Goal: Task Accomplishment & Management: Manage account settings

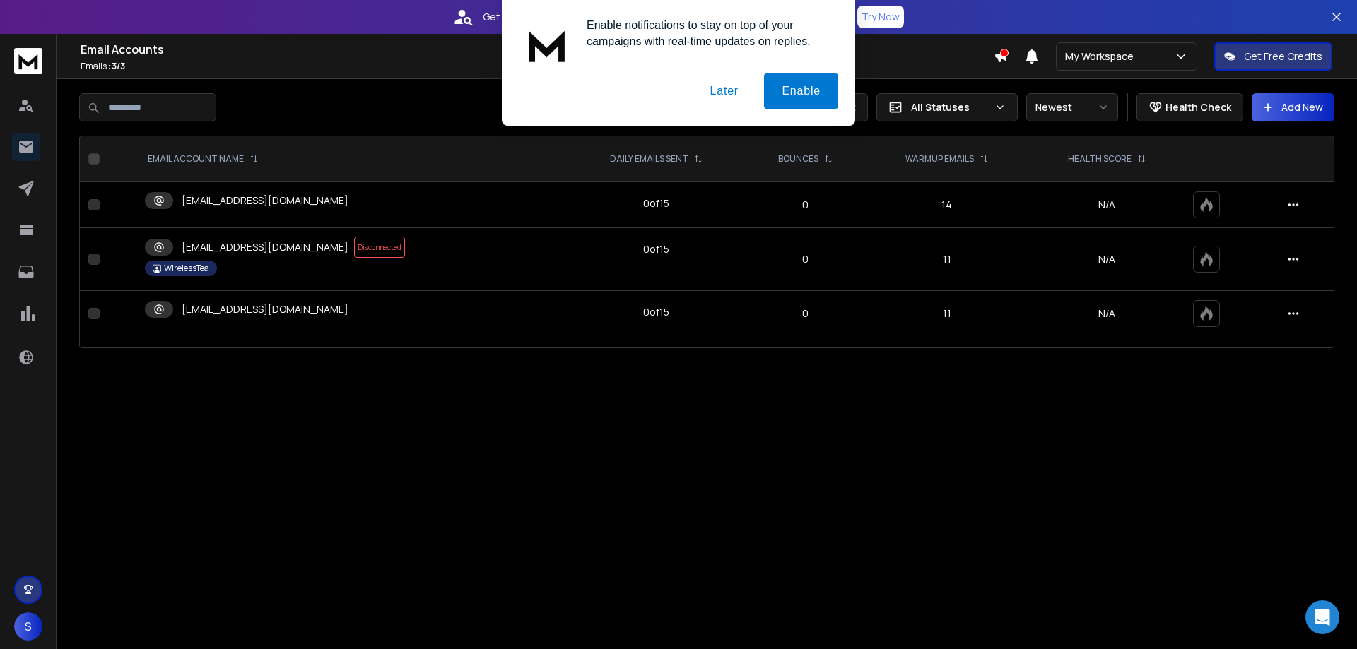
click at [719, 92] on button "Later" at bounding box center [724, 91] width 64 height 35
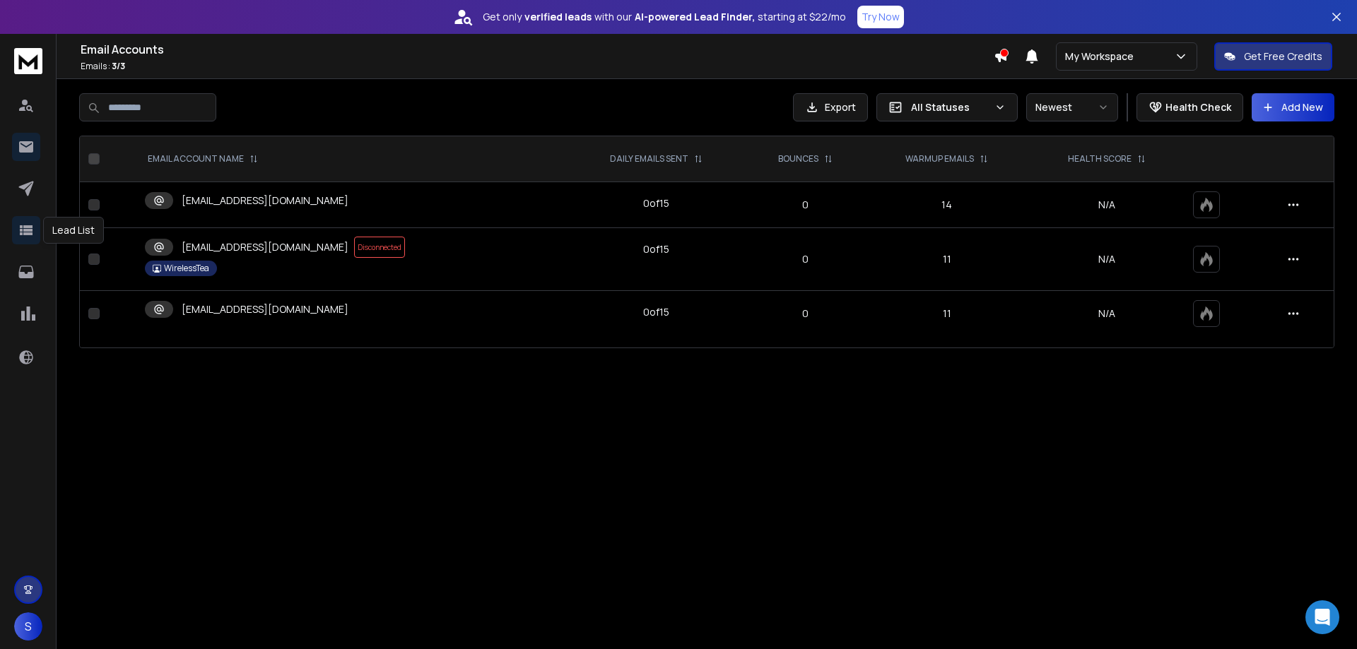
click at [30, 235] on icon at bounding box center [26, 230] width 17 height 17
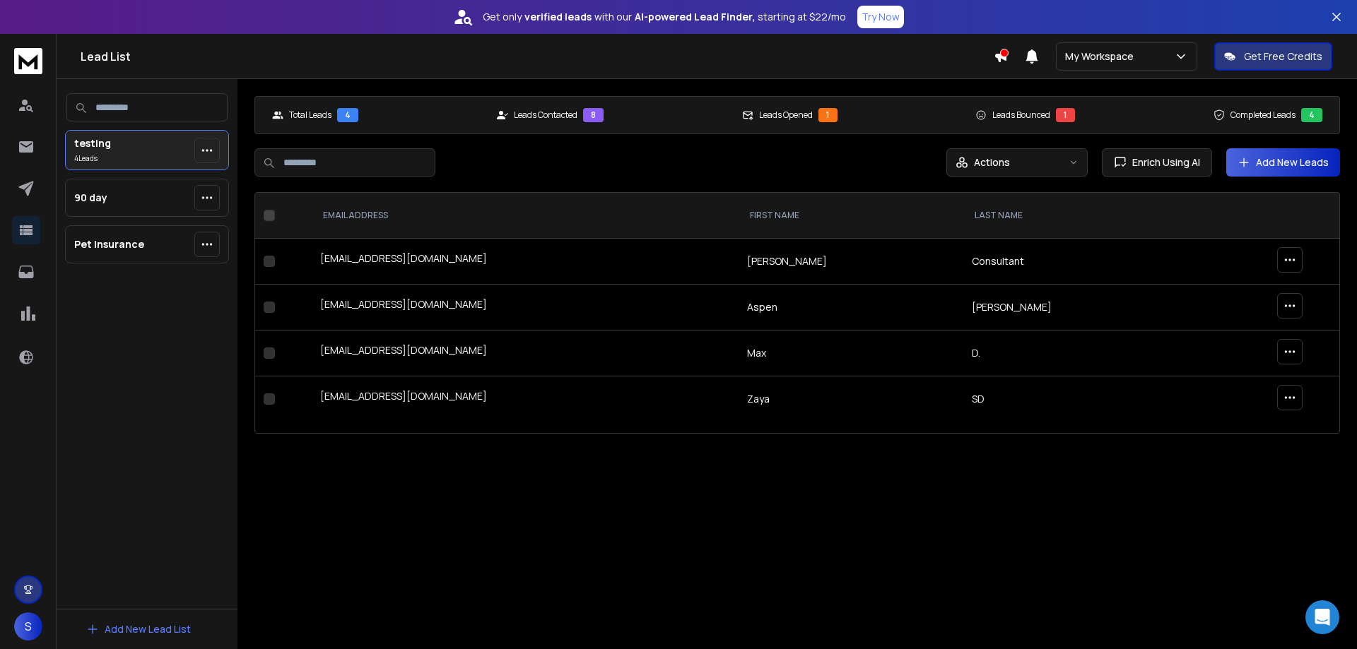
click at [180, 633] on button "Add New Lead List" at bounding box center [138, 630] width 127 height 28
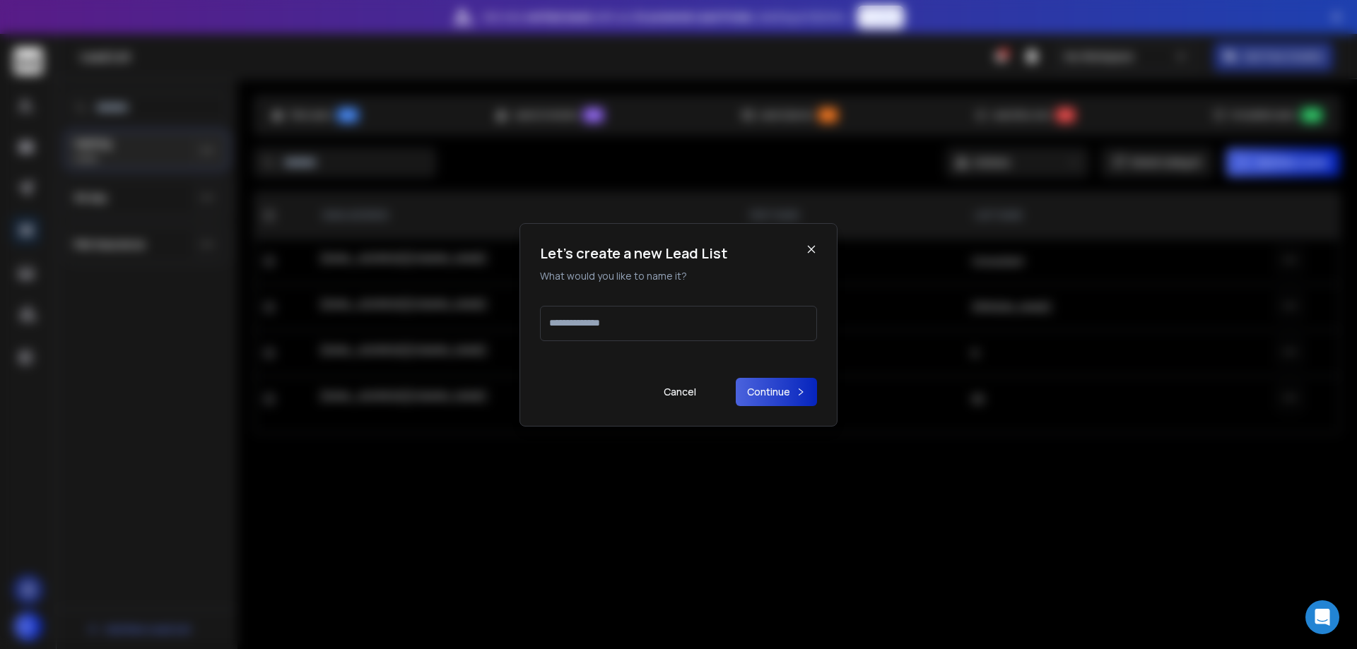
click at [810, 251] on icon at bounding box center [812, 249] width 8 height 8
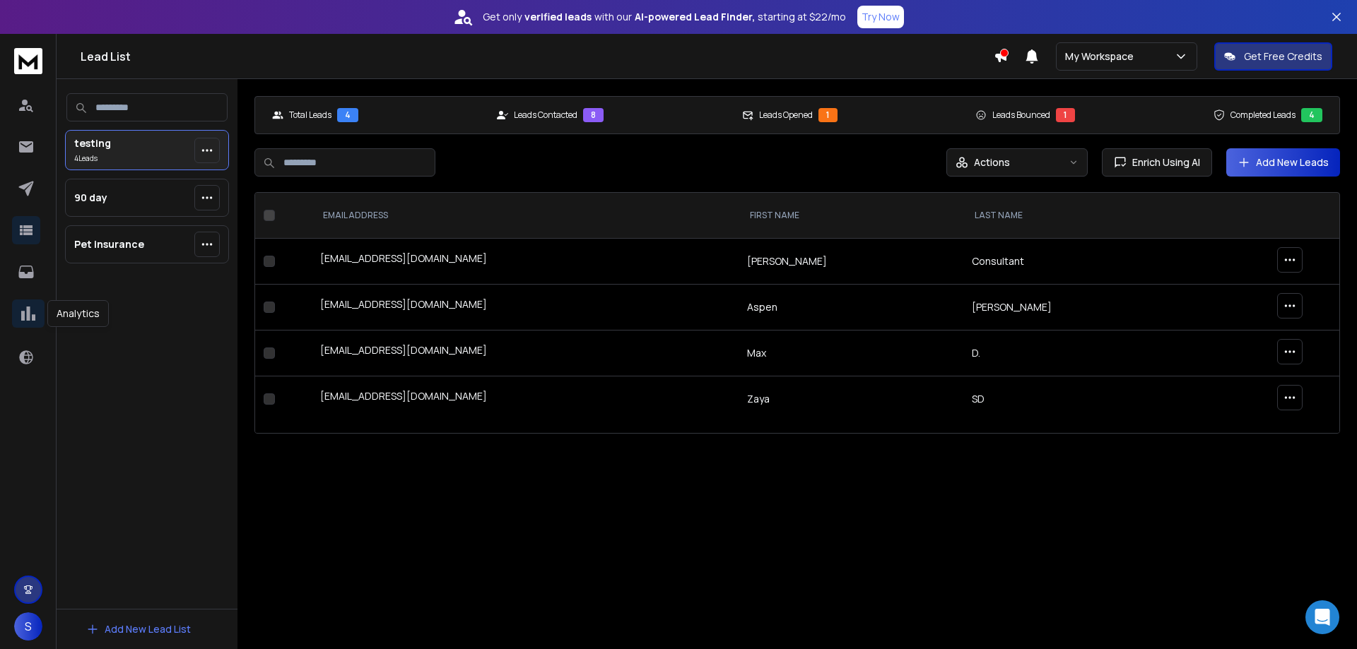
click at [30, 319] on icon at bounding box center [28, 314] width 14 height 14
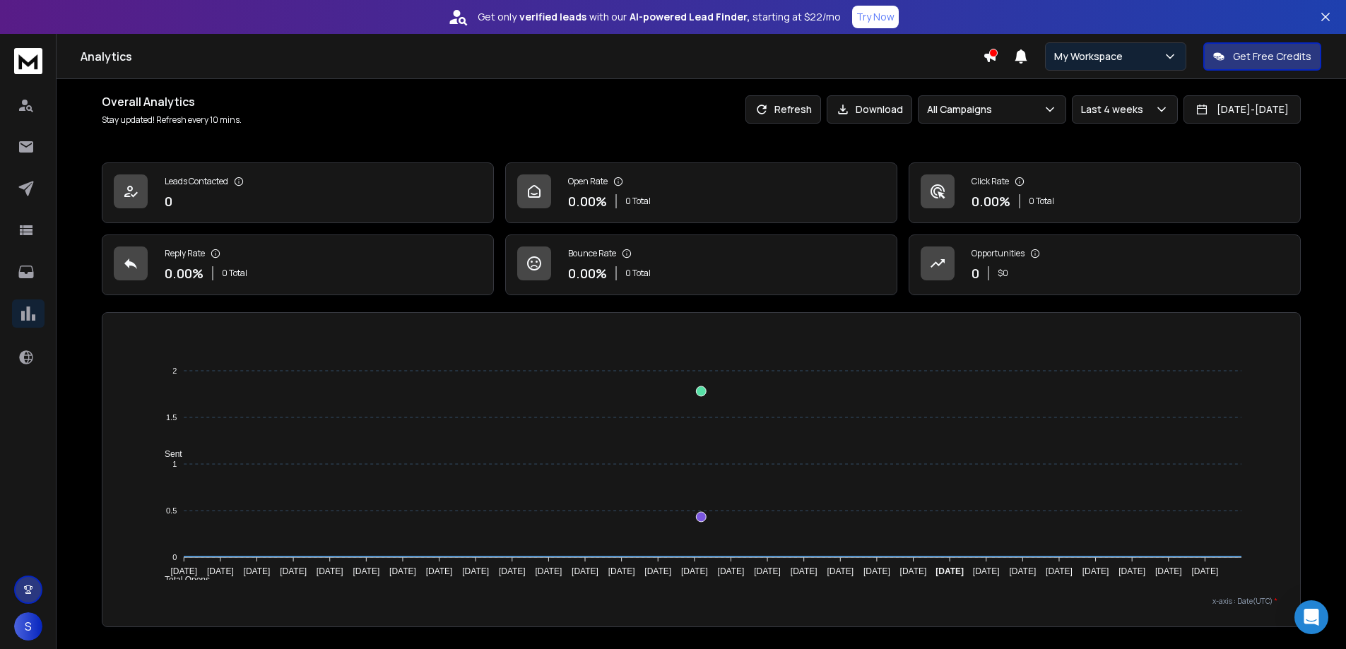
click at [1129, 61] on p "My Workspace" at bounding box center [1091, 56] width 74 height 14
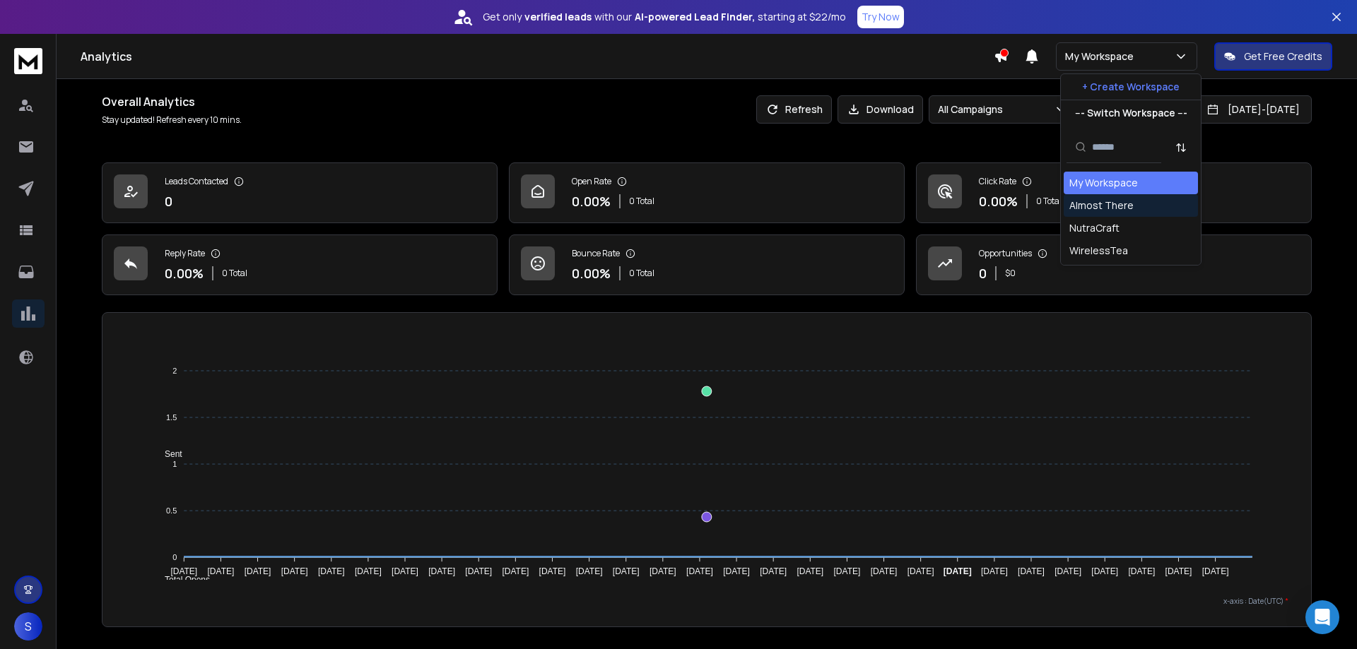
click at [1142, 201] on div "Almost There" at bounding box center [1131, 205] width 134 height 23
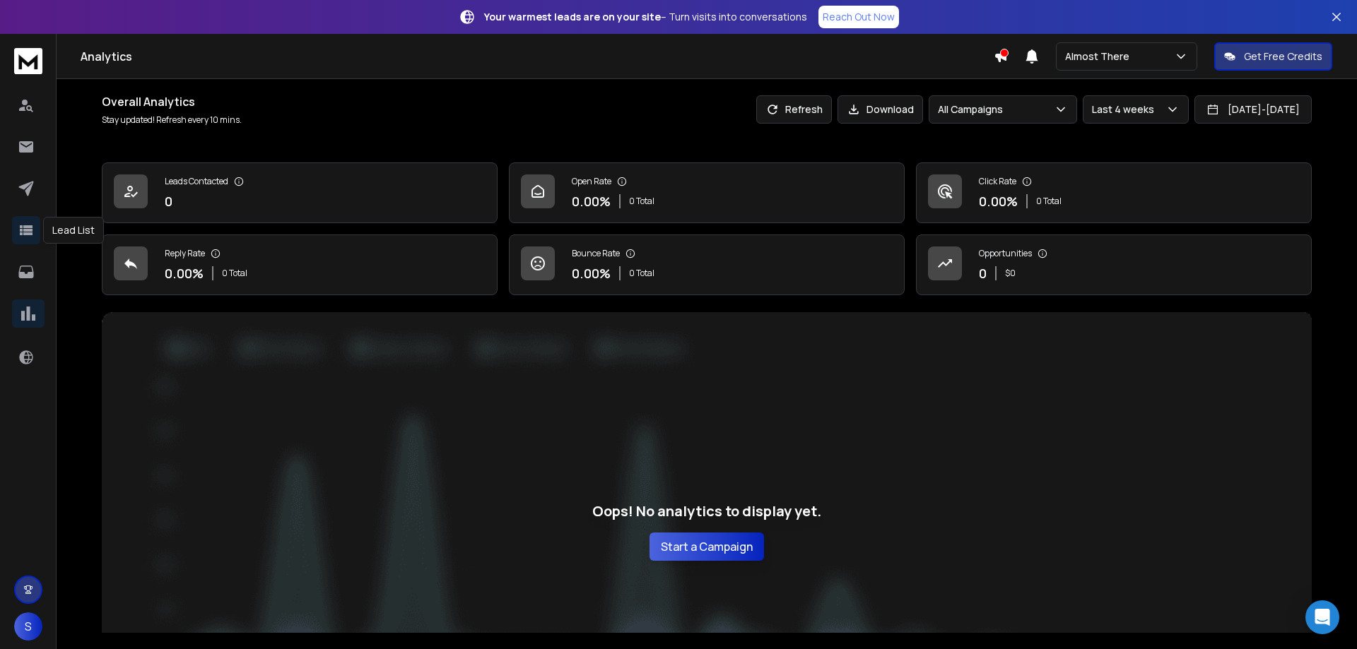
click at [25, 228] on icon at bounding box center [26, 230] width 13 height 10
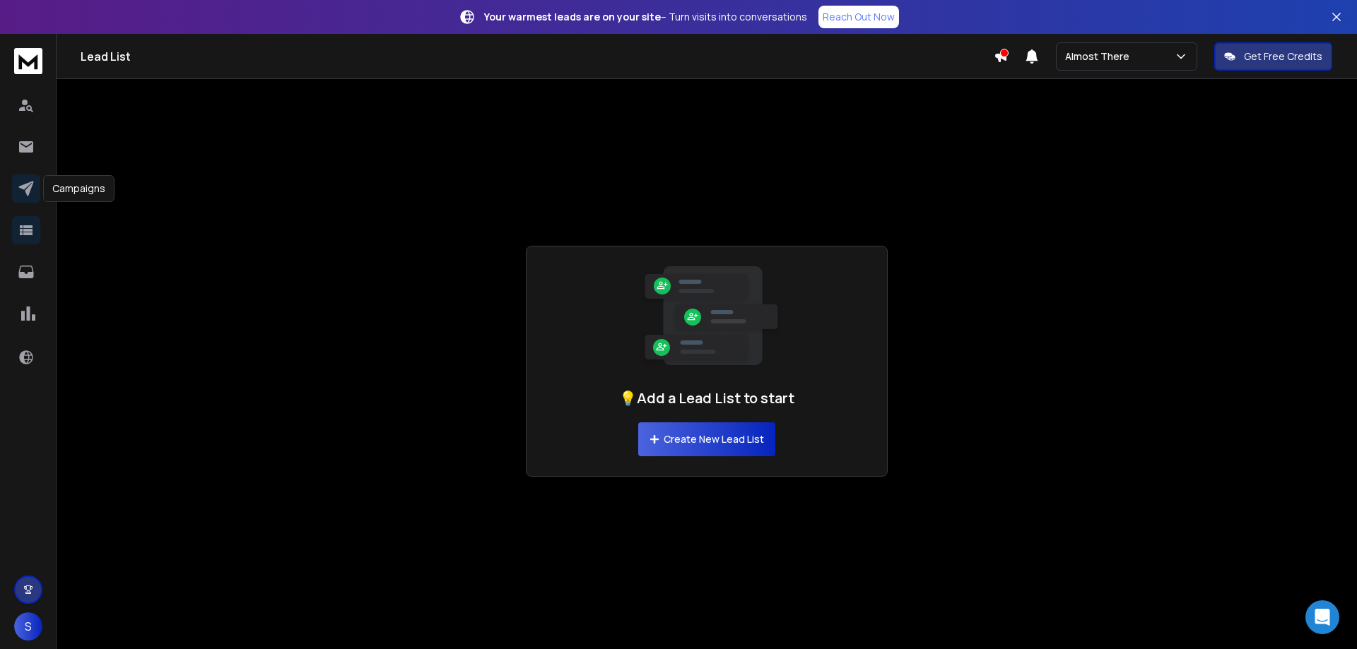
click at [28, 184] on icon at bounding box center [25, 188] width 15 height 15
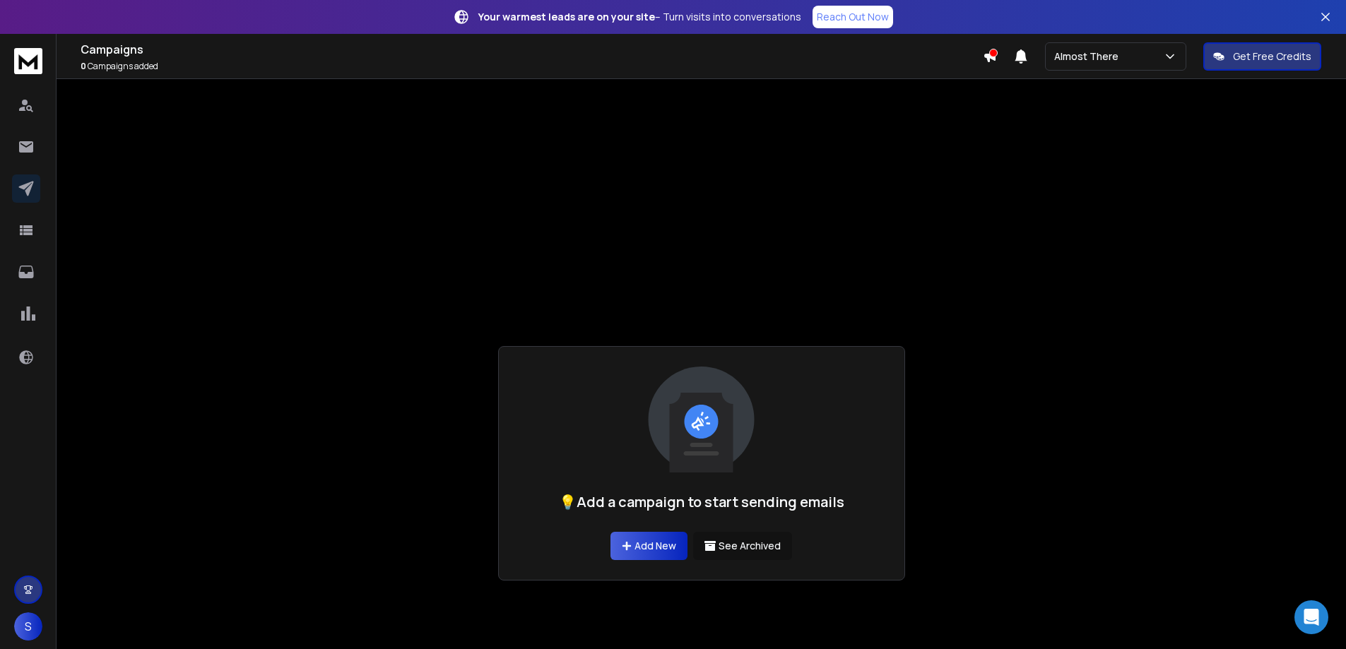
click at [644, 548] on link "Add New" at bounding box center [649, 546] width 77 height 28
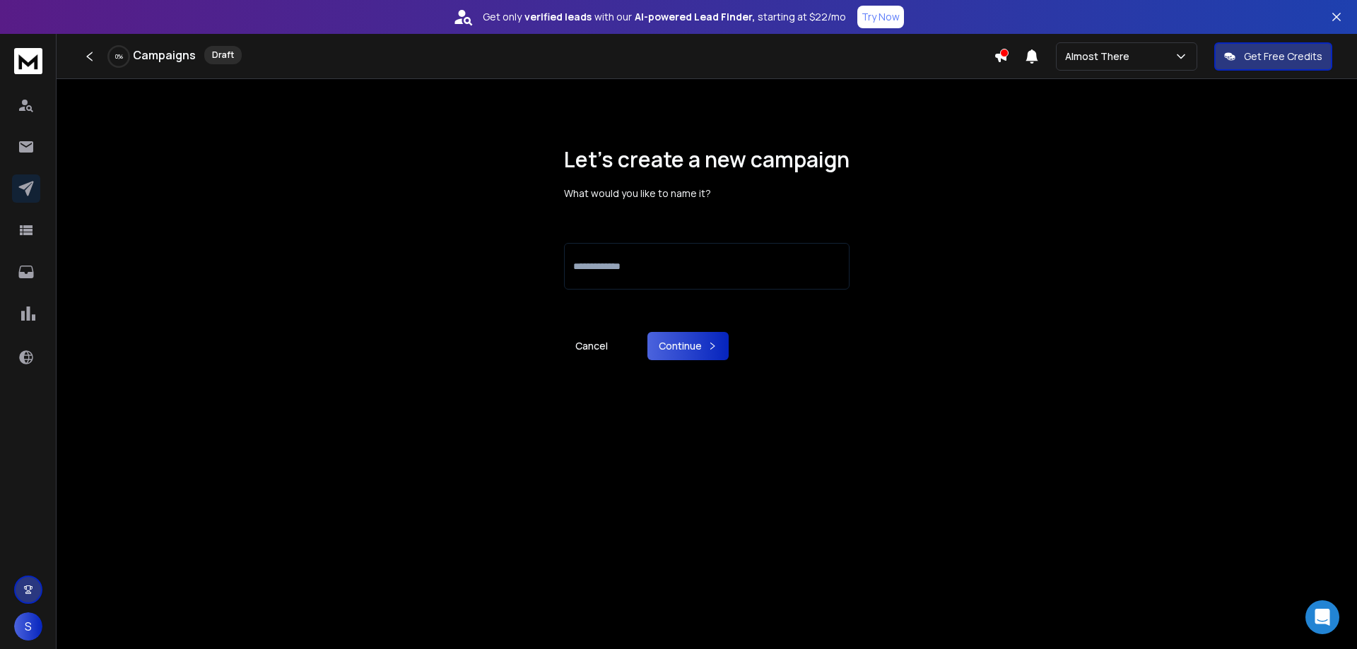
click at [586, 349] on link "Cancel" at bounding box center [591, 346] width 55 height 28
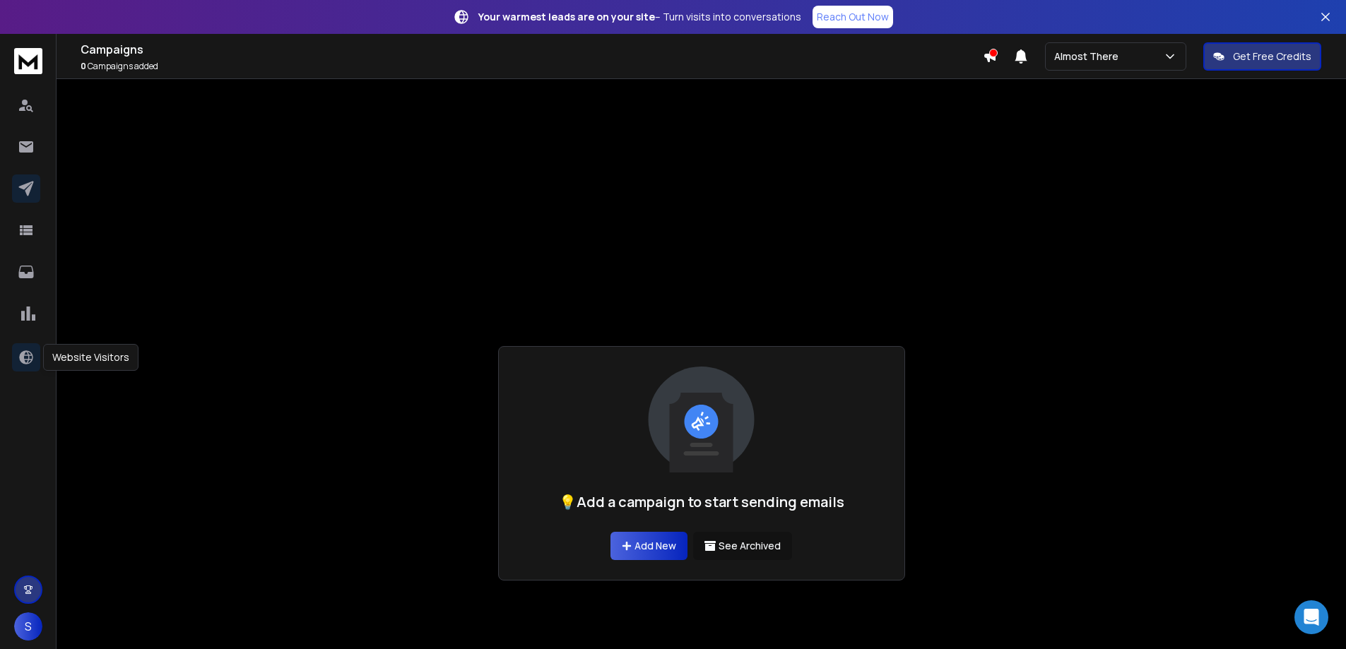
click at [28, 356] on icon at bounding box center [26, 358] width 14 height 14
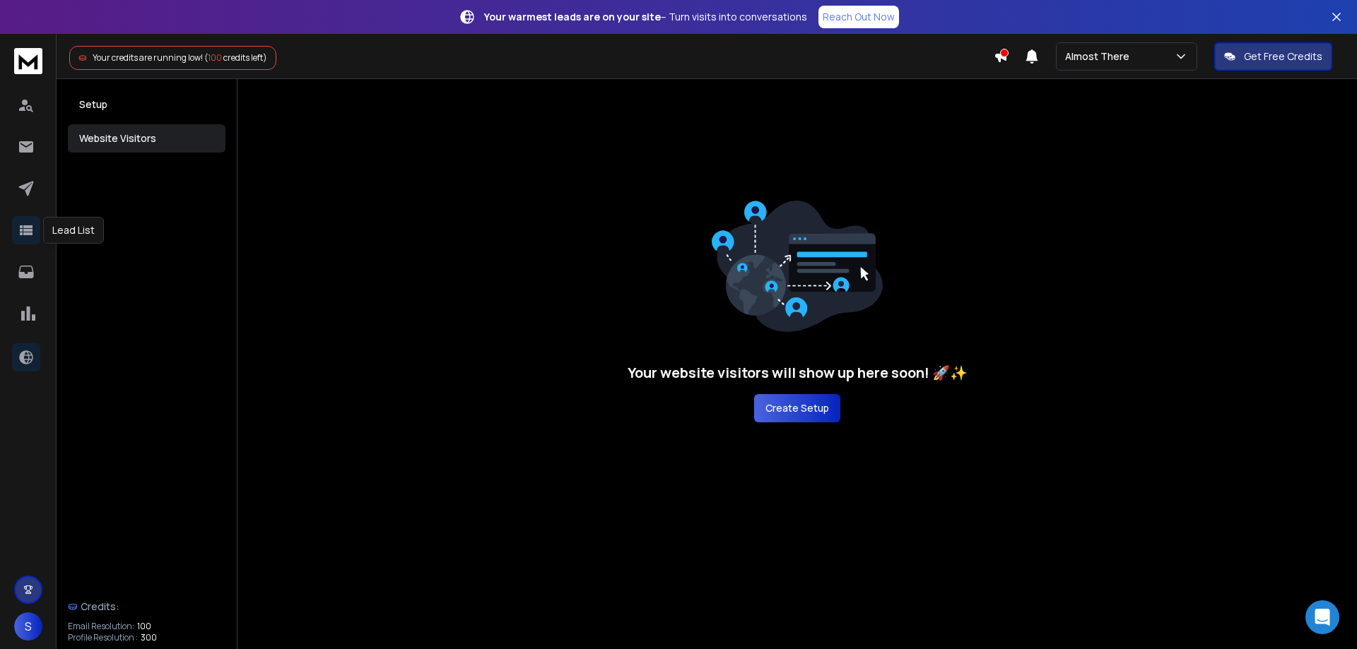
click at [35, 240] on link at bounding box center [26, 230] width 28 height 28
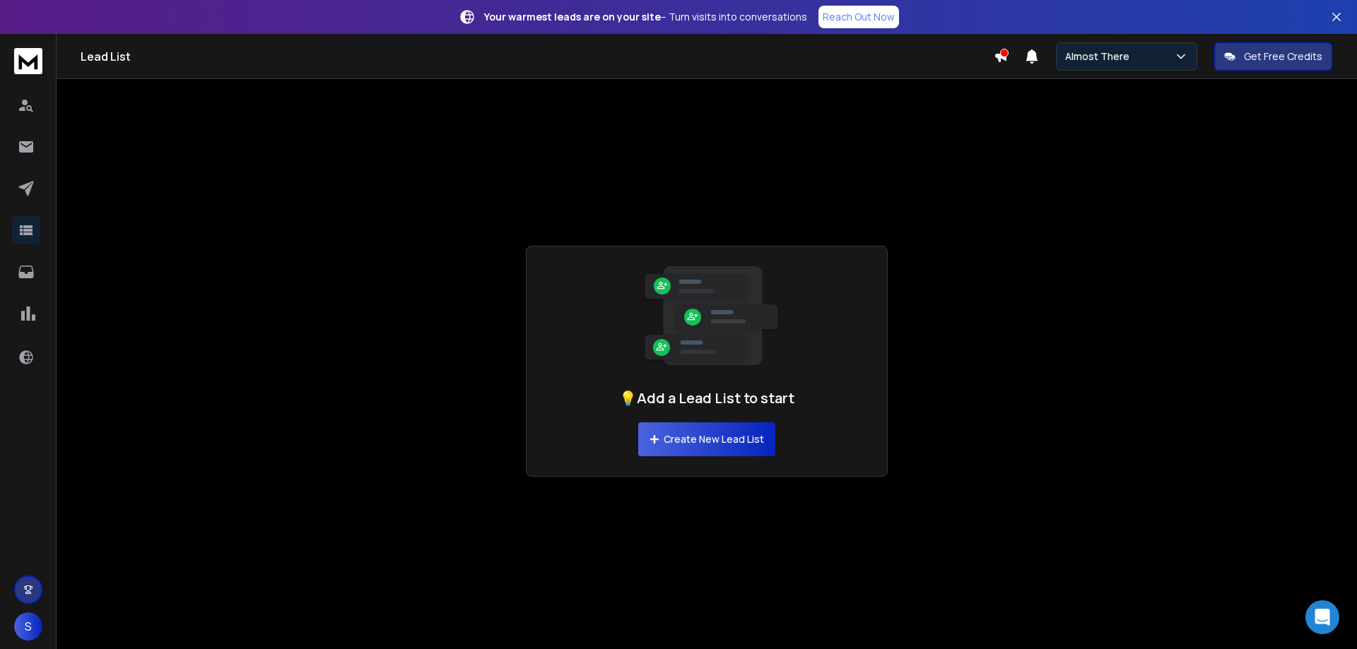
click at [1102, 51] on p "Almost There" at bounding box center [1100, 56] width 70 height 14
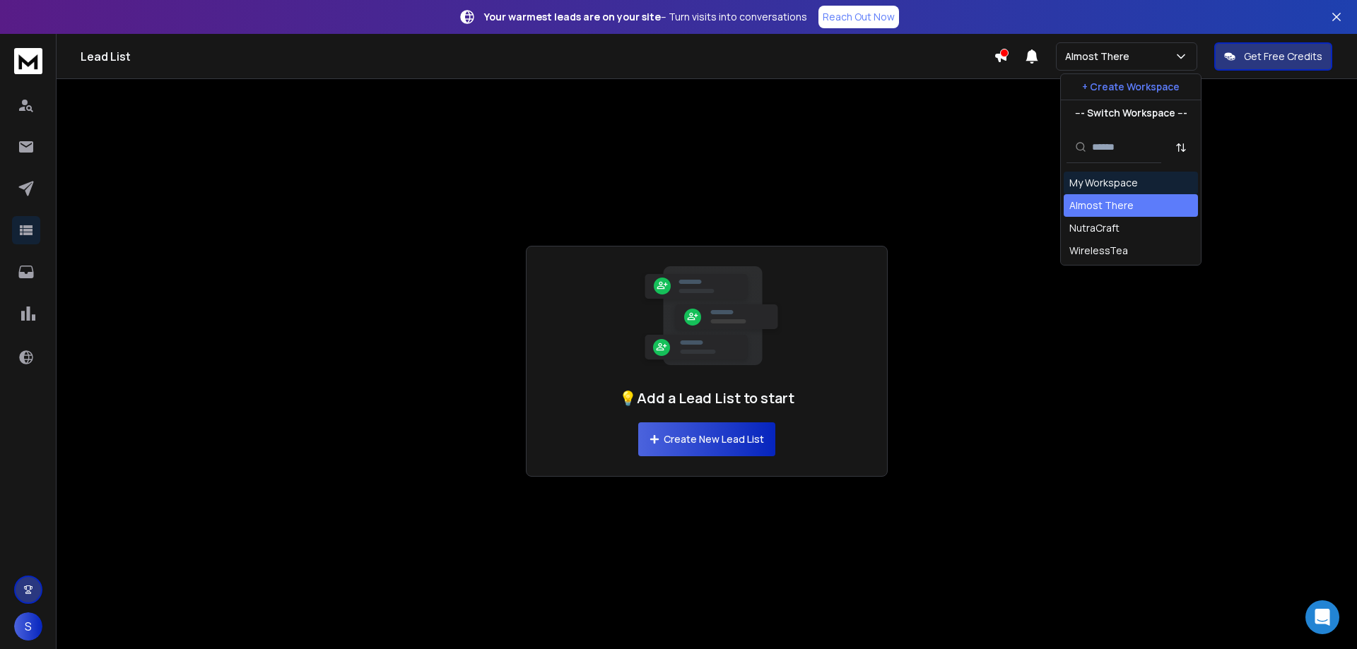
click at [854, 141] on div "💡Add a Lead List to start Create New Lead List" at bounding box center [707, 361] width 1300 height 565
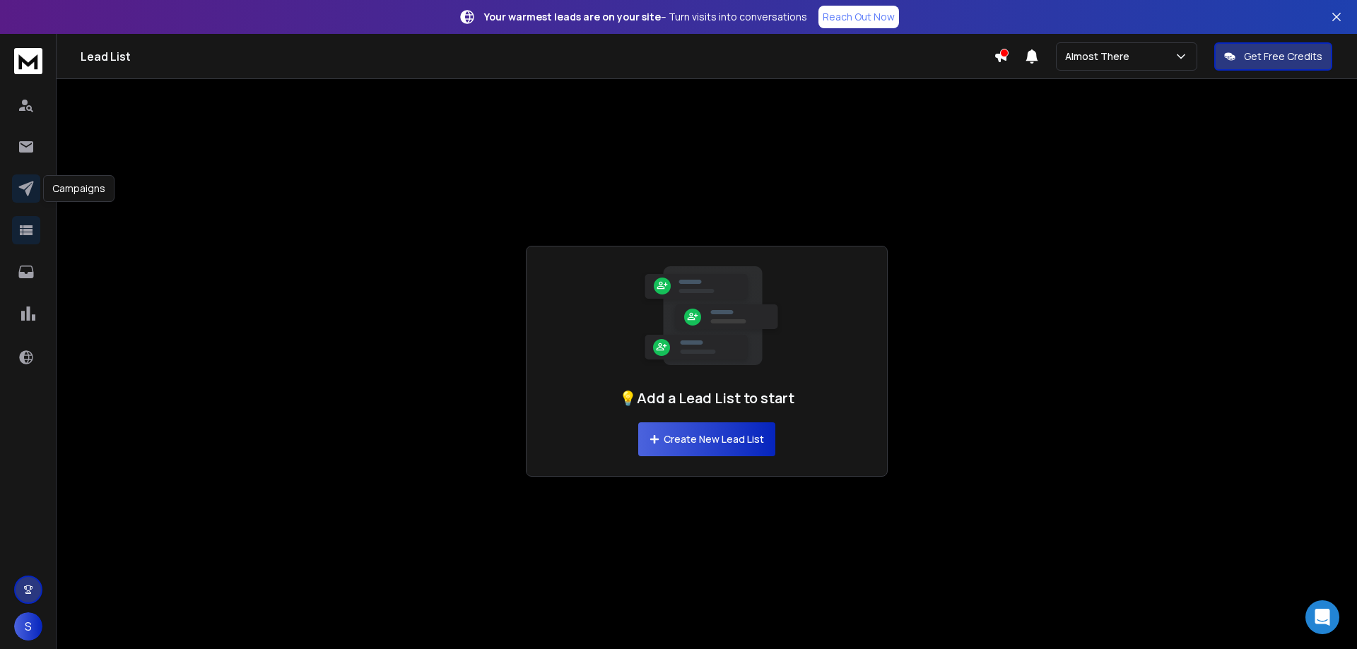
click at [32, 186] on icon at bounding box center [25, 188] width 15 height 15
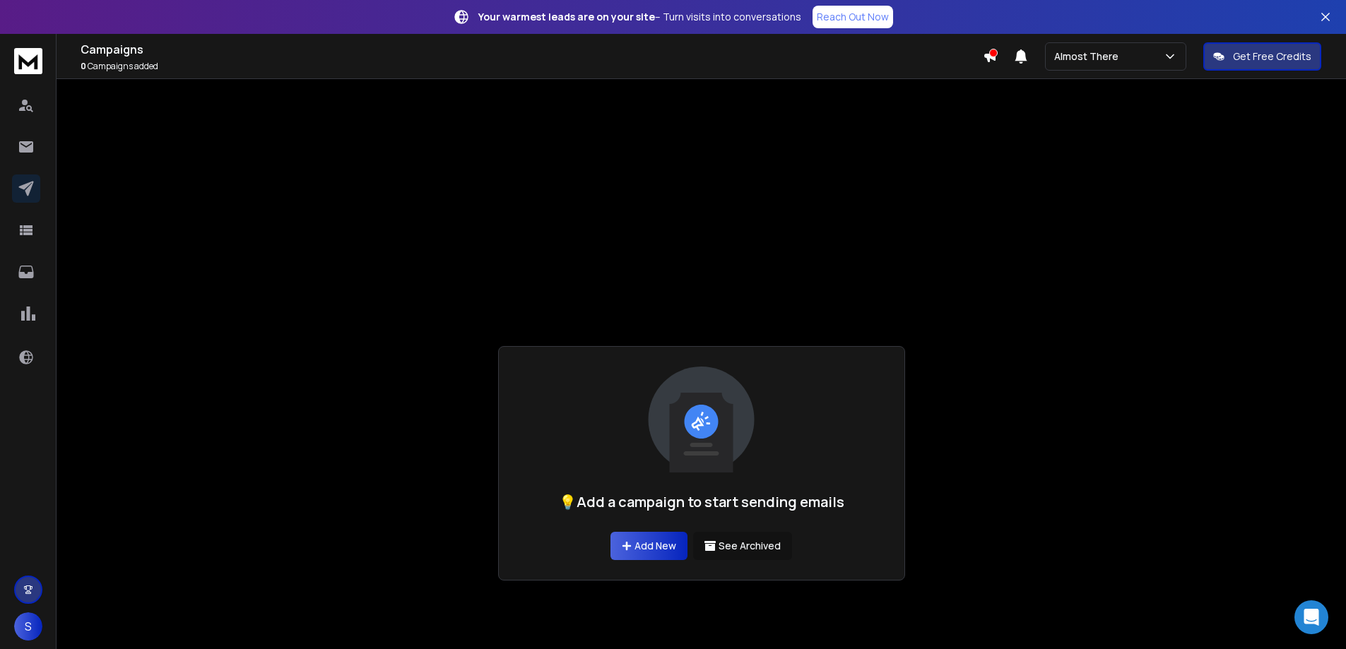
click at [644, 550] on link "Add New" at bounding box center [649, 546] width 77 height 28
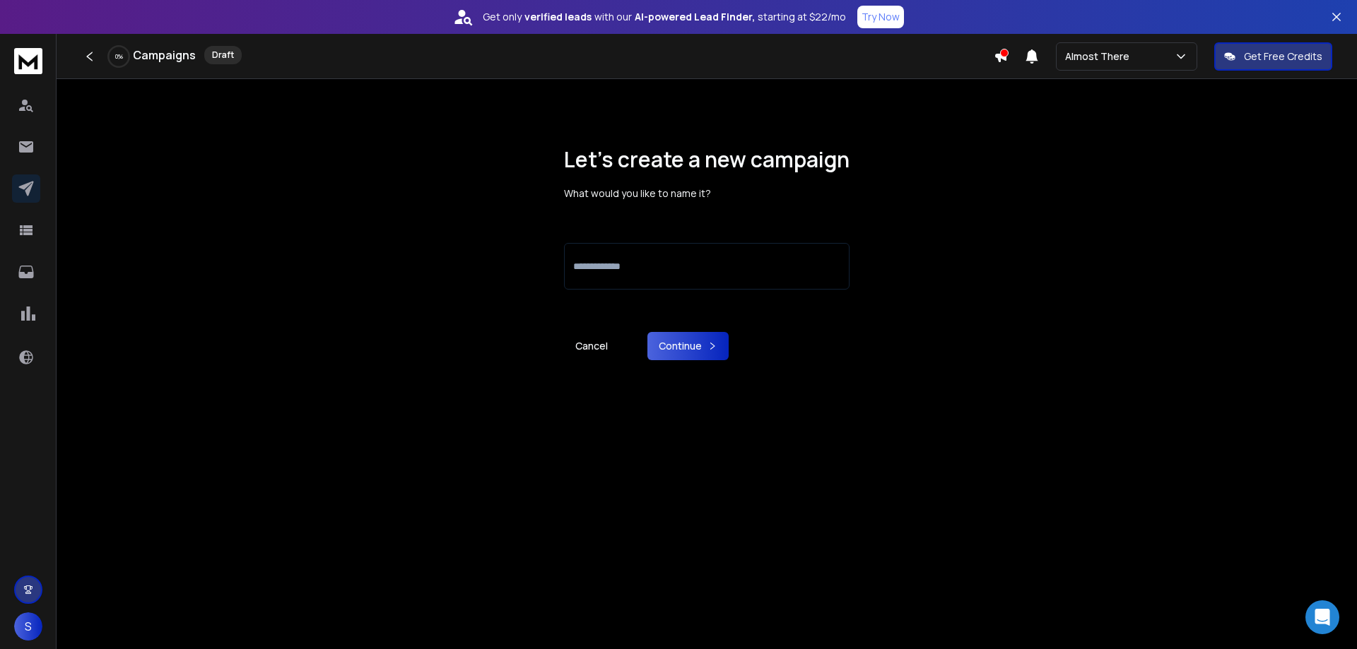
click at [691, 275] on input at bounding box center [707, 266] width 286 height 47
type input "**********"
click at [691, 344] on button "Continue" at bounding box center [687, 346] width 81 height 28
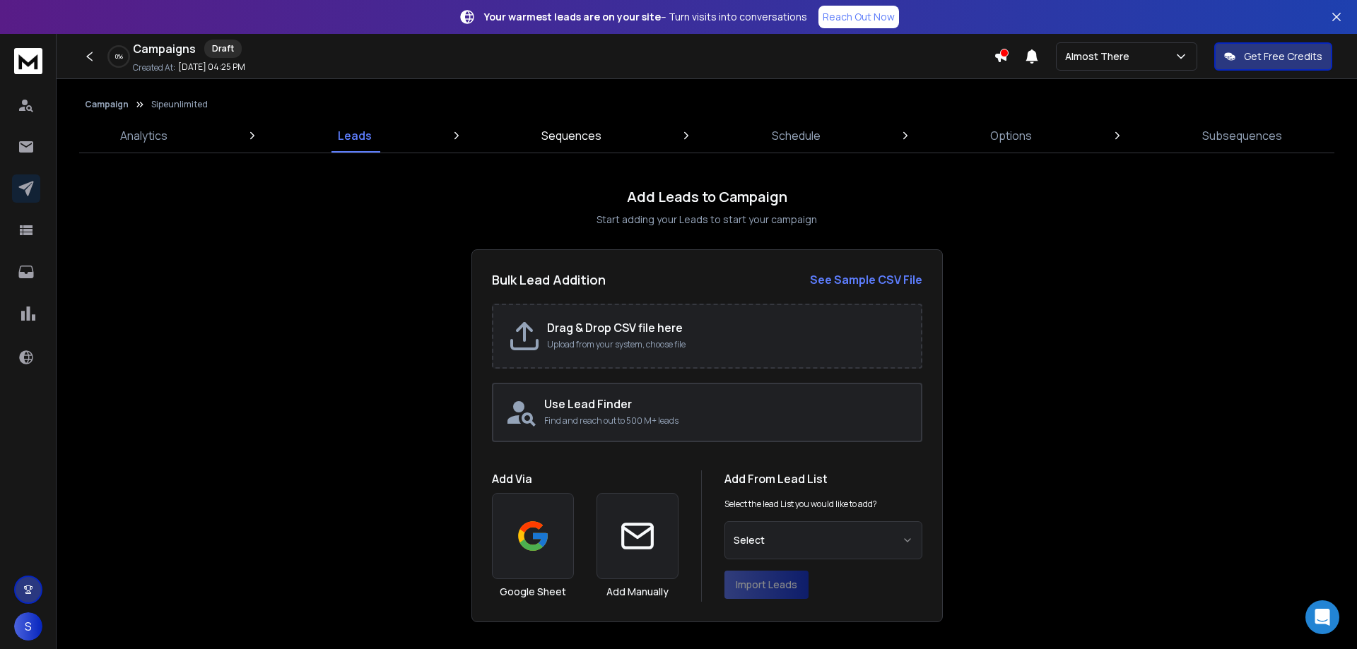
click at [577, 136] on p "Sequences" at bounding box center [571, 135] width 60 height 17
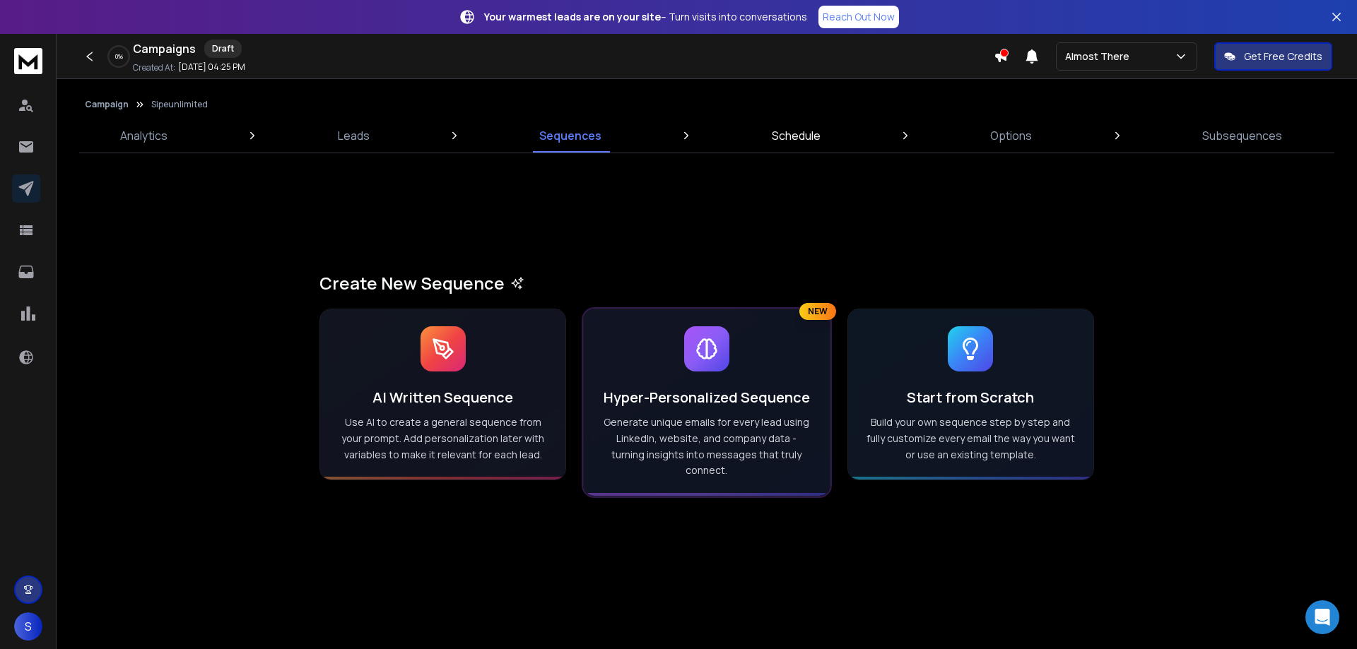
click at [809, 139] on p "Schedule" at bounding box center [796, 135] width 49 height 17
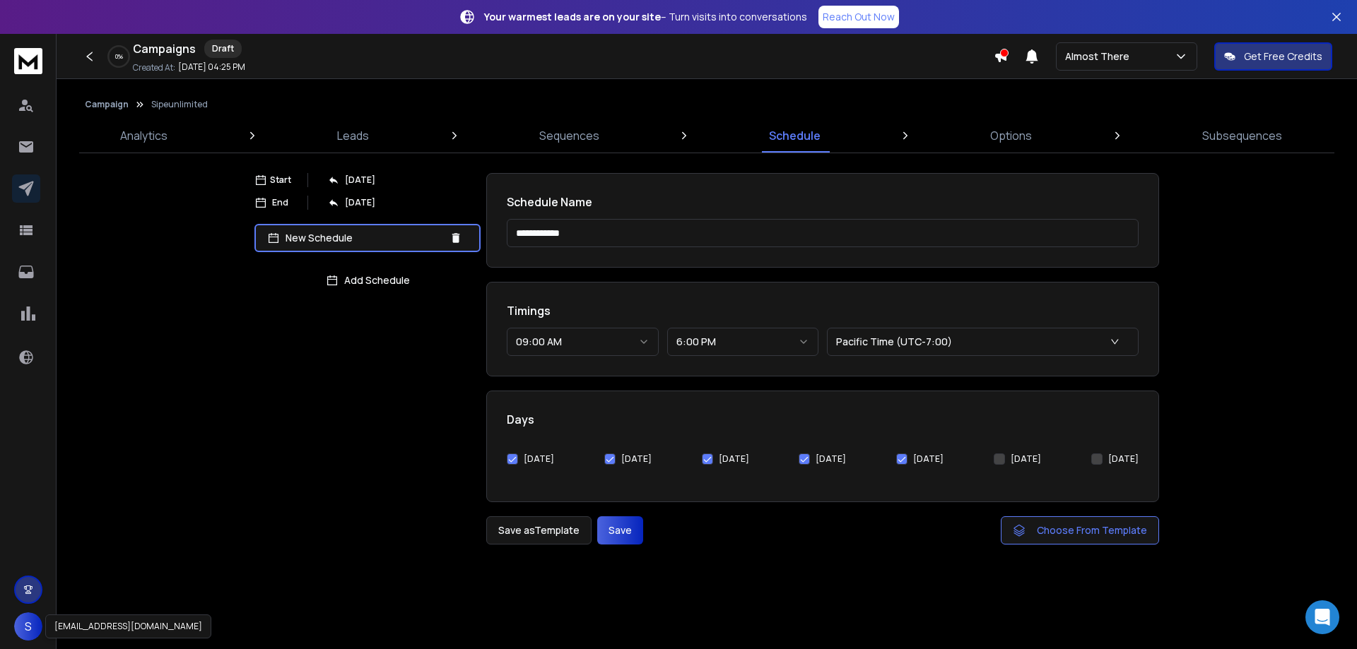
click at [31, 623] on span "S" at bounding box center [28, 627] width 28 height 28
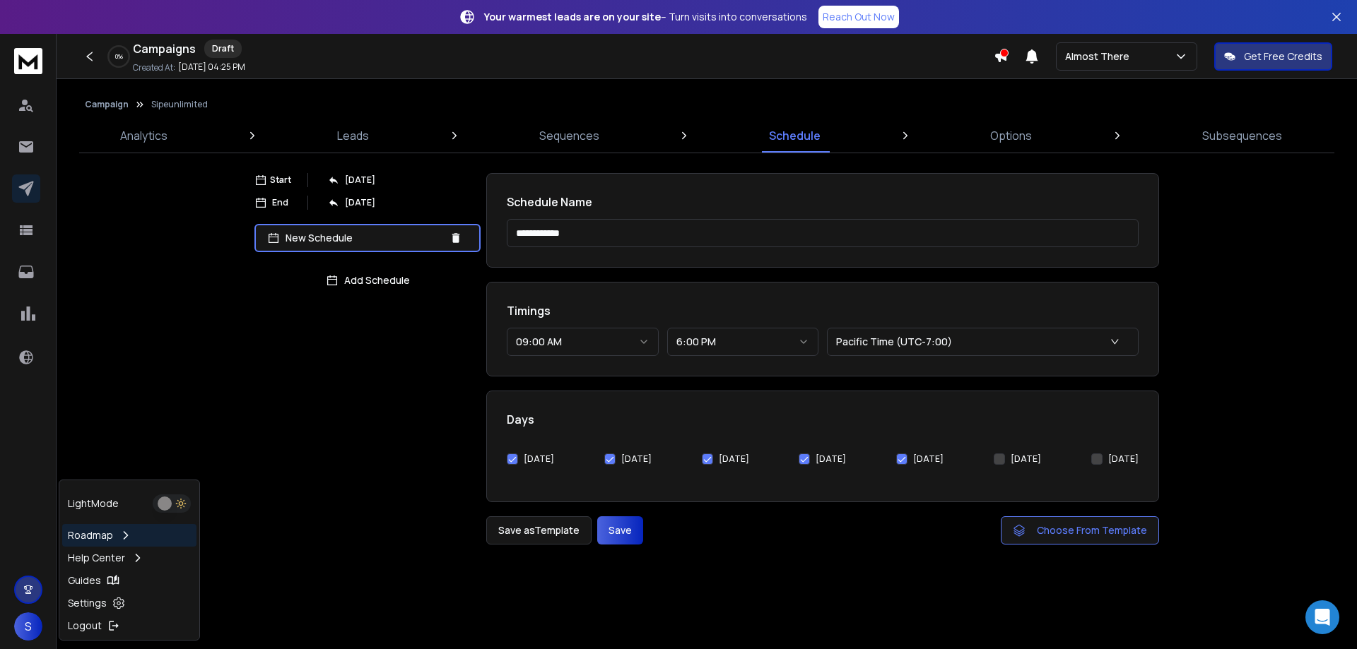
click at [114, 536] on link "Roadmap" at bounding box center [129, 535] width 134 height 23
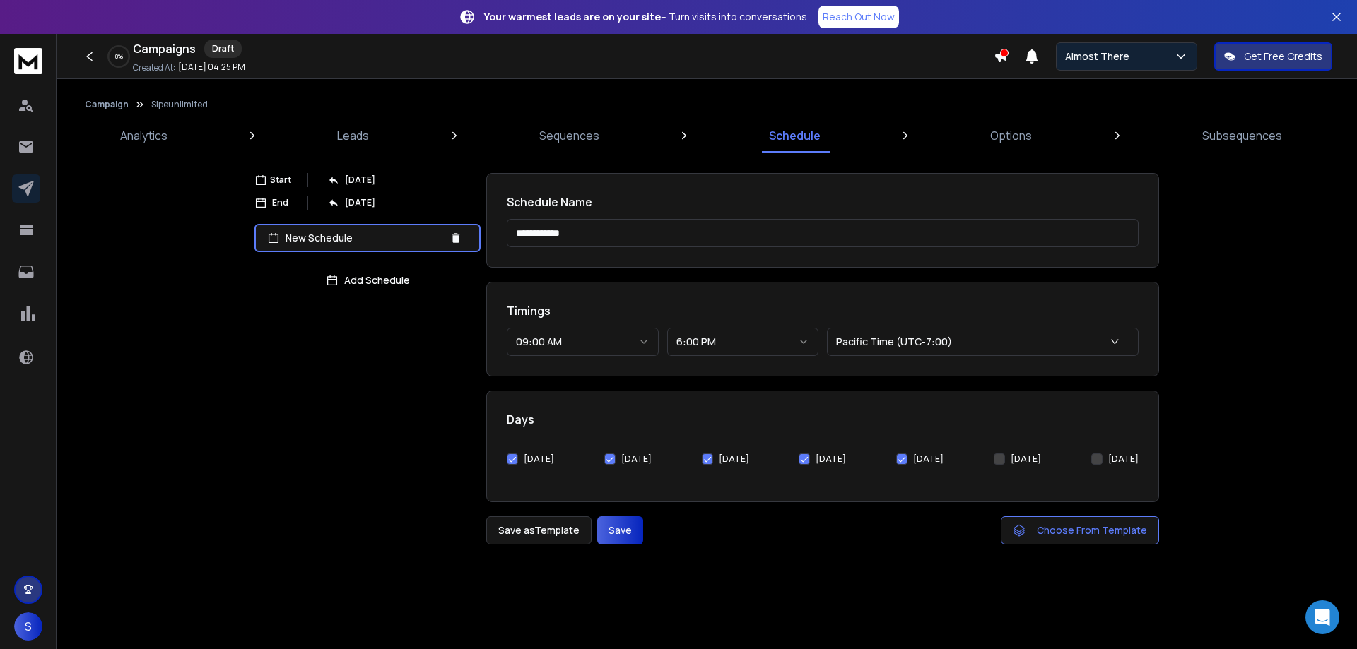
click at [1084, 47] on button "Almost There" at bounding box center [1126, 56] width 141 height 28
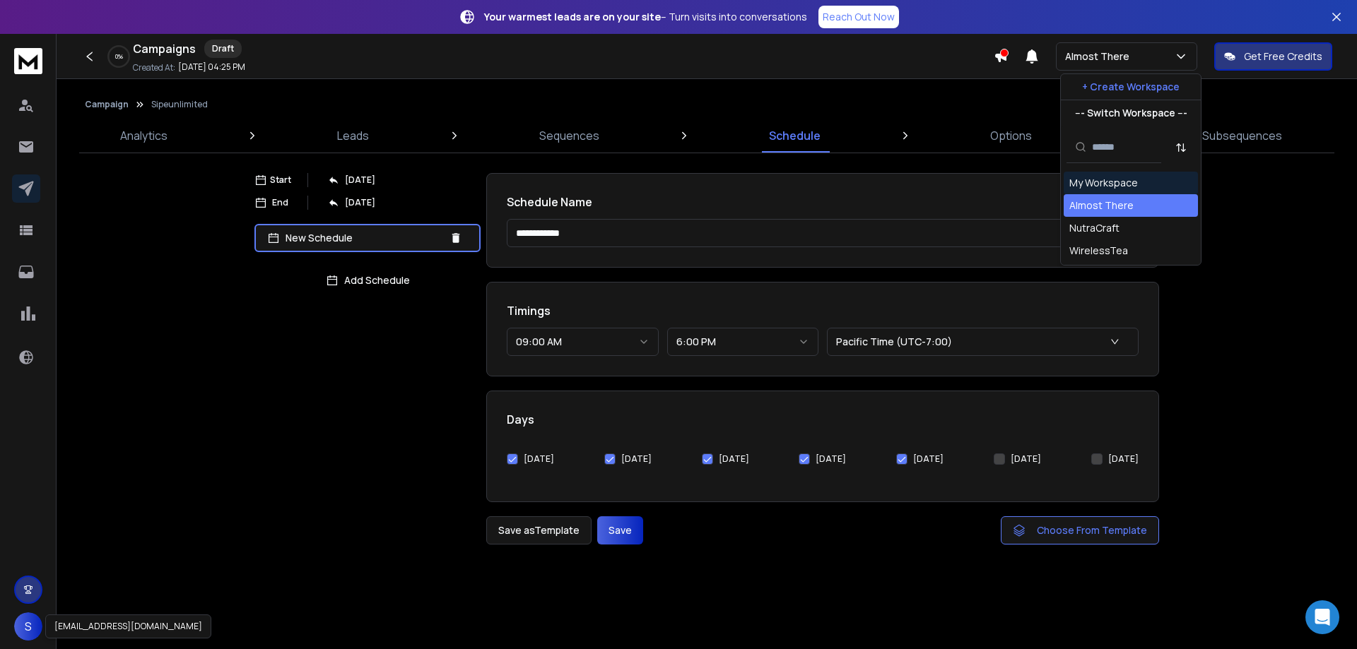
click at [28, 623] on span "S" at bounding box center [28, 627] width 28 height 28
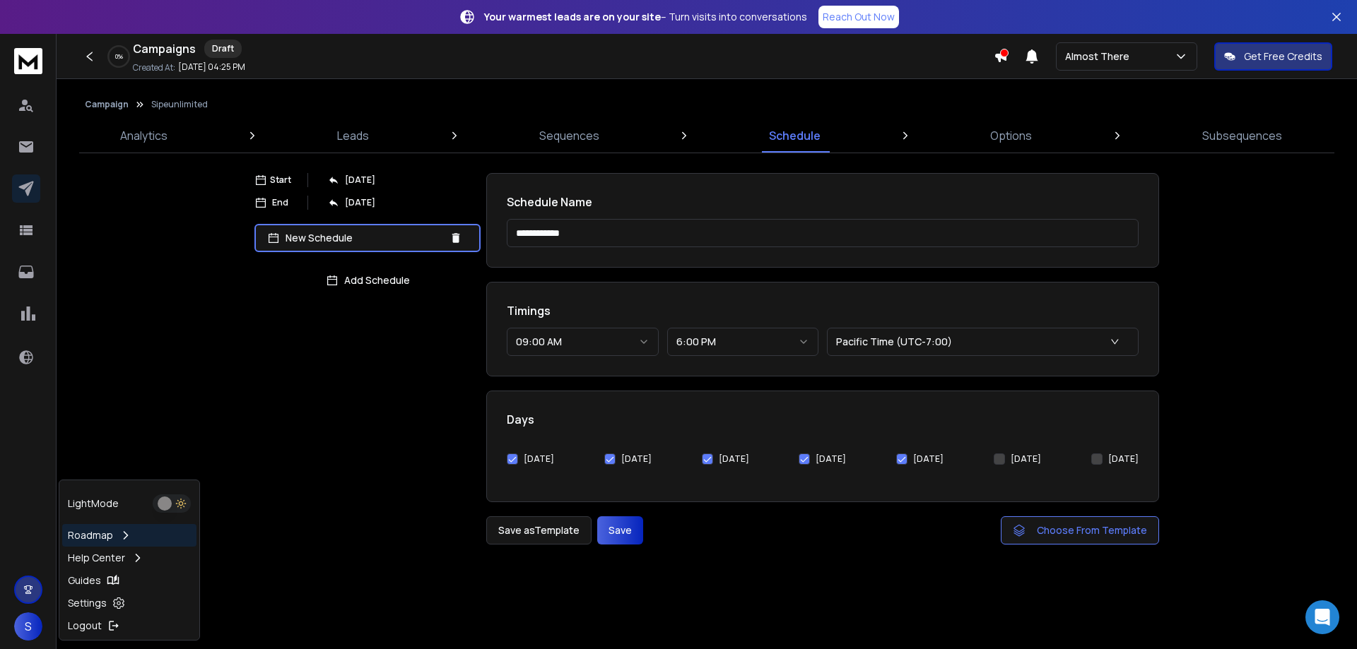
click at [28, 623] on span "S" at bounding box center [28, 627] width 28 height 28
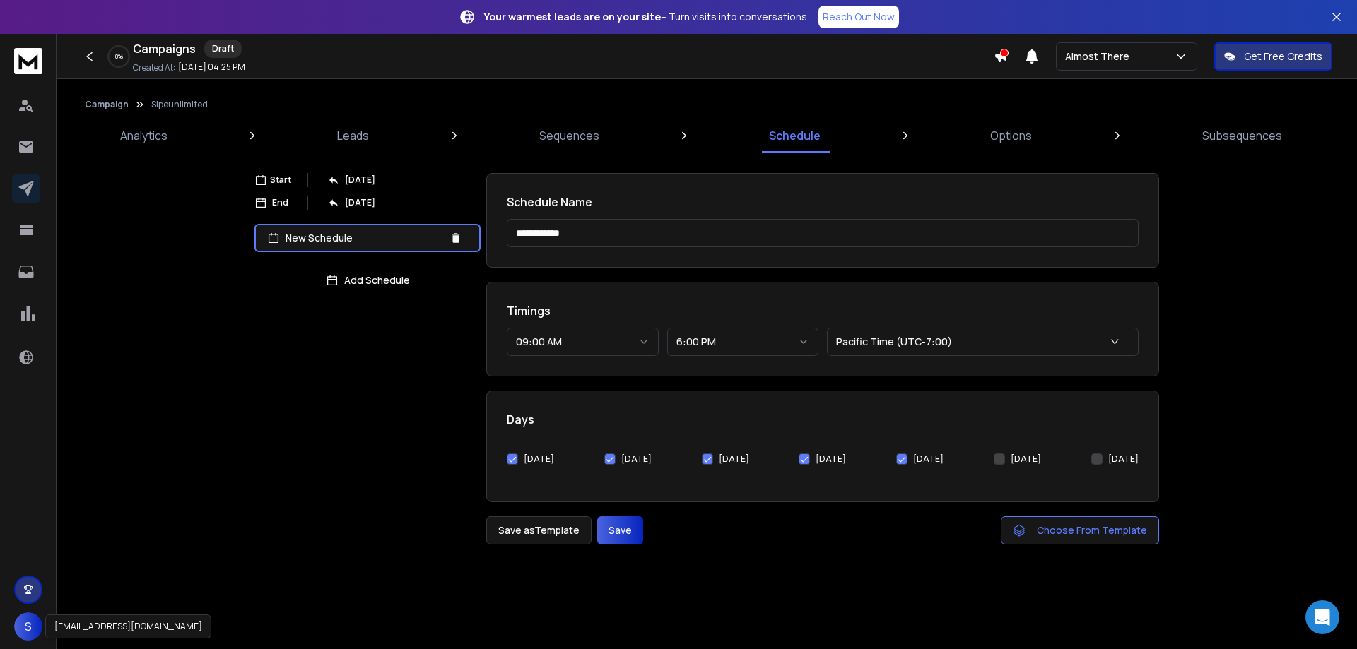
click at [28, 623] on span "S" at bounding box center [28, 627] width 28 height 28
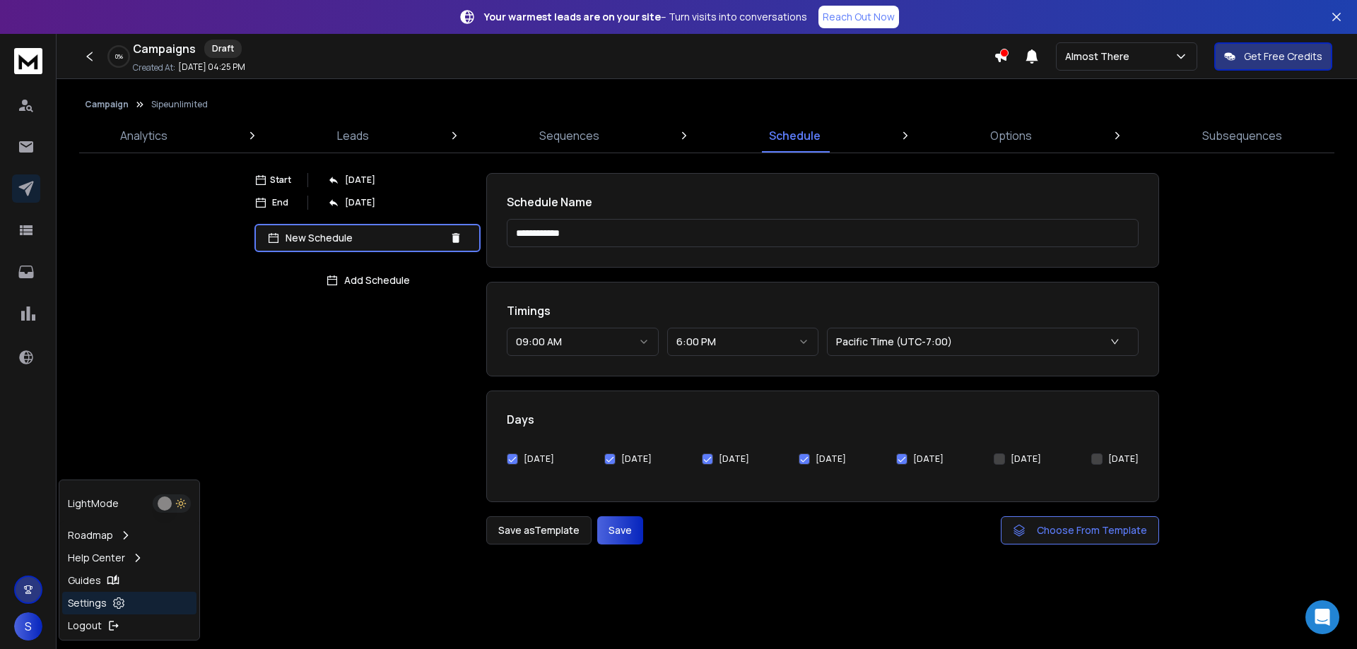
click at [124, 595] on div "Settings" at bounding box center [129, 603] width 134 height 23
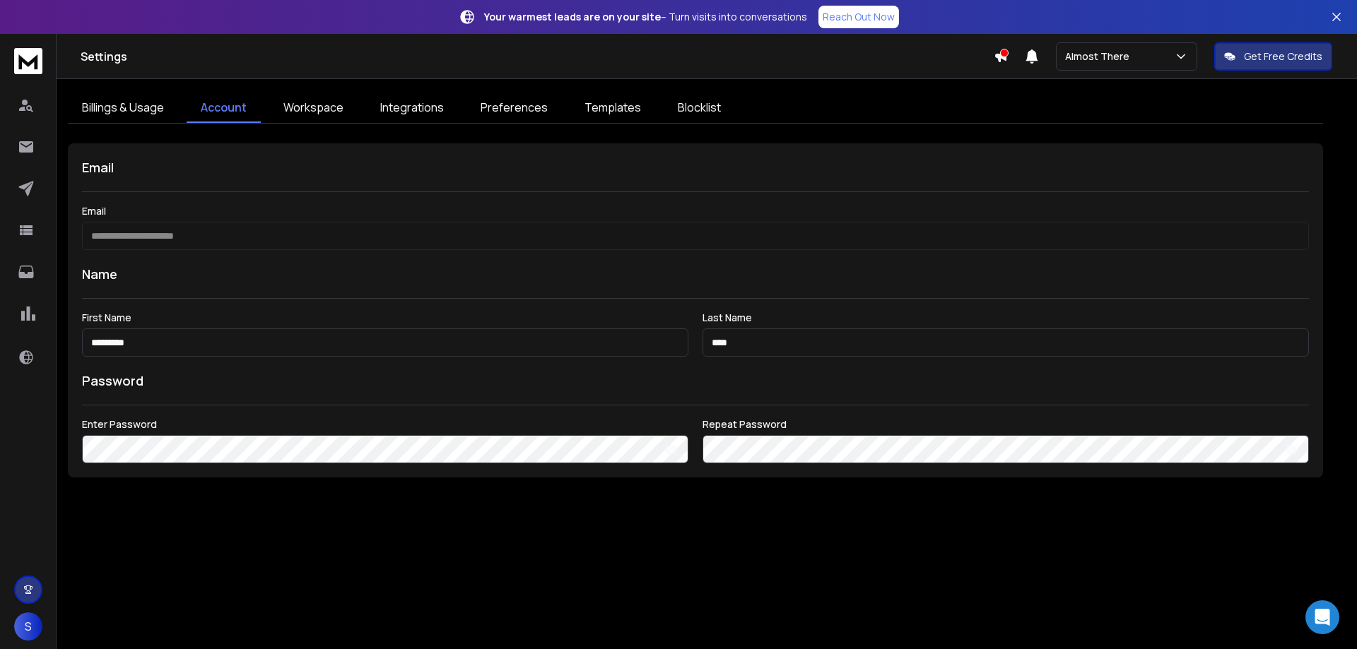
click at [378, 98] on link "Integrations" at bounding box center [412, 108] width 92 height 30
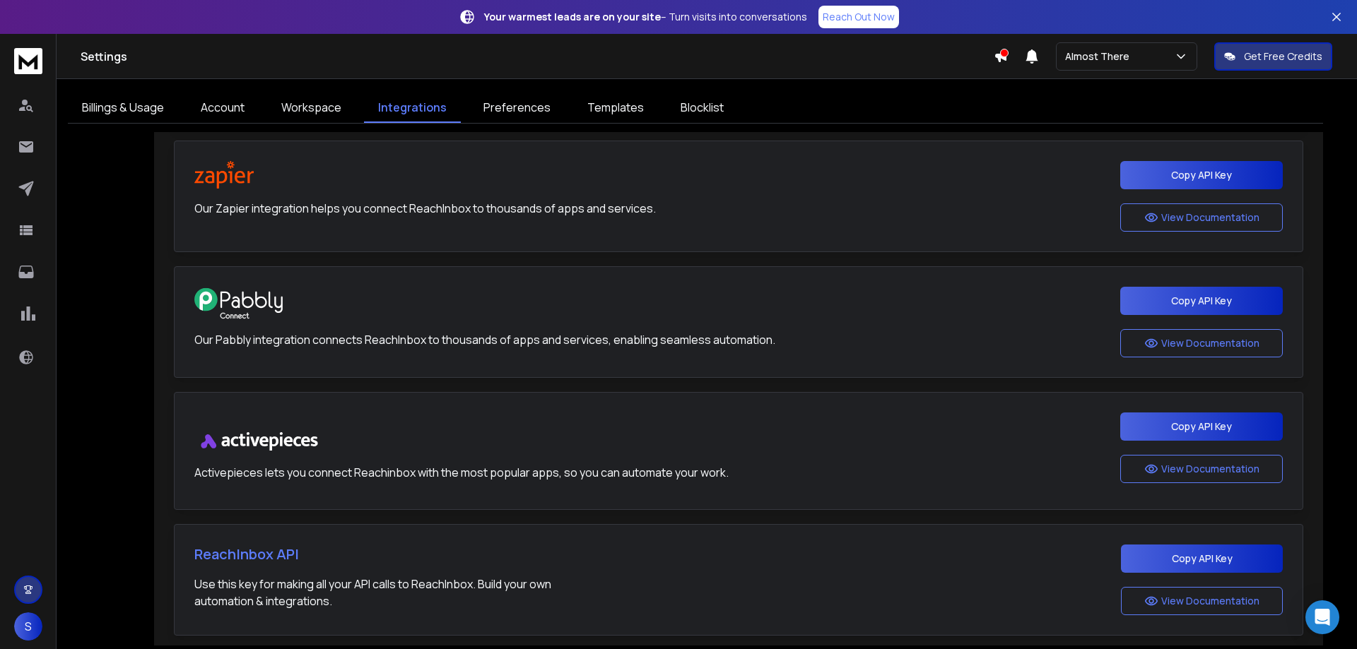
scroll to position [241, 0]
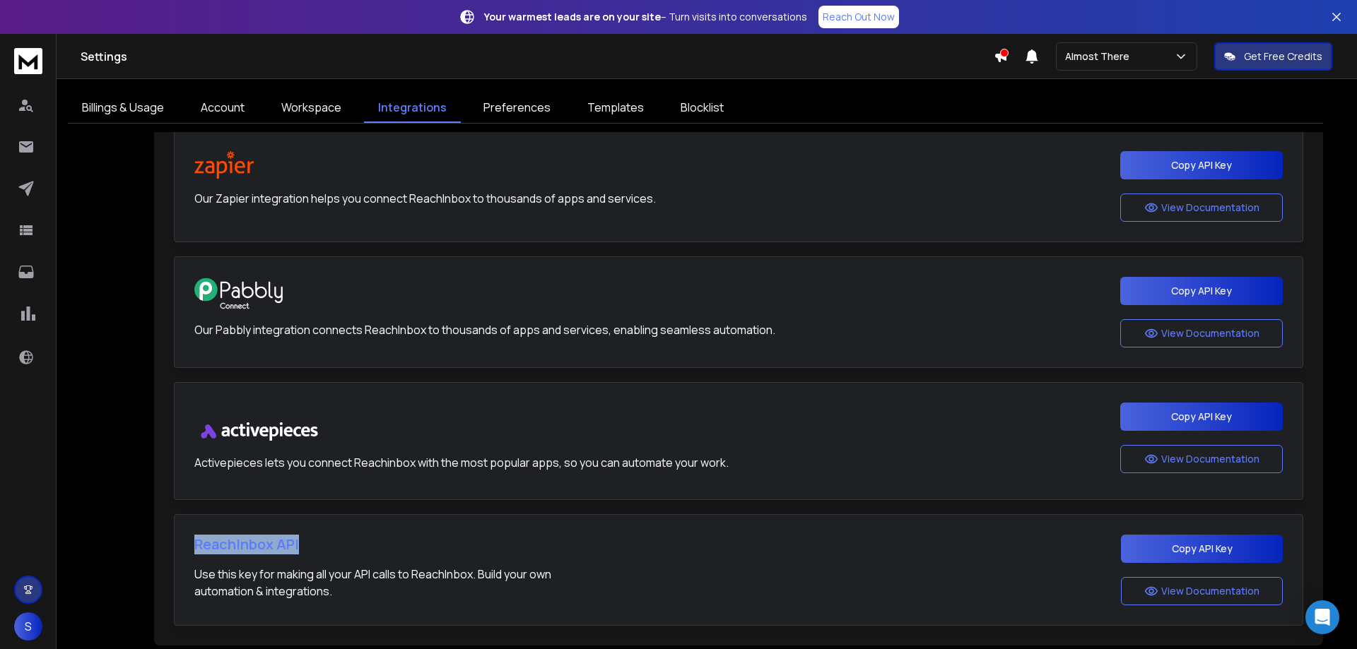
drag, startPoint x: 343, startPoint y: 546, endPoint x: 186, endPoint y: 551, distance: 157.7
click at [186, 551] on div "ReachInbox API Use this key for making all your API calls to ReachInbox. Build …" at bounding box center [738, 571] width 1129 height 112
click at [362, 559] on div "ReachInbox API Use this key for making all your API calls to ReachInbox. Build …" at bounding box center [372, 567] width 357 height 65
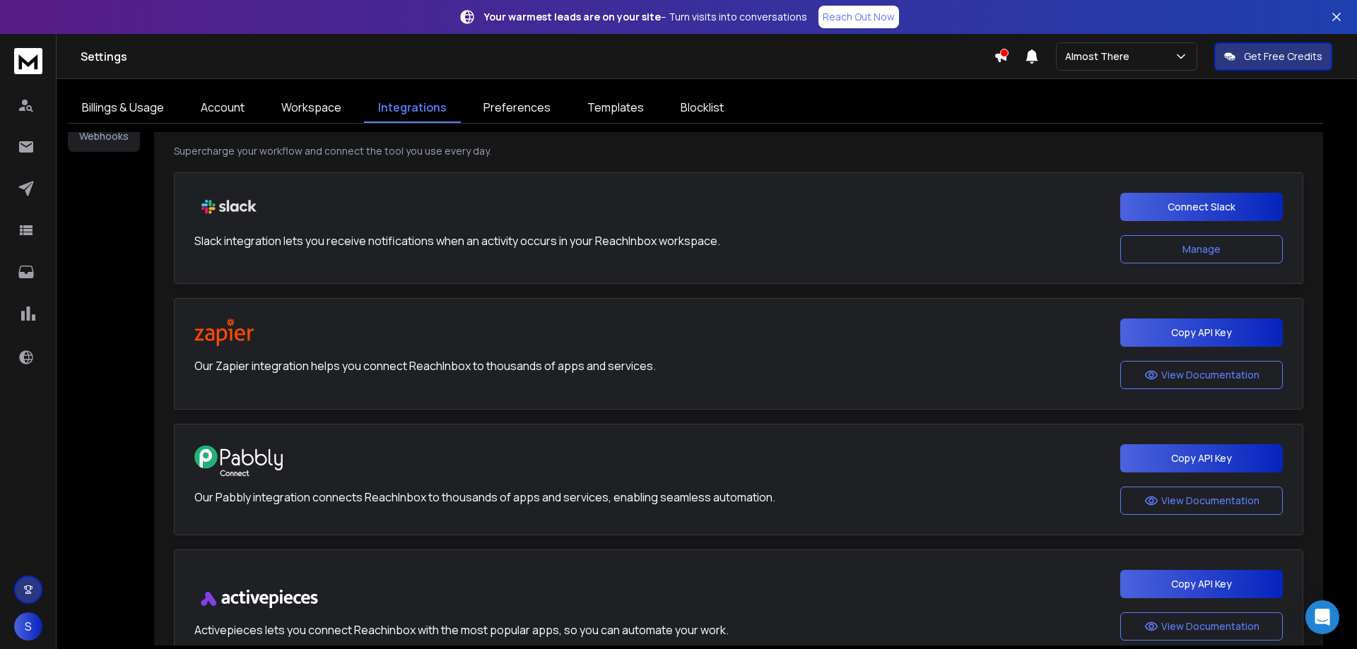
scroll to position [0, 0]
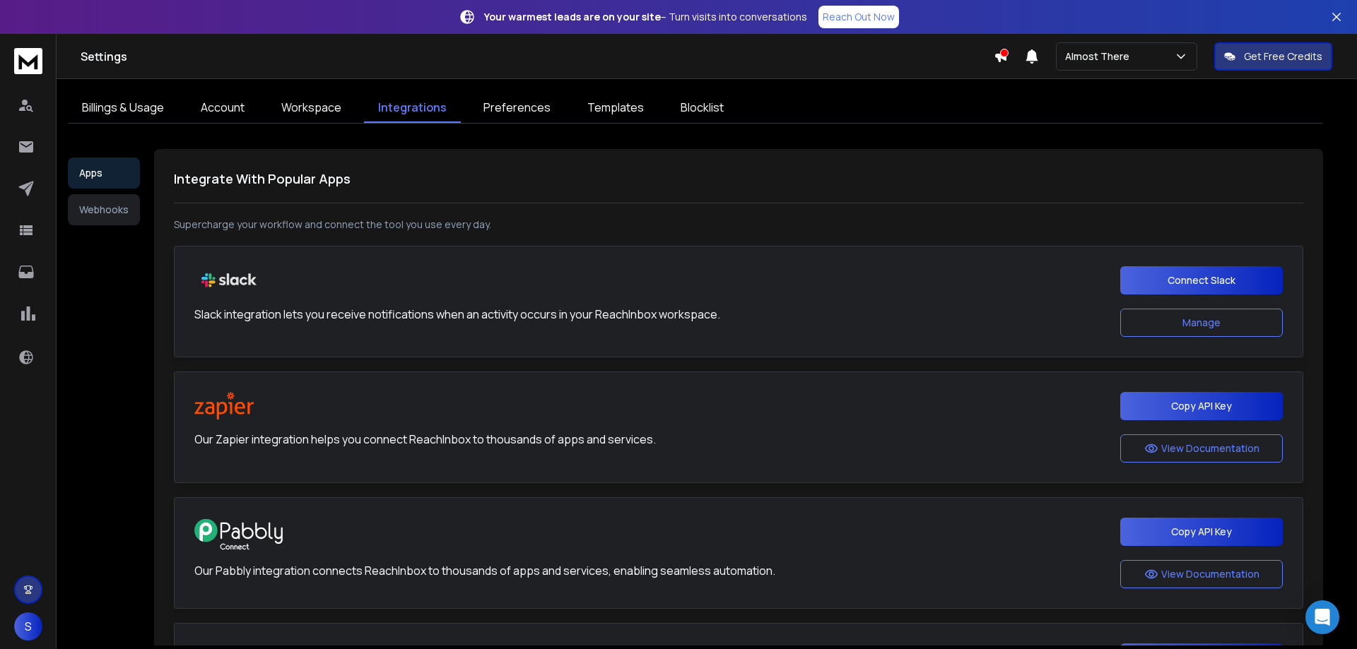
click at [94, 208] on button "Webhooks" at bounding box center [104, 209] width 72 height 31
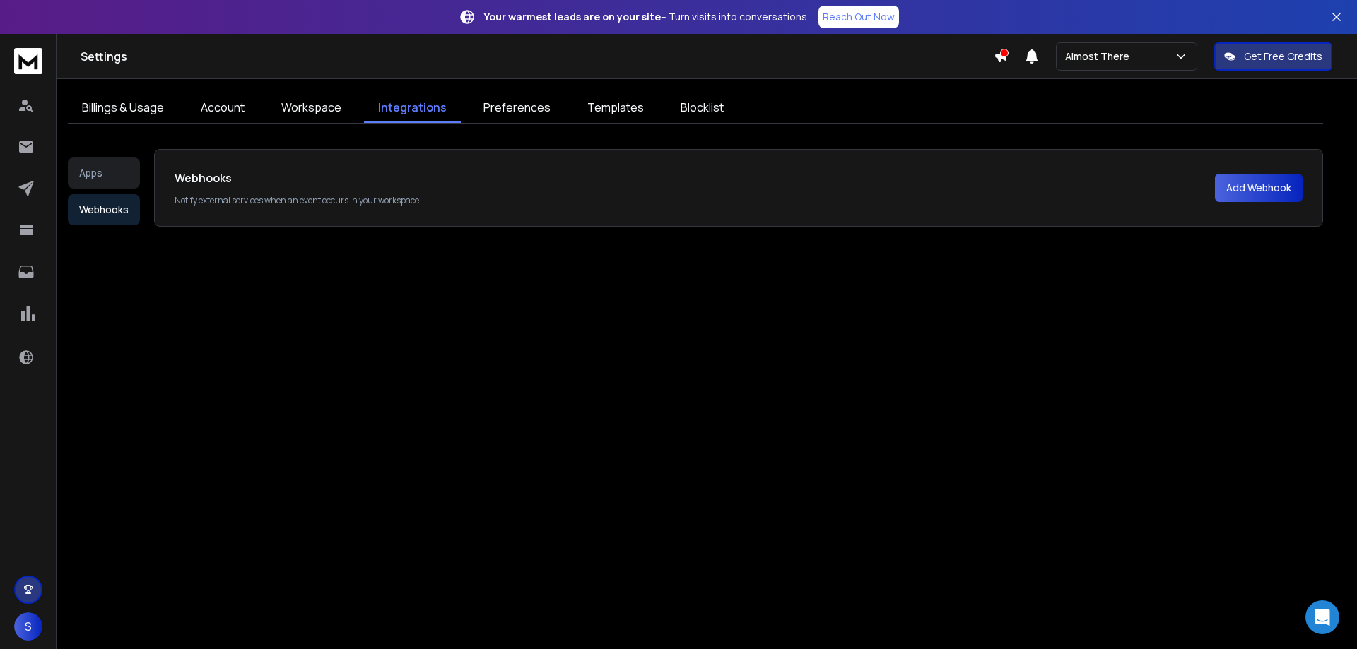
click at [1242, 189] on button "Add Webhook" at bounding box center [1259, 188] width 88 height 28
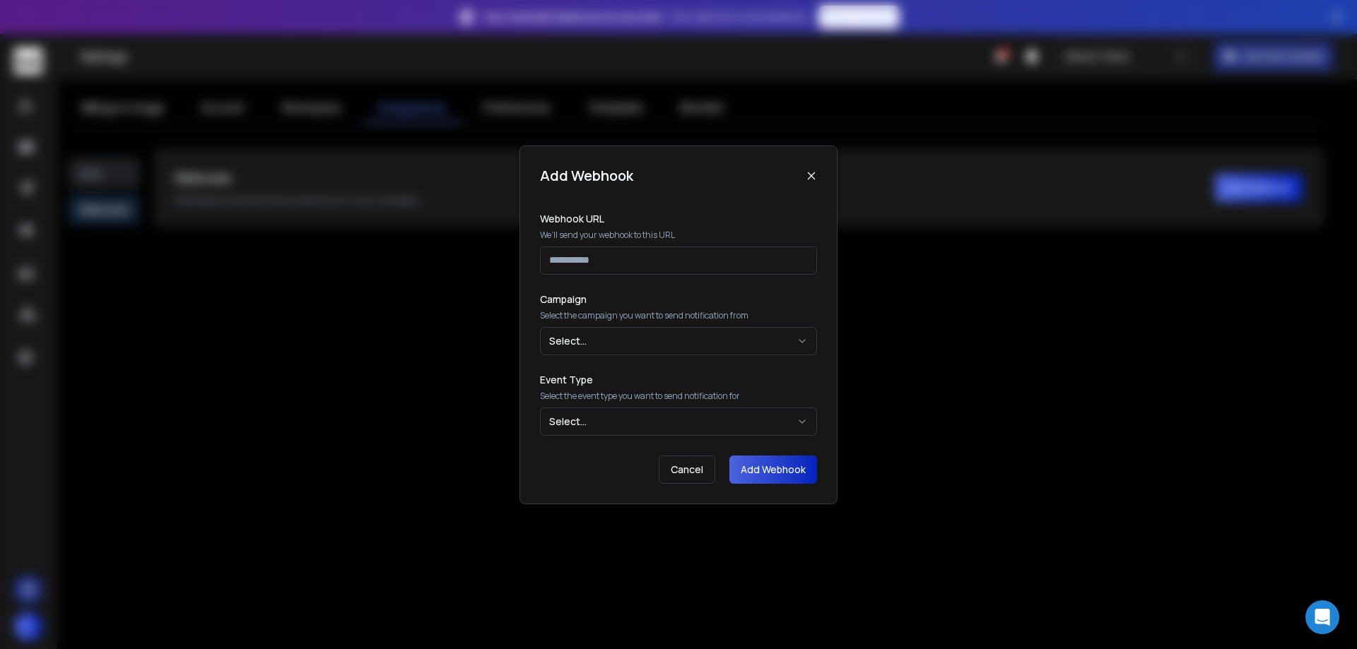
click at [805, 177] on div "Add Webhook" at bounding box center [678, 176] width 277 height 20
click at [811, 177] on icon at bounding box center [811, 175] width 11 height 11
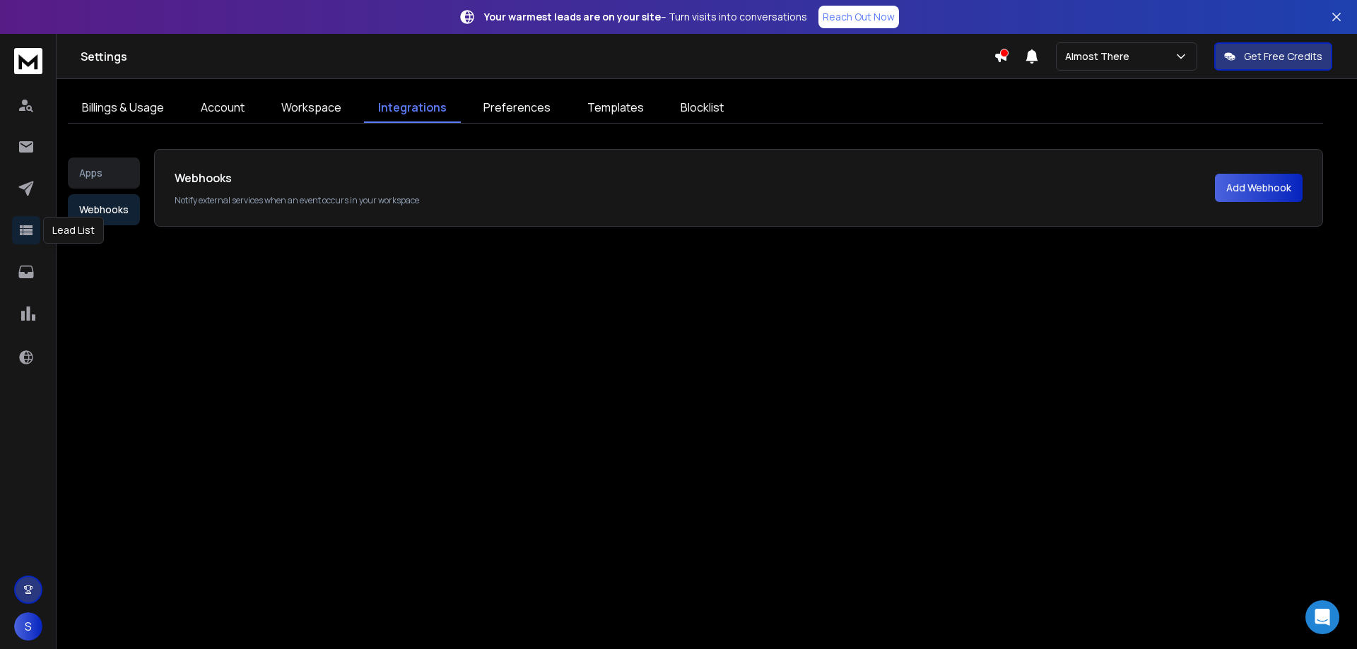
click at [25, 243] on link at bounding box center [26, 230] width 28 height 28
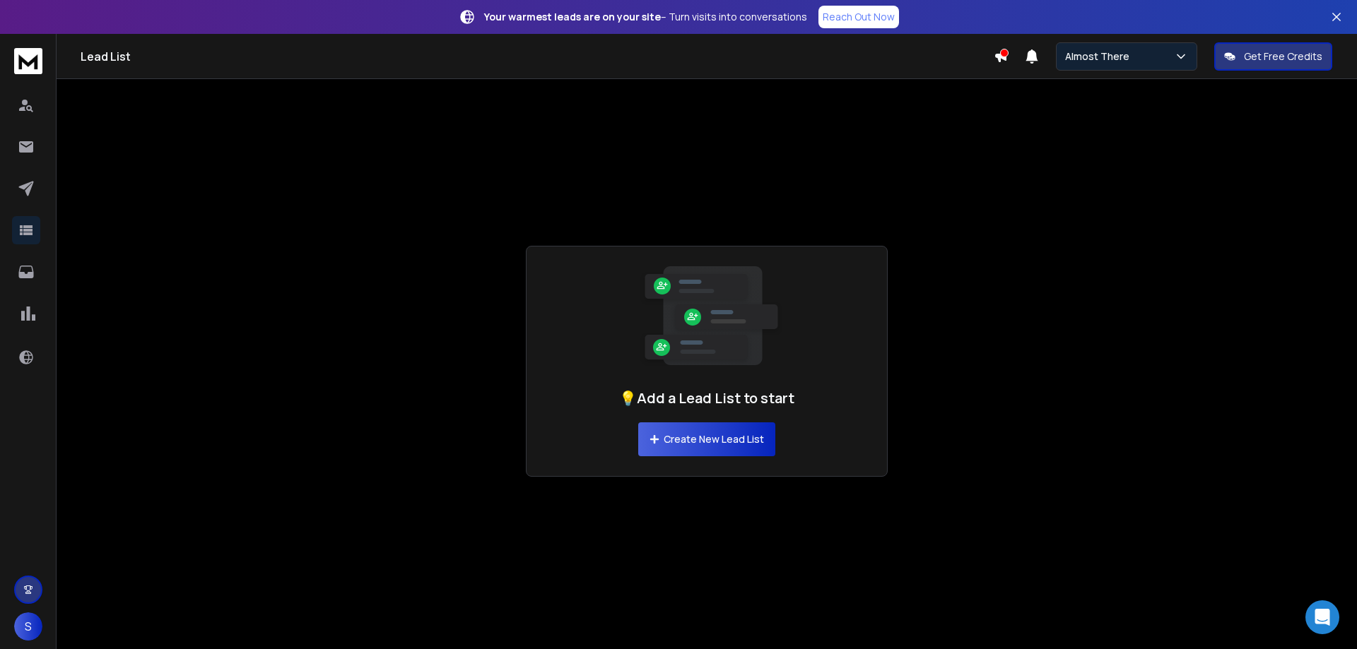
click at [1127, 46] on button "Almost There" at bounding box center [1126, 56] width 141 height 28
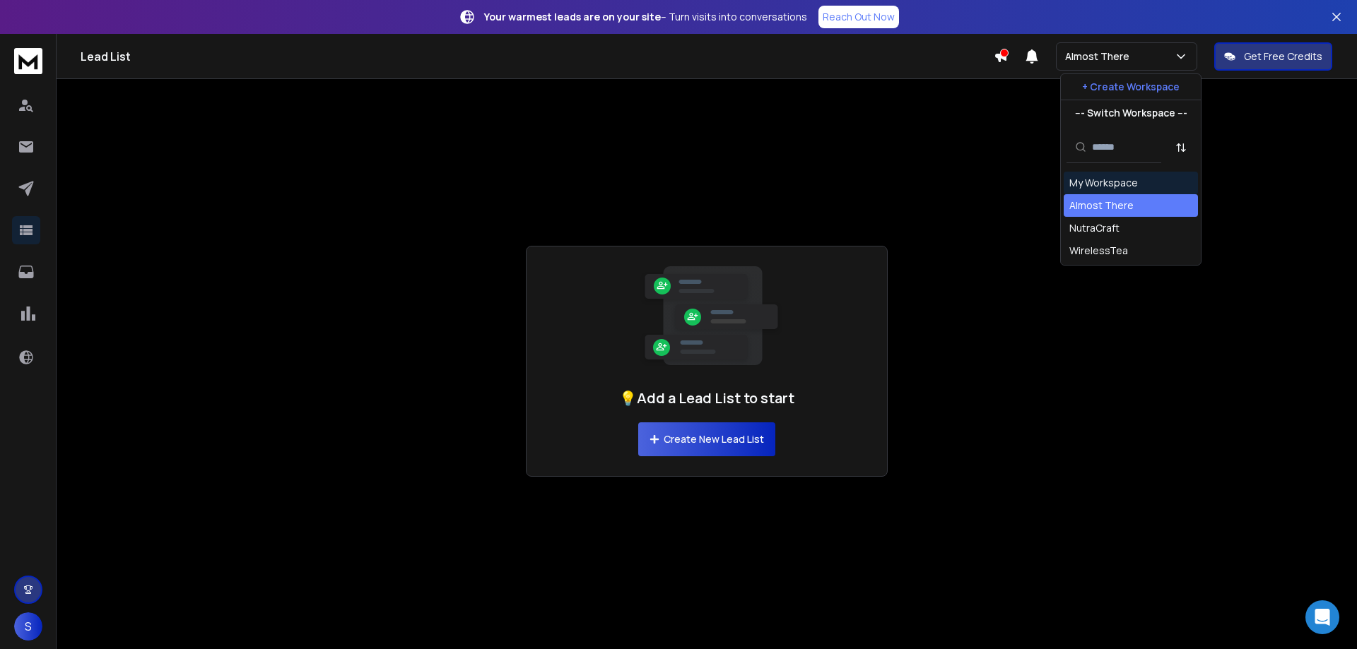
click at [1126, 189] on div "My Workspace" at bounding box center [1103, 183] width 69 height 14
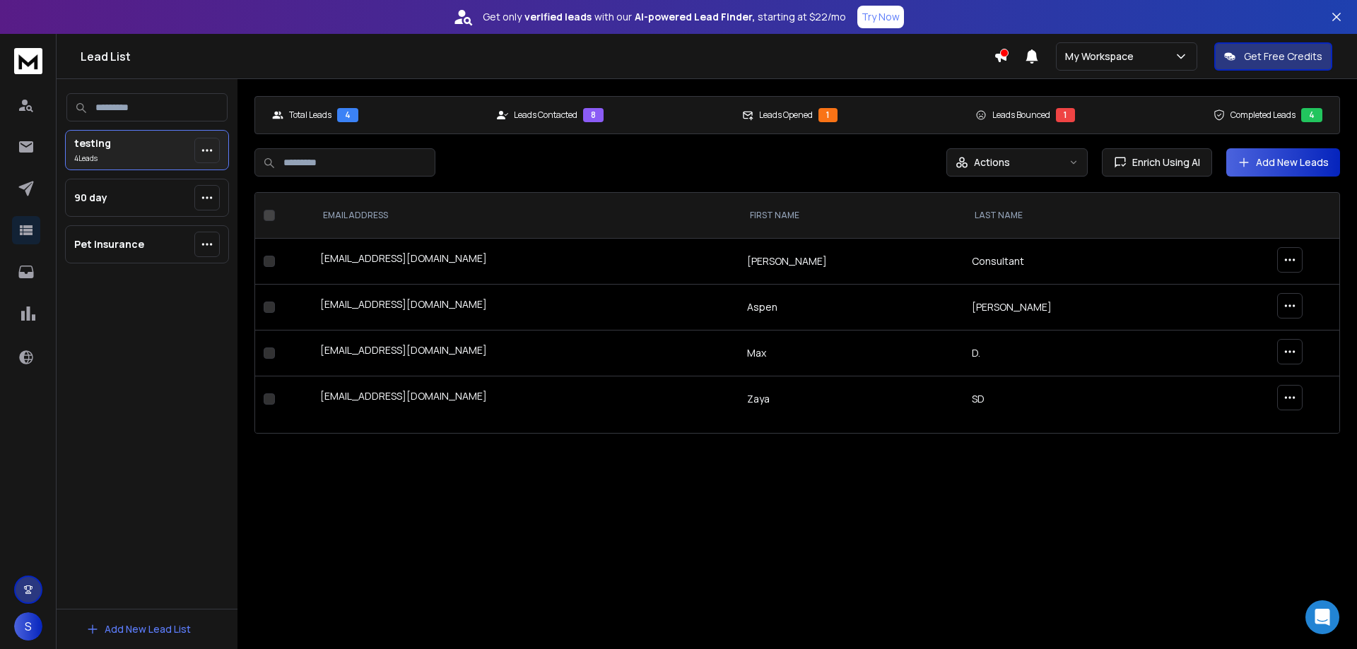
click at [123, 199] on div "90 day" at bounding box center [147, 198] width 164 height 38
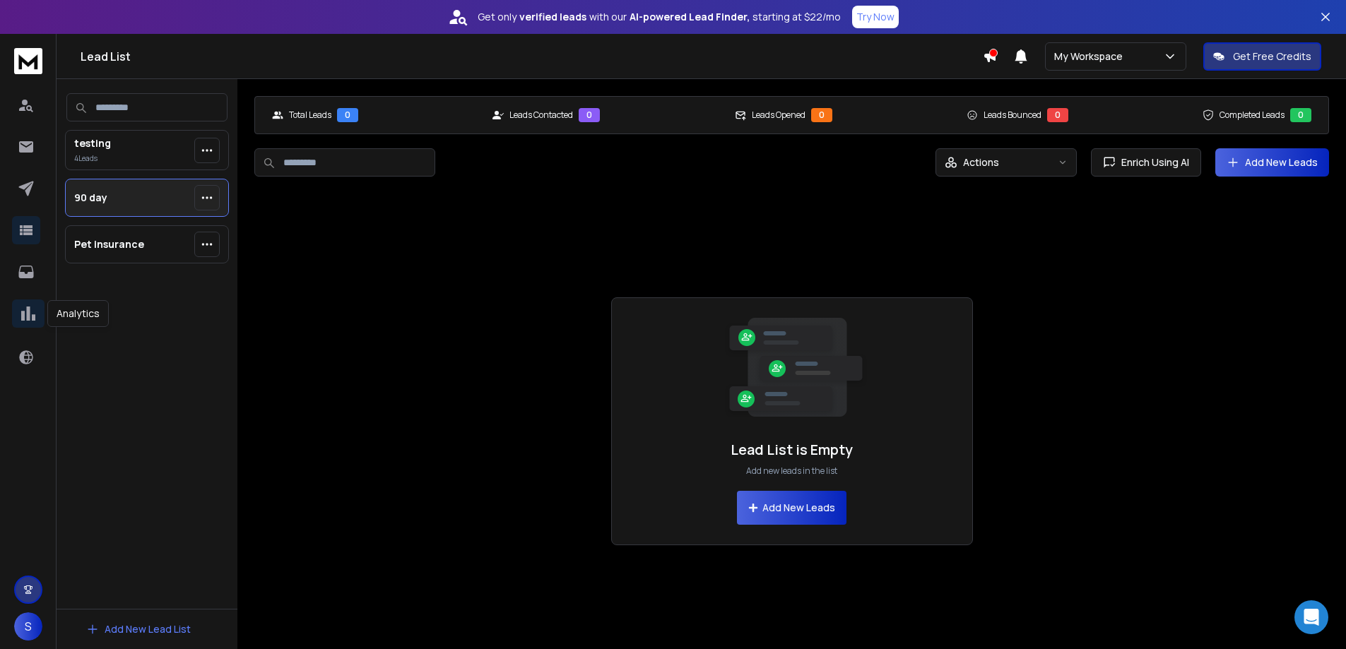
click at [25, 317] on icon at bounding box center [28, 313] width 21 height 21
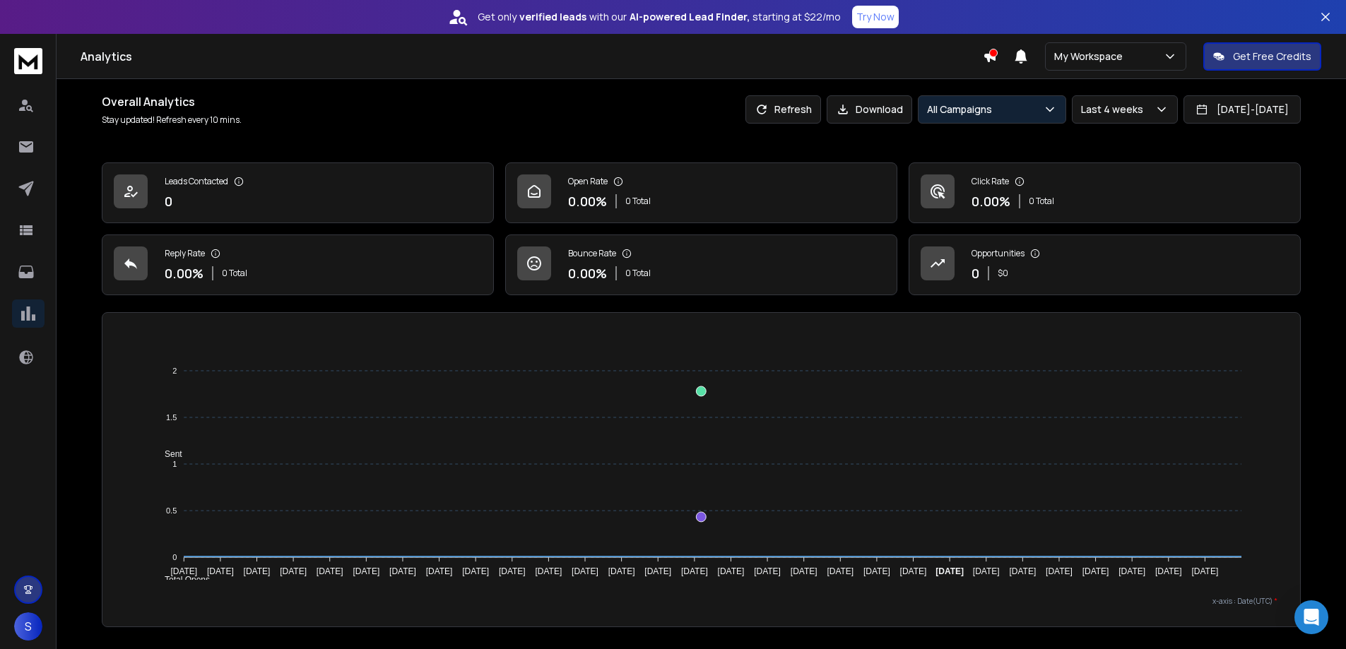
click at [987, 105] on div "All Campaigns" at bounding box center [992, 109] width 130 height 14
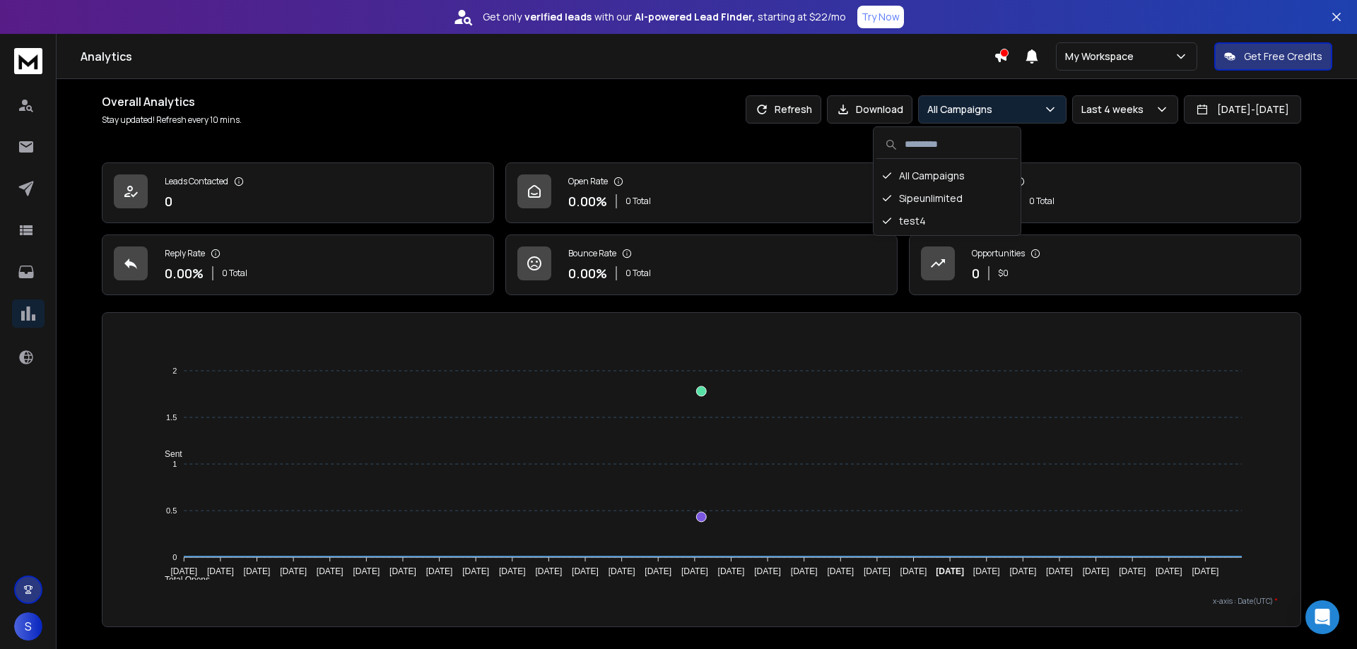
click at [987, 105] on div "All Campaigns" at bounding box center [992, 109] width 130 height 14
click at [1134, 49] on p "My Workspace" at bounding box center [1102, 56] width 74 height 14
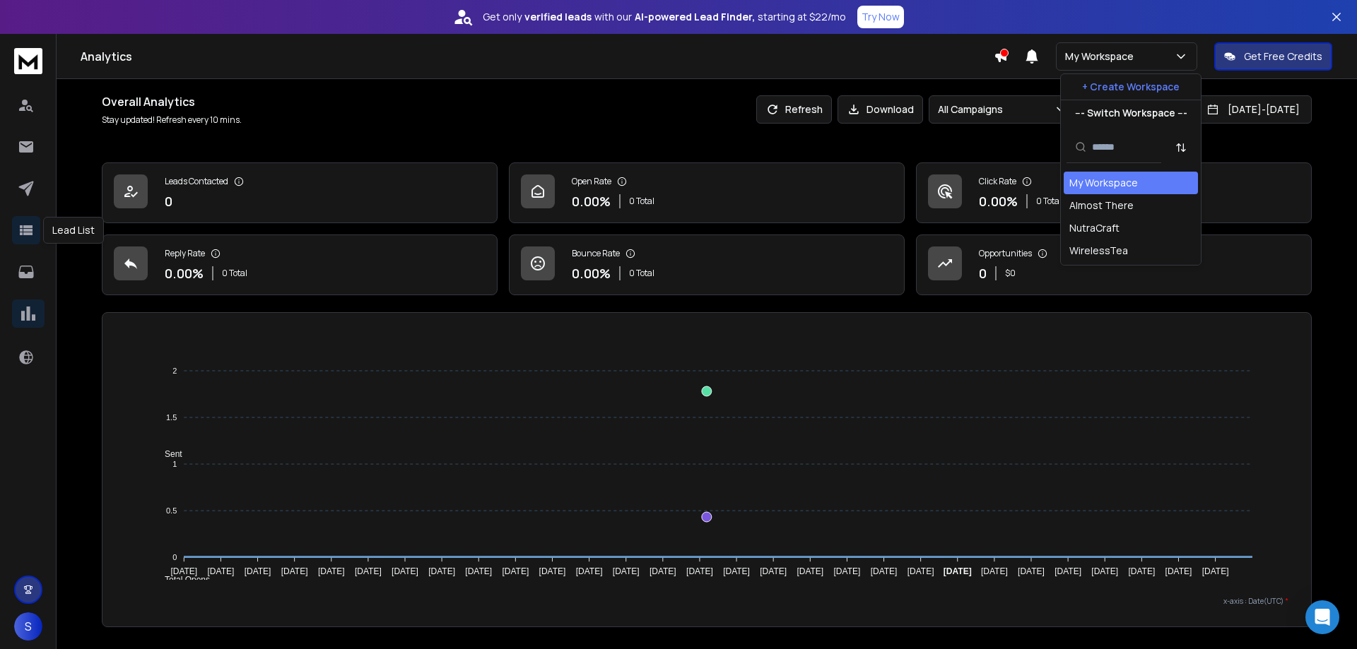
click at [21, 228] on icon at bounding box center [26, 230] width 13 height 10
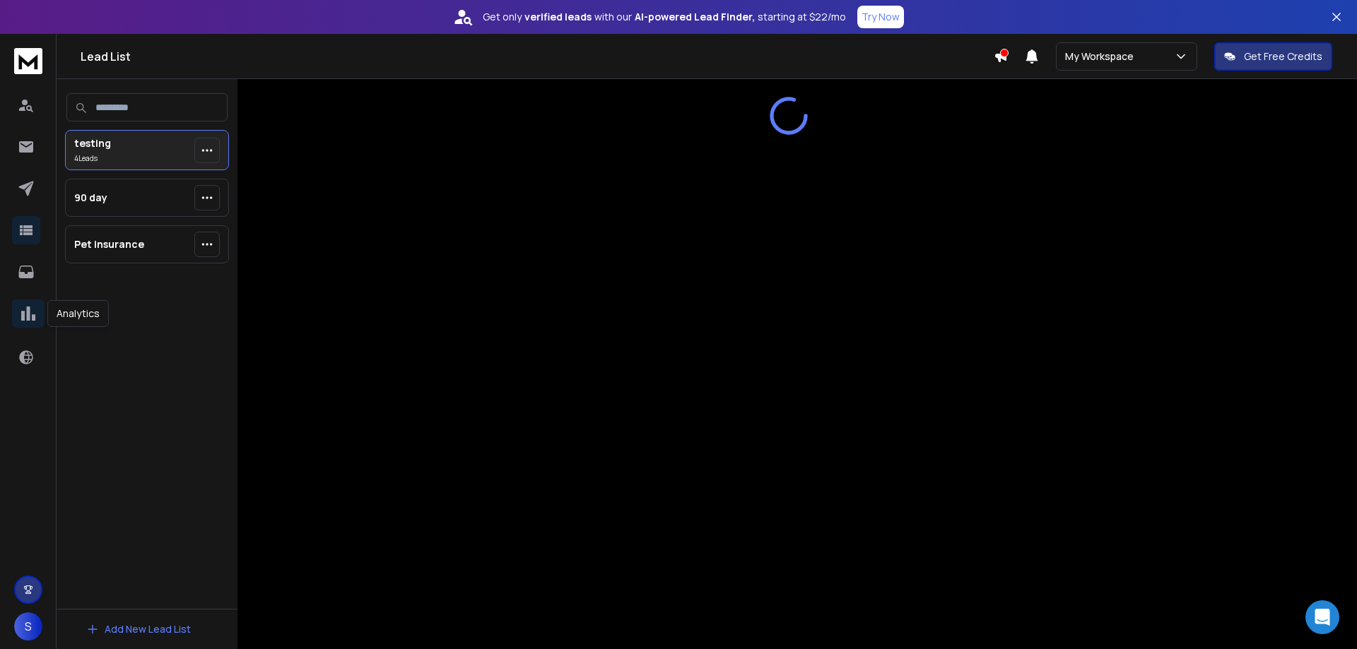
click at [27, 312] on icon at bounding box center [28, 314] width 14 height 14
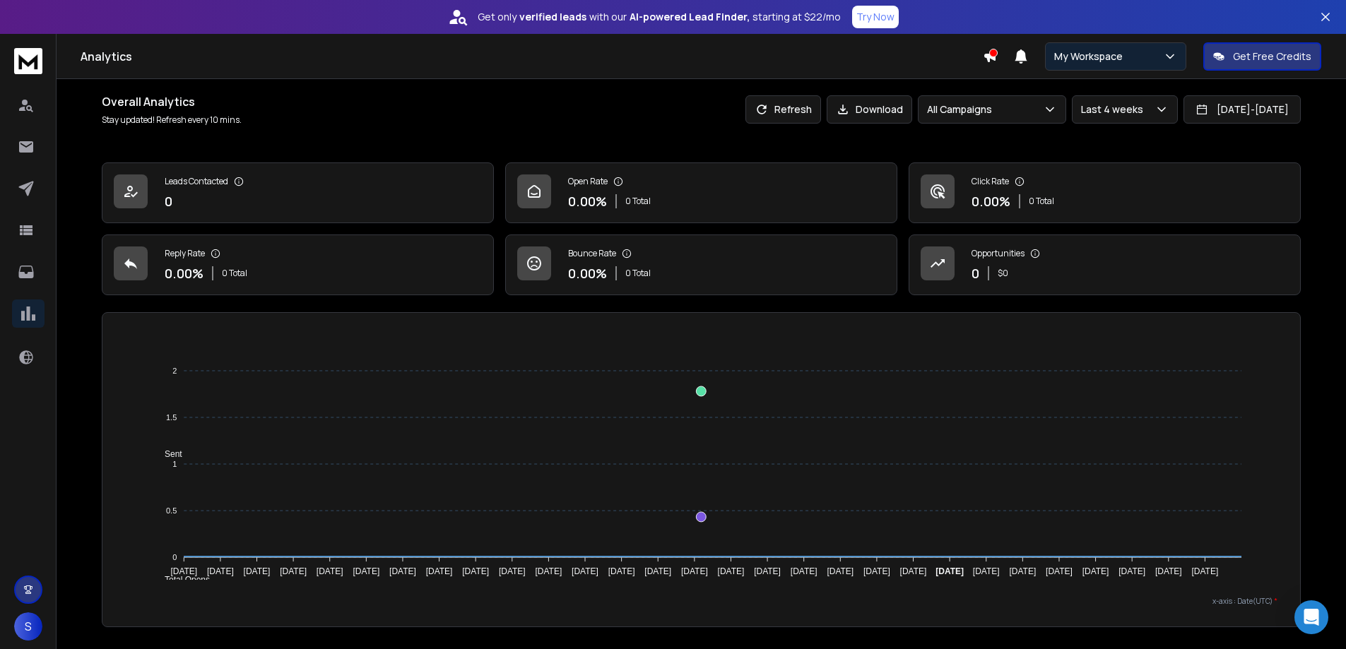
click at [1165, 57] on div "My Workspace" at bounding box center [1115, 56] width 123 height 14
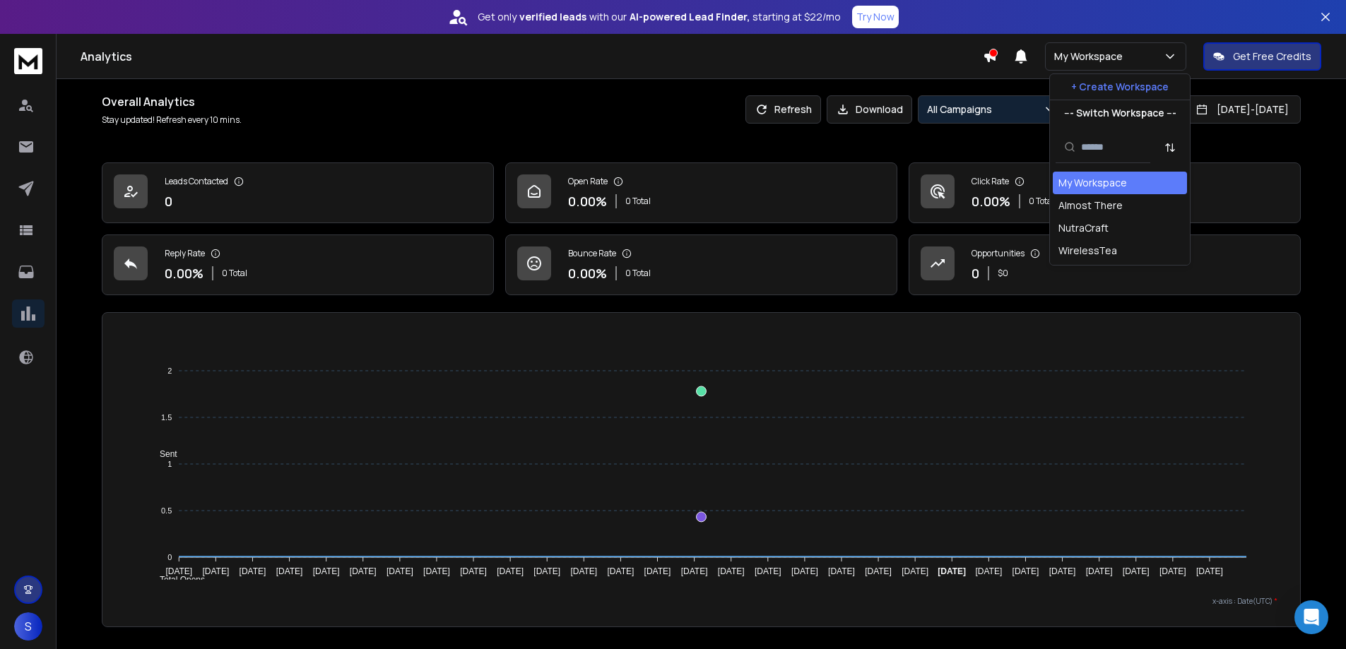
click at [938, 110] on p "All Campaigns" at bounding box center [962, 109] width 71 height 14
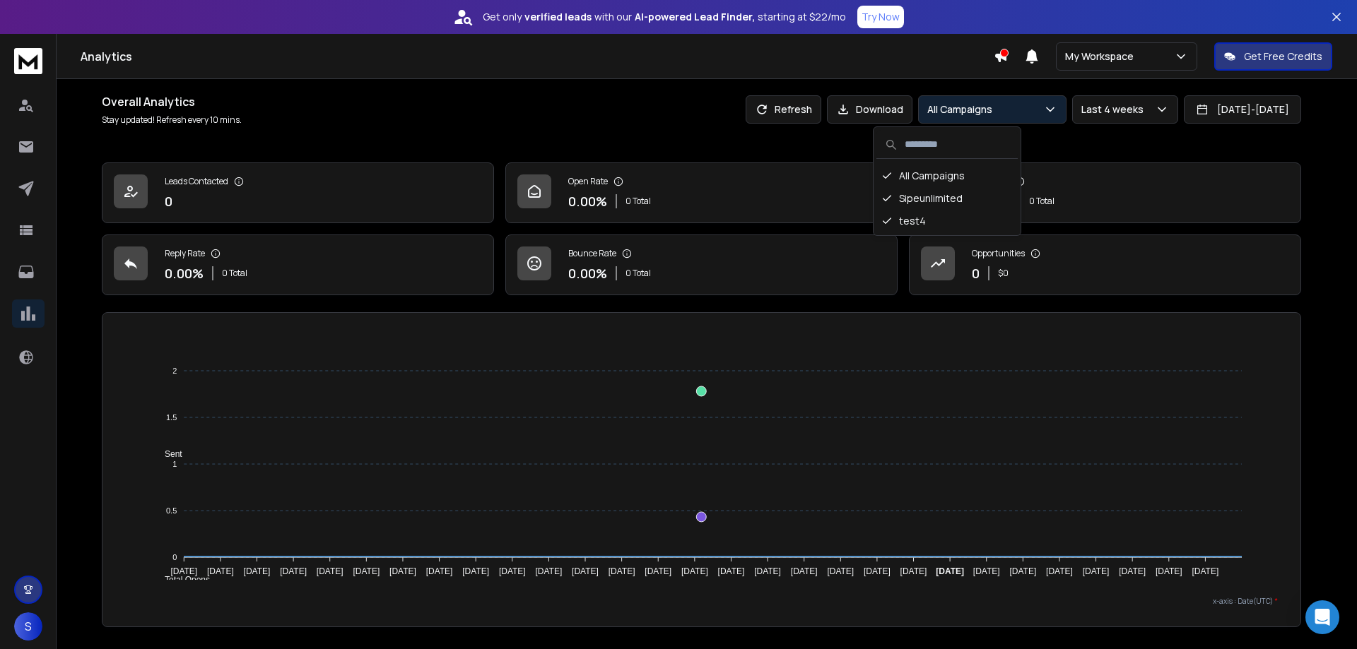
click at [938, 110] on p "All Campaigns" at bounding box center [962, 109] width 71 height 14
click at [1087, 108] on p "Last 4 weeks" at bounding box center [1115, 109] width 68 height 14
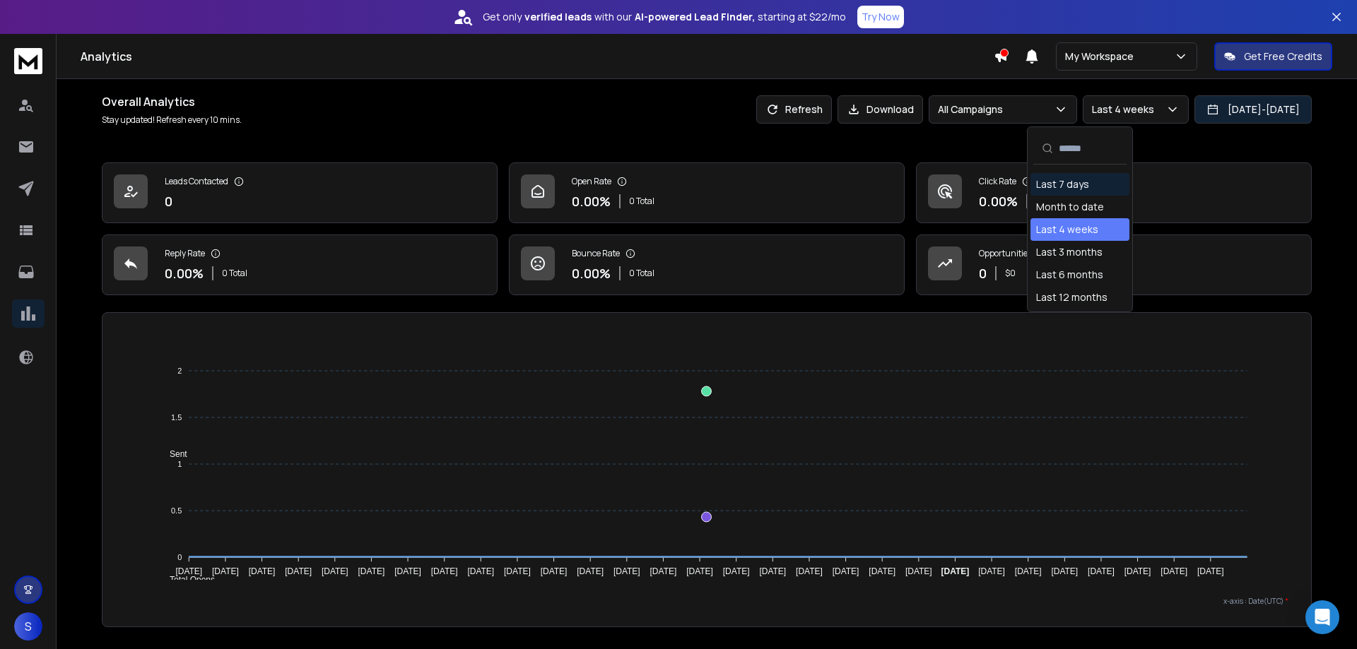
click at [1241, 107] on button "11 Aug 2025 - 09 Sep 2025" at bounding box center [1252, 109] width 117 height 28
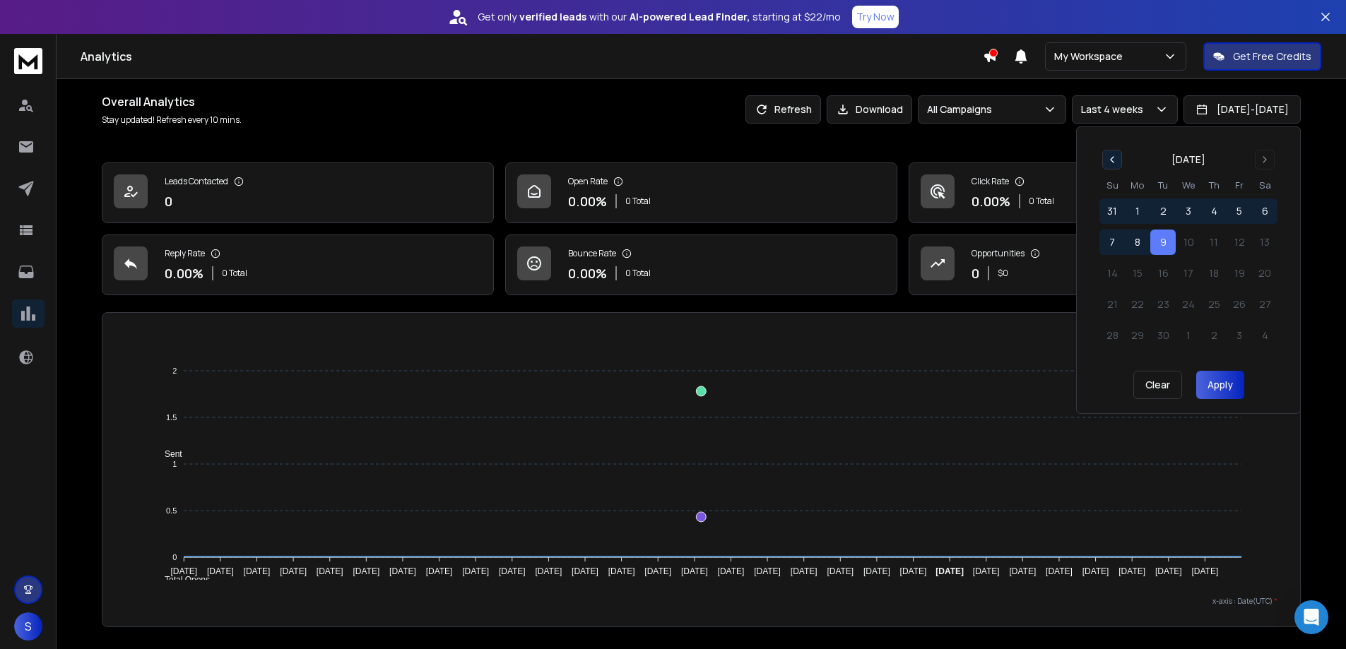
click at [1117, 162] on icon "Go to previous month" at bounding box center [1112, 159] width 11 height 11
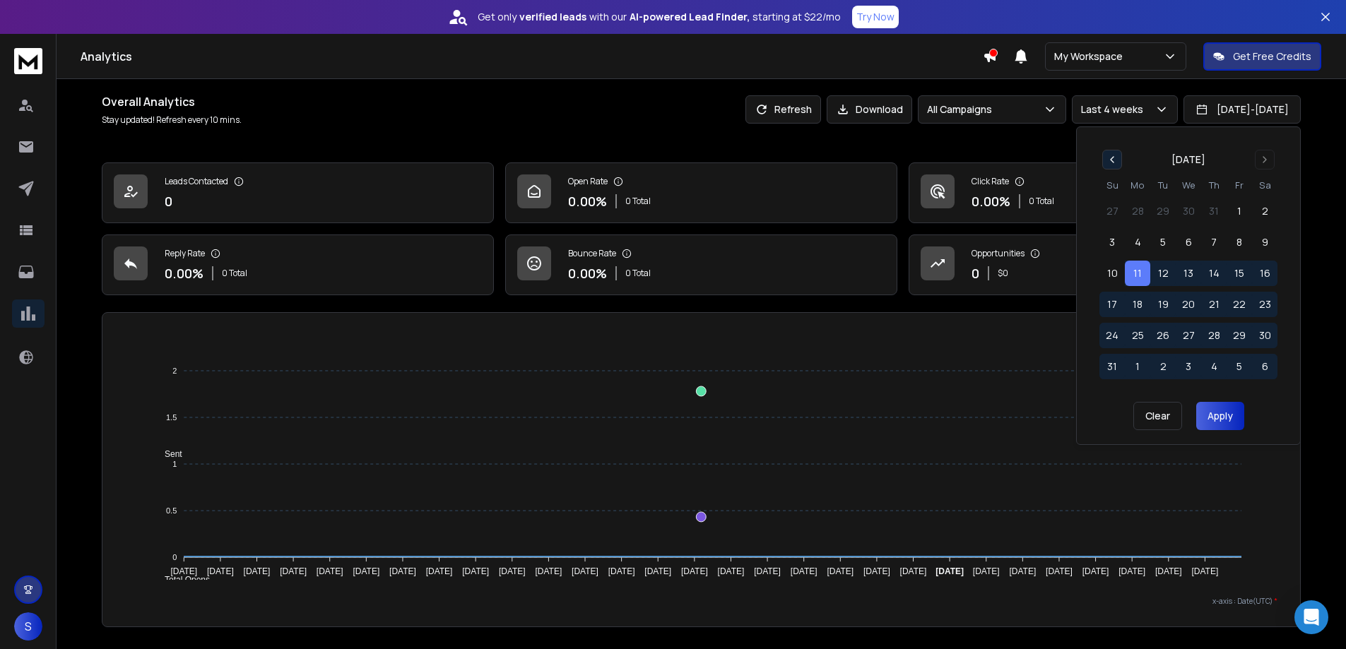
click at [1117, 162] on icon "Go to previous month" at bounding box center [1112, 159] width 11 height 11
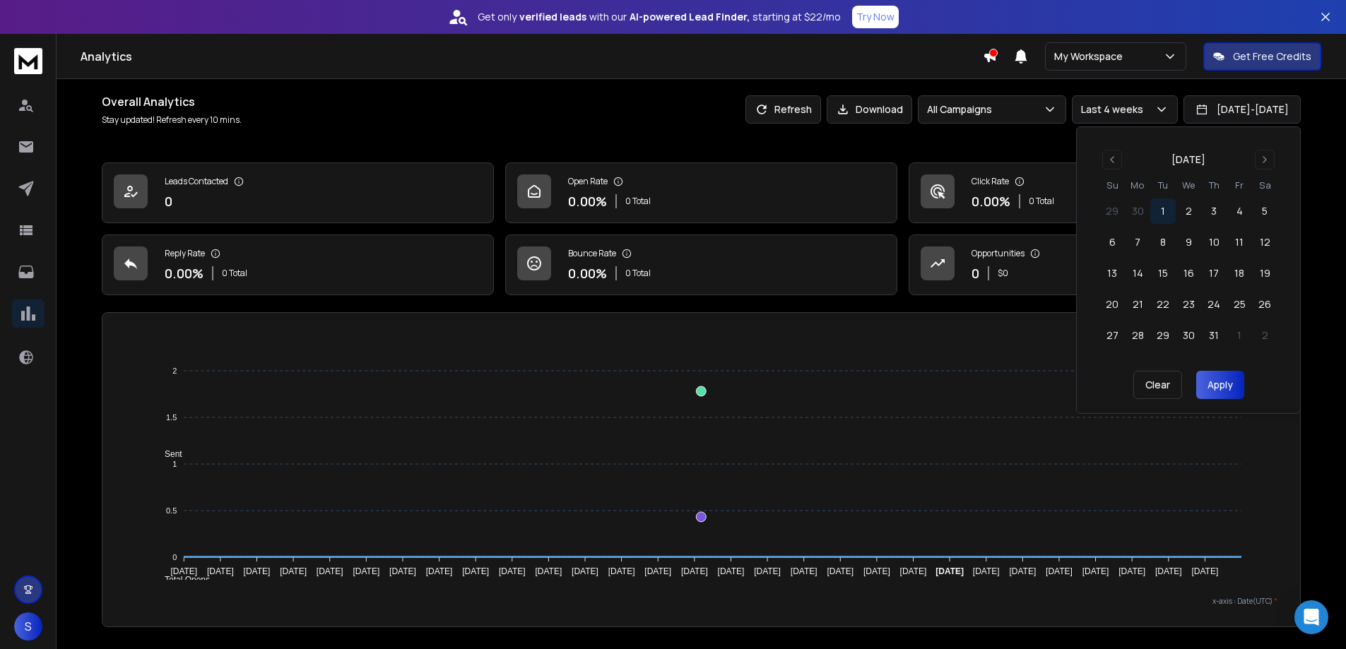
click at [1167, 214] on button "1" at bounding box center [1163, 211] width 25 height 25
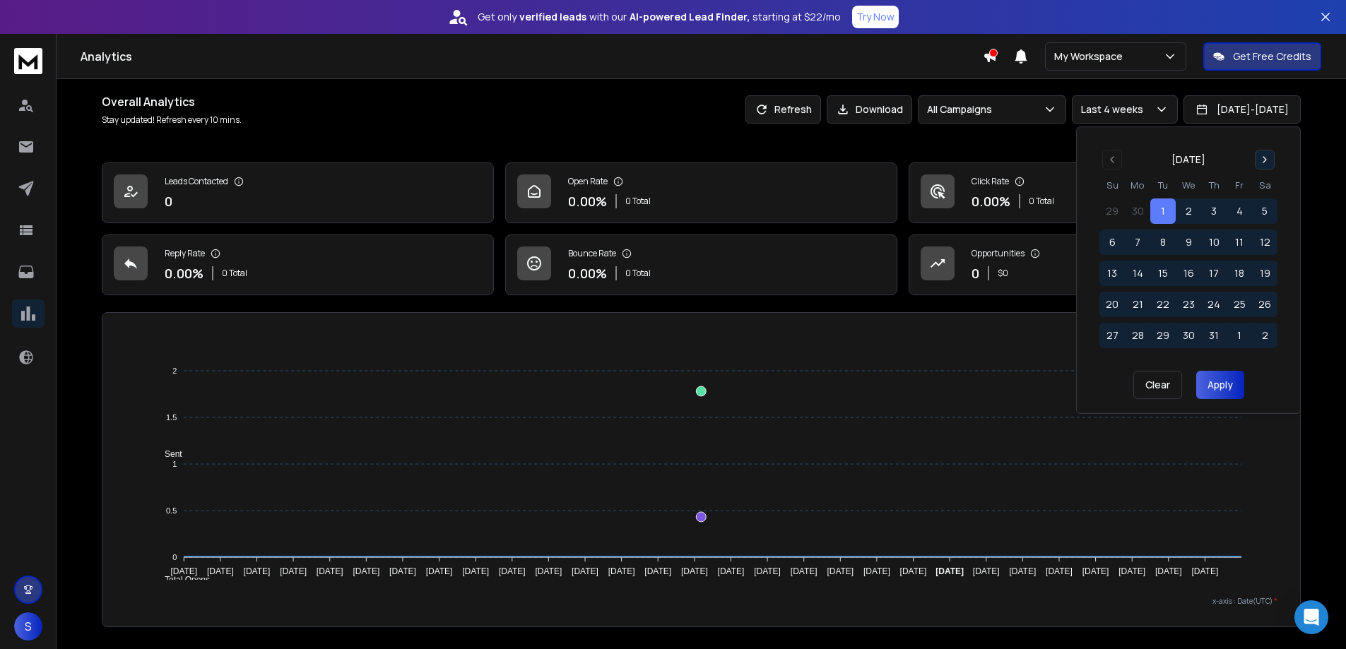
click at [1266, 167] on button "Go to next month" at bounding box center [1265, 160] width 20 height 20
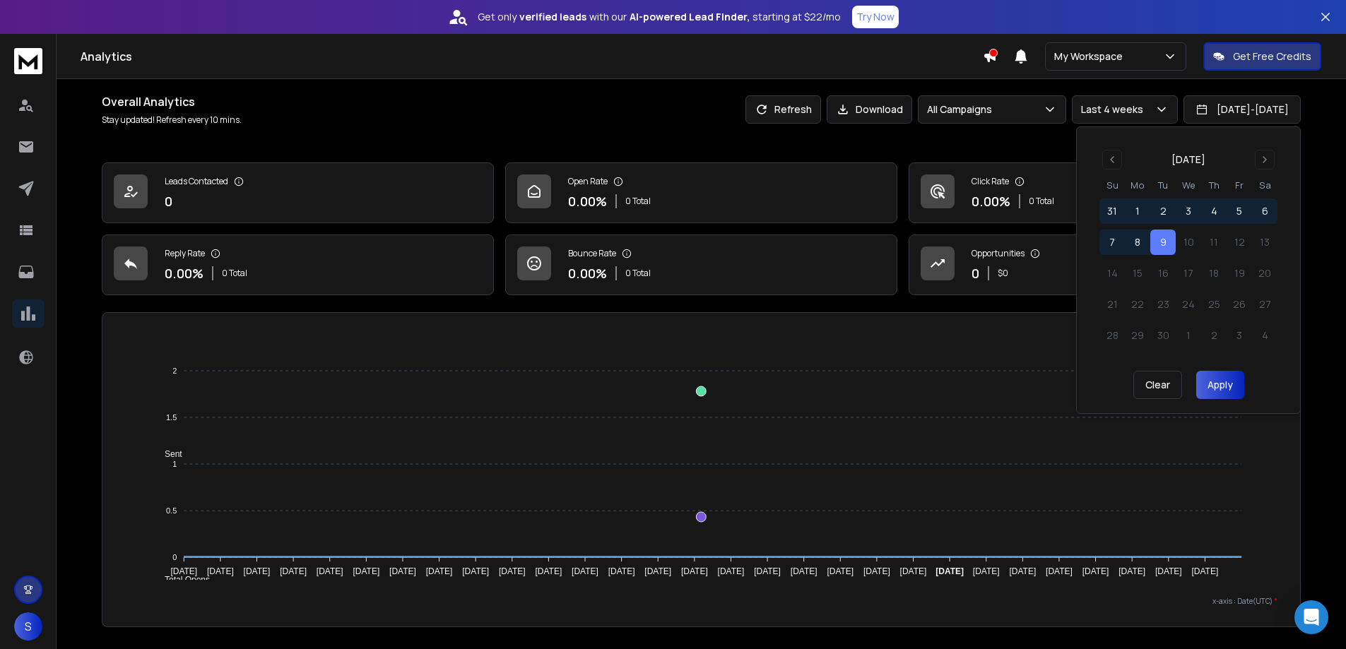
click at [1170, 243] on button "9" at bounding box center [1163, 242] width 25 height 25
click at [1216, 395] on button "Apply" at bounding box center [1221, 385] width 48 height 28
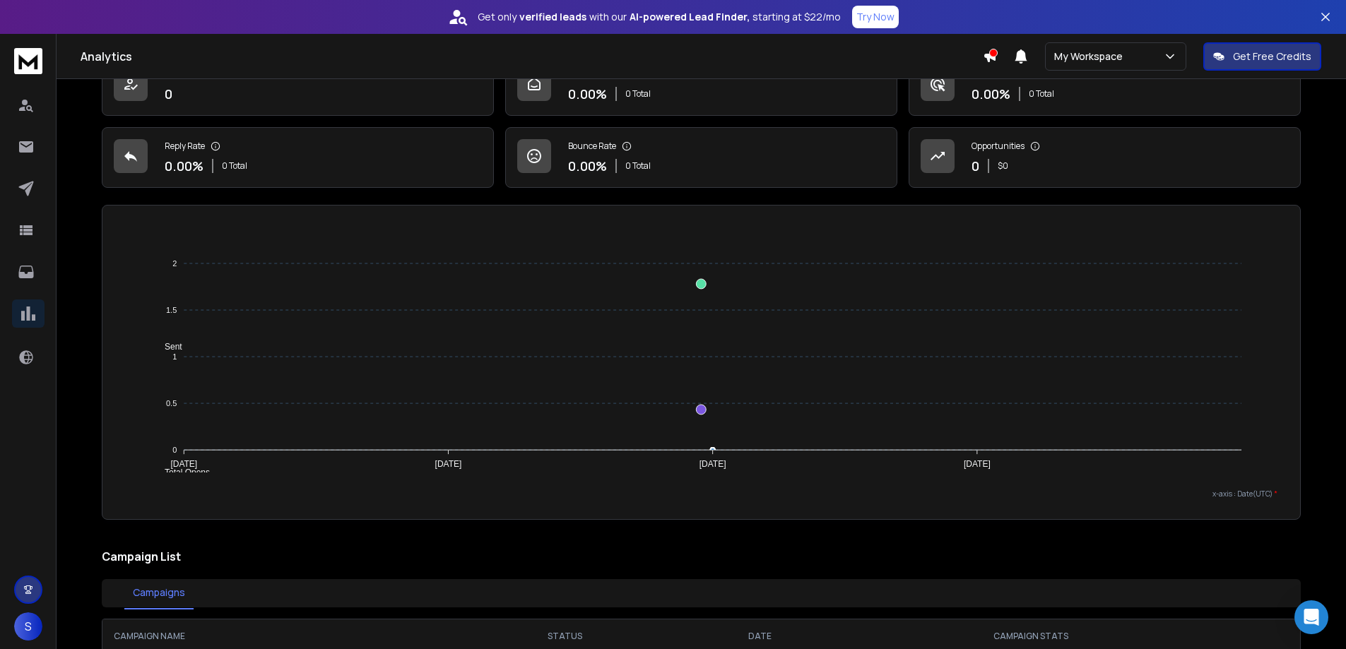
scroll to position [127, 0]
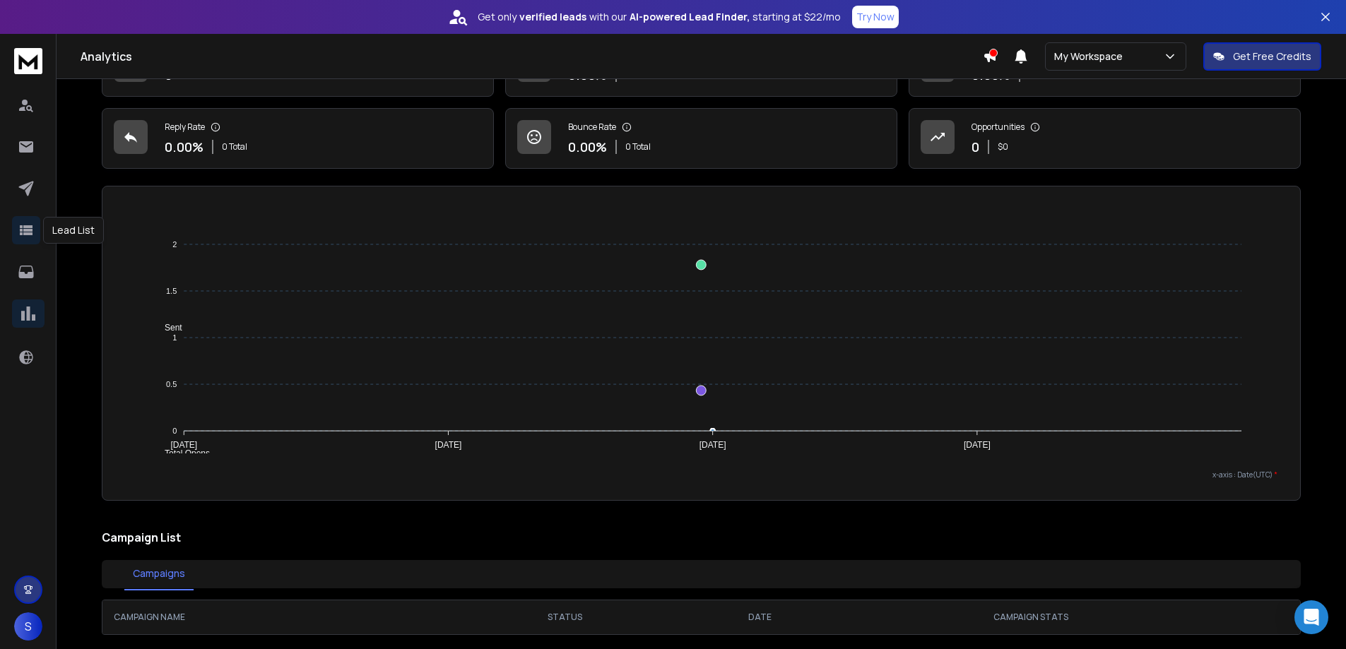
click at [18, 234] on icon at bounding box center [26, 230] width 17 height 17
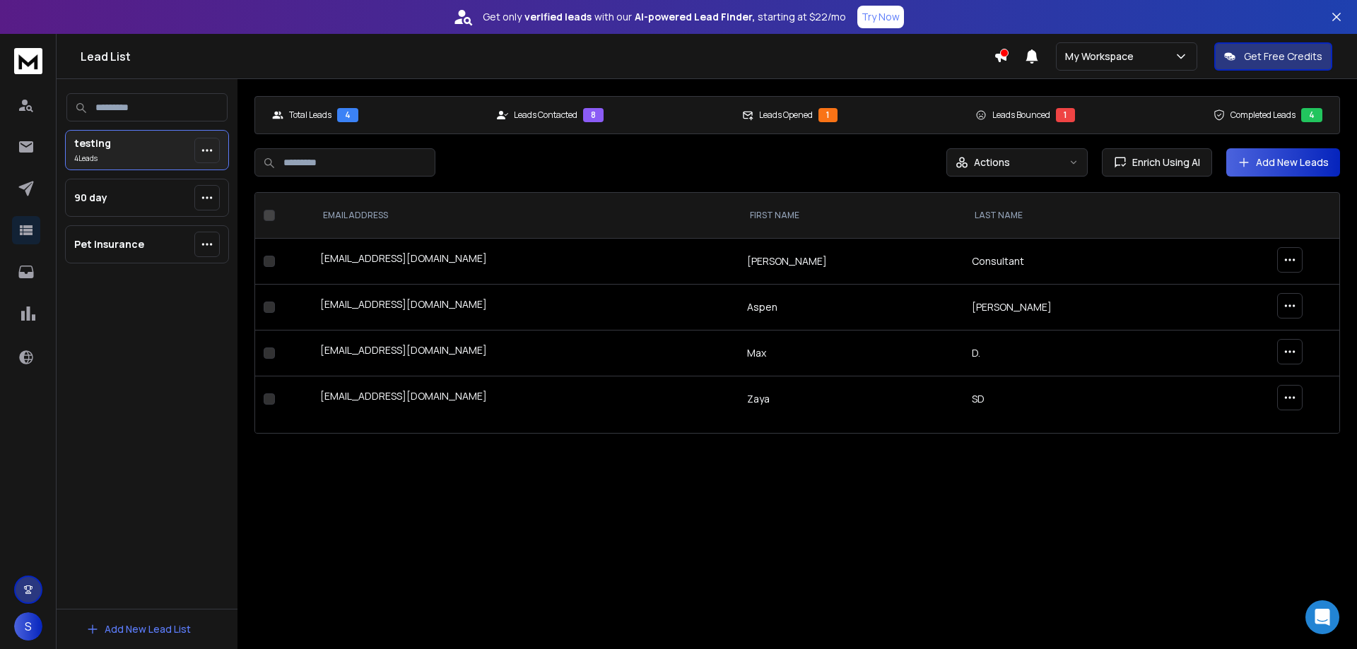
click at [108, 205] on div "90 day" at bounding box center [147, 198] width 164 height 38
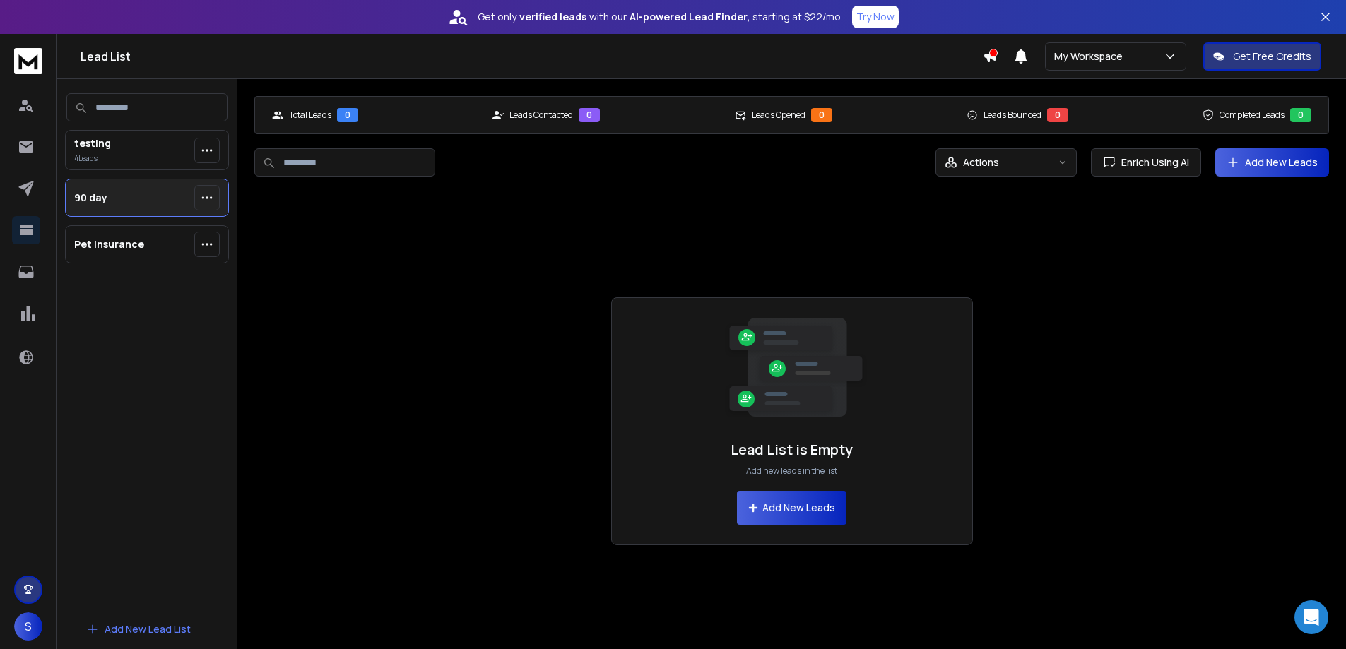
click at [116, 248] on p "Pet insurance" at bounding box center [109, 244] width 70 height 14
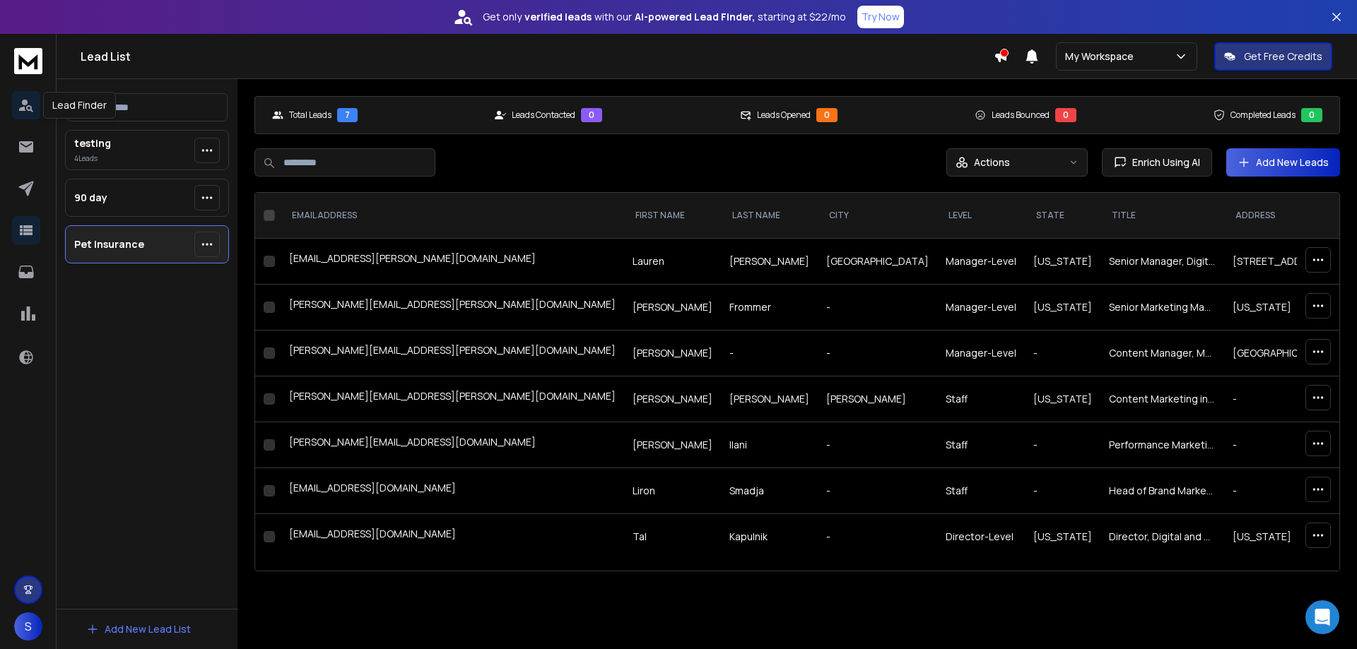
click at [23, 101] on circle at bounding box center [25, 103] width 6 height 6
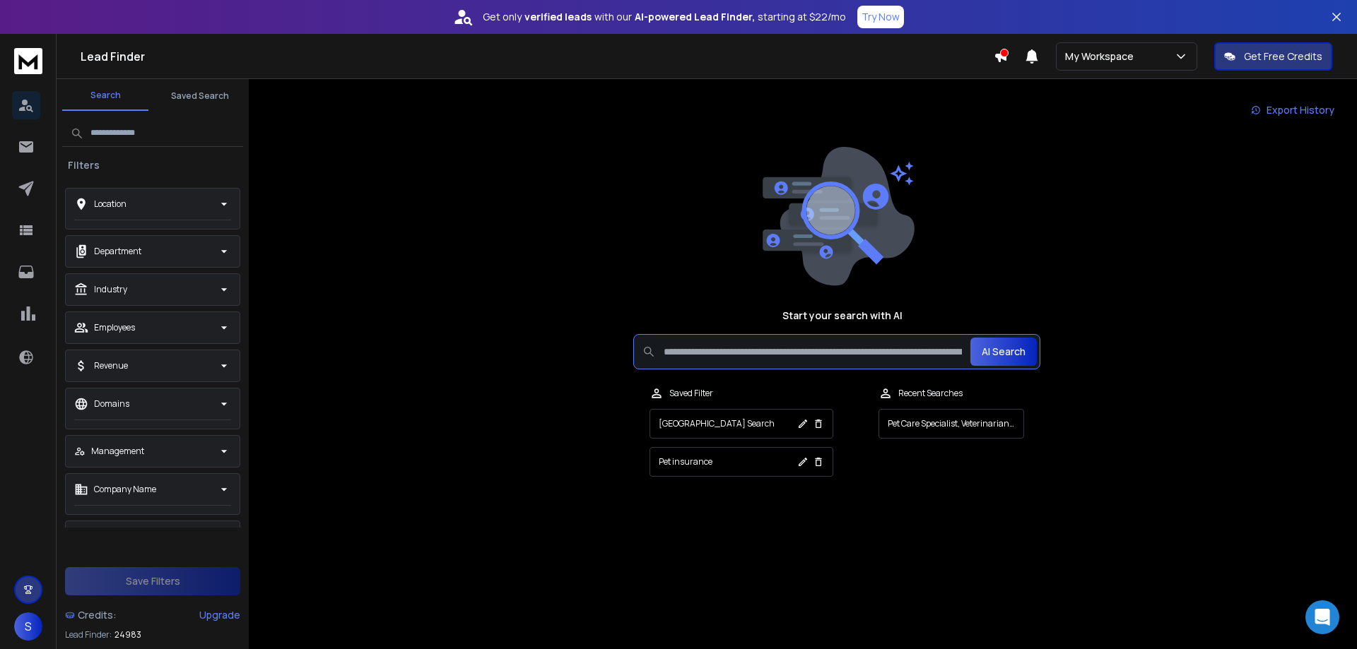
scroll to position [78, 0]
click at [753, 351] on textarea at bounding box center [813, 352] width 298 height 28
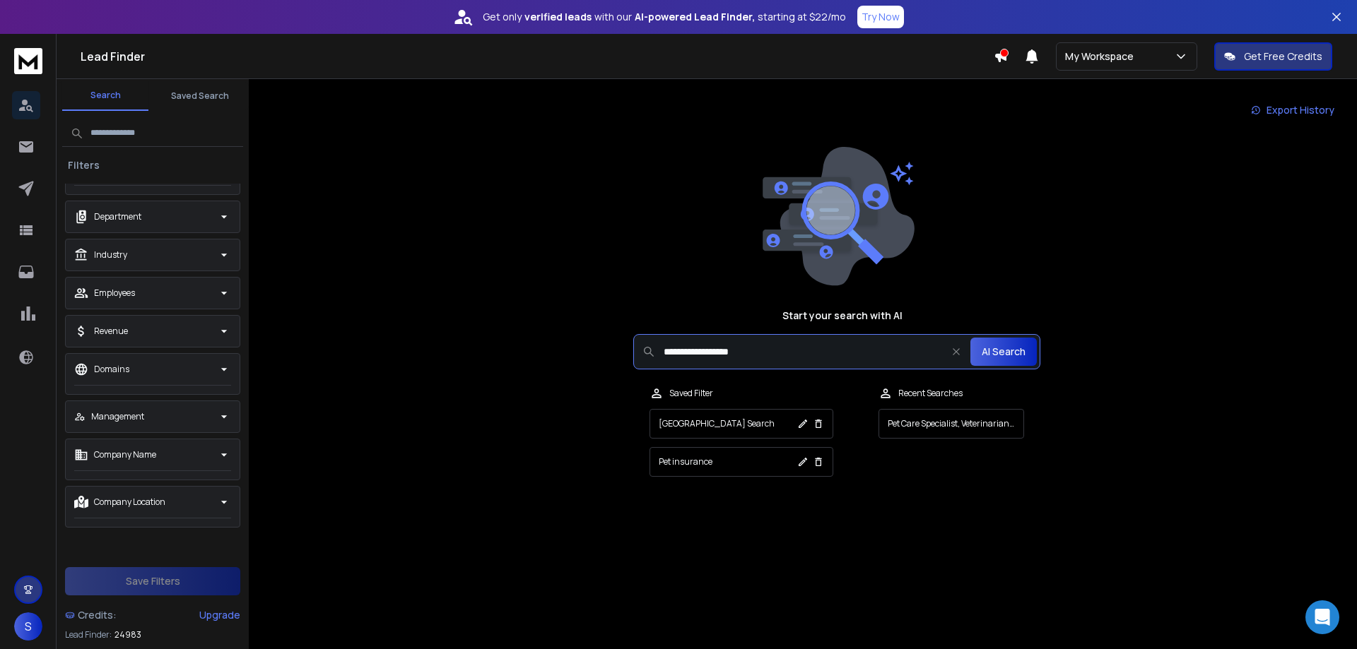
type textarea "**********"
click at [1022, 354] on button "AI Search" at bounding box center [1003, 352] width 66 height 28
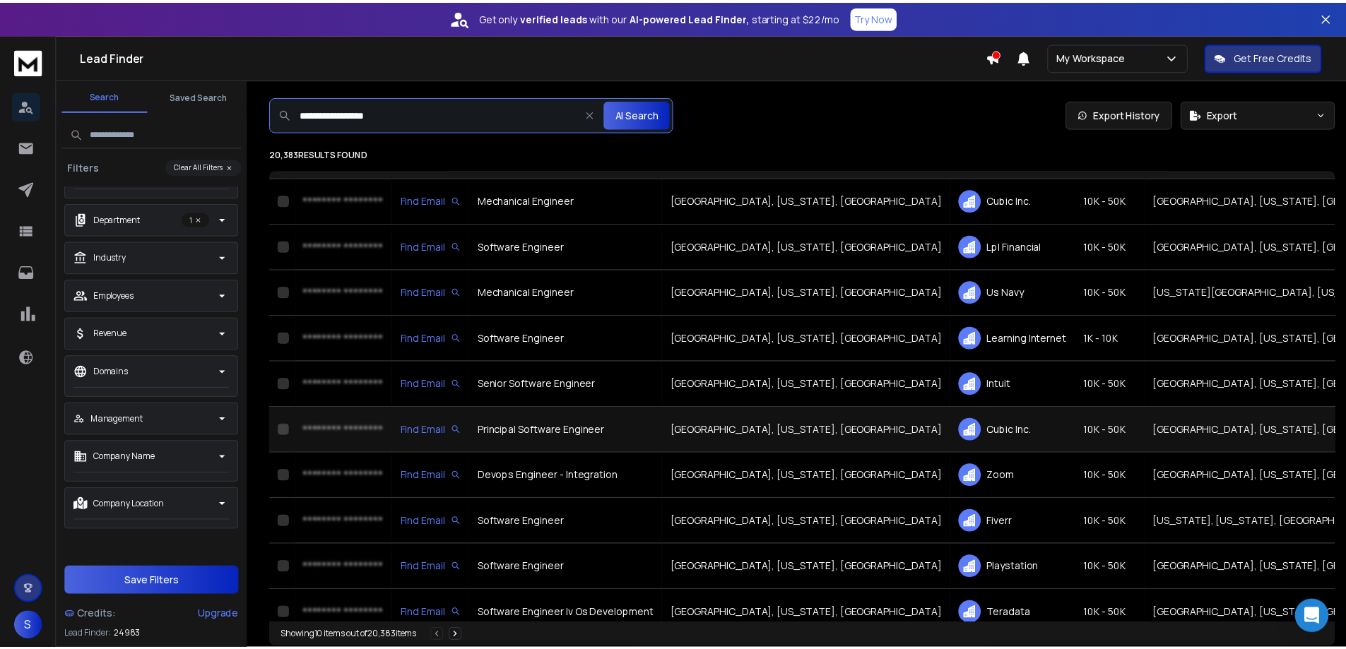
scroll to position [58, 0]
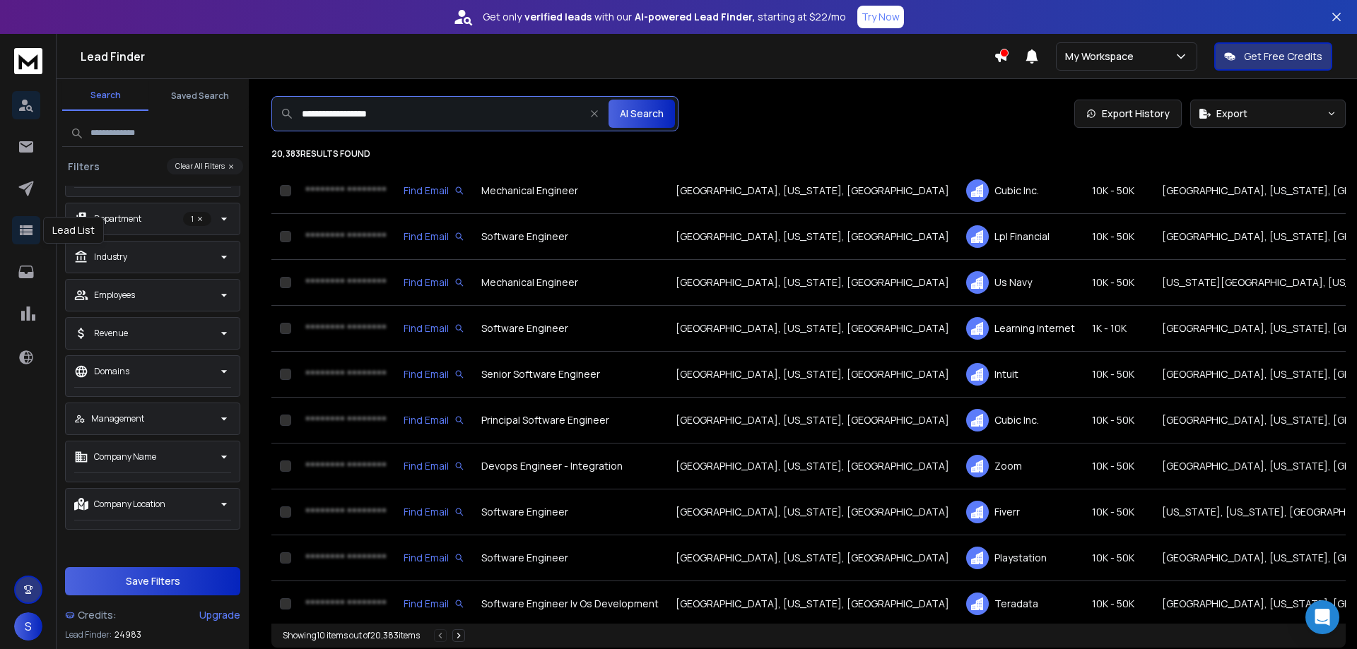
click at [30, 233] on icon at bounding box center [26, 230] width 13 height 10
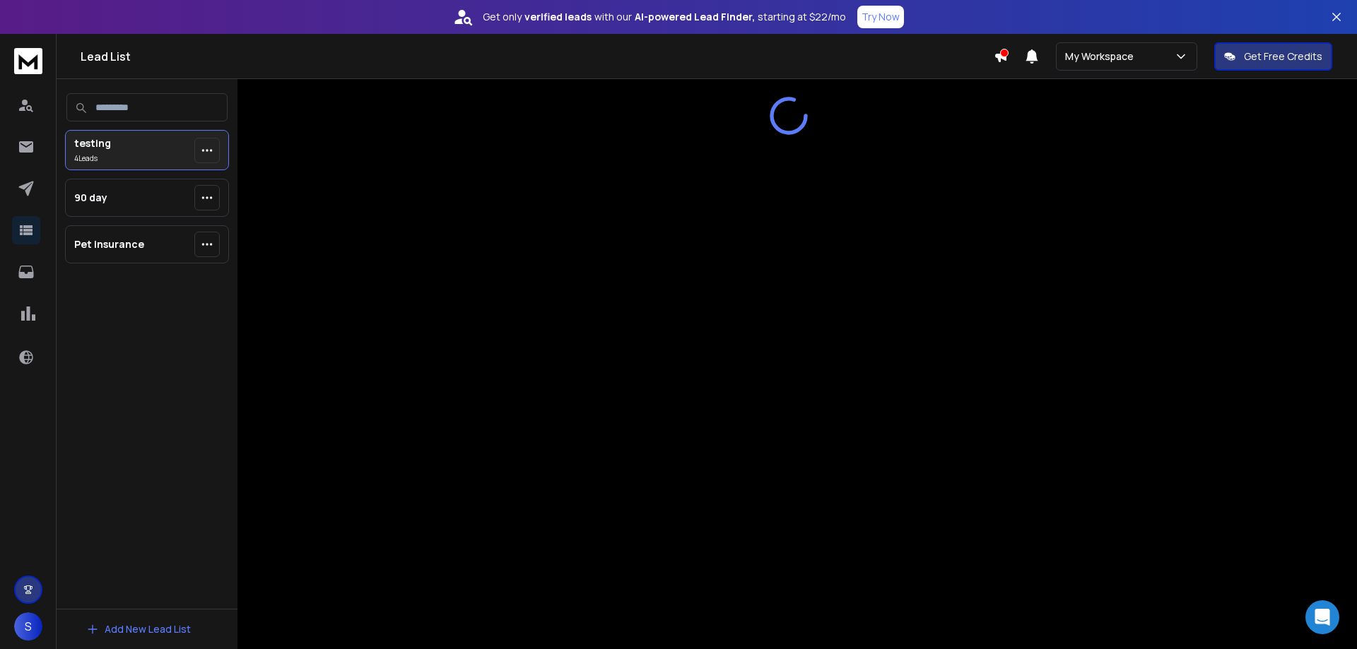
click at [152, 233] on div "Pet insurance" at bounding box center [147, 244] width 164 height 38
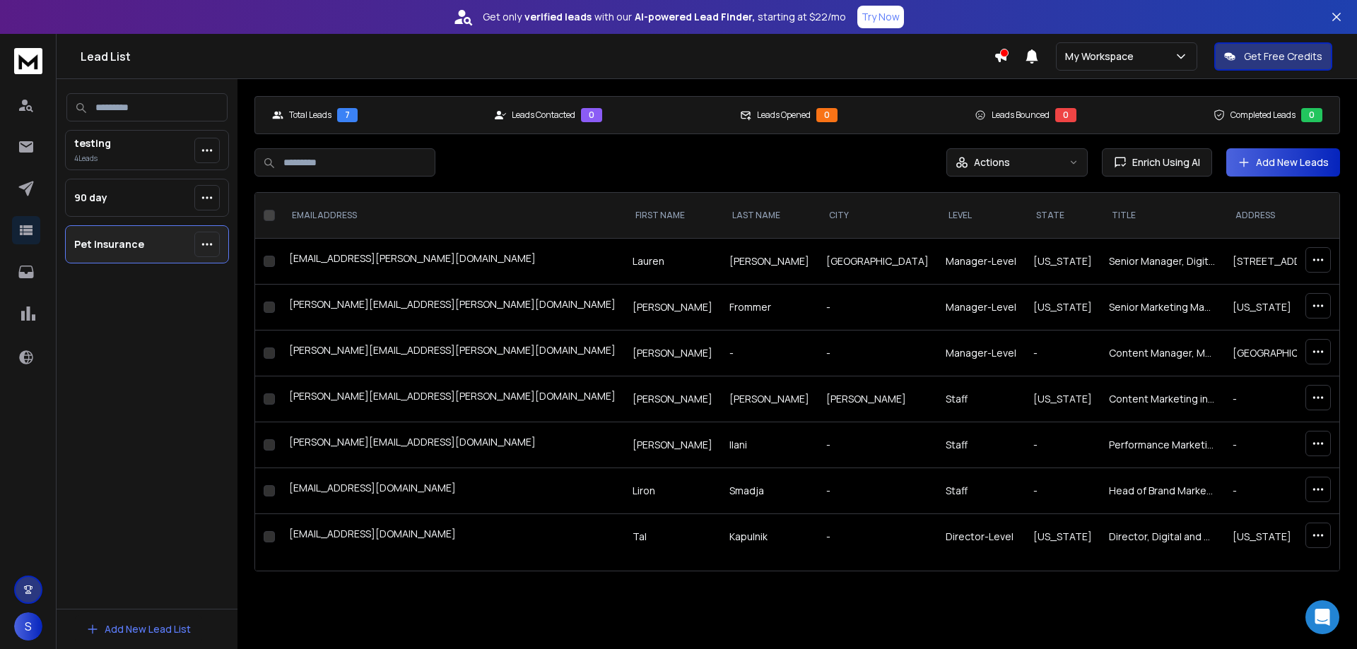
click at [163, 625] on button "Add New Lead List" at bounding box center [138, 630] width 127 height 28
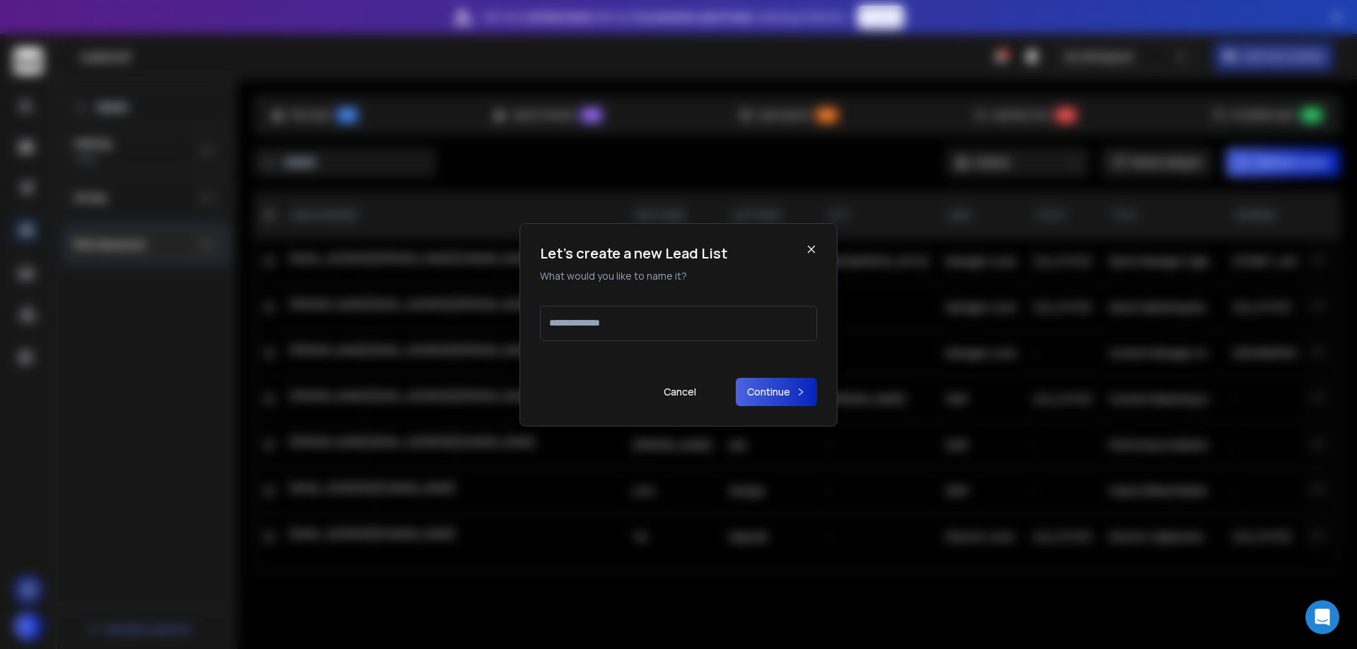
click at [796, 386] on button "Continue" at bounding box center [776, 392] width 81 height 28
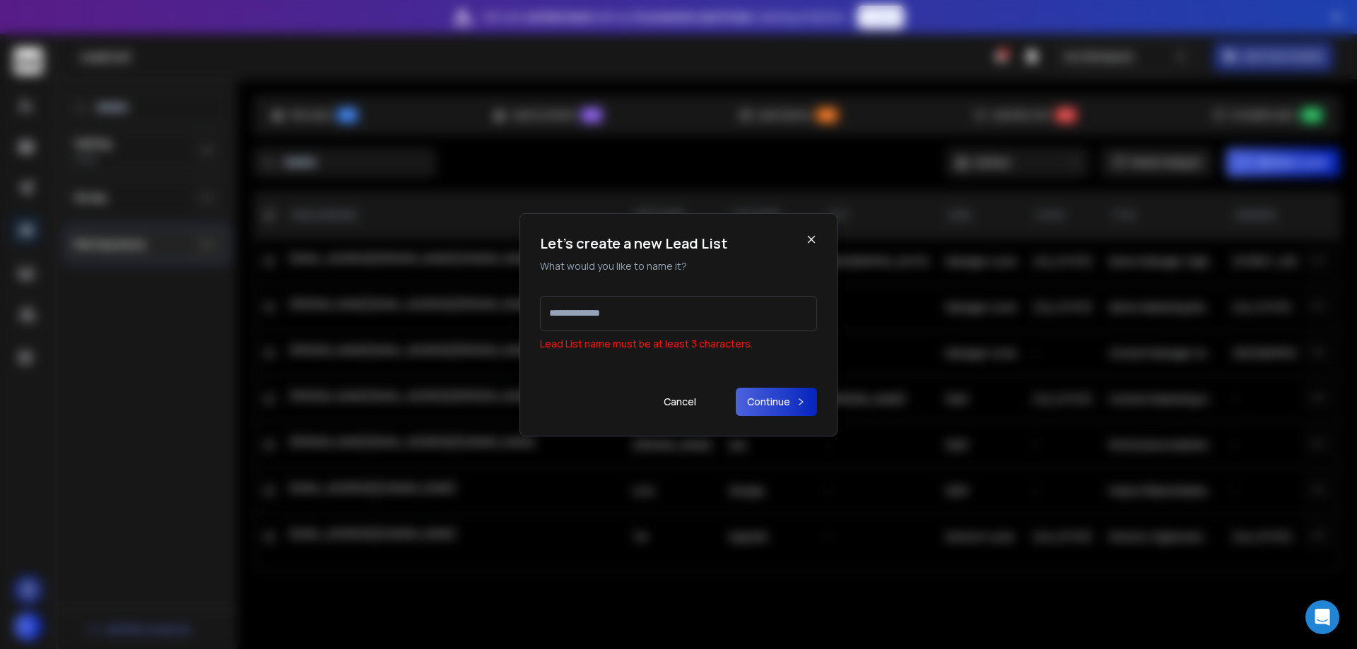
click at [599, 317] on input at bounding box center [678, 313] width 277 height 35
type input "*"
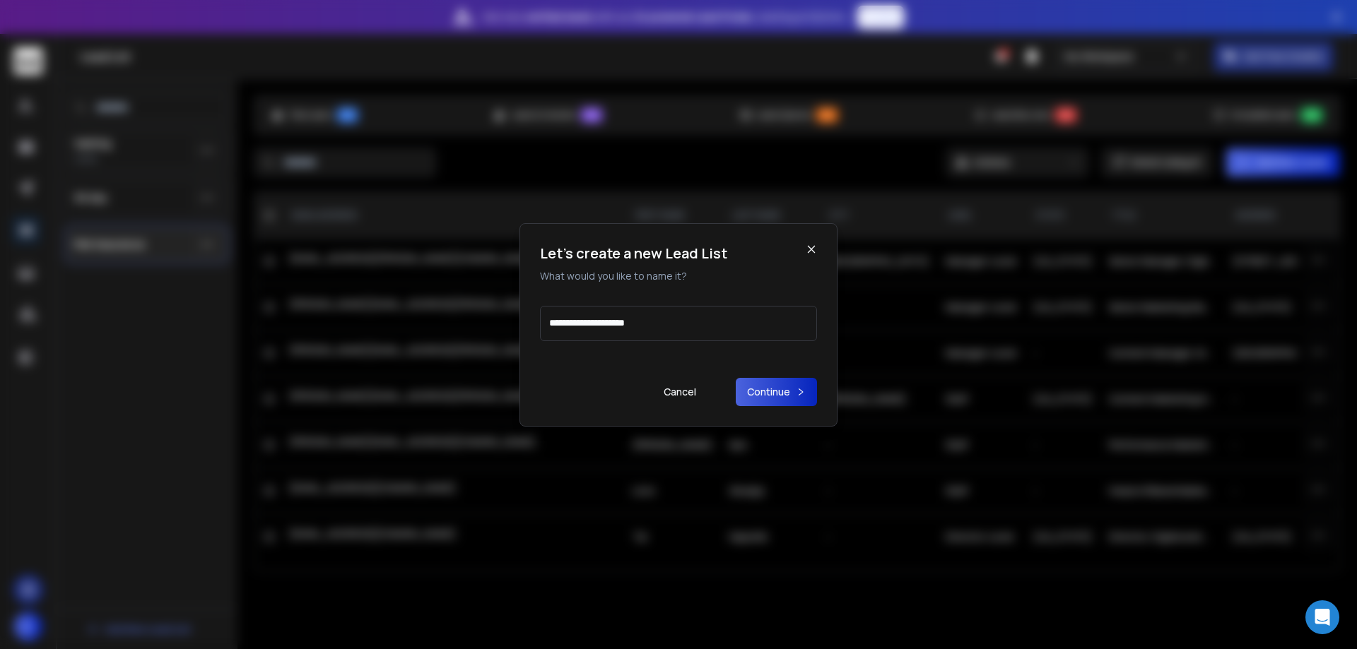
type input "**********"
click at [769, 393] on button "Continue" at bounding box center [776, 392] width 81 height 28
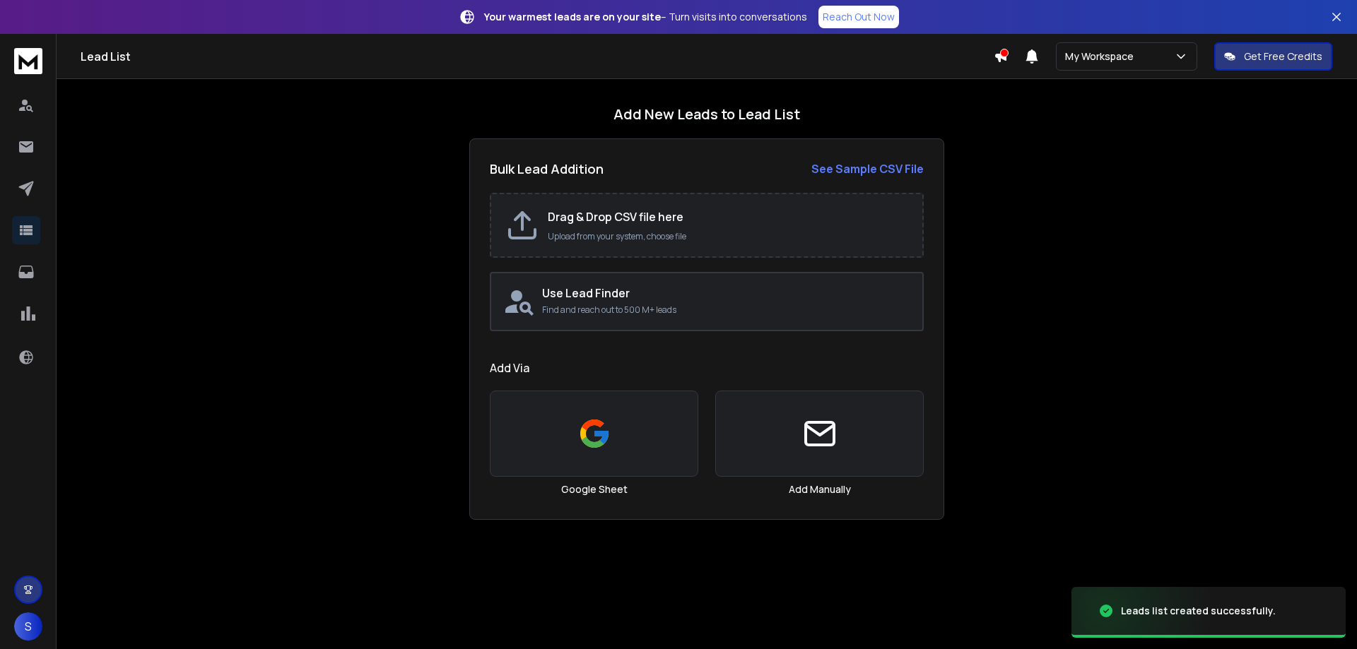
click at [651, 217] on h2 "Drag & Drop CSV file here" at bounding box center [728, 216] width 360 height 17
type input "**********"
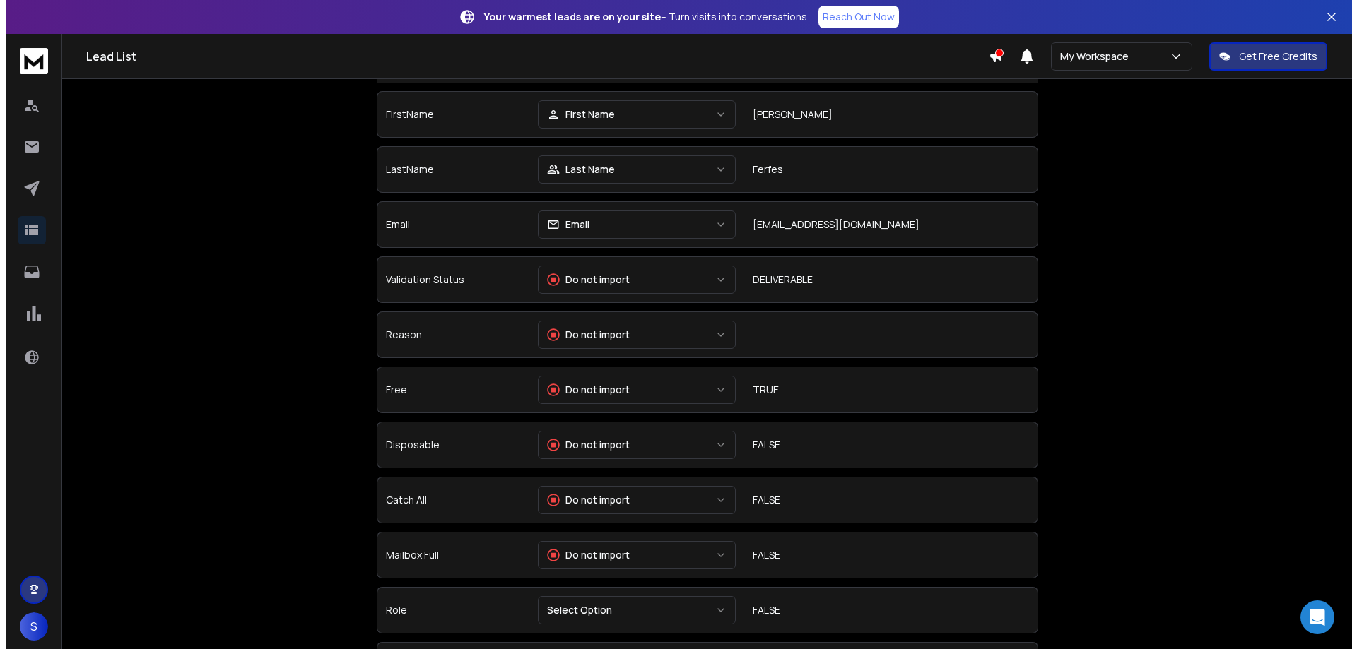
scroll to position [353, 0]
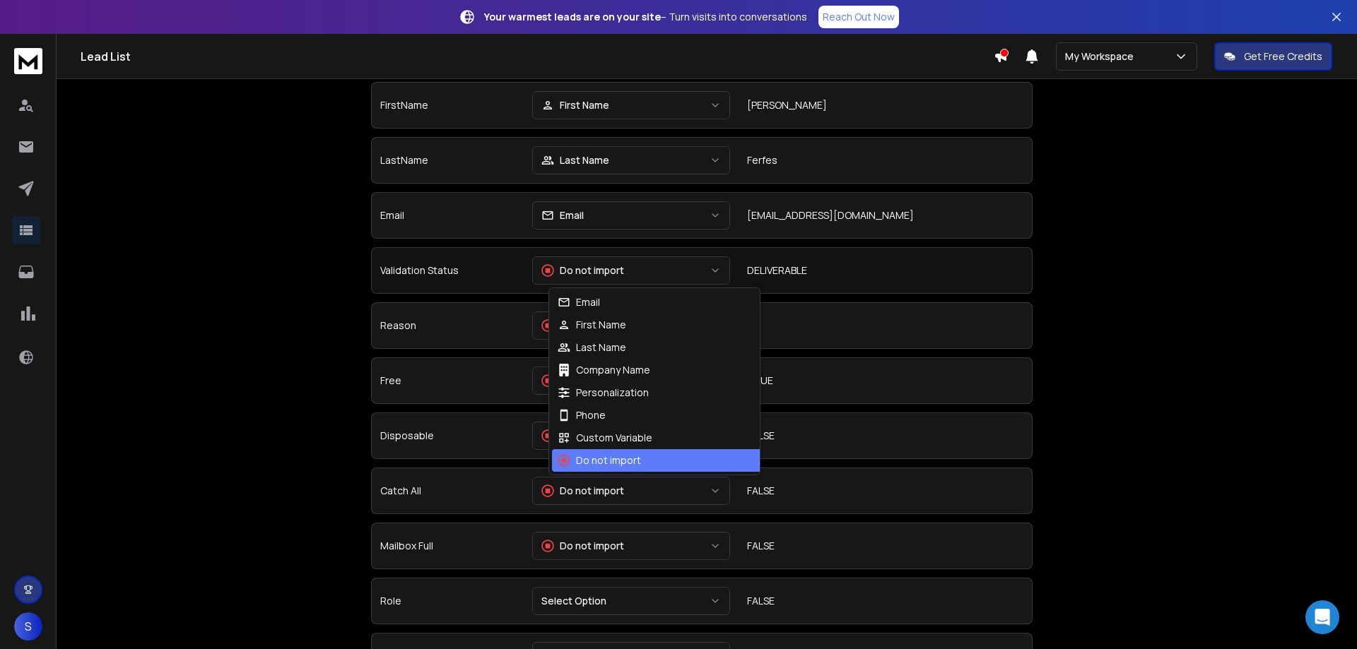
click at [643, 266] on button "Do not import" at bounding box center [631, 271] width 198 height 28
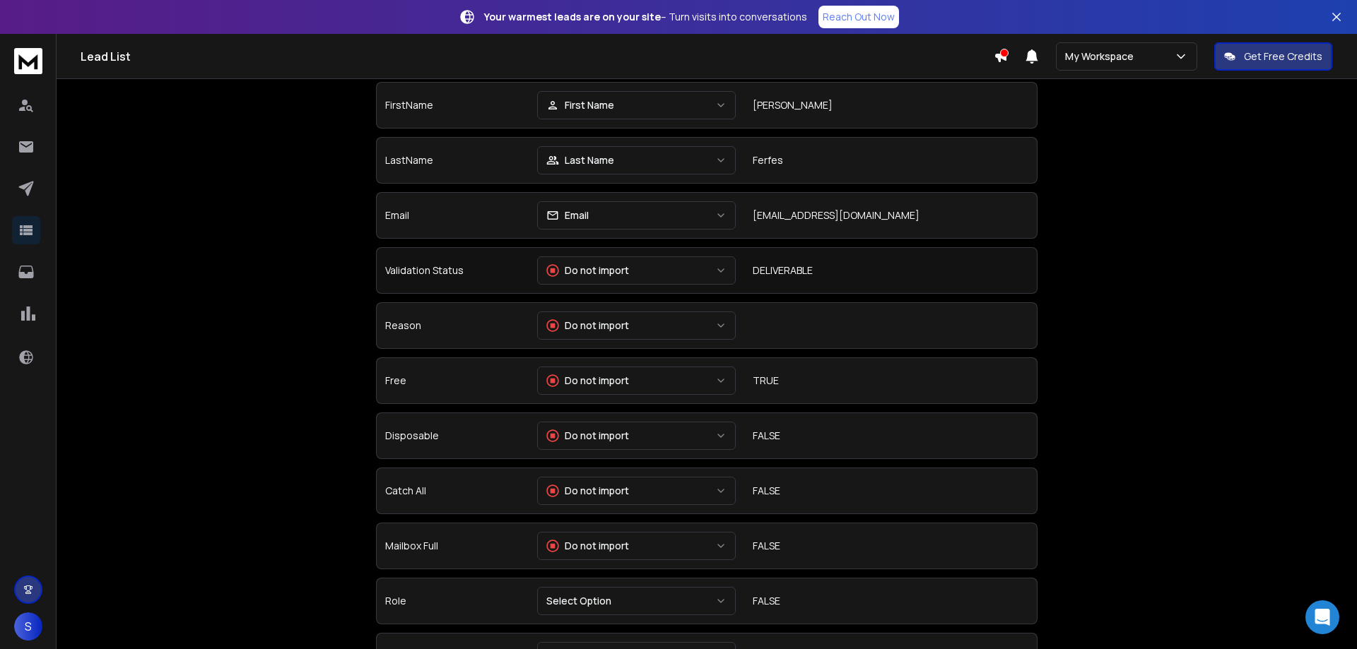
click at [643, 266] on button "Do not import" at bounding box center [636, 271] width 198 height 28
click at [643, 266] on button "Do not import" at bounding box center [631, 271] width 198 height 28
click at [643, 266] on button "Do not import" at bounding box center [636, 271] width 198 height 28
click at [721, 274] on icon "button" at bounding box center [715, 270] width 11 height 11
click at [290, 348] on div "Add New Leads to Lead List Add Leads in Bulk See Sample CSV file mailverify_tes…" at bounding box center [678, 269] width 1357 height 1177
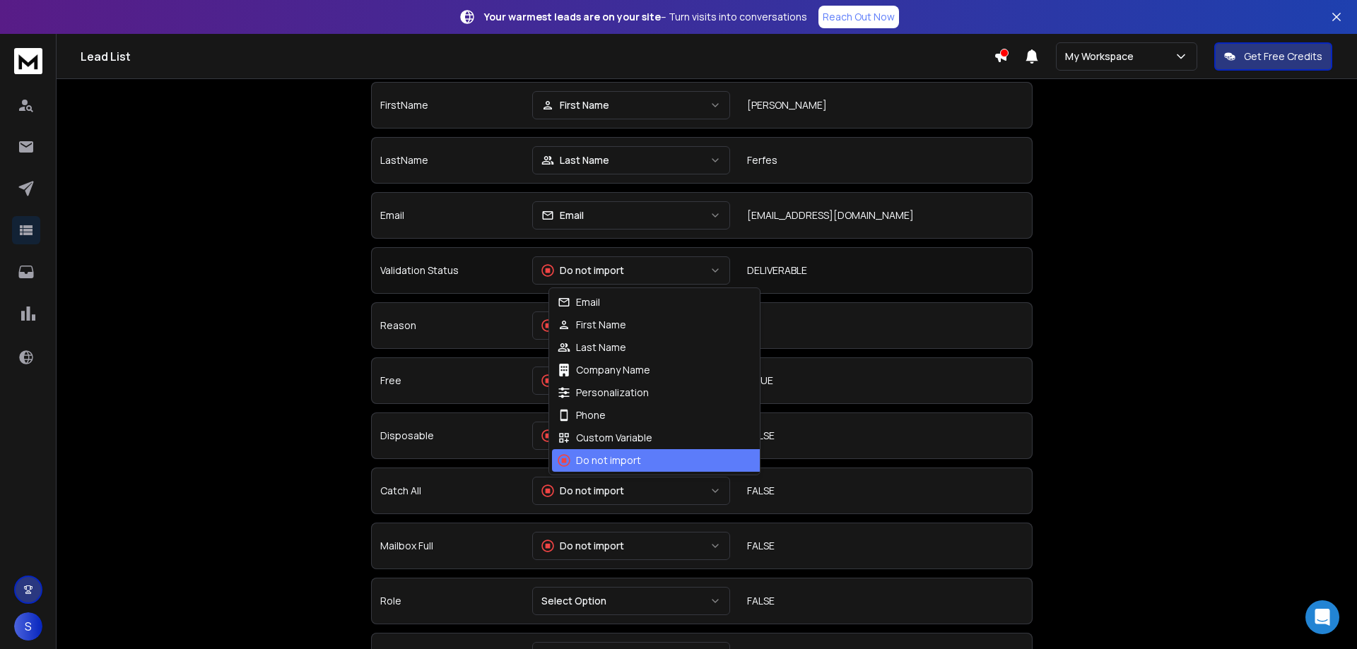
click at [659, 273] on button "Do not import" at bounding box center [631, 271] width 198 height 28
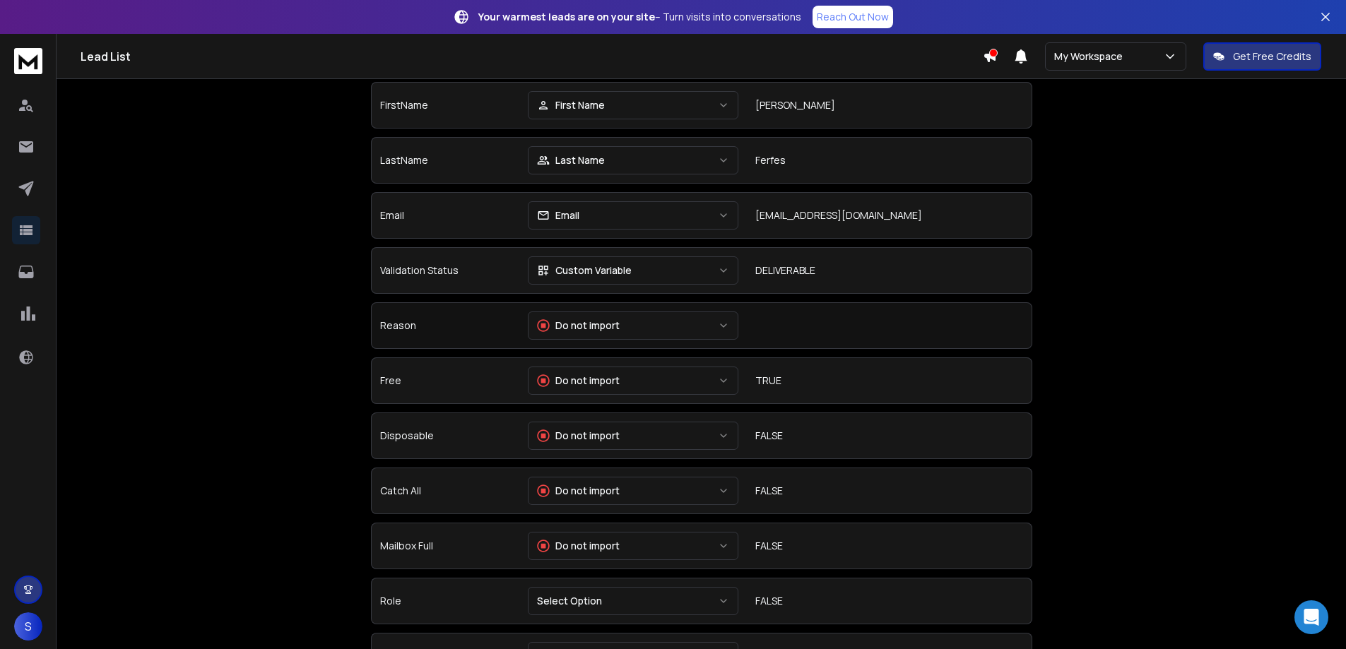
click at [616, 322] on div "Do not import" at bounding box center [578, 326] width 83 height 14
click at [649, 379] on button "Do not import" at bounding box center [633, 381] width 211 height 28
click at [646, 438] on button "Do not import" at bounding box center [633, 436] width 211 height 28
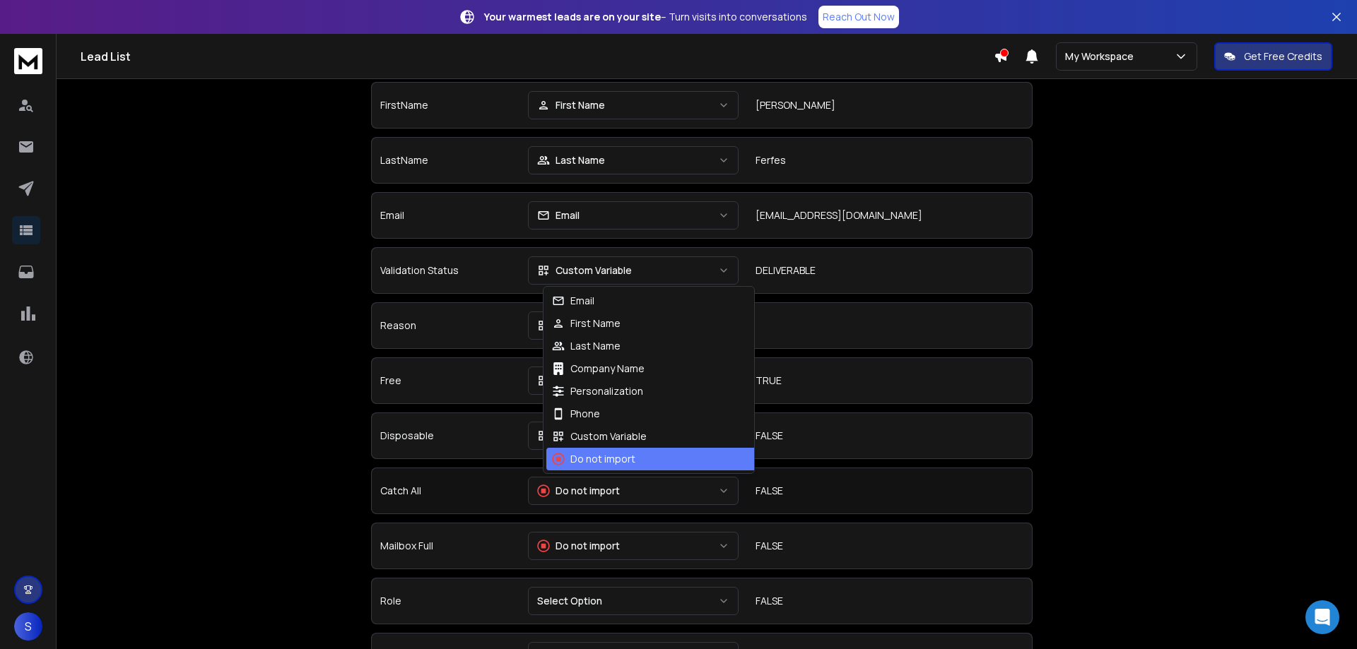
click at [635, 488] on button "Do not import" at bounding box center [633, 491] width 211 height 28
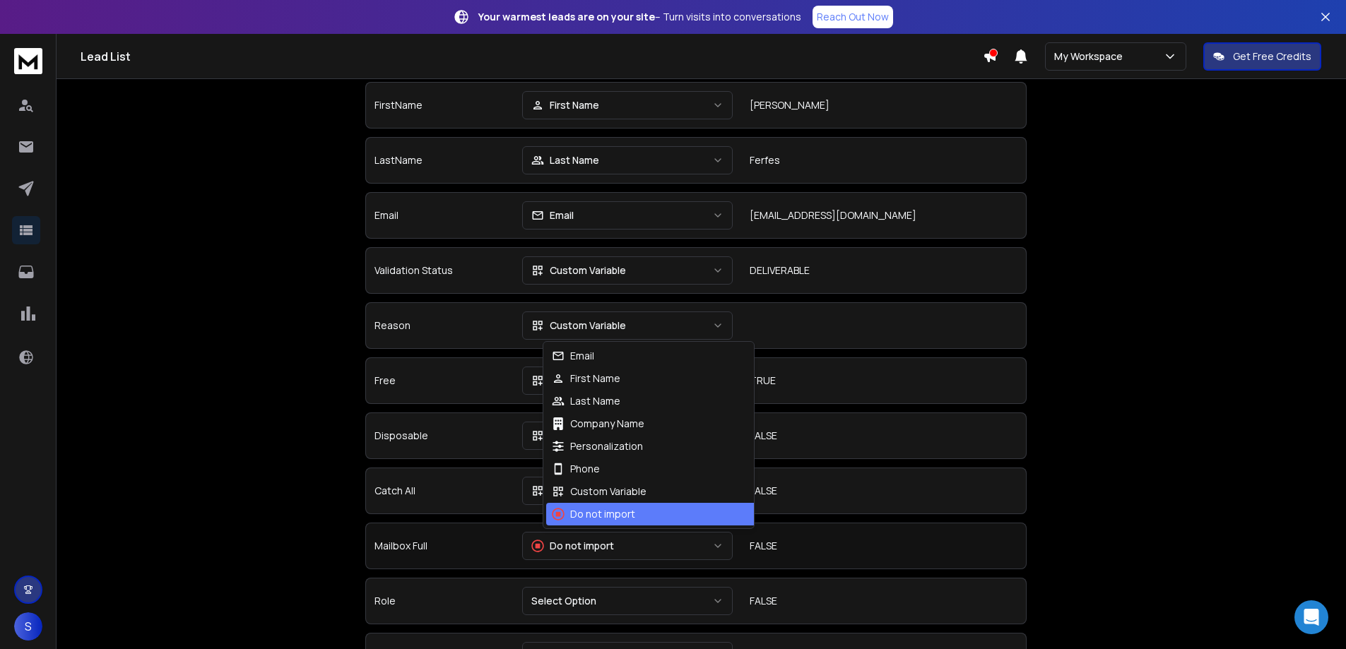
click at [625, 539] on button "Do not import" at bounding box center [627, 546] width 211 height 28
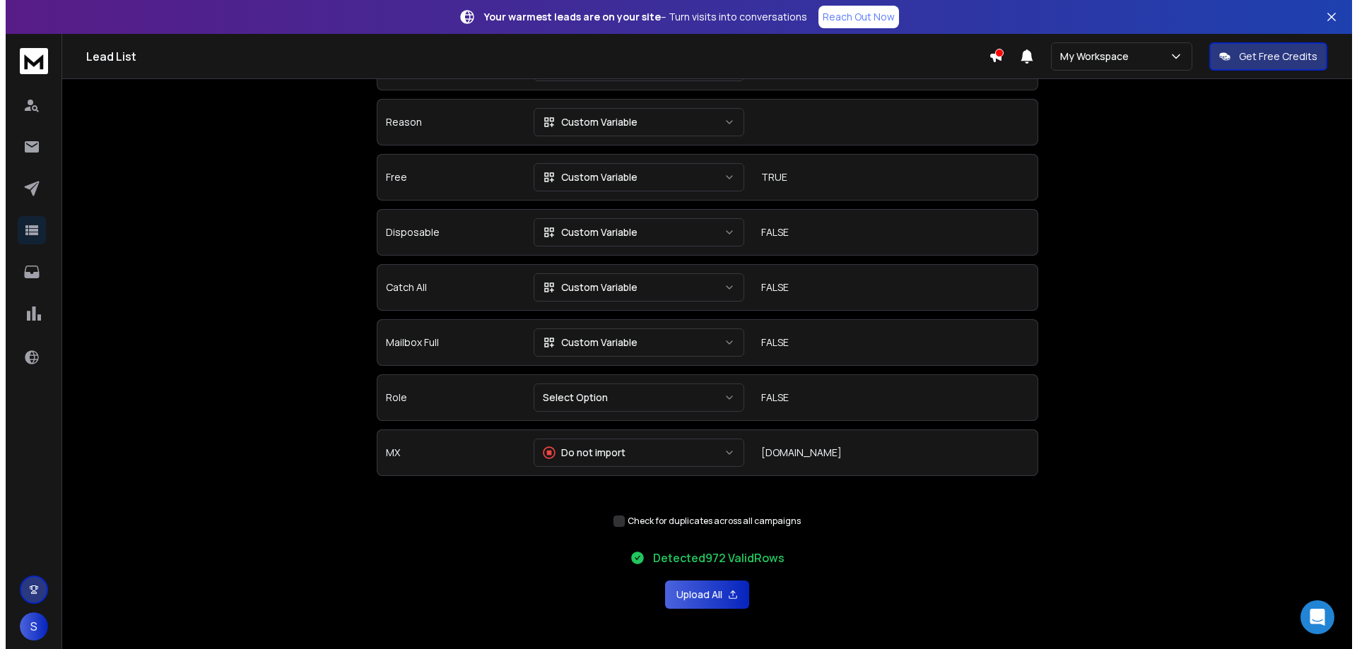
scroll to position [562, 0]
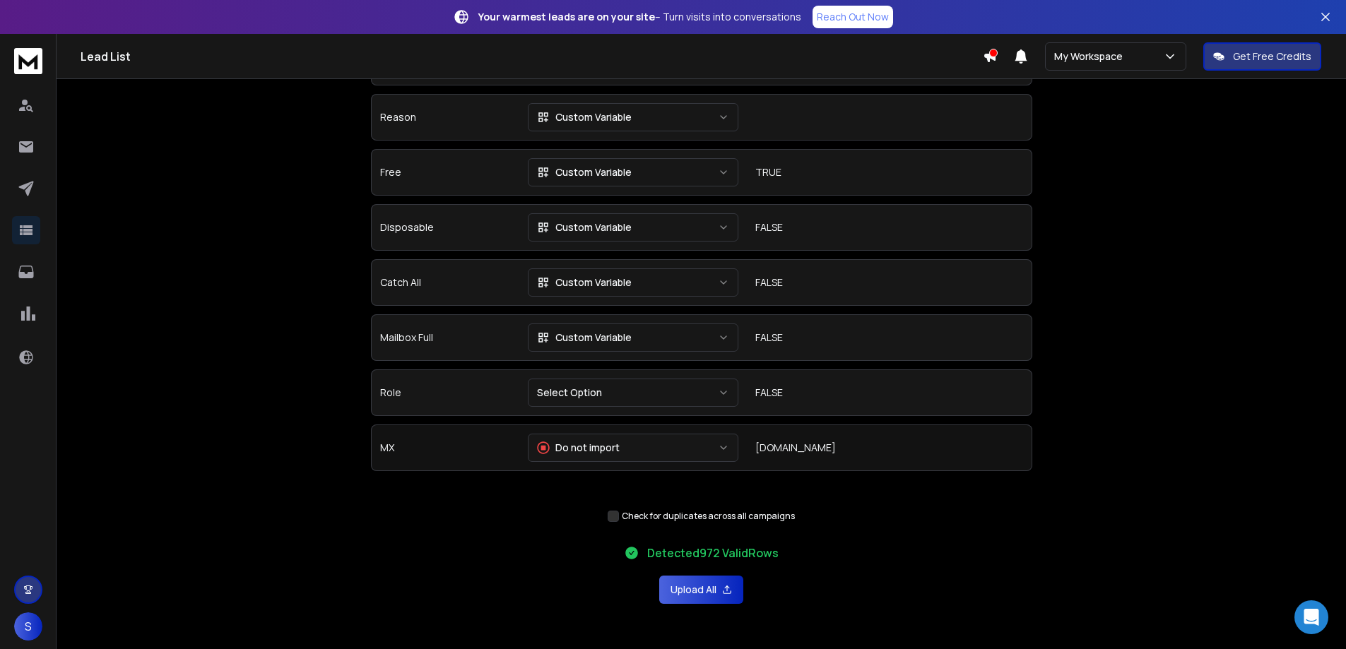
click at [661, 445] on button "Do not import" at bounding box center [633, 448] width 211 height 28
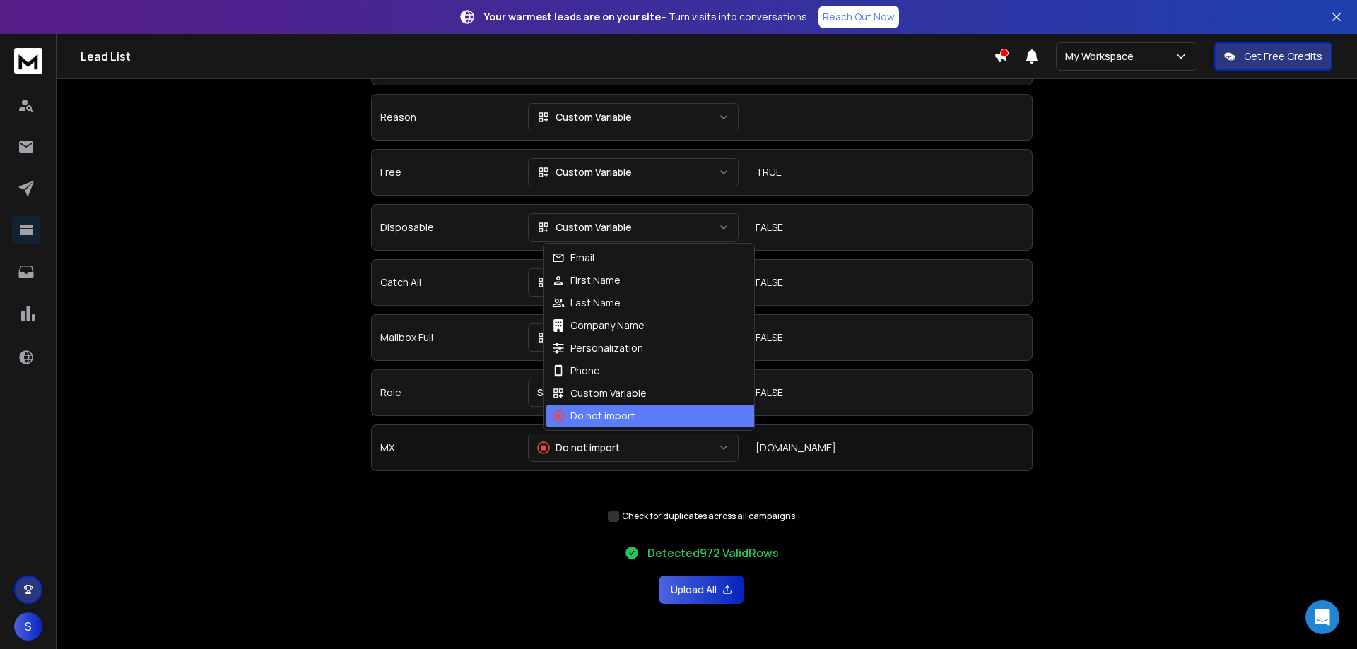
scroll to position [0, 3]
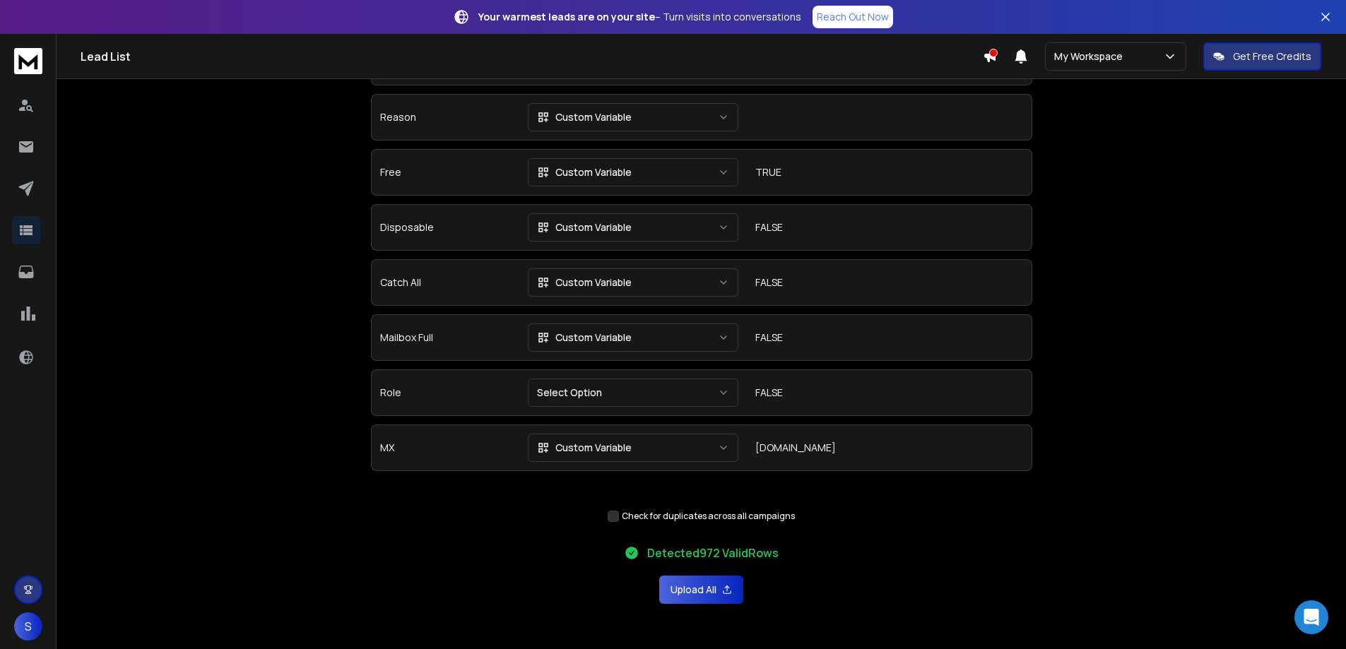
click at [613, 517] on button "Check for duplicates across all campaigns" at bounding box center [613, 516] width 11 height 11
click at [701, 596] on button "Upload All" at bounding box center [701, 590] width 84 height 28
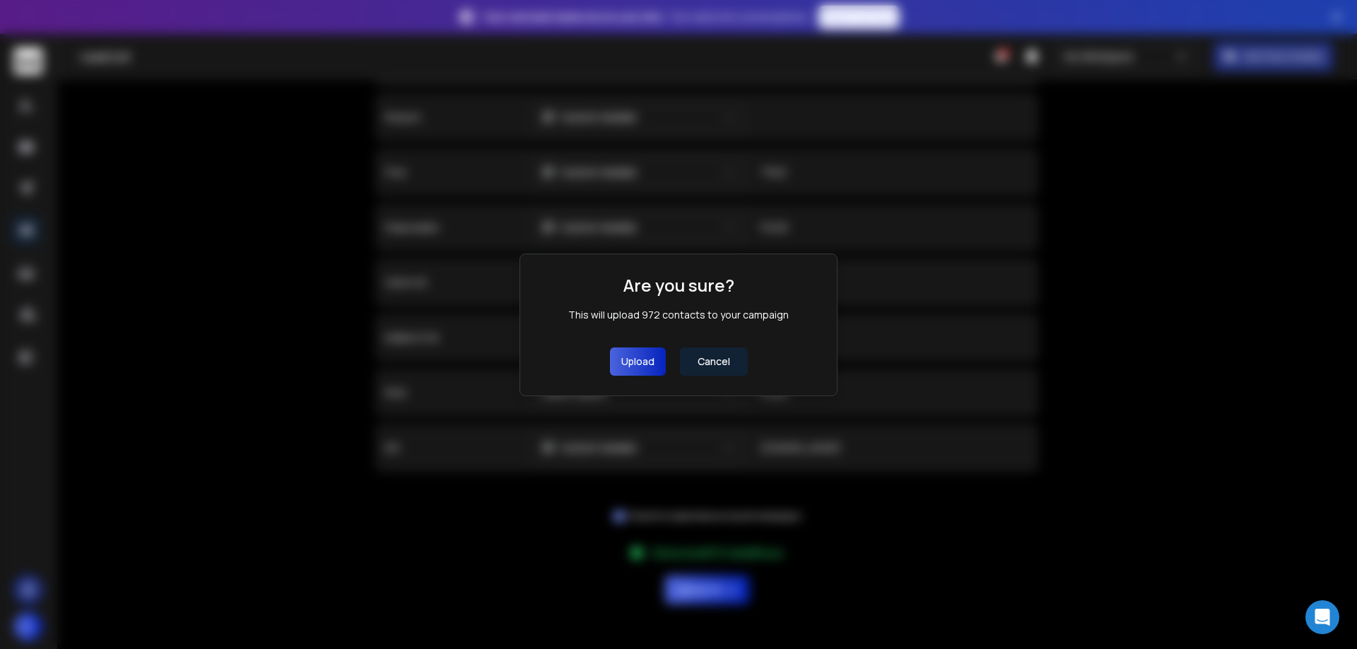
click at [710, 360] on button "Cancel" at bounding box center [714, 362] width 68 height 28
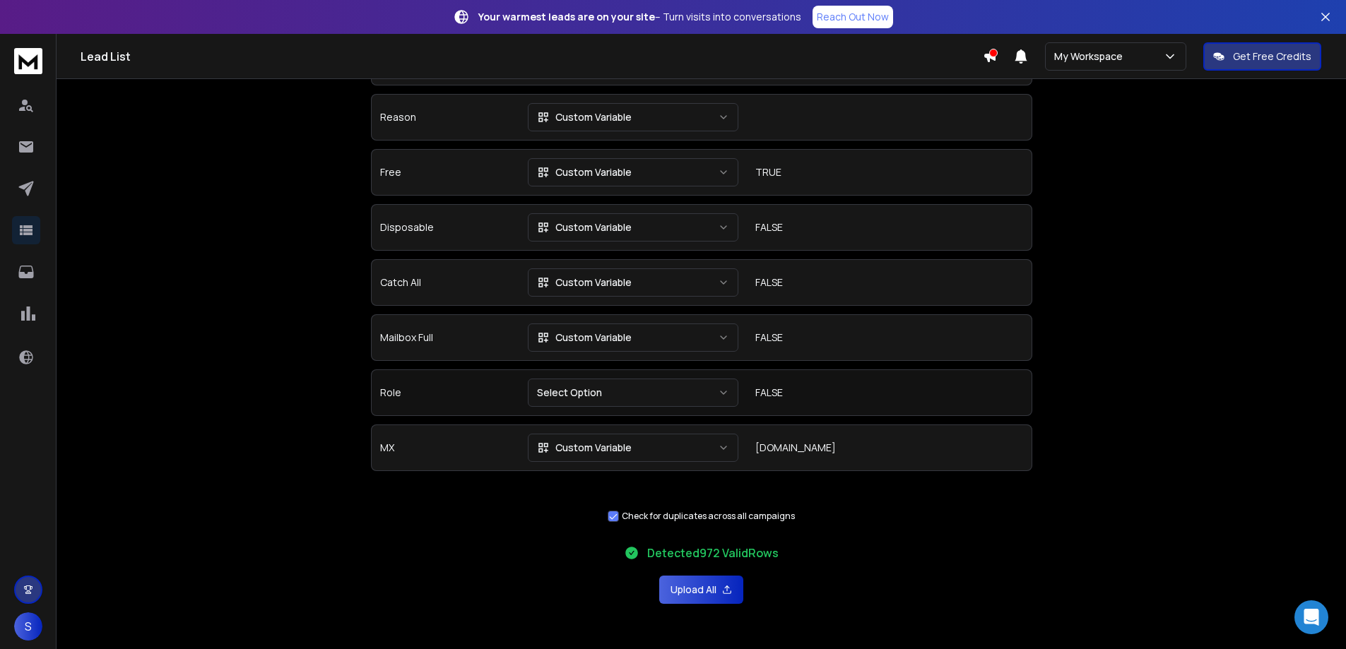
click at [700, 402] on button "Select Option" at bounding box center [633, 393] width 211 height 28
click at [1019, 558] on div "mailverify_test1k_data_083025-all-1756590595423.csv File Processed COLUMN NAME …" at bounding box center [702, 134] width 678 height 940
click at [715, 593] on button "Upload All" at bounding box center [701, 590] width 84 height 28
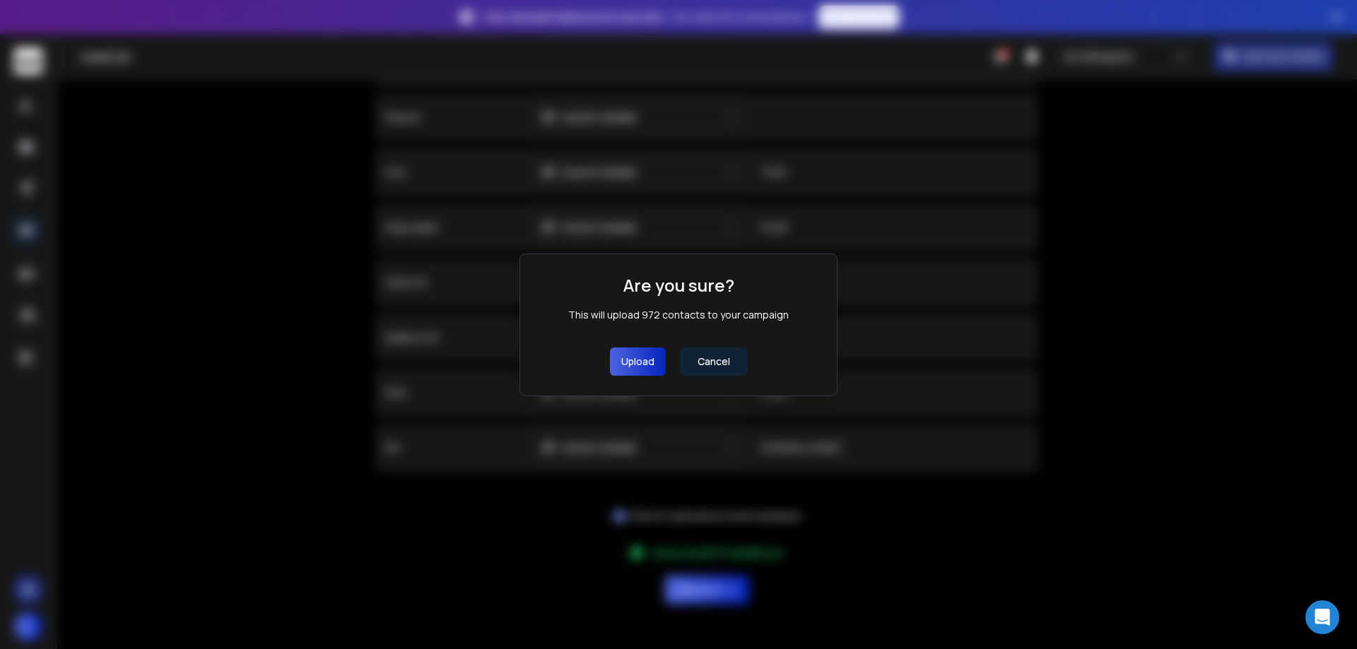
click at [643, 365] on button "Upload" at bounding box center [638, 362] width 56 height 28
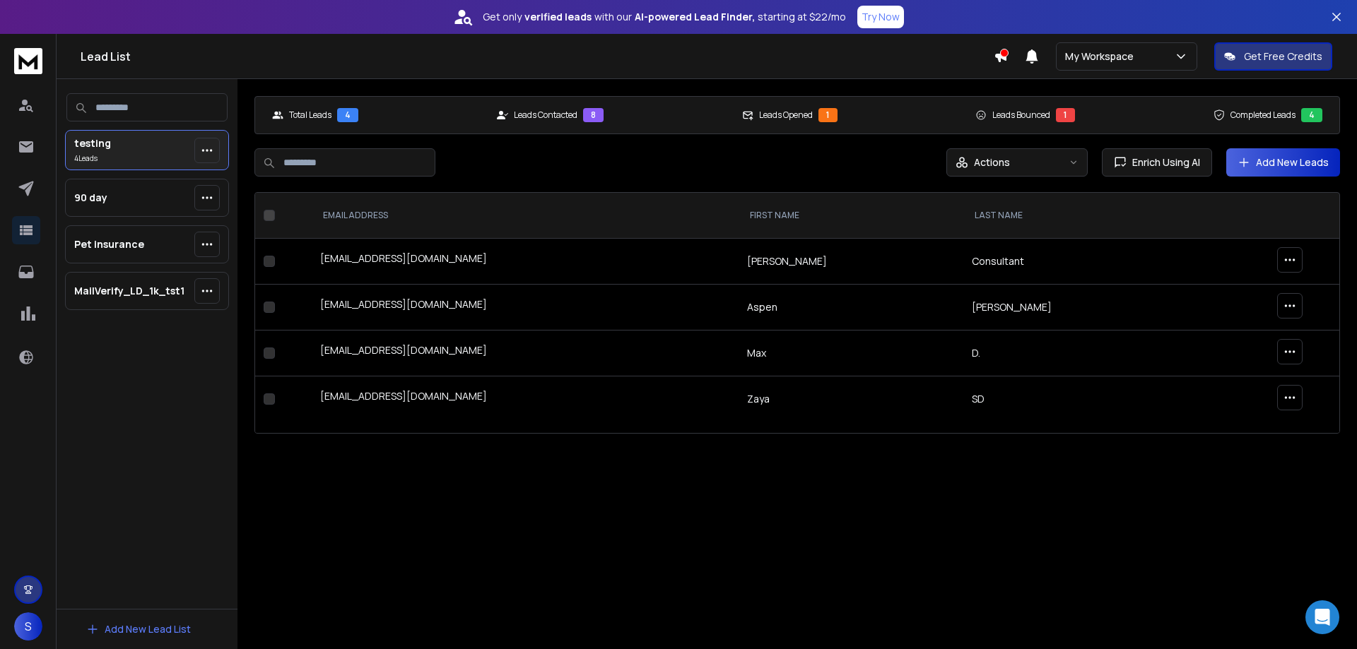
click at [110, 290] on p "MailVerify_LD_1k_tst1" at bounding box center [129, 291] width 110 height 14
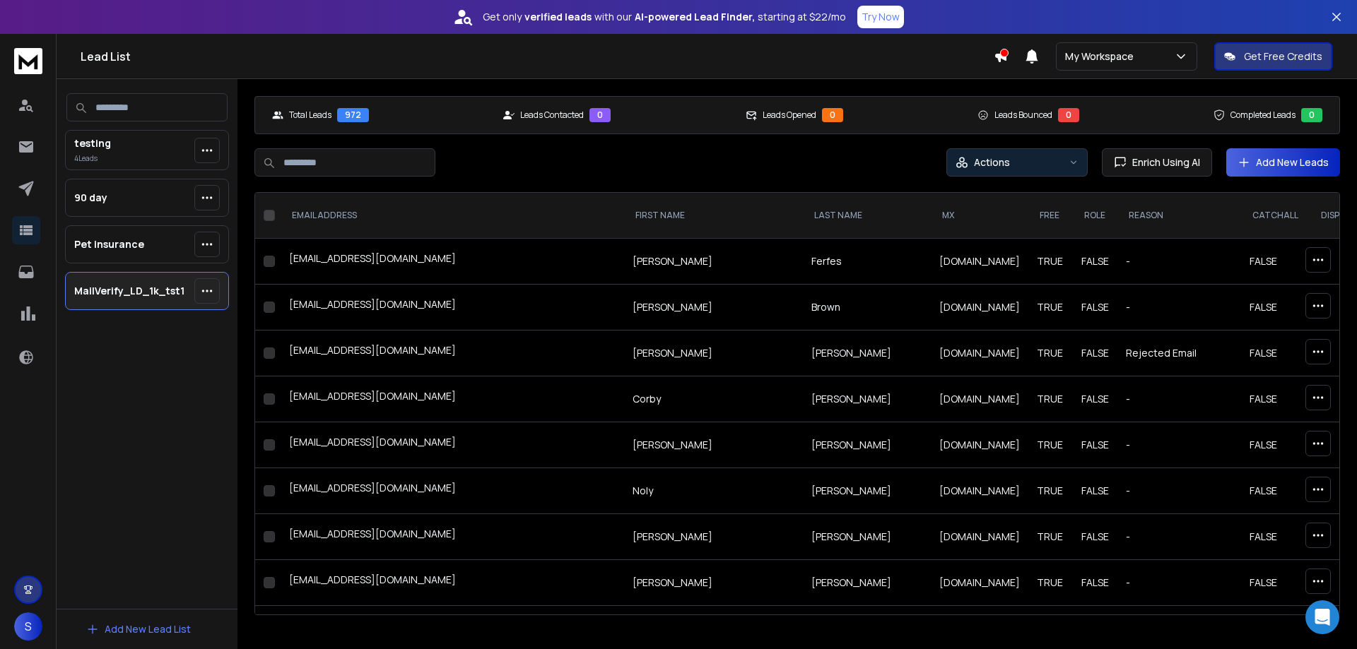
click at [1043, 164] on div "Actions" at bounding box center [1009, 162] width 107 height 14
click at [1319, 257] on button "button" at bounding box center [1317, 259] width 25 height 25
click at [1312, 257] on icon "button" at bounding box center [1318, 260] width 13 height 13
click at [1312, 262] on icon "button" at bounding box center [1318, 260] width 13 height 13
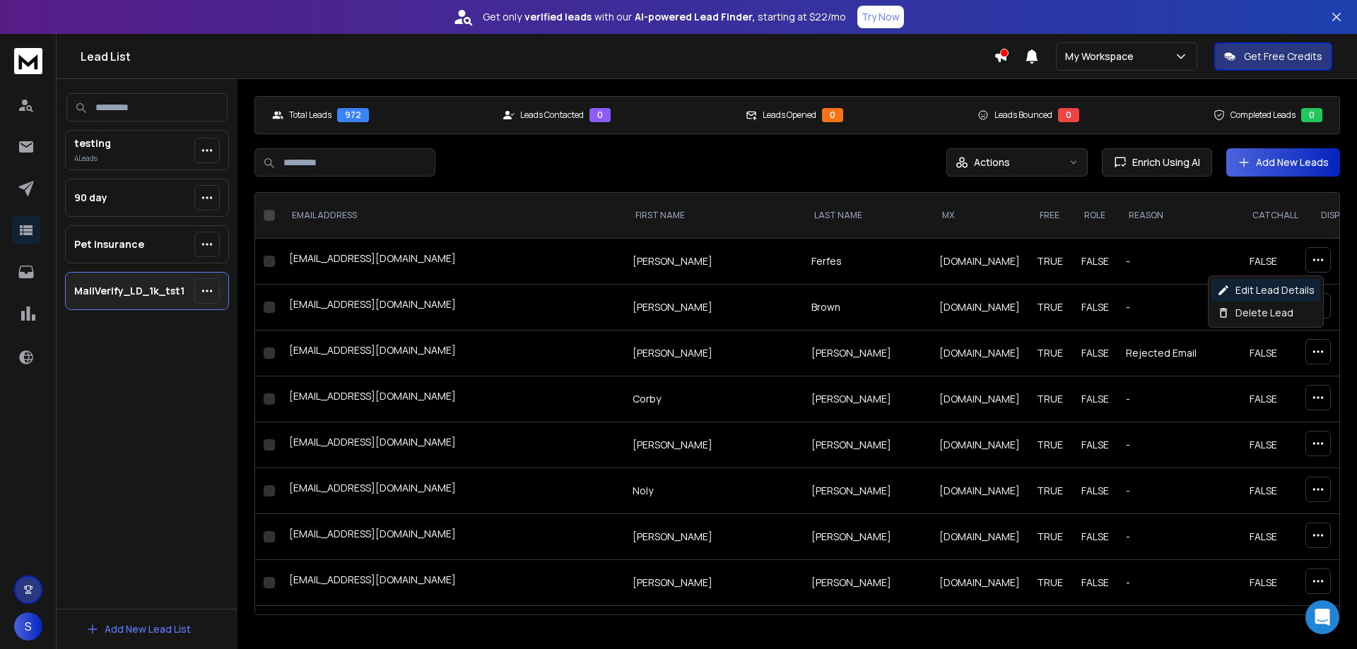
click at [1288, 286] on p "Edit Lead Details" at bounding box center [1274, 290] width 79 height 14
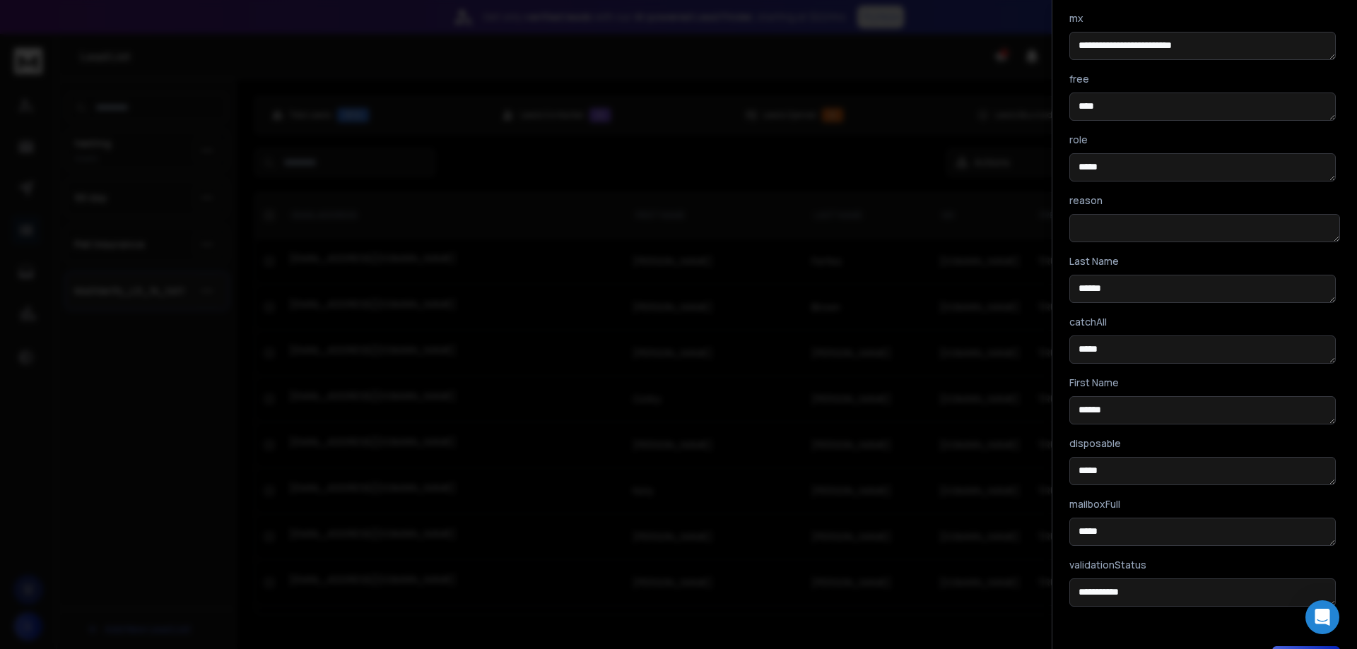
scroll to position [148, 0]
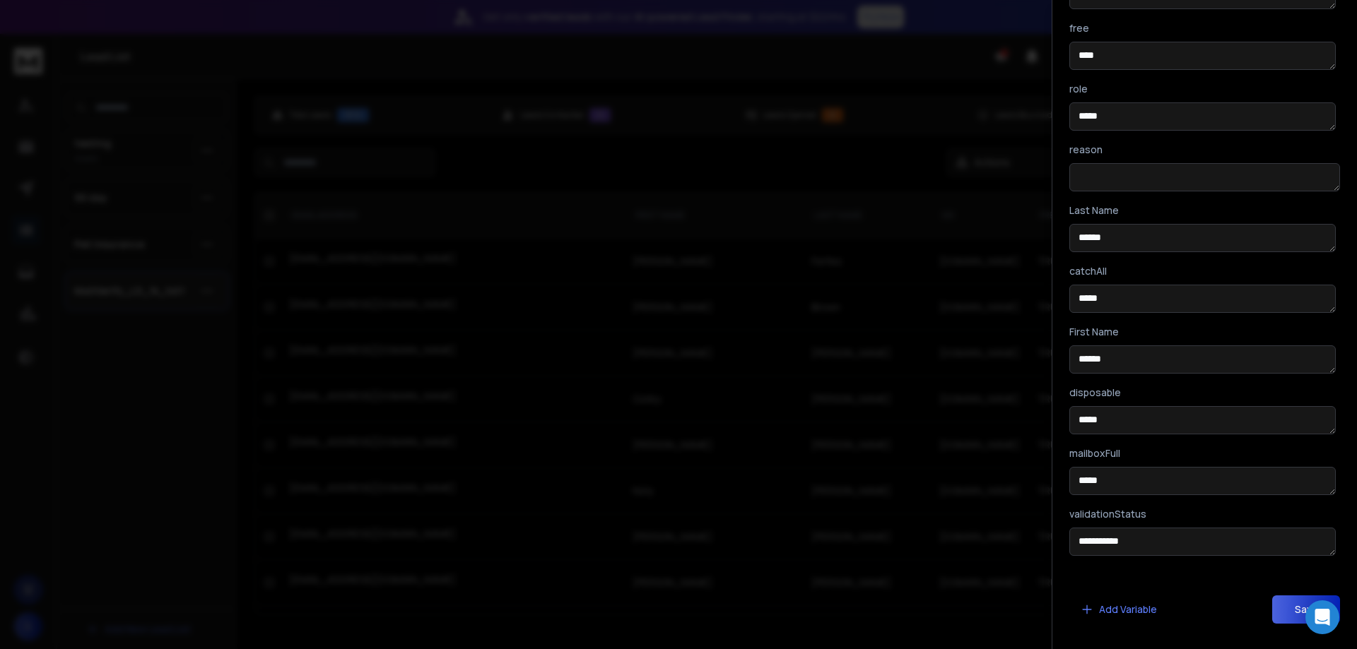
click at [1144, 612] on button "Add Variable" at bounding box center [1118, 610] width 99 height 28
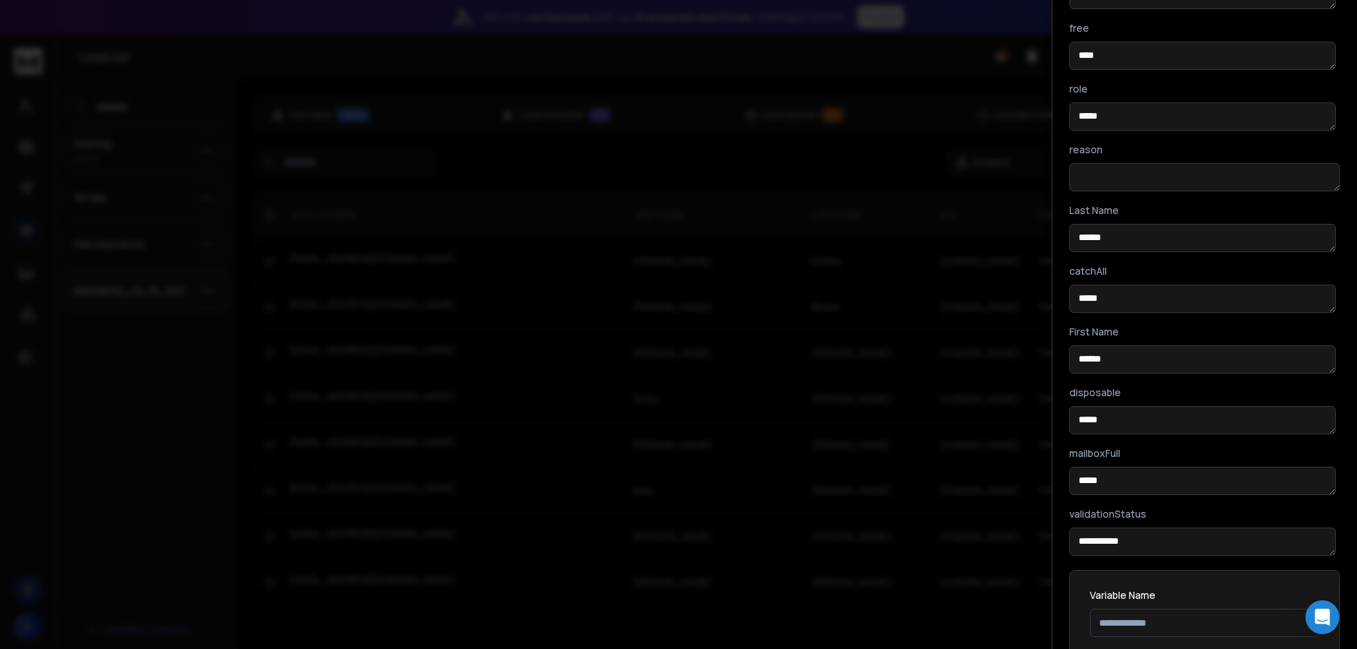
click at [1138, 622] on input at bounding box center [1205, 623] width 230 height 28
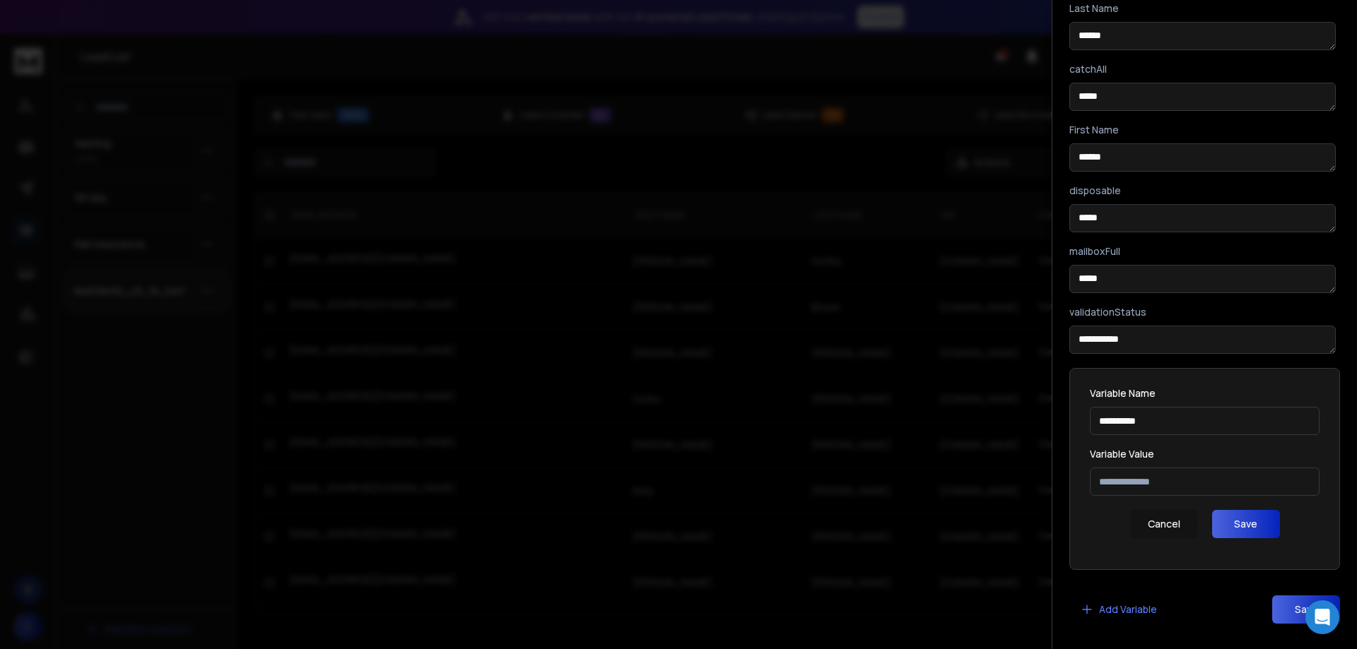
type input "**********"
click at [1170, 530] on button "Cancel" at bounding box center [1164, 524] width 68 height 28
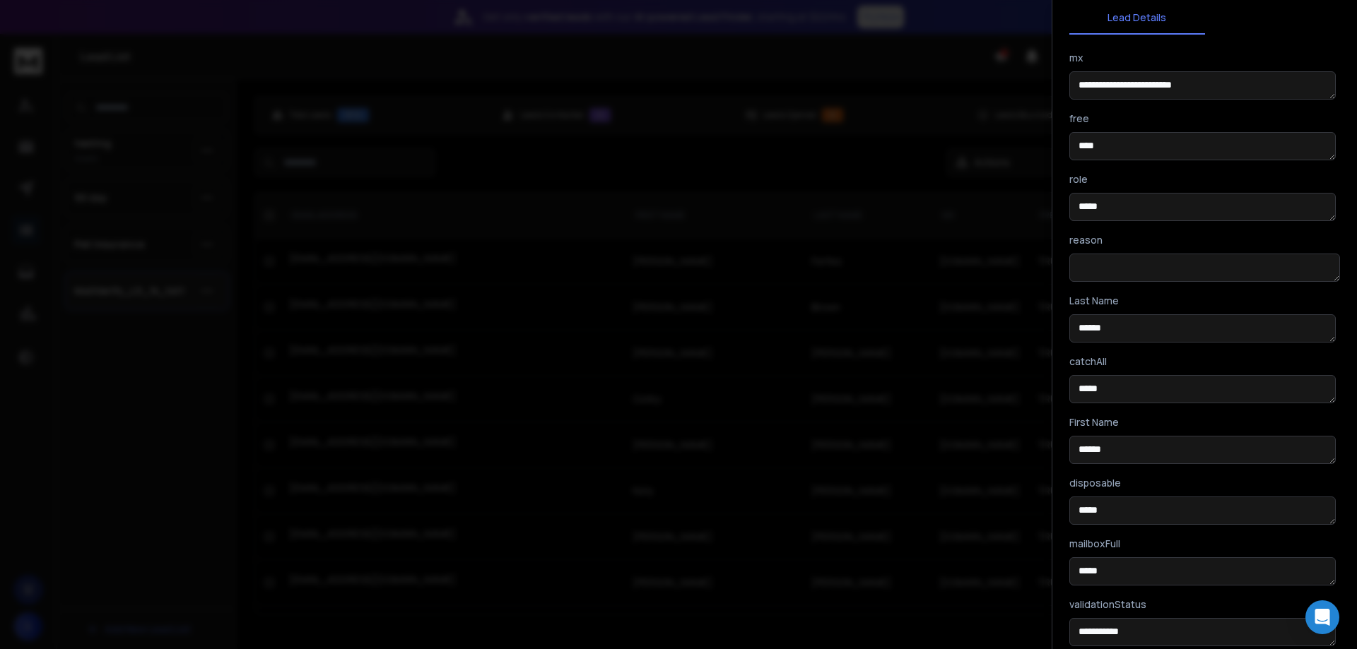
scroll to position [0, 0]
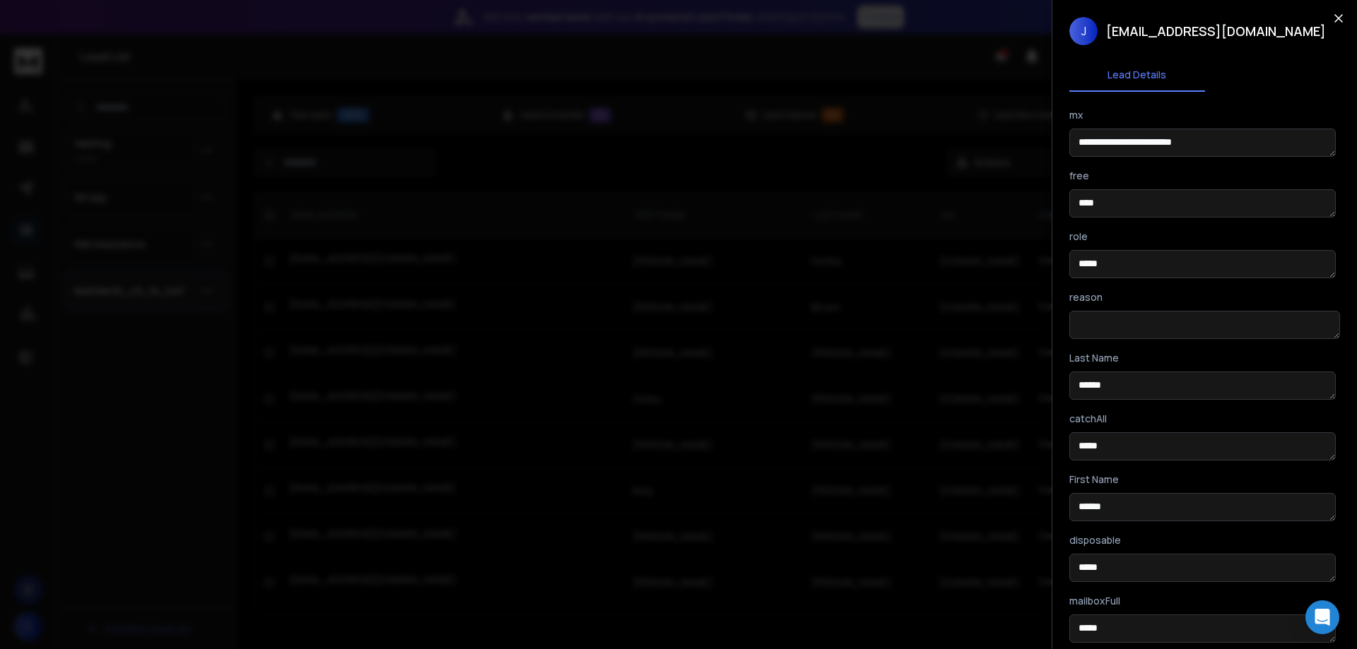
click at [1333, 12] on icon "button" at bounding box center [1338, 18] width 14 height 14
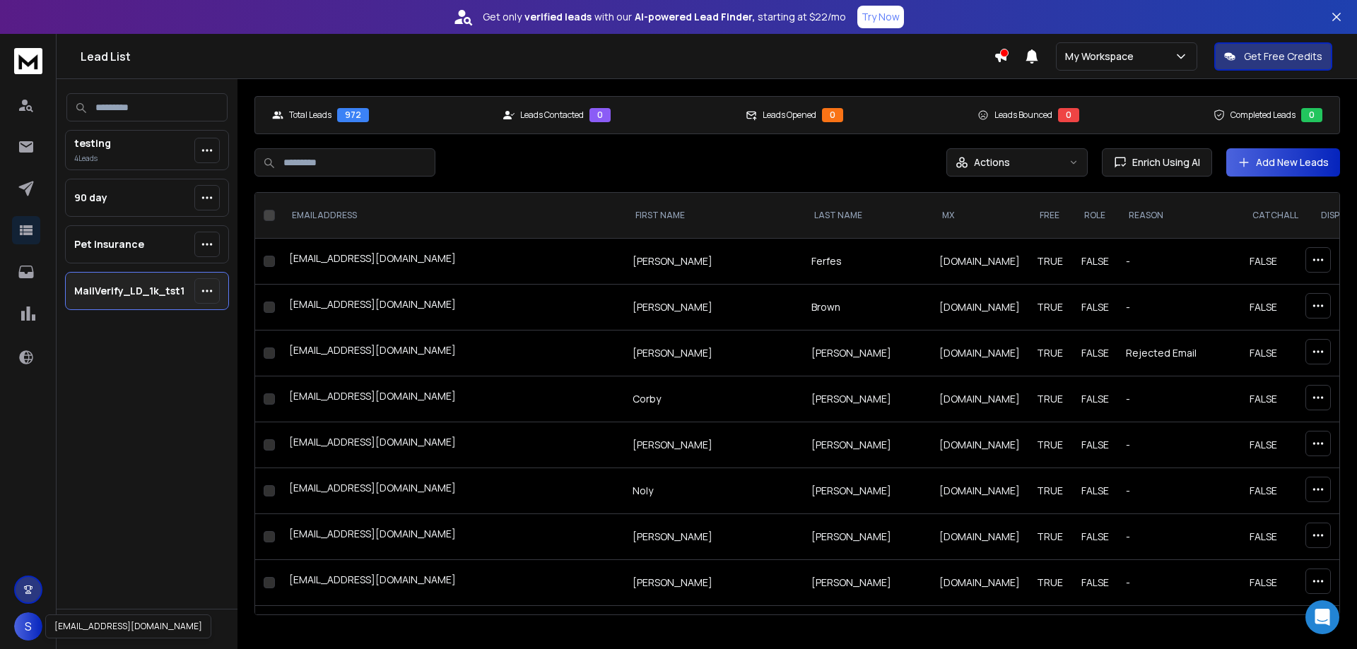
click at [26, 625] on span "S" at bounding box center [28, 627] width 28 height 28
click at [112, 610] on div "Settings" at bounding box center [129, 603] width 134 height 23
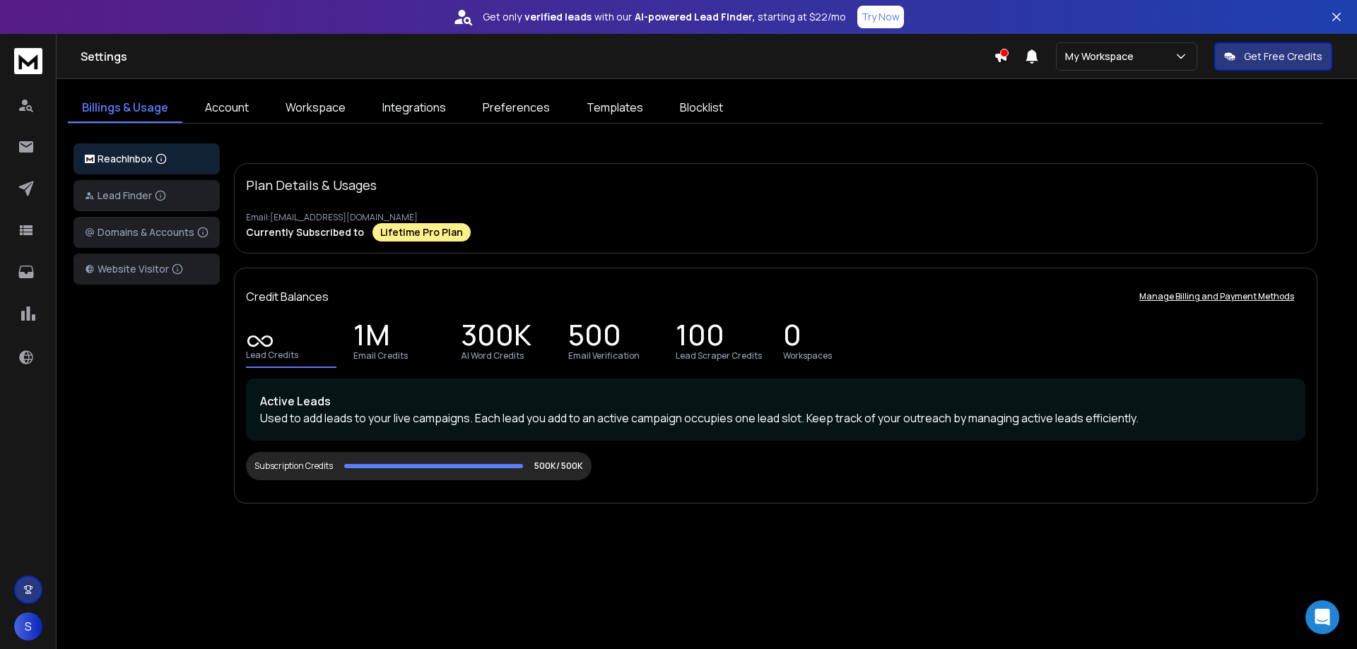
click at [223, 103] on link "Account" at bounding box center [227, 108] width 72 height 30
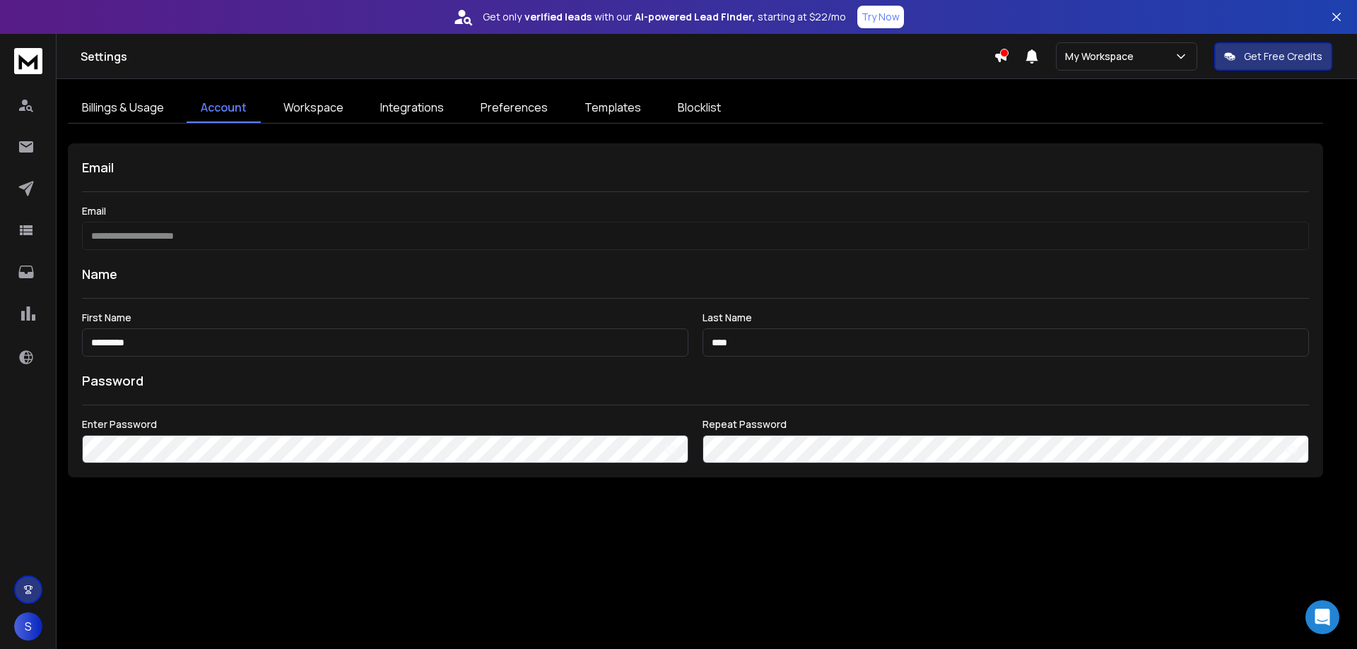
click at [299, 109] on link "Workspace" at bounding box center [313, 108] width 88 height 30
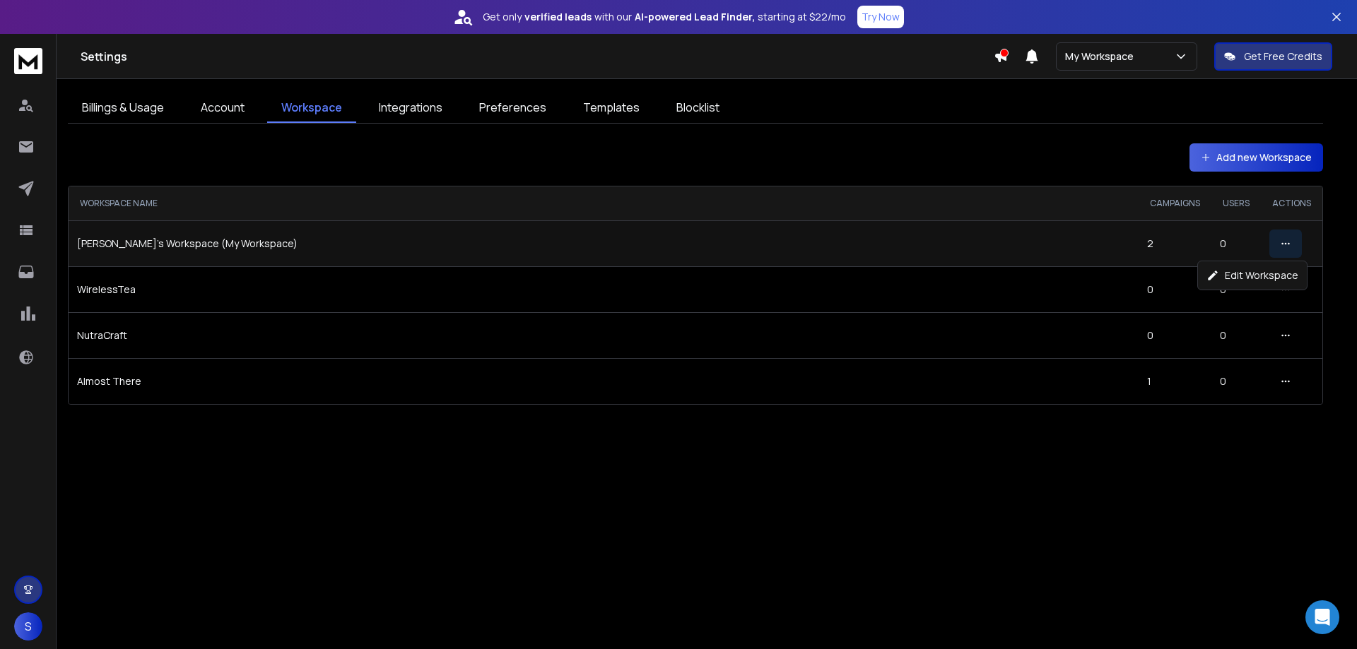
click at [1291, 251] on button "button" at bounding box center [1285, 244] width 33 height 28
click at [1290, 246] on icon "button" at bounding box center [1286, 244] width 10 height 10
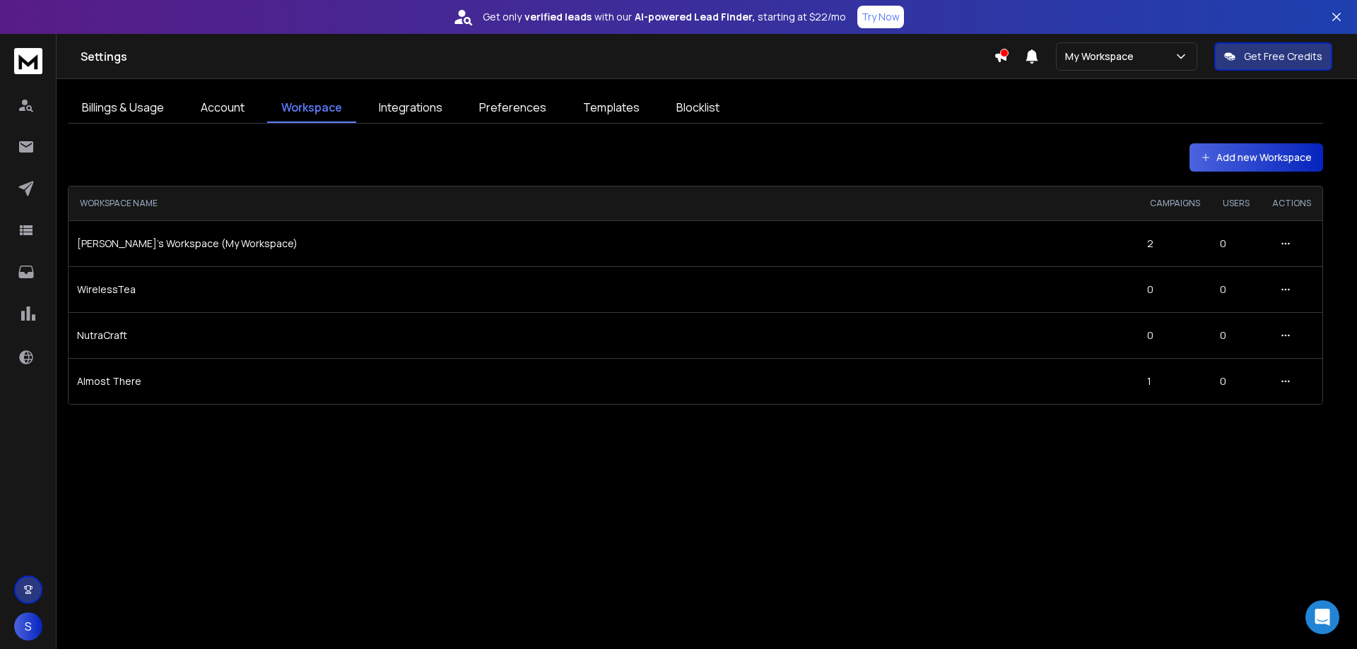
click at [27, 61] on img at bounding box center [28, 61] width 28 height 26
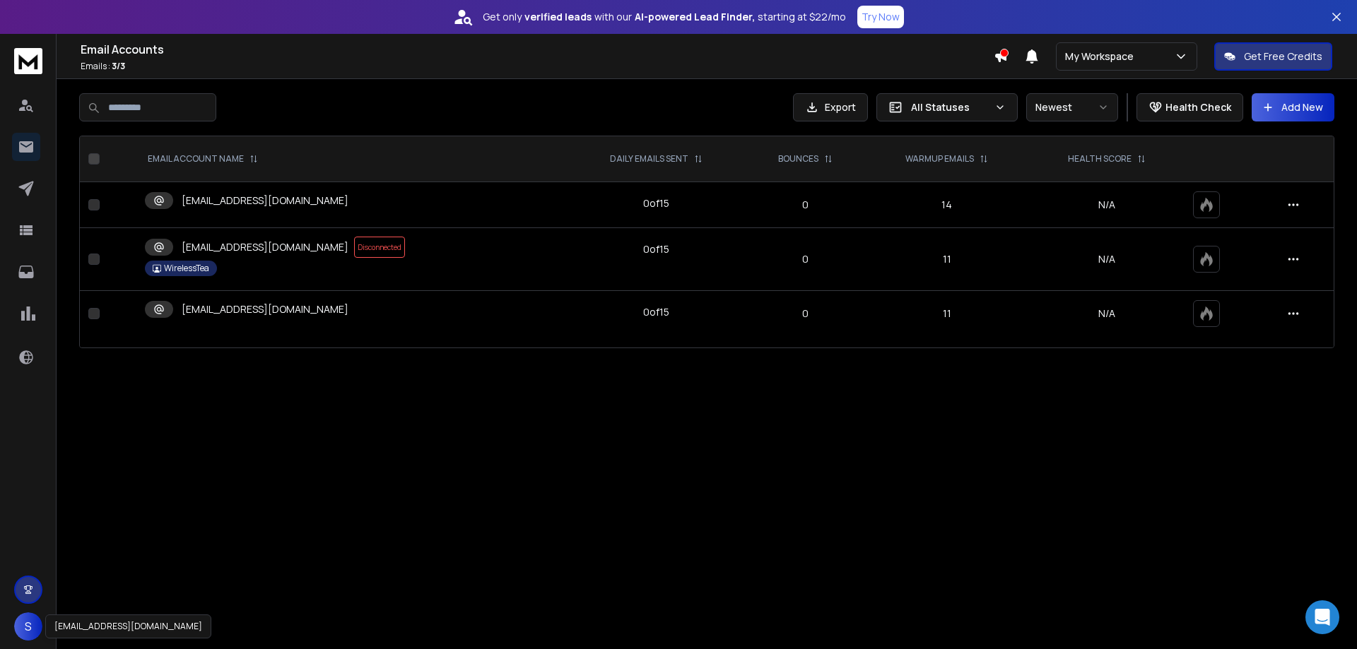
click at [31, 624] on span "S" at bounding box center [28, 627] width 28 height 28
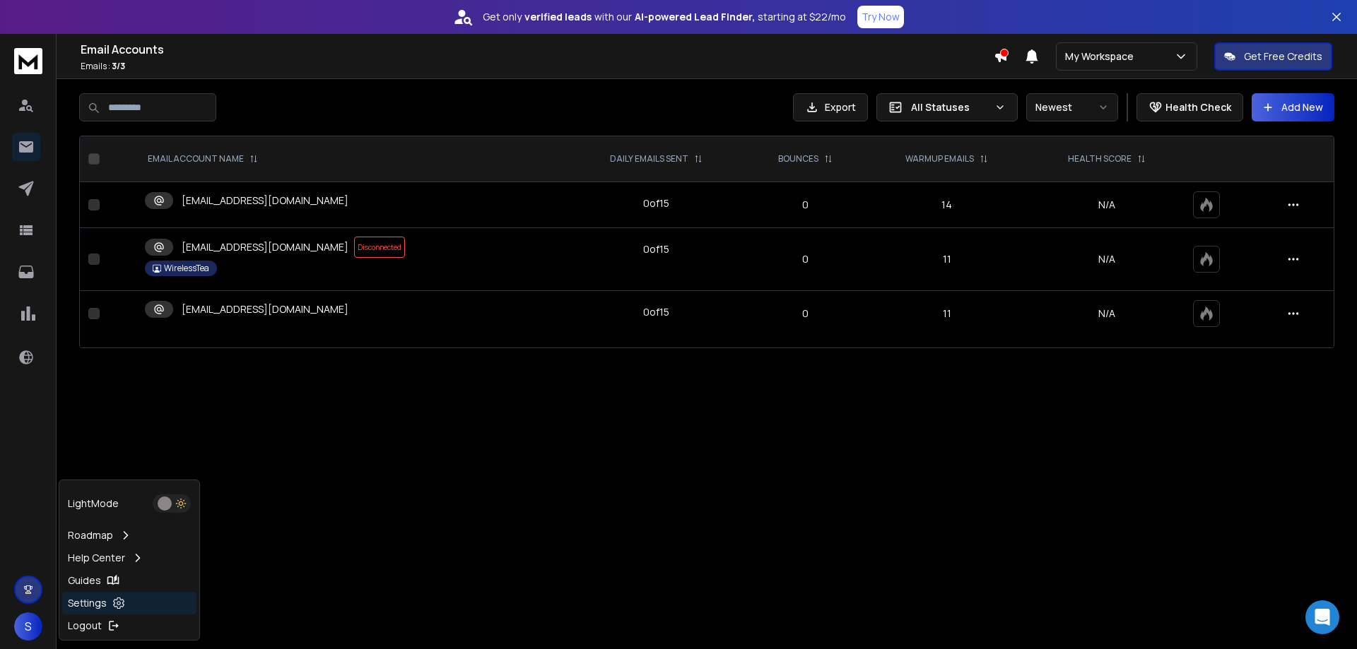
click at [136, 602] on div "Settings" at bounding box center [129, 603] width 134 height 23
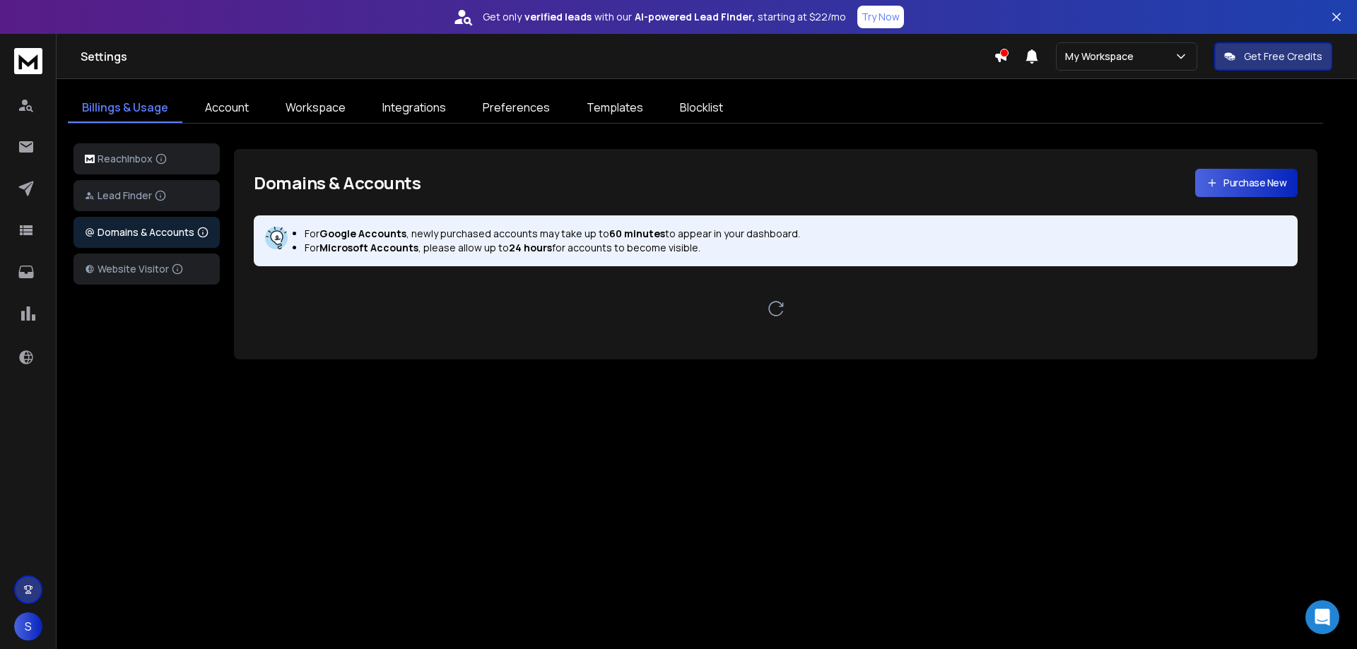
click at [125, 234] on button "Domains & Accounts" at bounding box center [147, 232] width 146 height 31
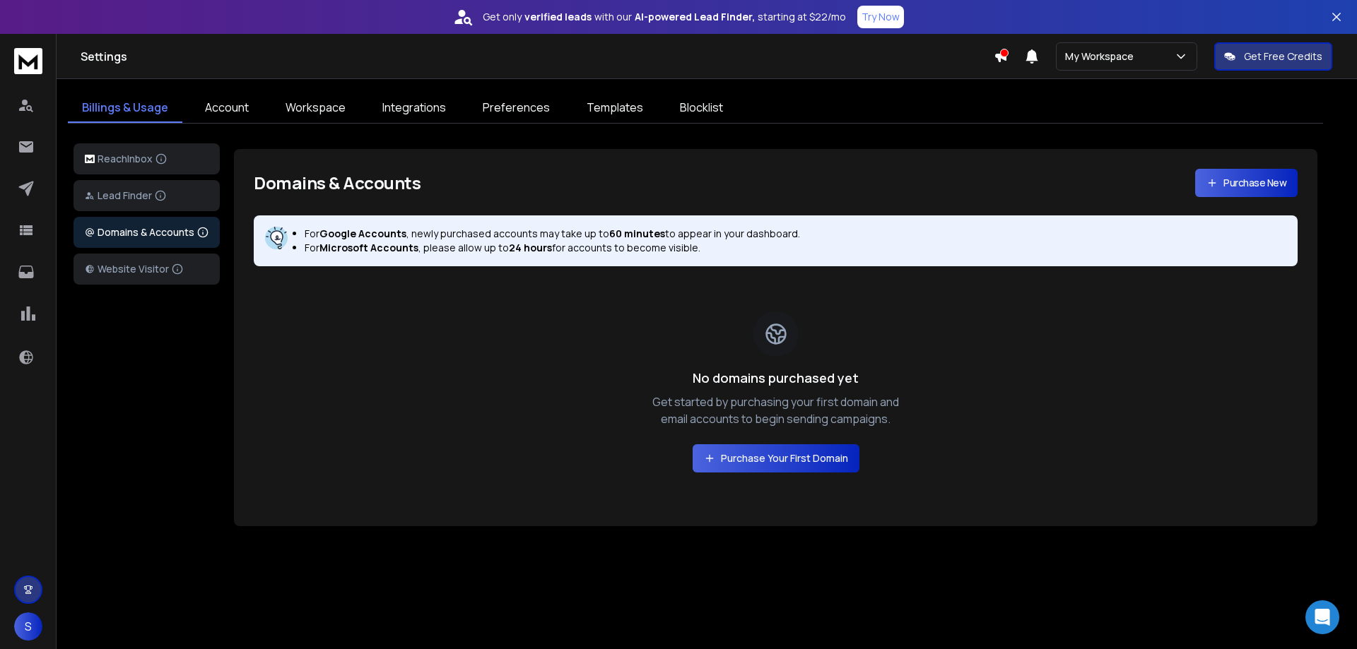
click at [140, 163] on button "ReachInbox" at bounding box center [147, 158] width 146 height 31
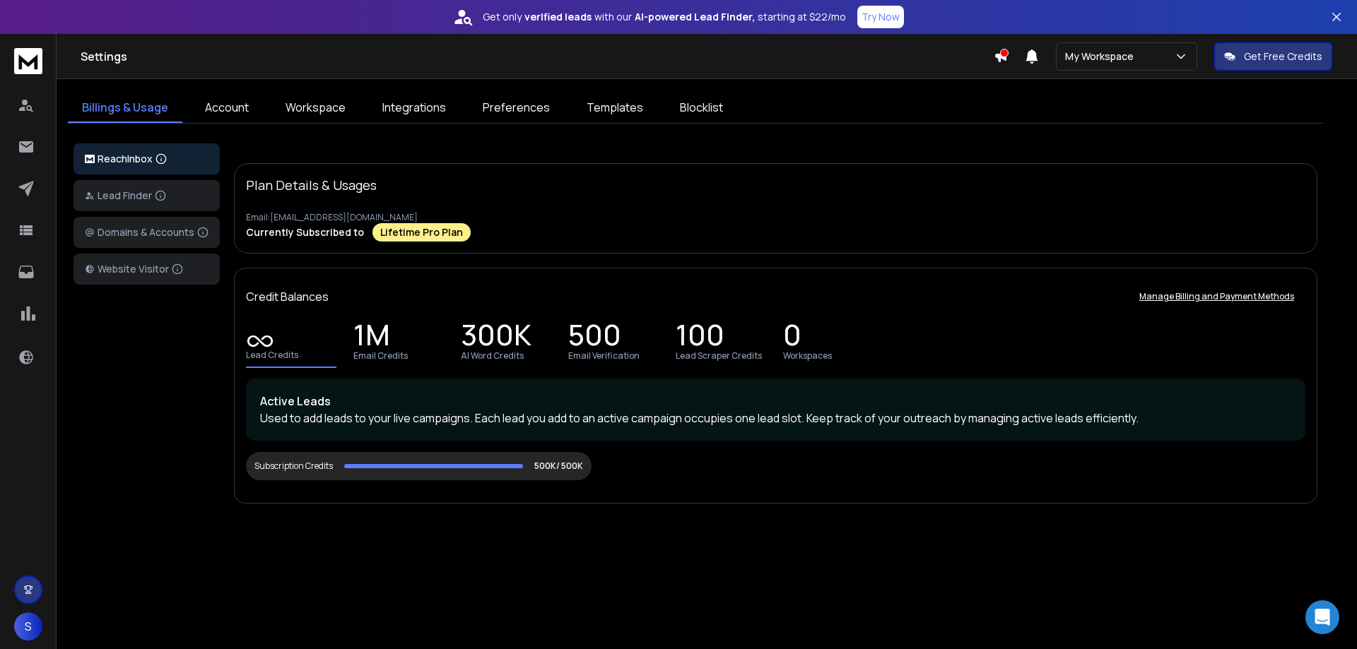
click at [219, 101] on link "Account" at bounding box center [227, 108] width 72 height 30
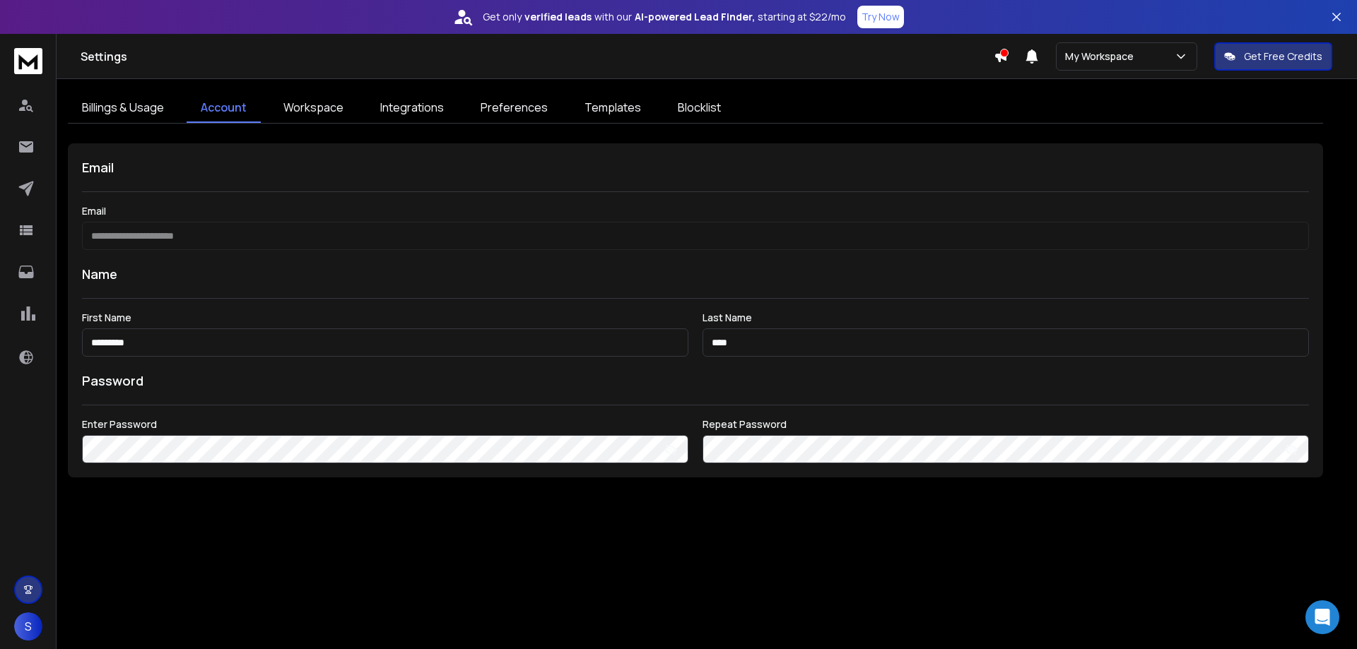
click at [321, 111] on link "Workspace" at bounding box center [313, 108] width 88 height 30
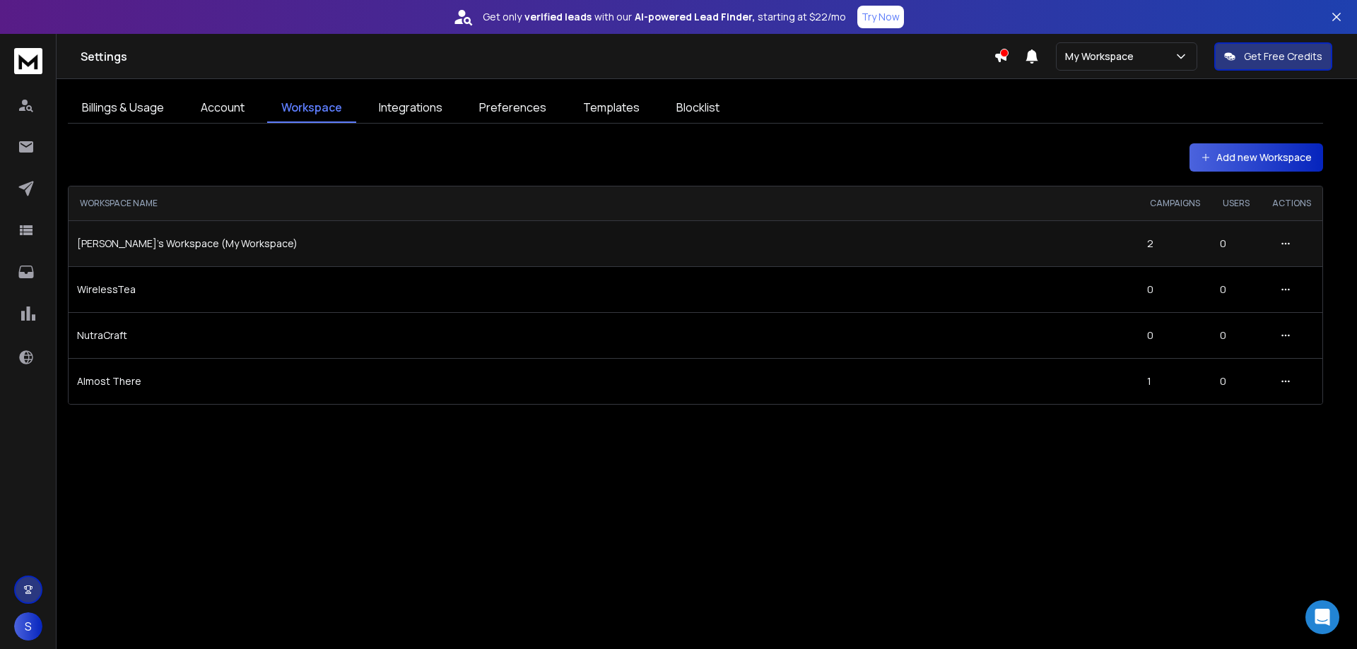
click at [254, 245] on td "Stephanie's Workspace (My Workspace)" at bounding box center [604, 244] width 1070 height 46
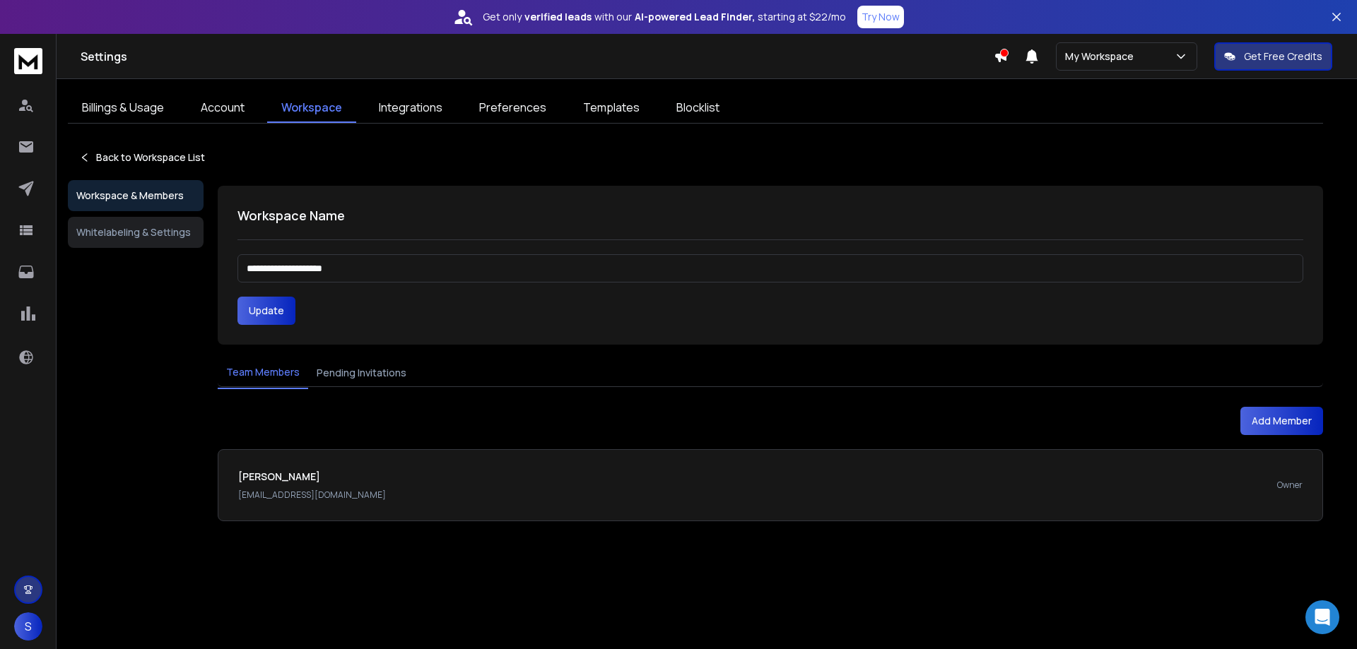
click at [179, 208] on button "Workspace & Members" at bounding box center [136, 195] width 136 height 31
click at [1276, 425] on button "Add Member" at bounding box center [1281, 421] width 83 height 28
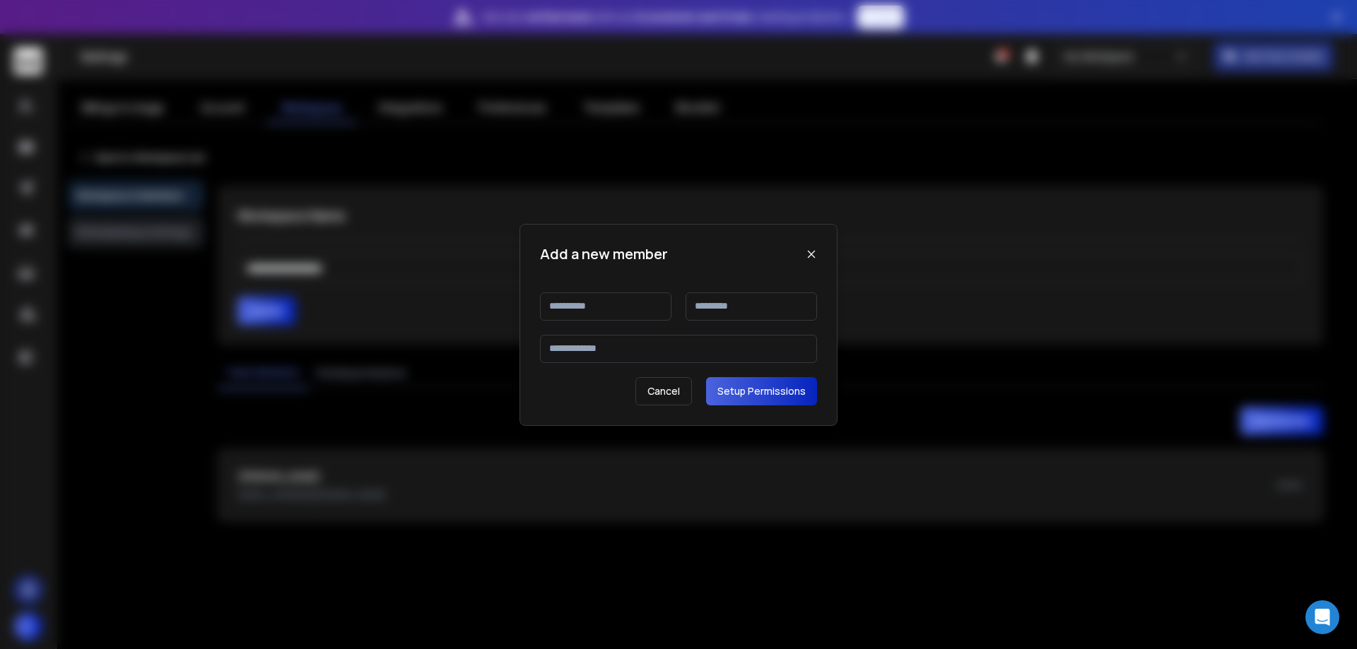
click at [594, 303] on input at bounding box center [605, 307] width 131 height 28
click at [592, 307] on input at bounding box center [605, 307] width 131 height 28
type input "*****"
type input "****"
type input "**********"
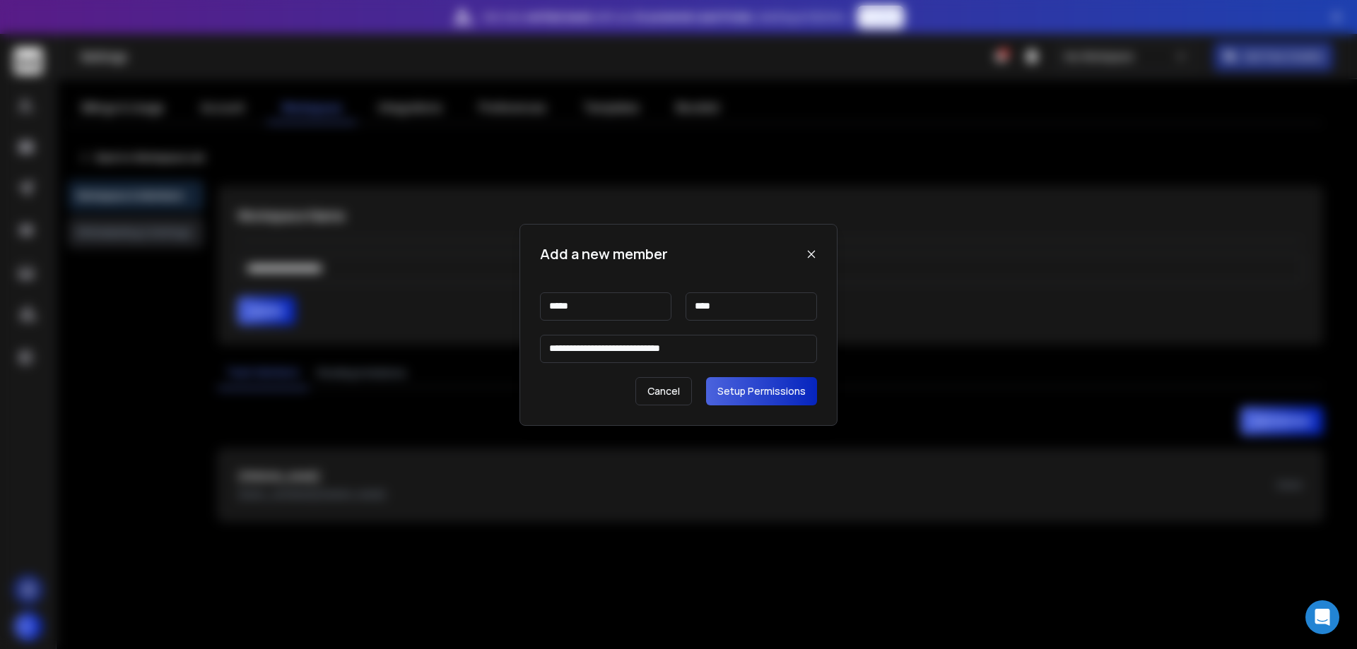
click at [773, 388] on button "Setup Permissions" at bounding box center [761, 391] width 111 height 28
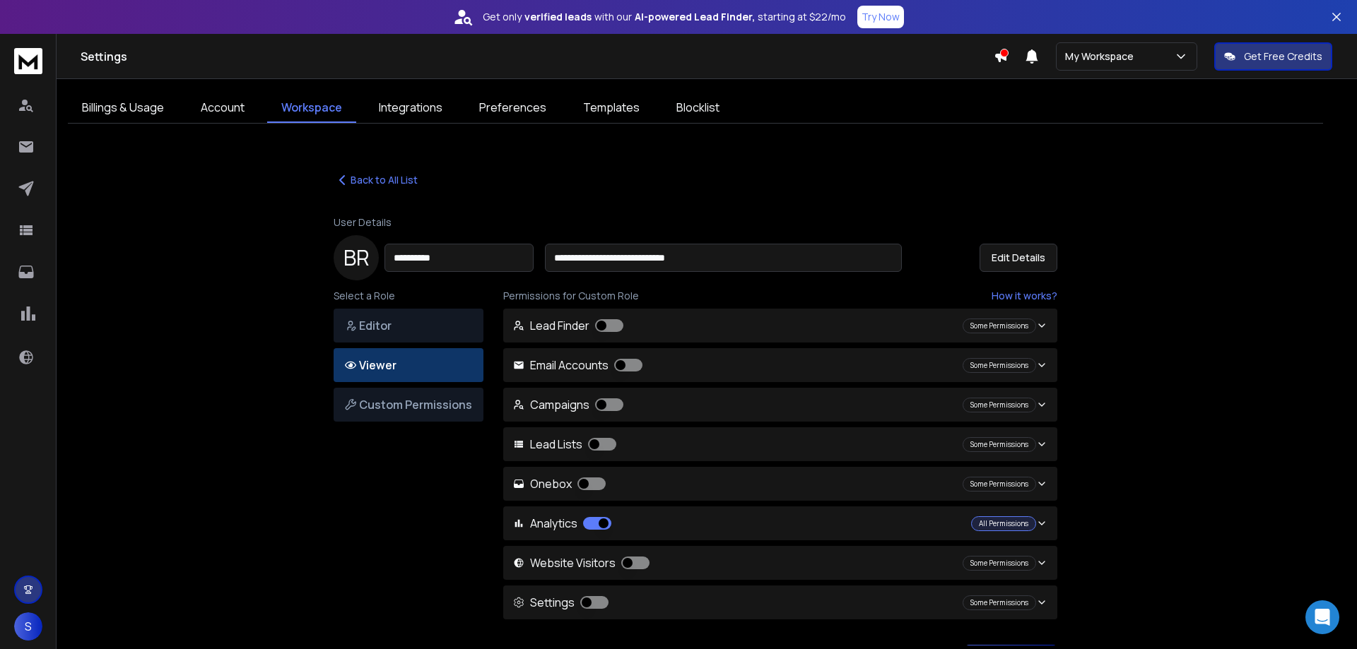
click at [596, 403] on button "button" at bounding box center [609, 405] width 28 height 13
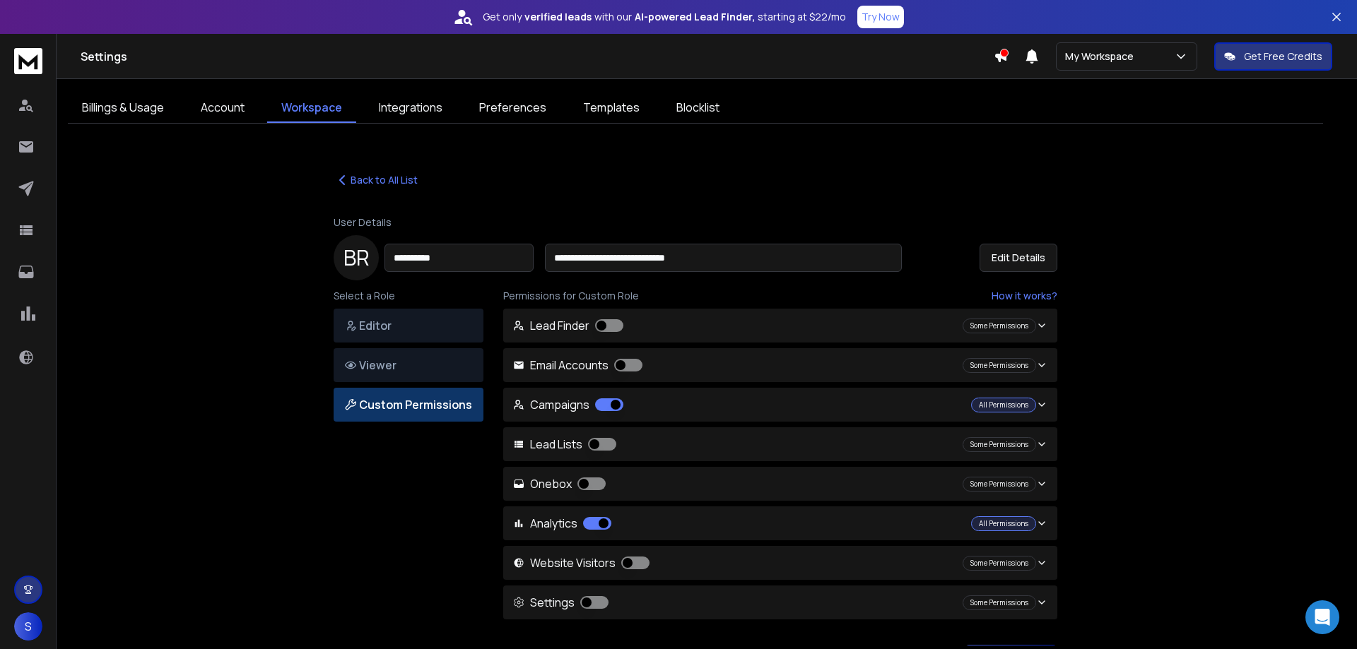
click at [589, 447] on button "button" at bounding box center [602, 444] width 28 height 13
click at [580, 484] on button "button" at bounding box center [591, 484] width 28 height 13
click at [623, 563] on button "button" at bounding box center [635, 563] width 28 height 13
click at [585, 601] on button "button" at bounding box center [594, 602] width 28 height 13
click at [623, 365] on button "button" at bounding box center [628, 365] width 28 height 13
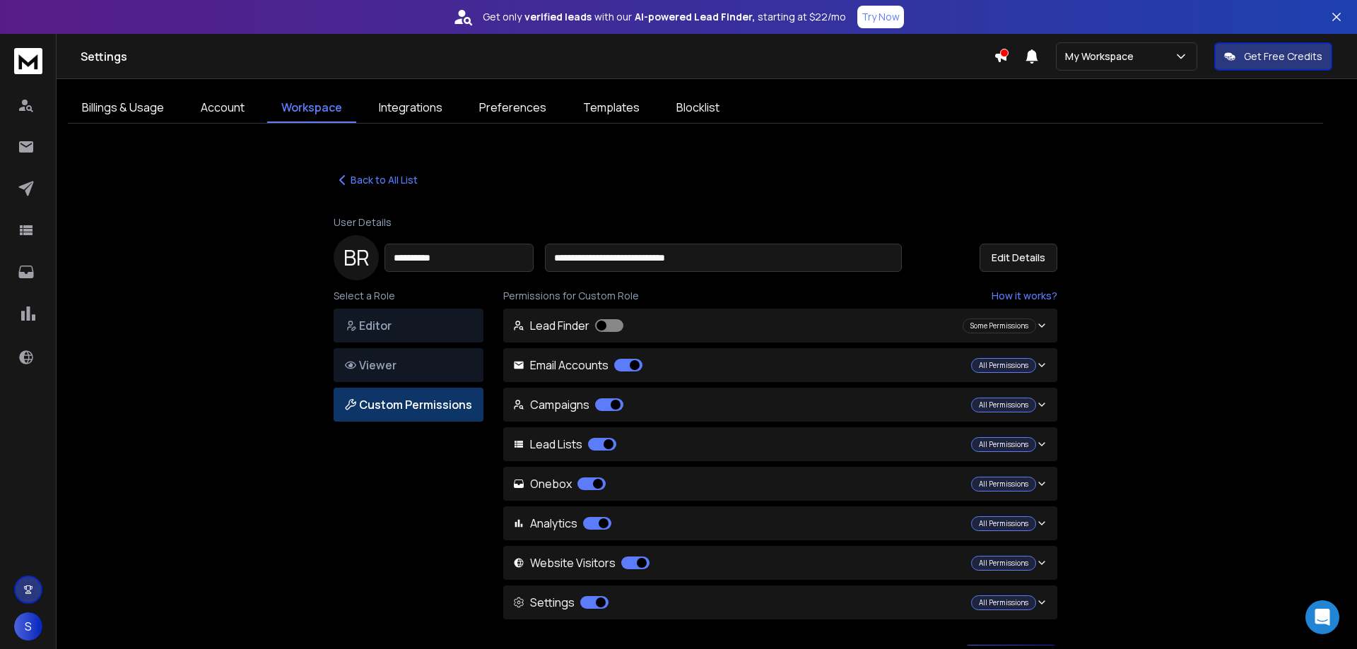
click at [608, 323] on button "button" at bounding box center [609, 325] width 28 height 13
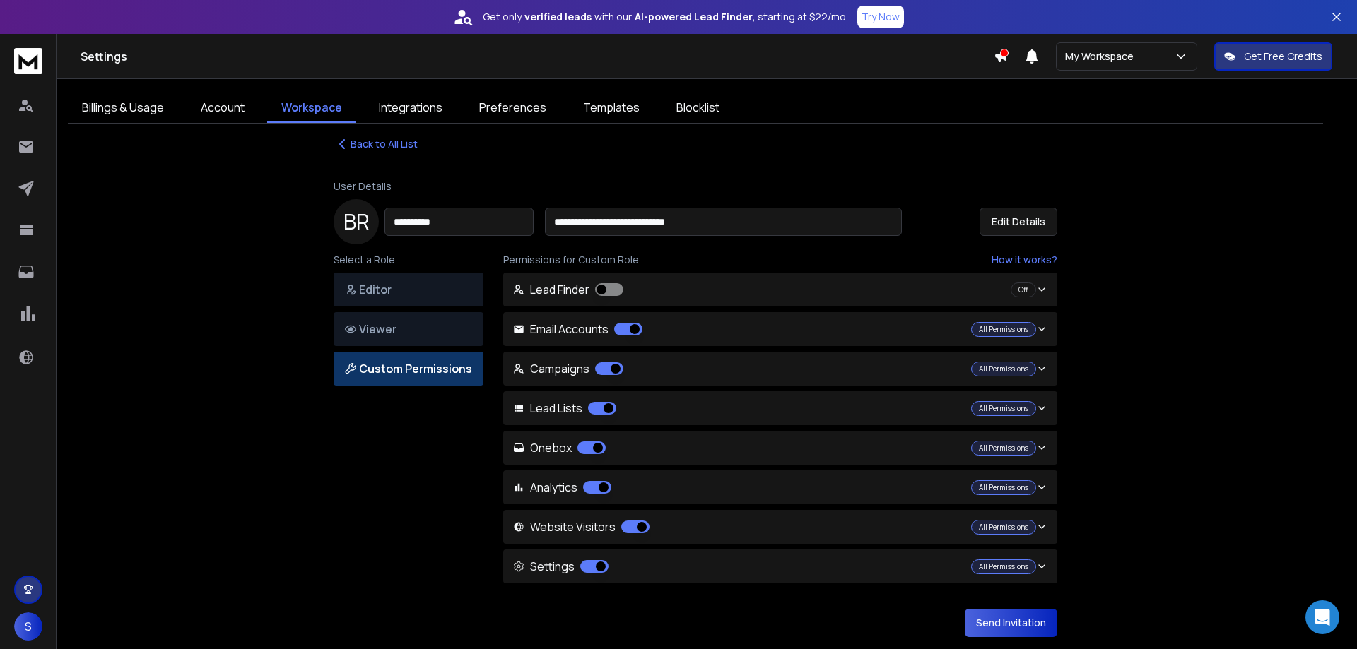
scroll to position [56, 0]
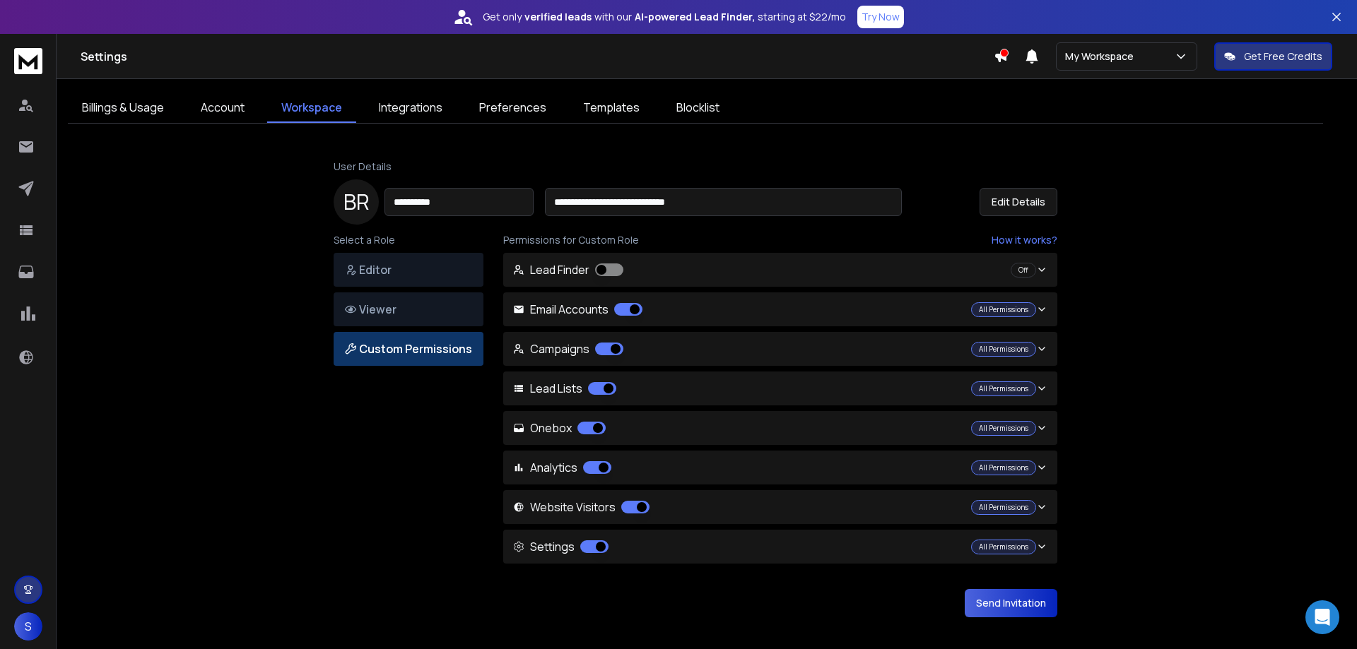
click at [309, 114] on link "Workspace" at bounding box center [311, 108] width 89 height 30
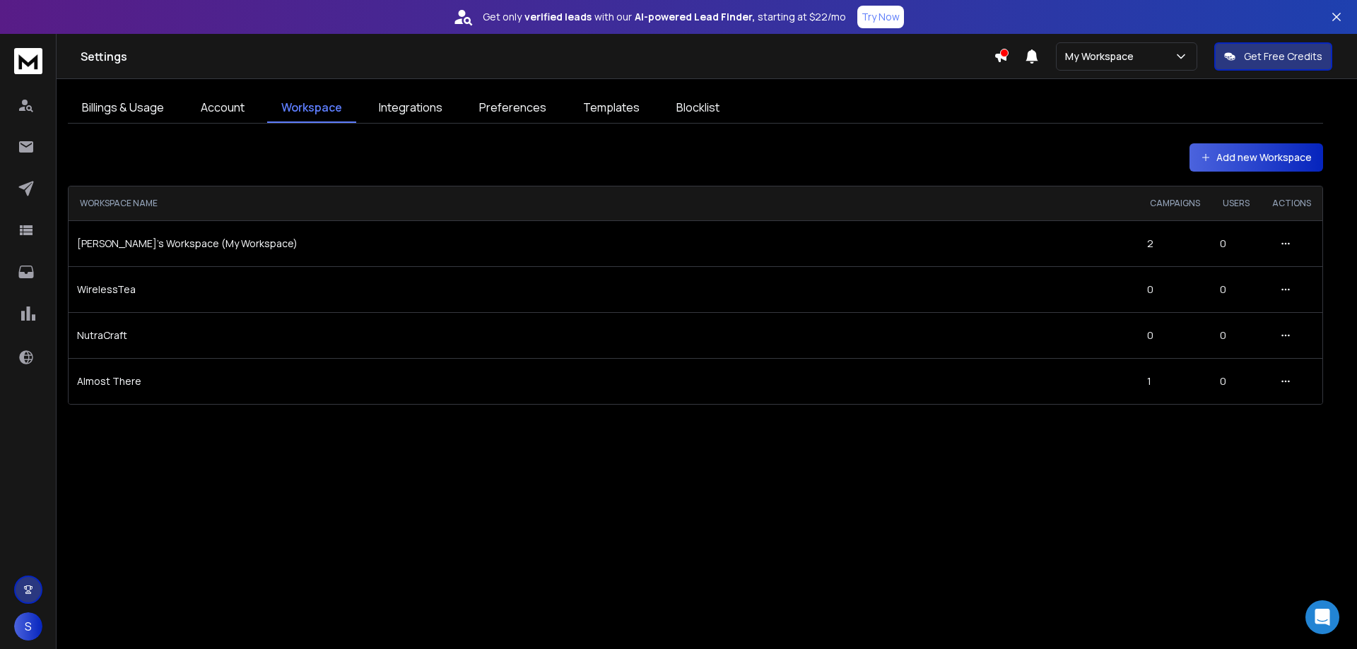
click at [1197, 156] on button "Add new Workspace" at bounding box center [1256, 157] width 134 height 28
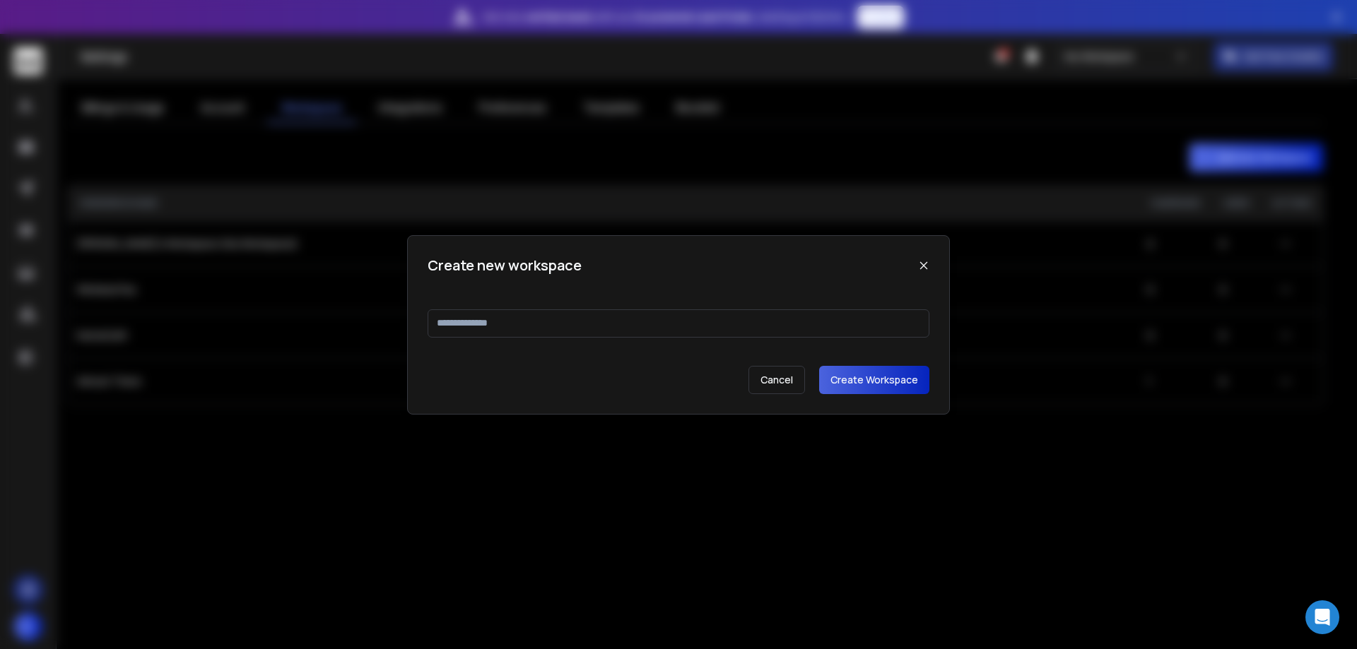
click at [676, 315] on input at bounding box center [679, 324] width 502 height 28
type input "**********"
click at [876, 384] on button "Create Workspace" at bounding box center [874, 380] width 110 height 28
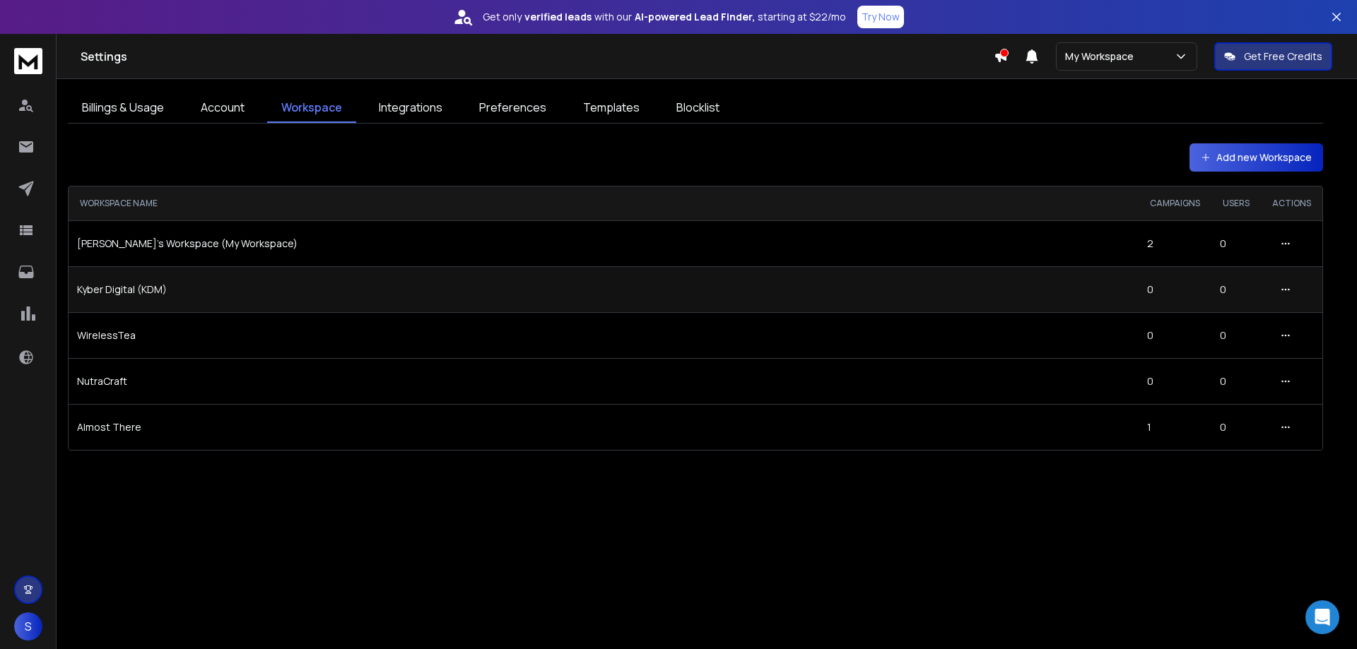
click at [313, 274] on td "Kyber Digital (KDM)" at bounding box center [604, 289] width 1070 height 46
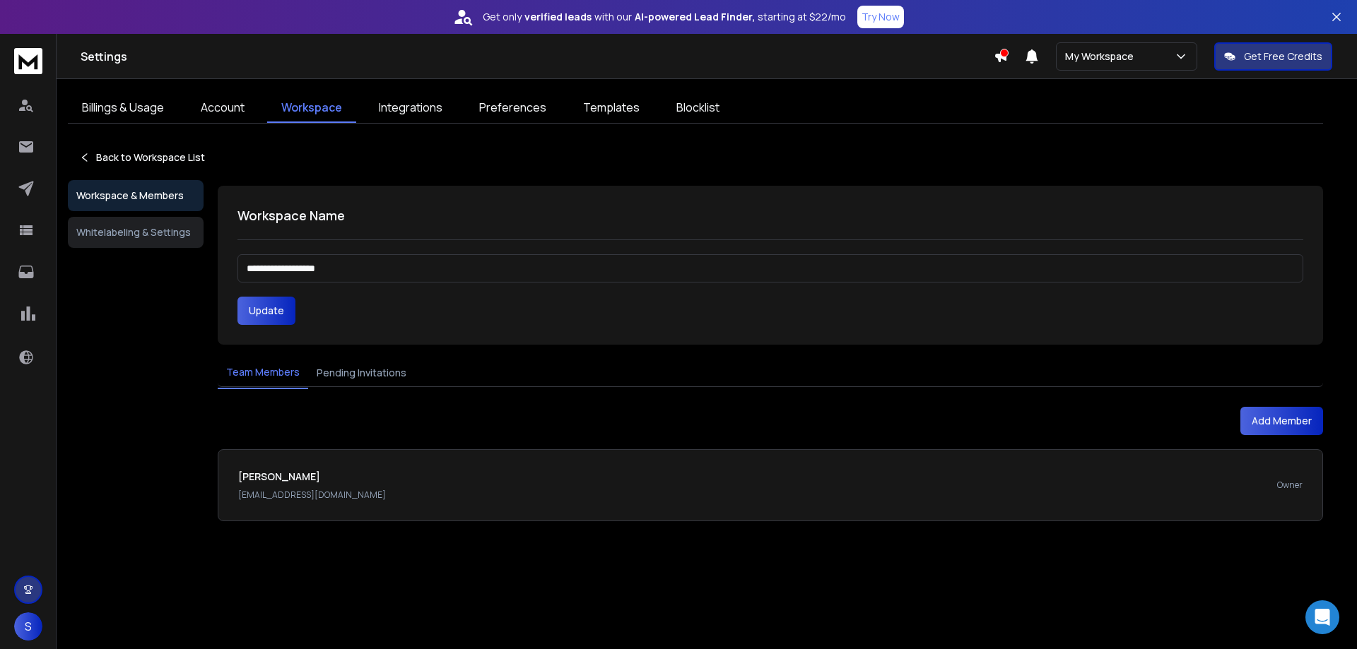
click at [1266, 410] on button "Add Member" at bounding box center [1281, 421] width 83 height 28
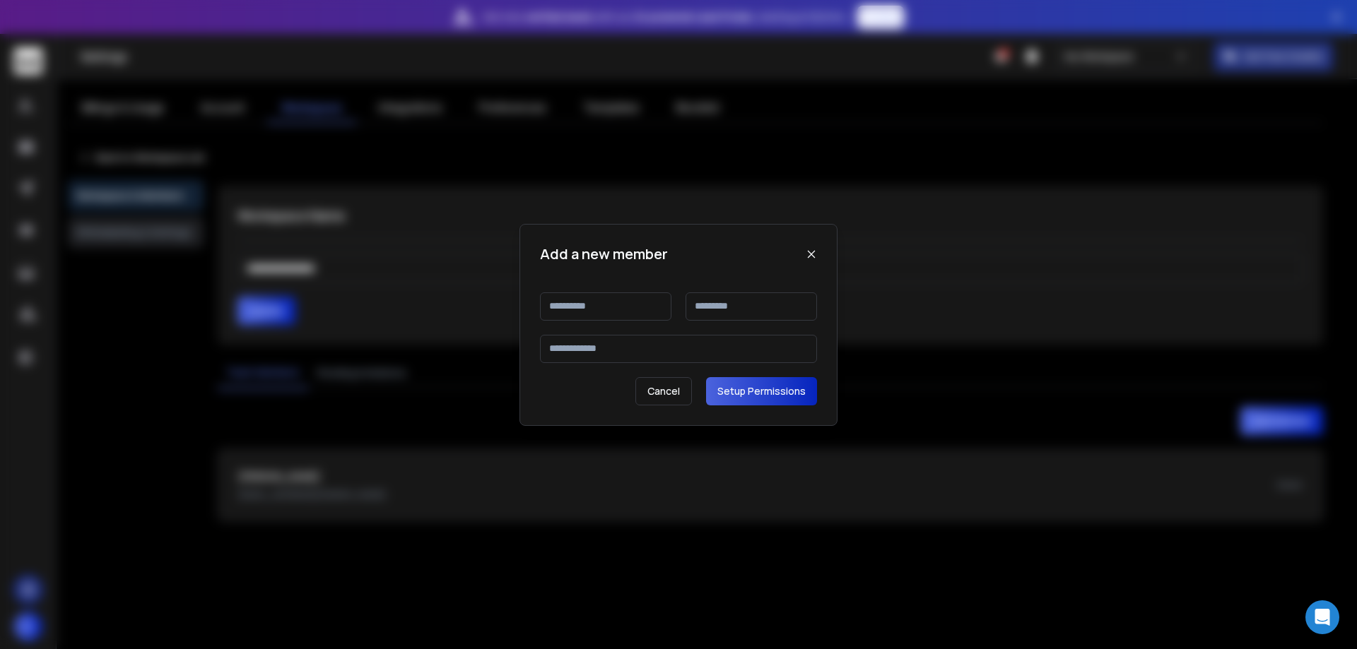
click at [557, 307] on input at bounding box center [605, 307] width 131 height 28
type input "*****"
type input "******"
type input "**********"
click at [743, 391] on button "Setup Permissions" at bounding box center [761, 391] width 111 height 28
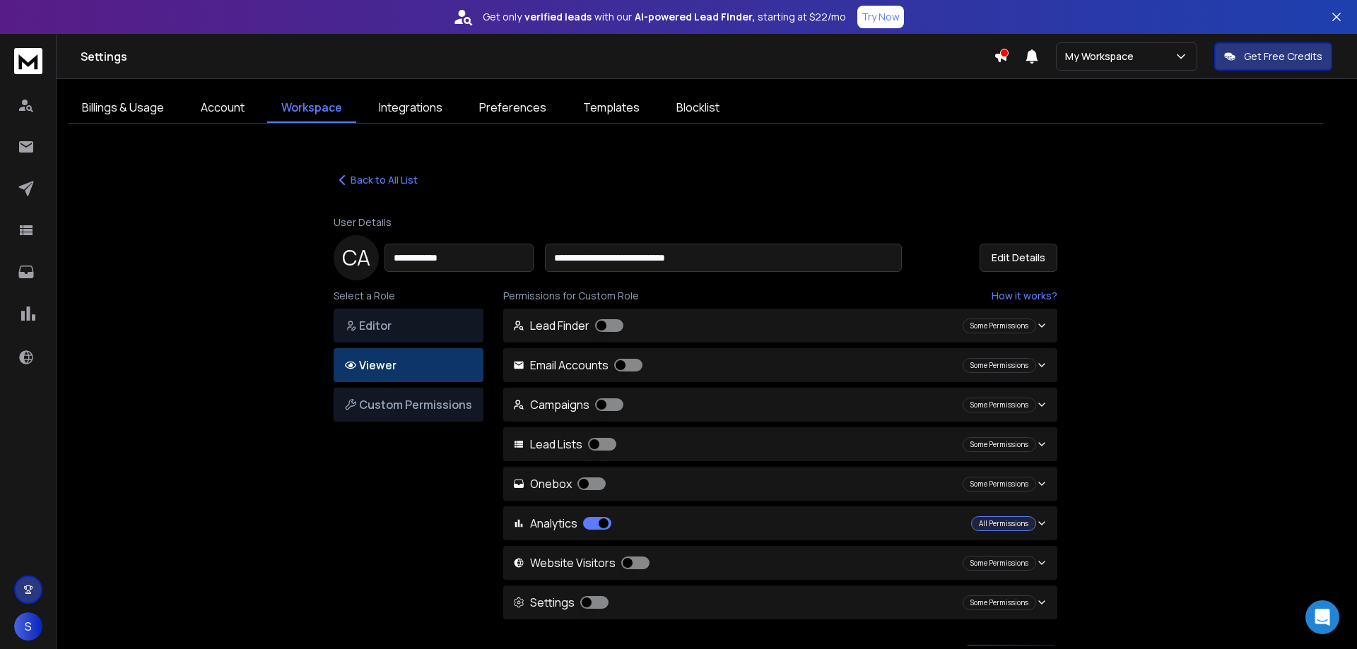
click at [616, 365] on button "button" at bounding box center [628, 365] width 28 height 13
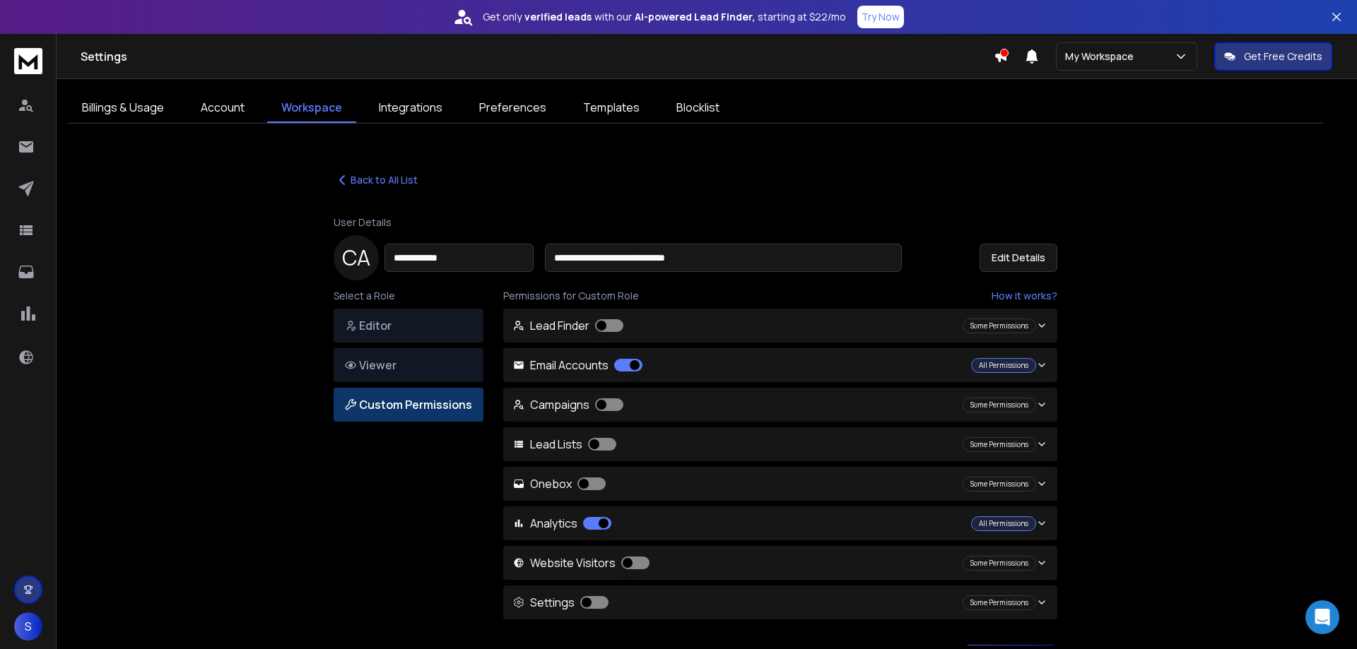
click at [604, 401] on button "button" at bounding box center [609, 405] width 28 height 13
click at [596, 445] on button "button" at bounding box center [602, 444] width 28 height 13
click at [587, 485] on button "button" at bounding box center [591, 484] width 28 height 13
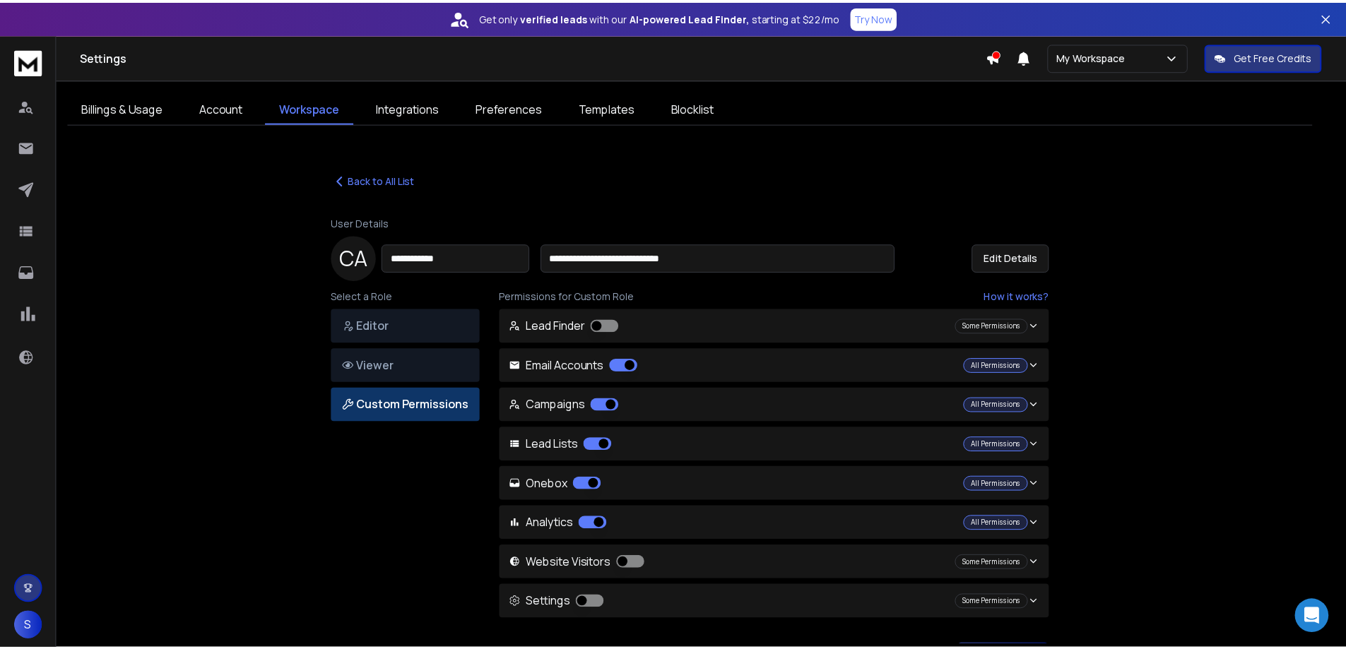
scroll to position [56, 0]
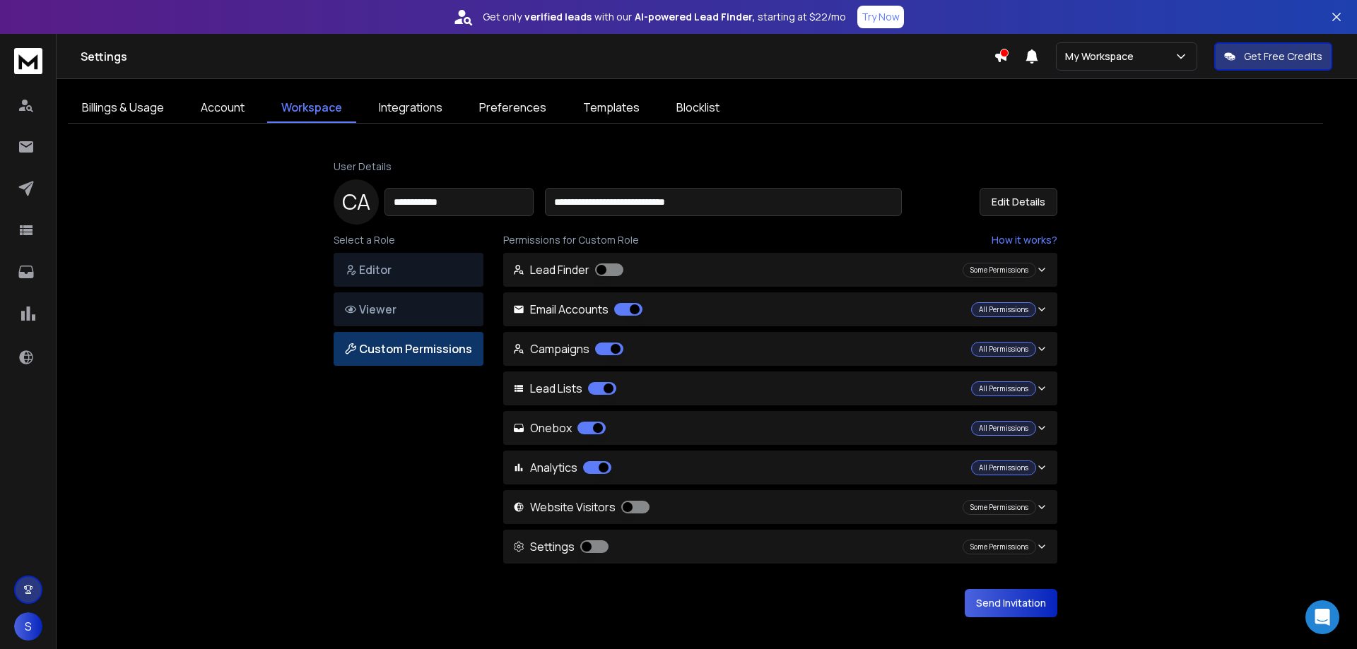
click at [623, 517] on button "Website Visitors Some Permissions" at bounding box center [780, 507] width 554 height 34
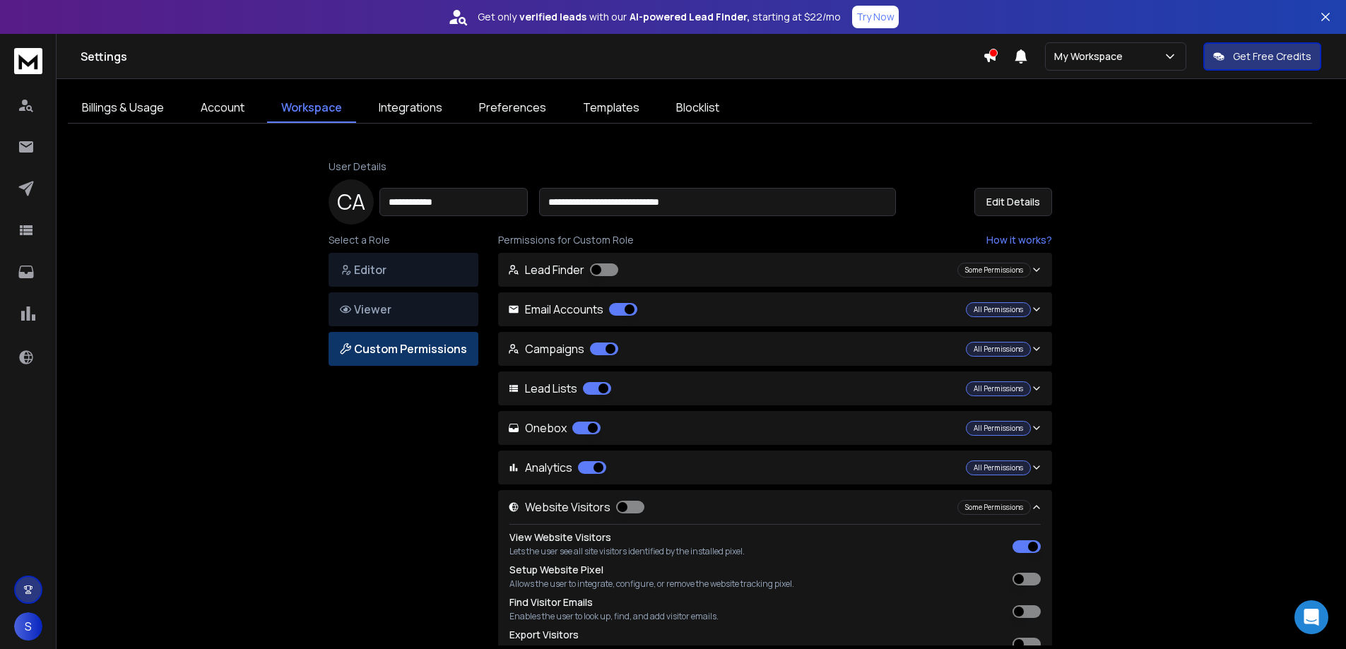
click at [617, 505] on button "button" at bounding box center [630, 507] width 28 height 13
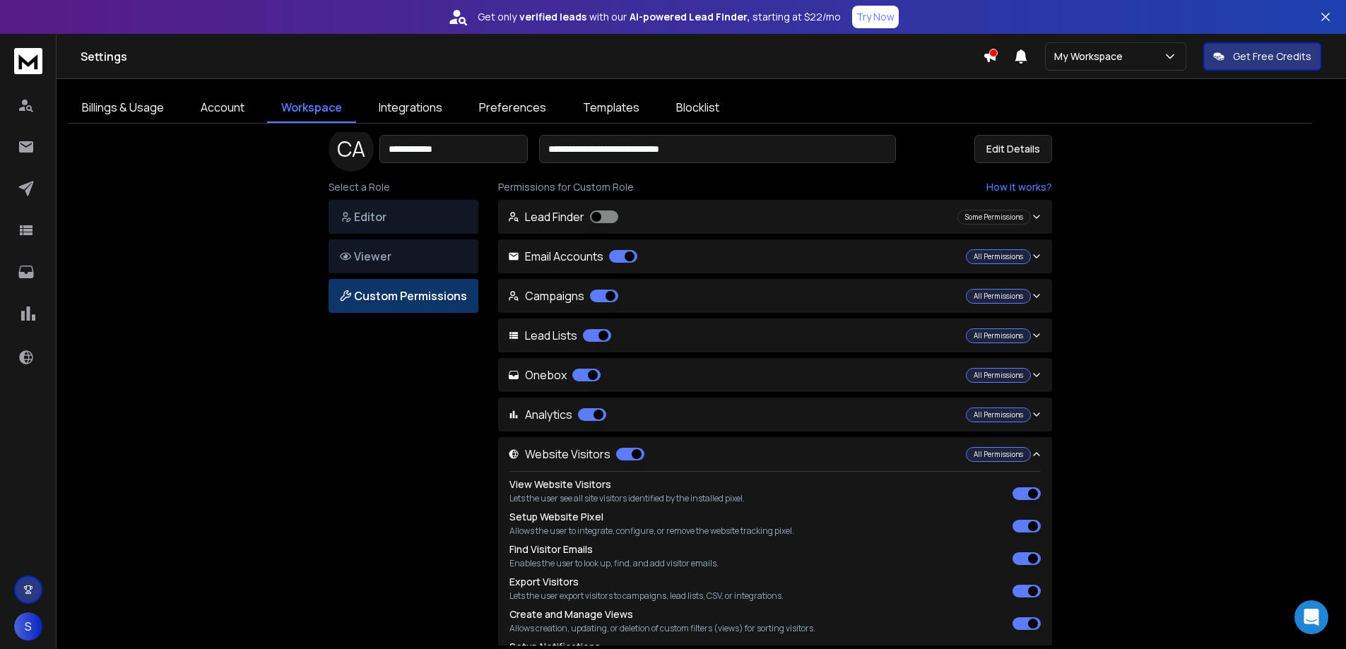
scroll to position [295, 0]
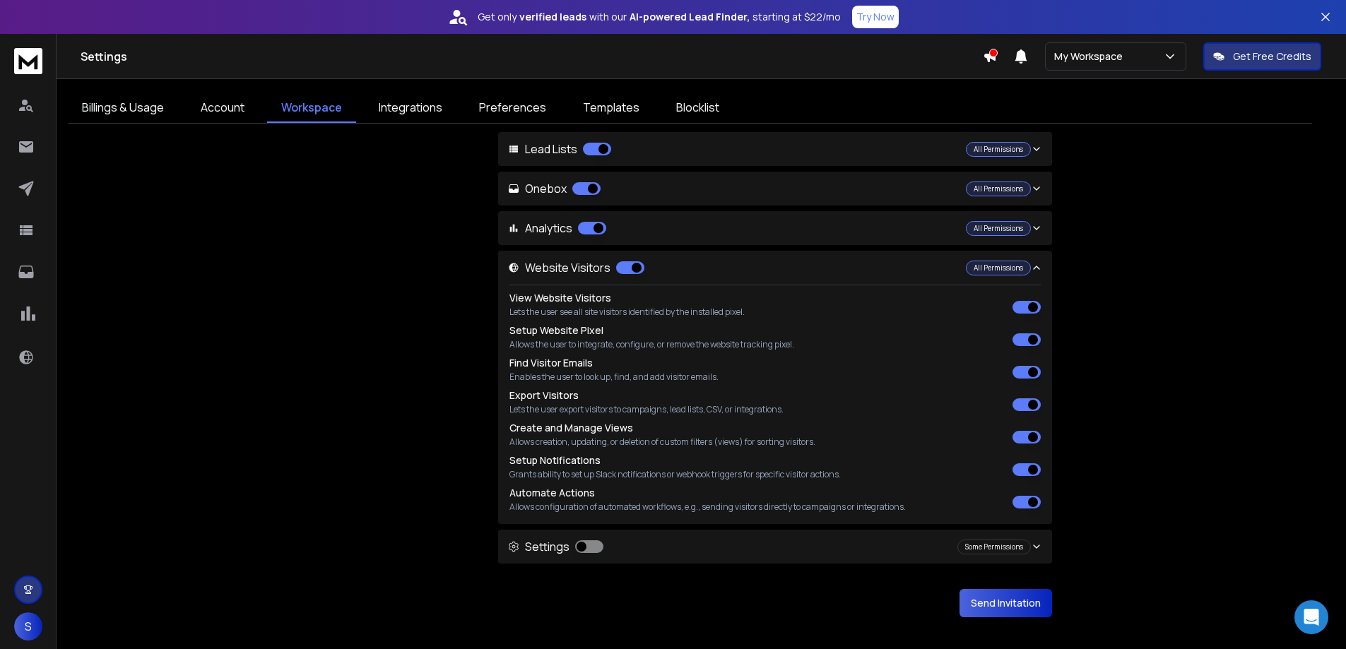
click at [579, 548] on button "button" at bounding box center [589, 547] width 28 height 13
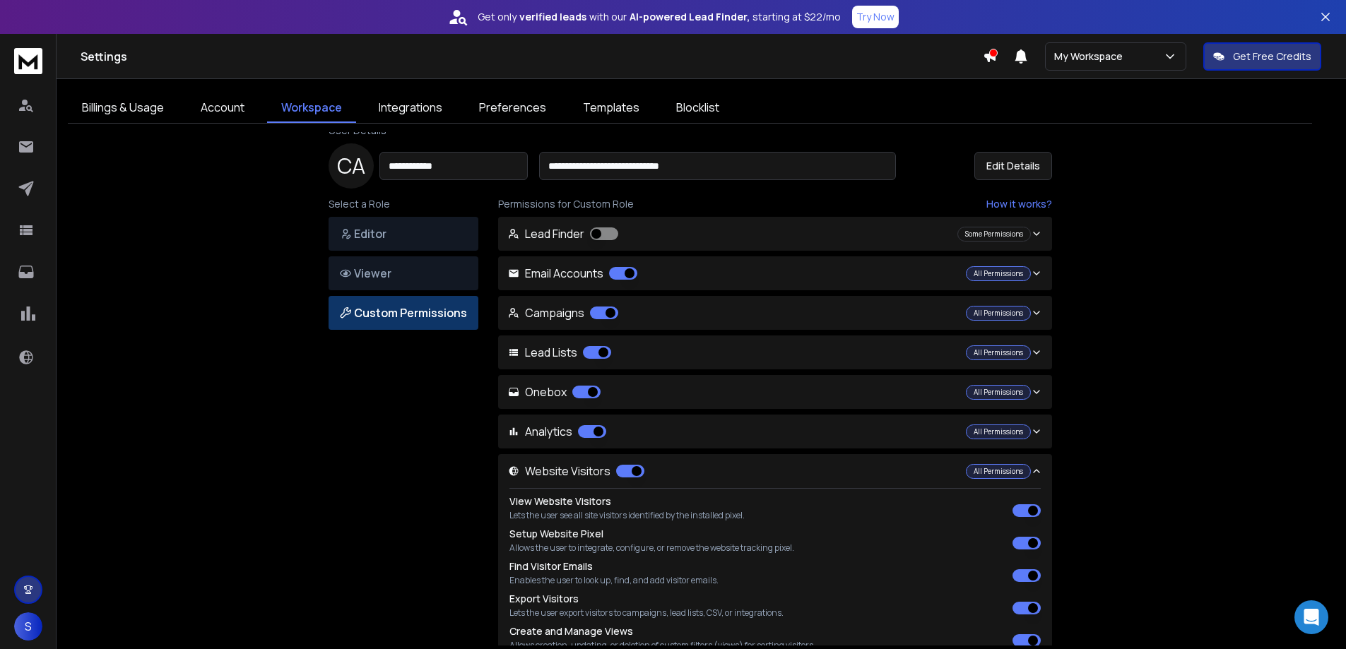
scroll to position [83, 0]
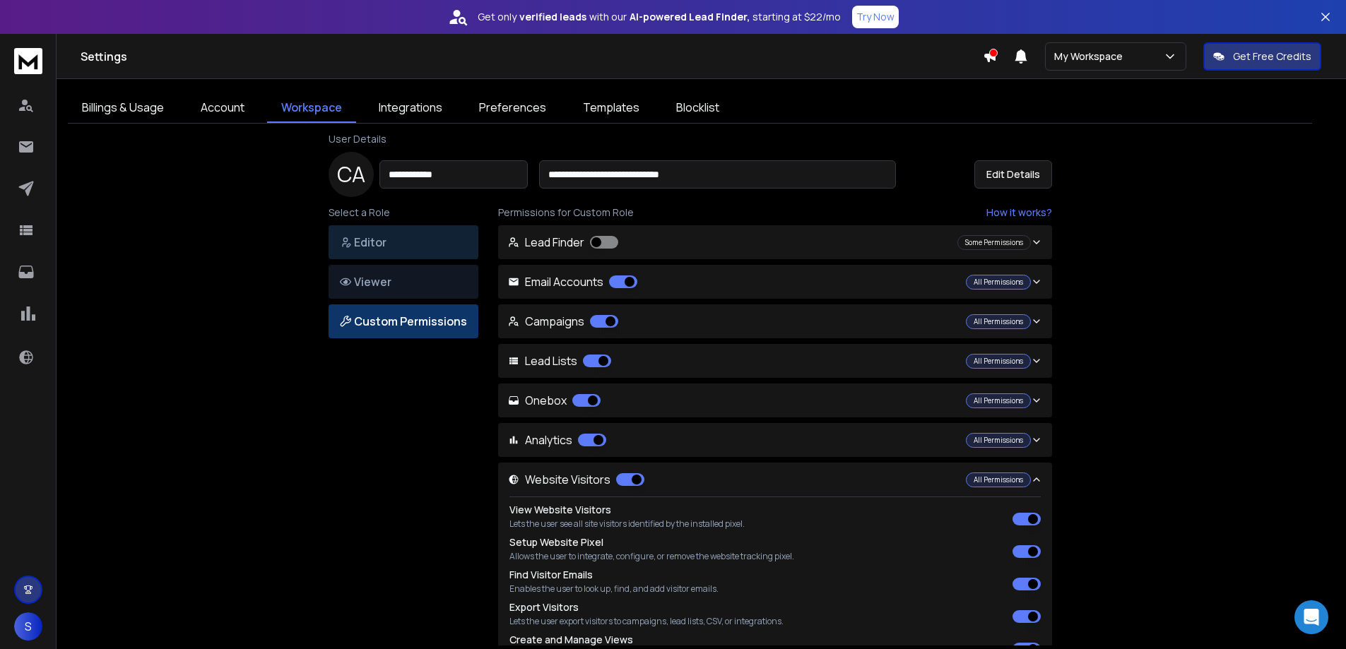
click at [382, 249] on p "Editor" at bounding box center [403, 242] width 127 height 17
click at [351, 249] on button "Editor" at bounding box center [344, 242] width 11 height 35
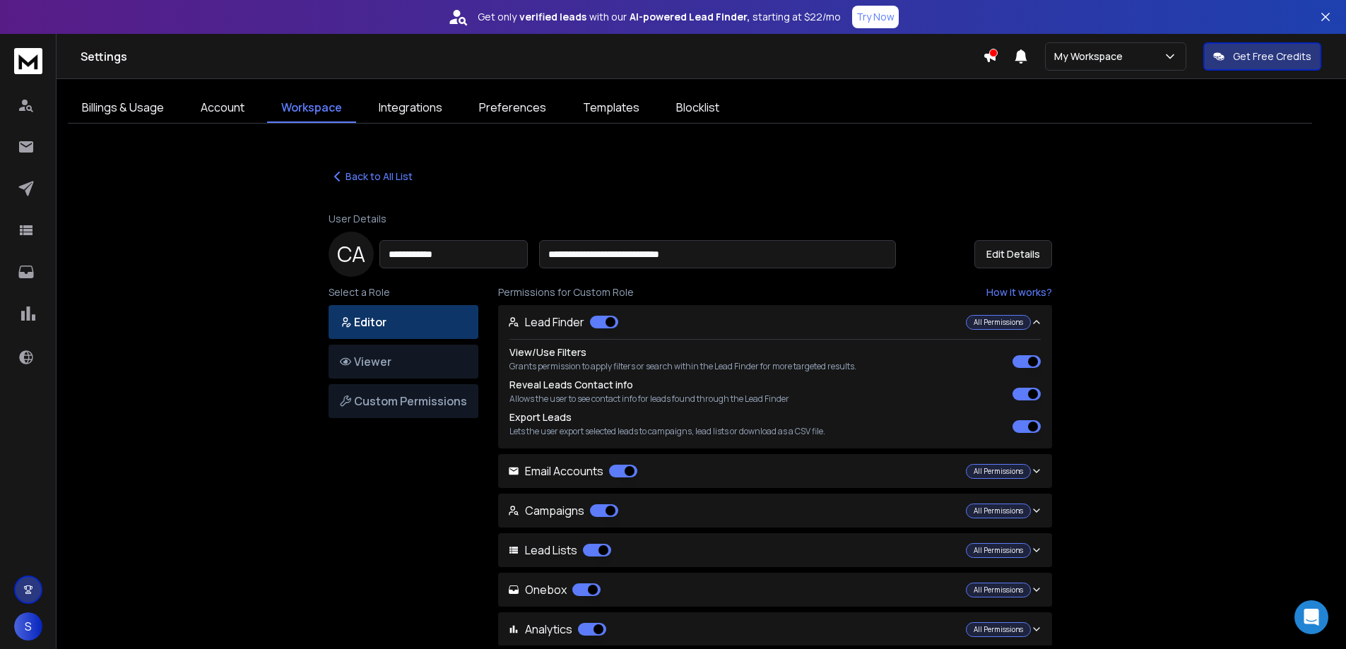
scroll to position [0, 0]
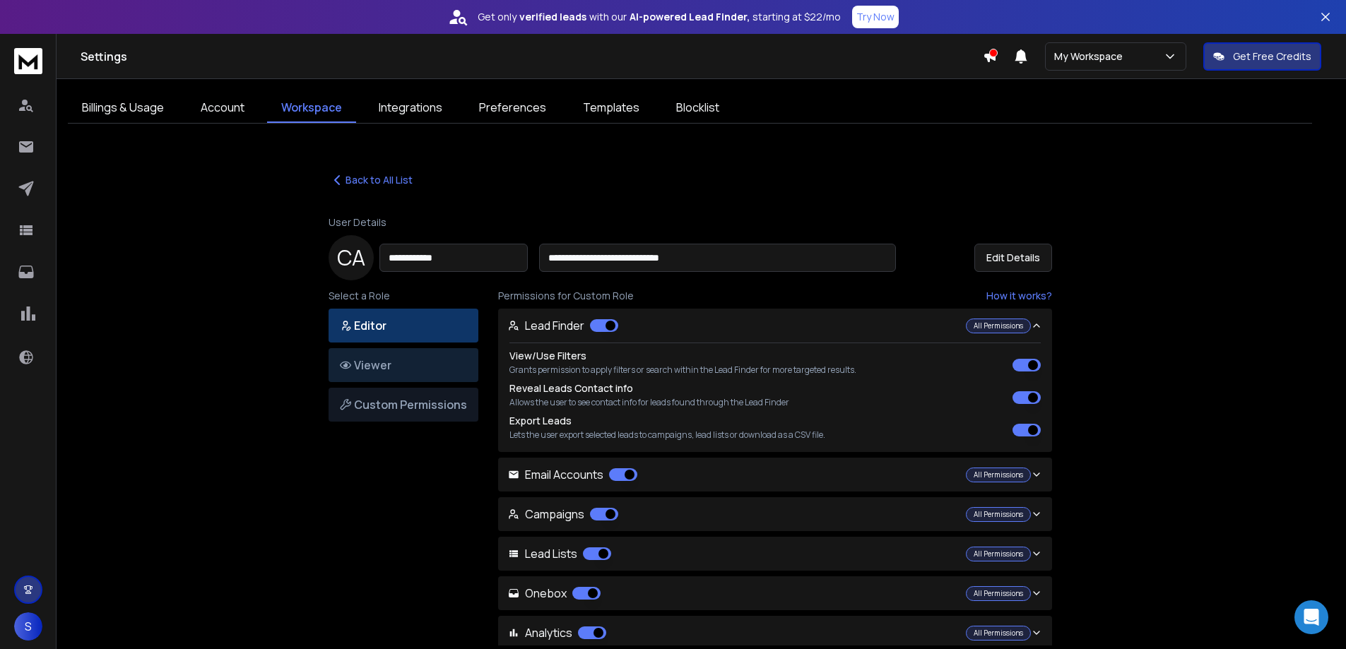
click at [412, 368] on p "Viewer" at bounding box center [403, 365] width 127 height 17
click at [351, 368] on button "Viewer" at bounding box center [344, 365] width 11 height 35
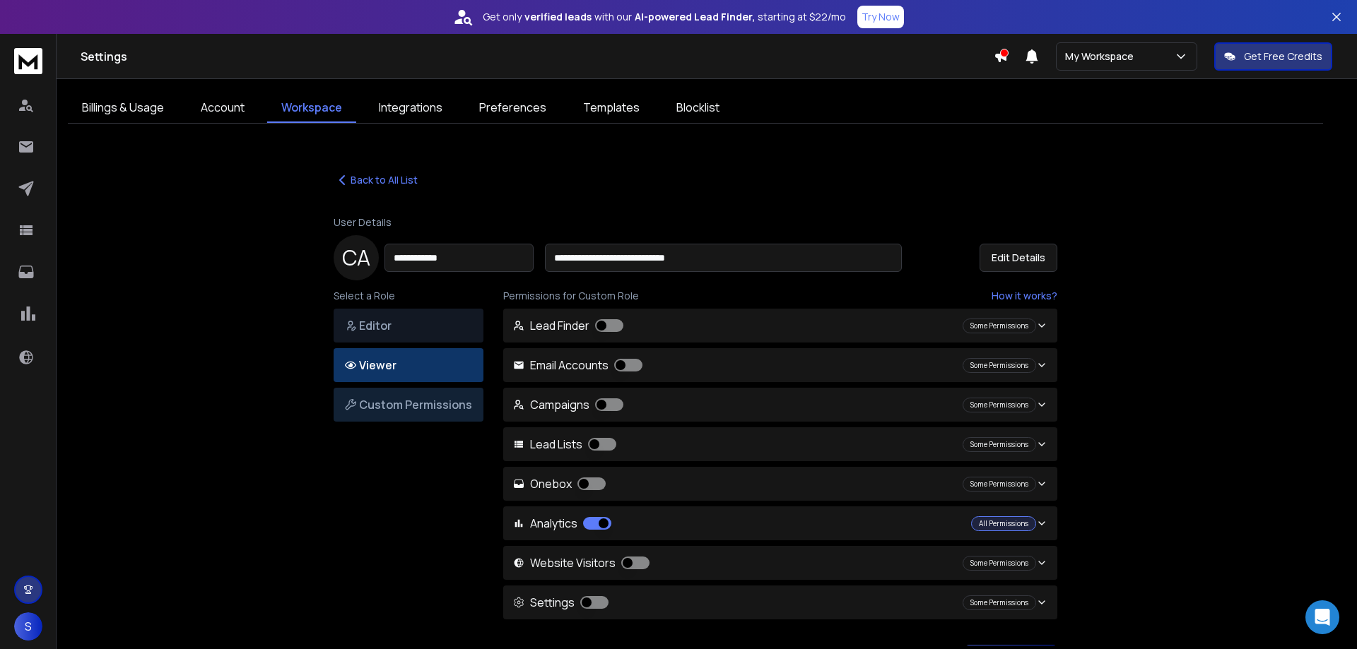
click at [387, 413] on p "Custom Permissions" at bounding box center [408, 404] width 127 height 17
click at [355, 413] on button "Custom Permissions" at bounding box center [349, 404] width 11 height 35
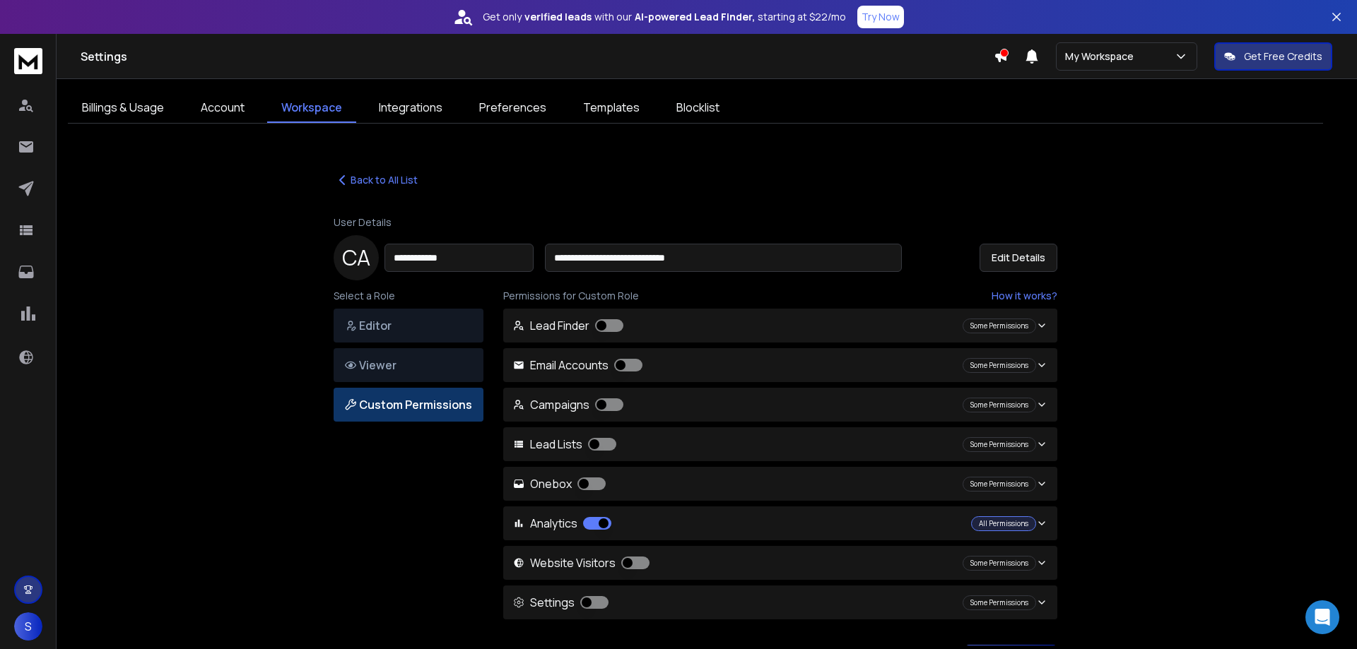
click at [621, 363] on button "button" at bounding box center [628, 365] width 28 height 13
click at [600, 404] on button "button" at bounding box center [609, 405] width 28 height 13
click at [595, 439] on button "button" at bounding box center [602, 444] width 28 height 13
click at [584, 476] on p "Onebox" at bounding box center [559, 484] width 93 height 17
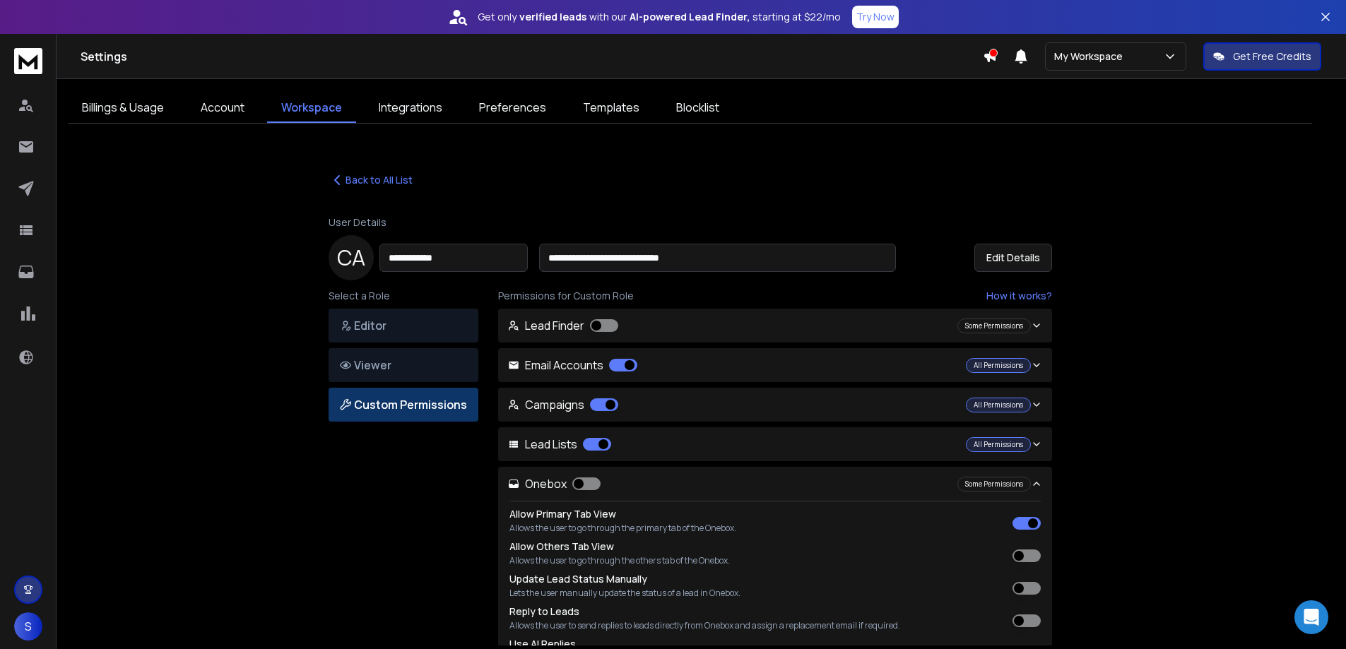
click at [572, 485] on button "button" at bounding box center [586, 484] width 28 height 13
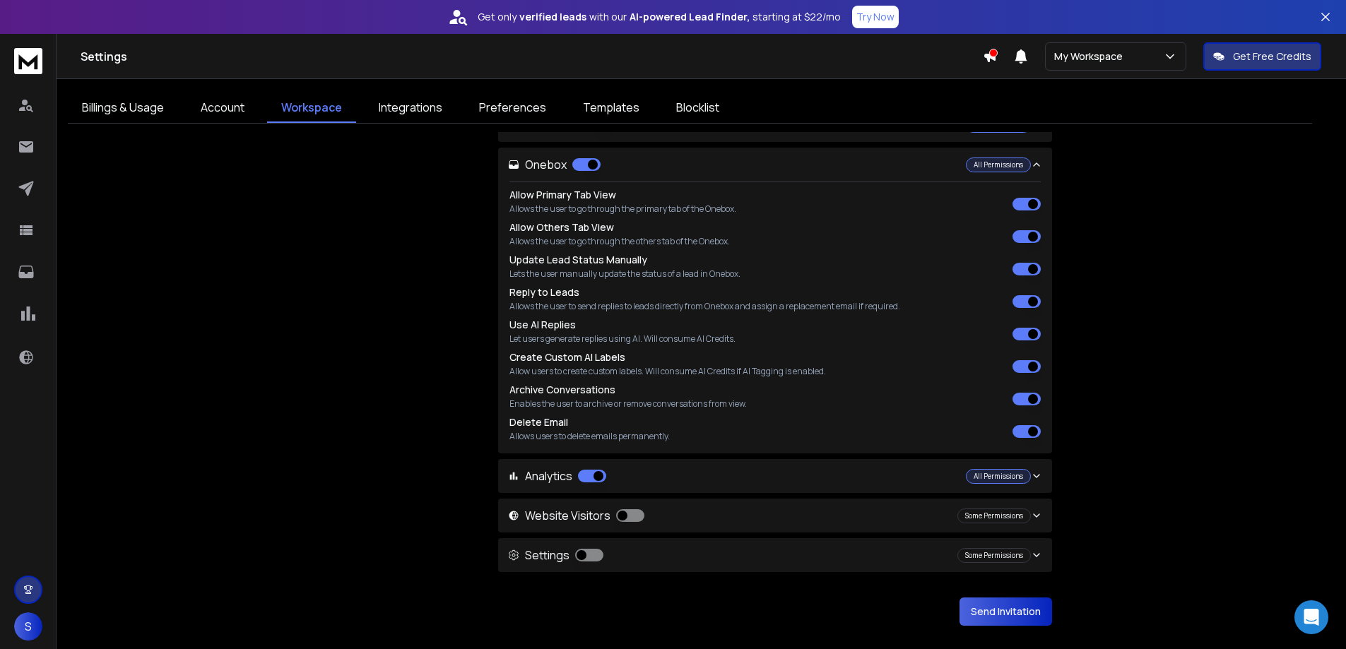
scroll to position [328, 0]
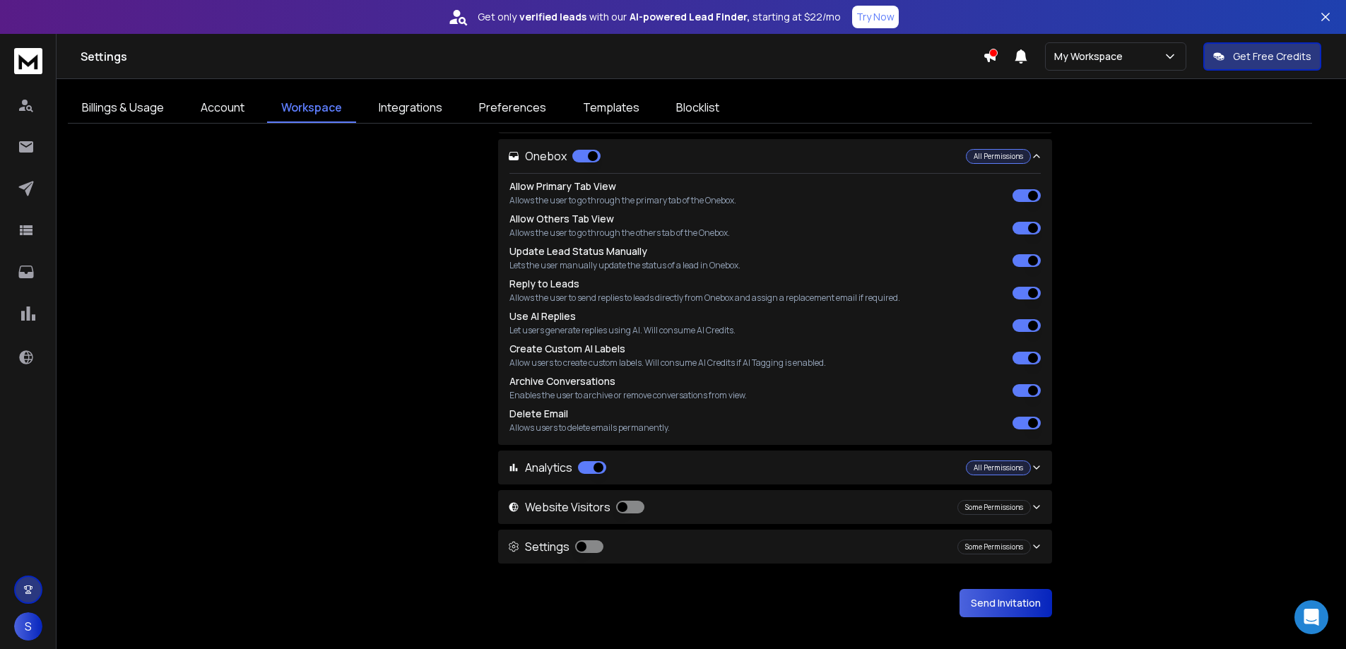
click at [622, 505] on button "button" at bounding box center [630, 507] width 28 height 13
click at [575, 555] on p "Settings" at bounding box center [555, 547] width 95 height 17
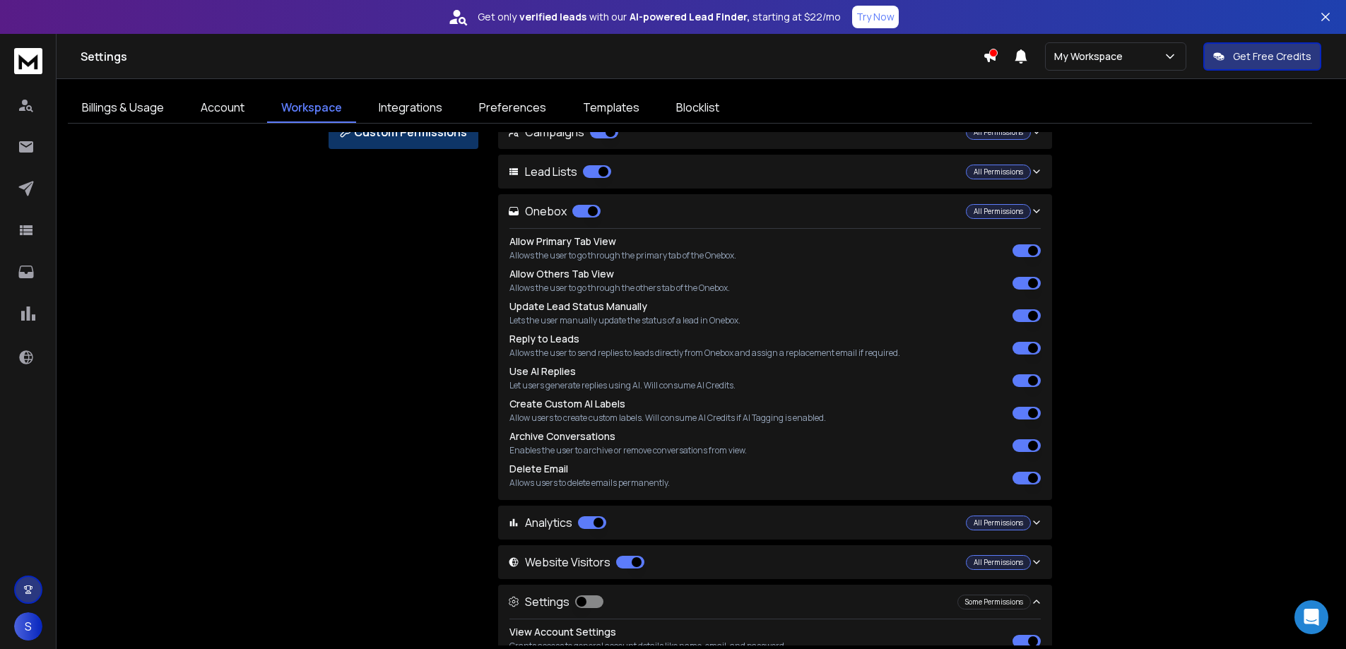
scroll to position [263, 0]
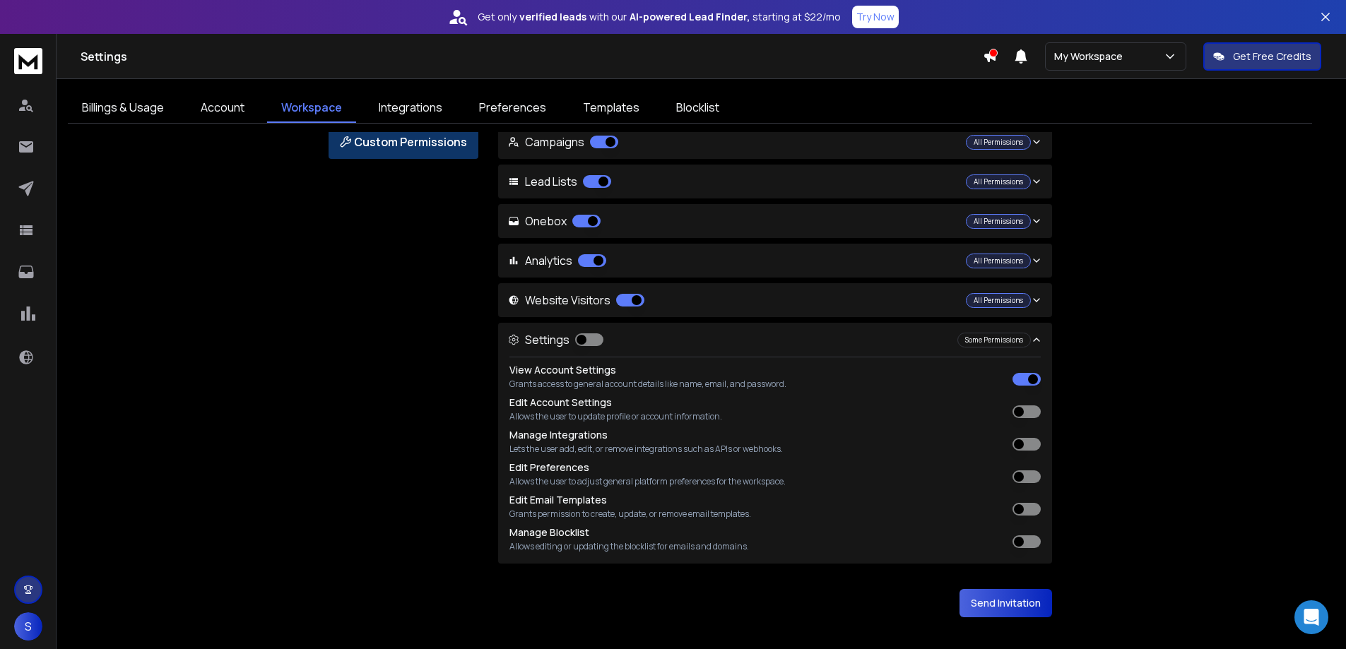
click at [587, 341] on button "button" at bounding box center [589, 340] width 28 height 13
click at [994, 608] on button "Send Invitation" at bounding box center [1006, 603] width 93 height 28
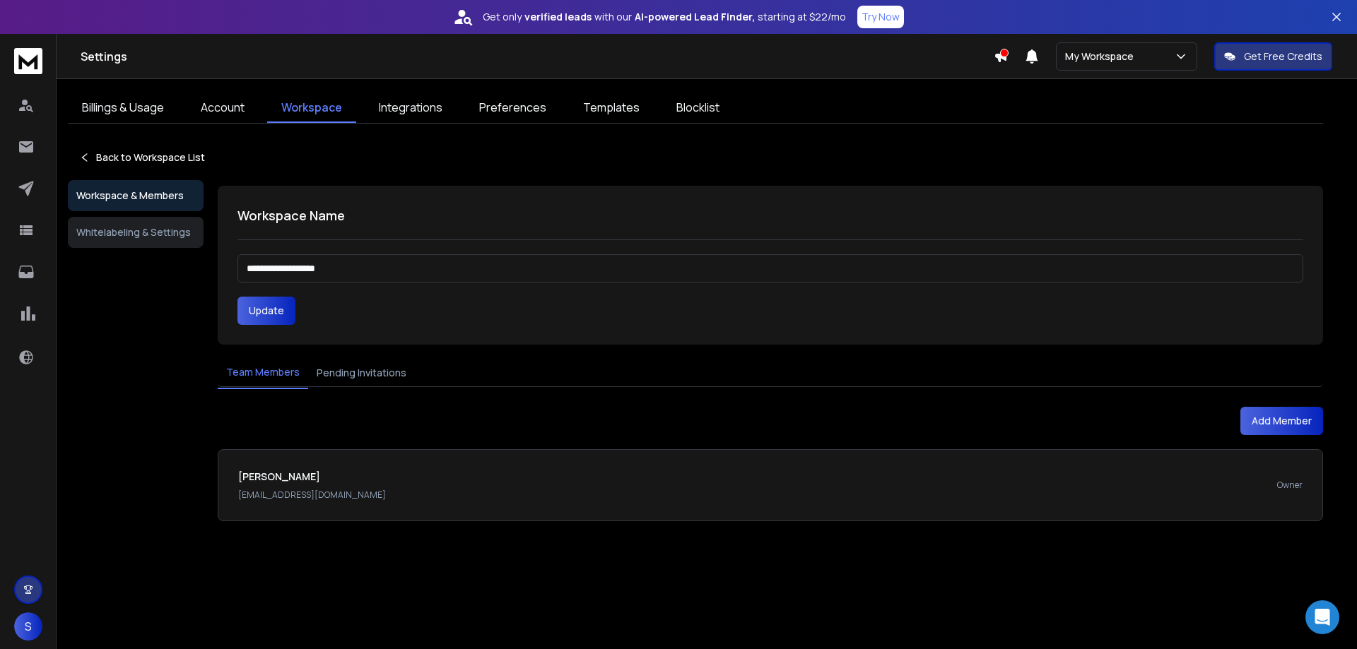
click at [404, 371] on button "Pending Invitations" at bounding box center [361, 373] width 107 height 31
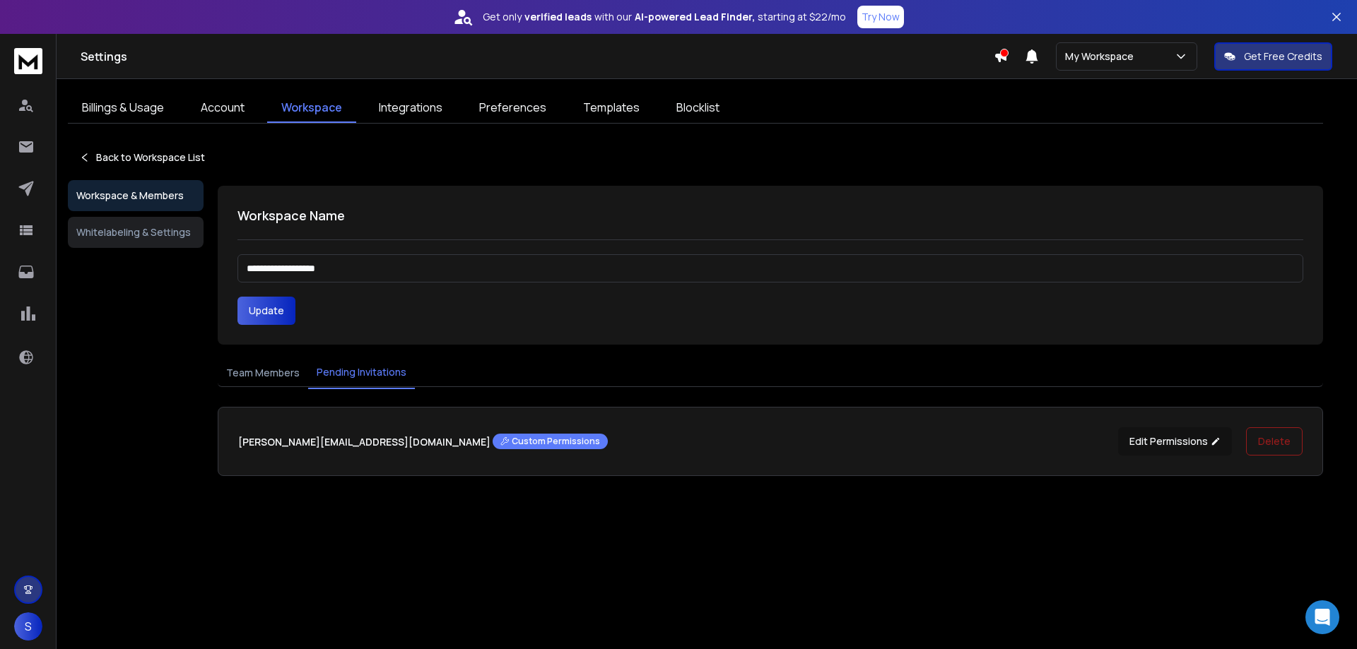
click at [249, 370] on button "Team Members" at bounding box center [263, 373] width 90 height 31
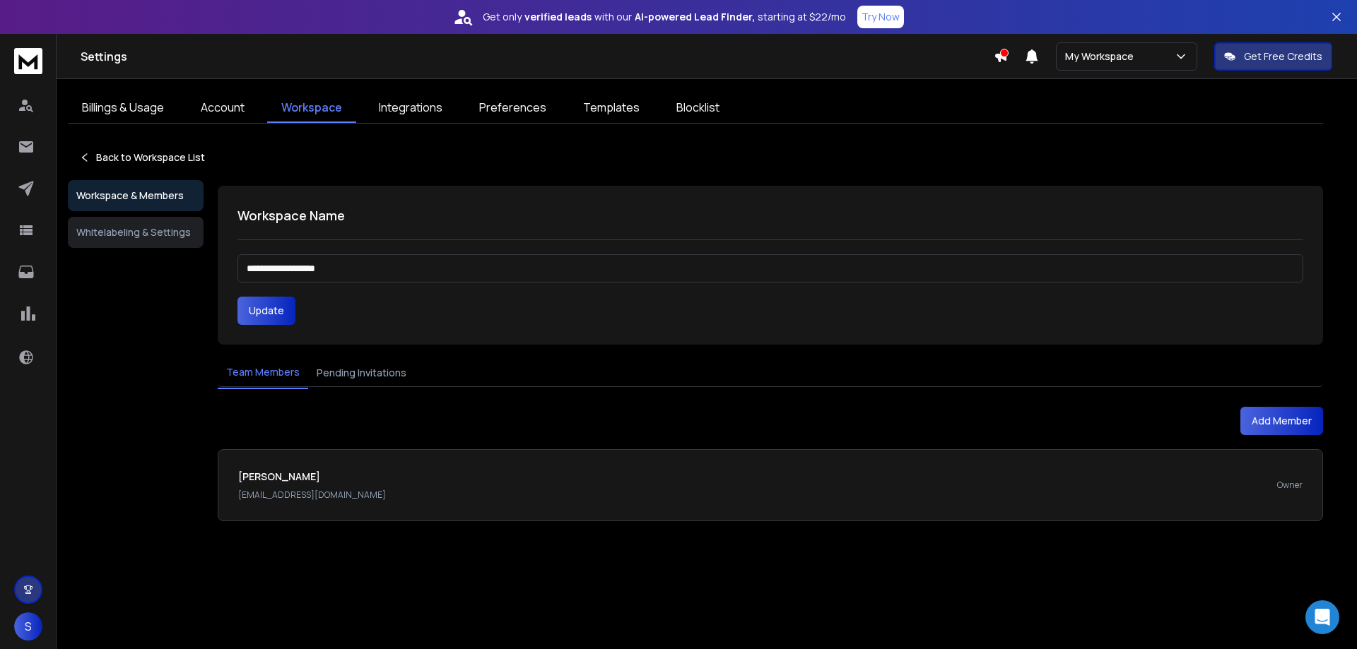
click at [1279, 435] on button "Add Member" at bounding box center [1281, 421] width 83 height 28
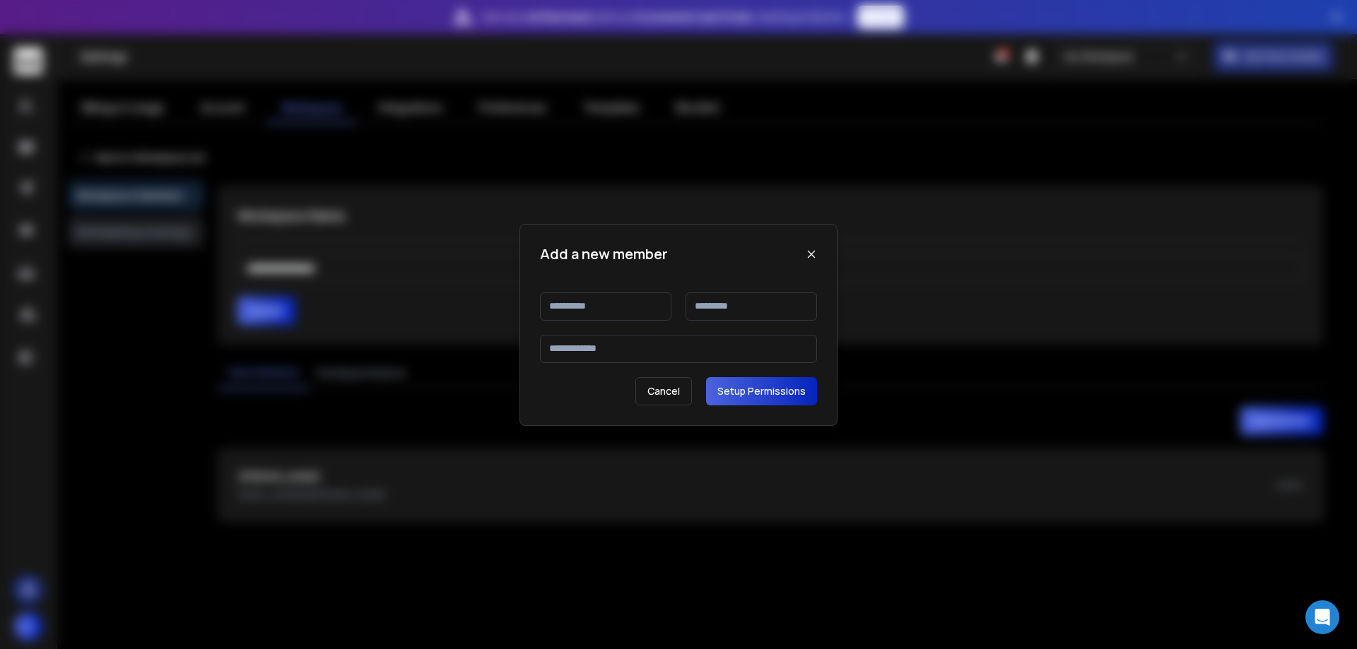
click at [635, 307] on input at bounding box center [605, 307] width 131 height 28
type input "*****"
click at [723, 312] on input at bounding box center [751, 307] width 131 height 28
type input "****"
click at [666, 339] on input at bounding box center [678, 349] width 277 height 28
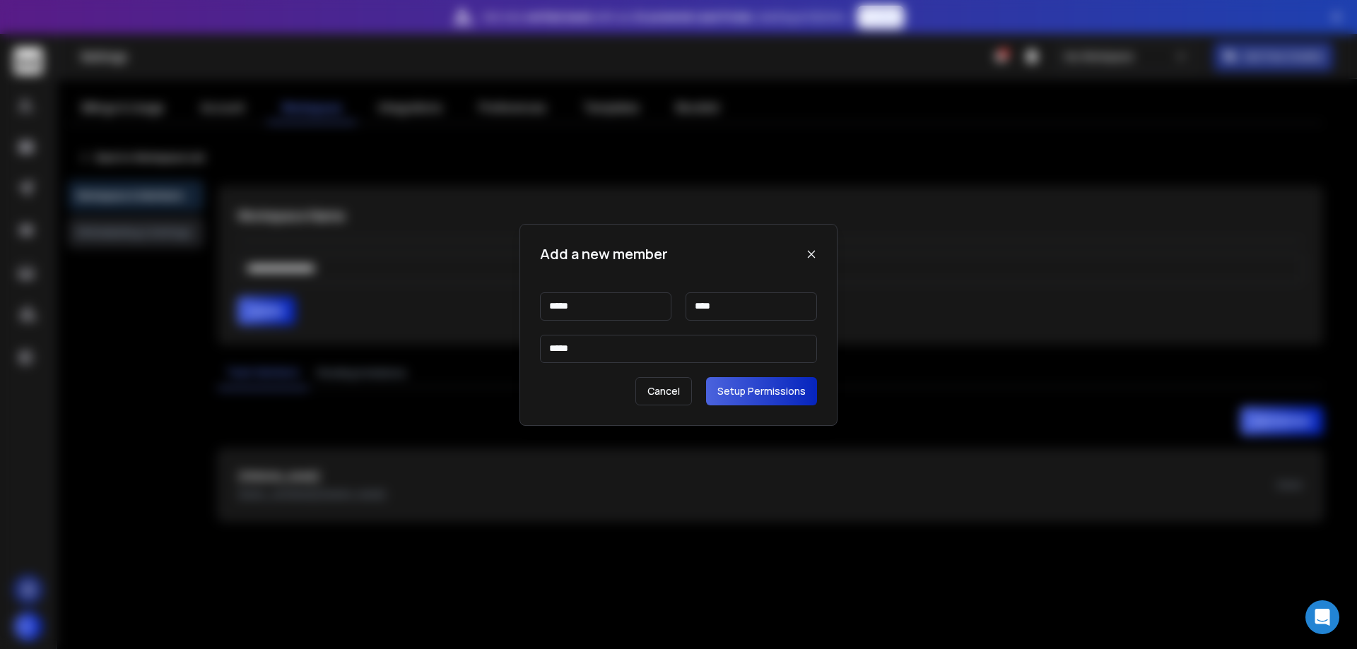
type input "**********"
click at [772, 394] on button "Setup Permissions" at bounding box center [761, 391] width 111 height 28
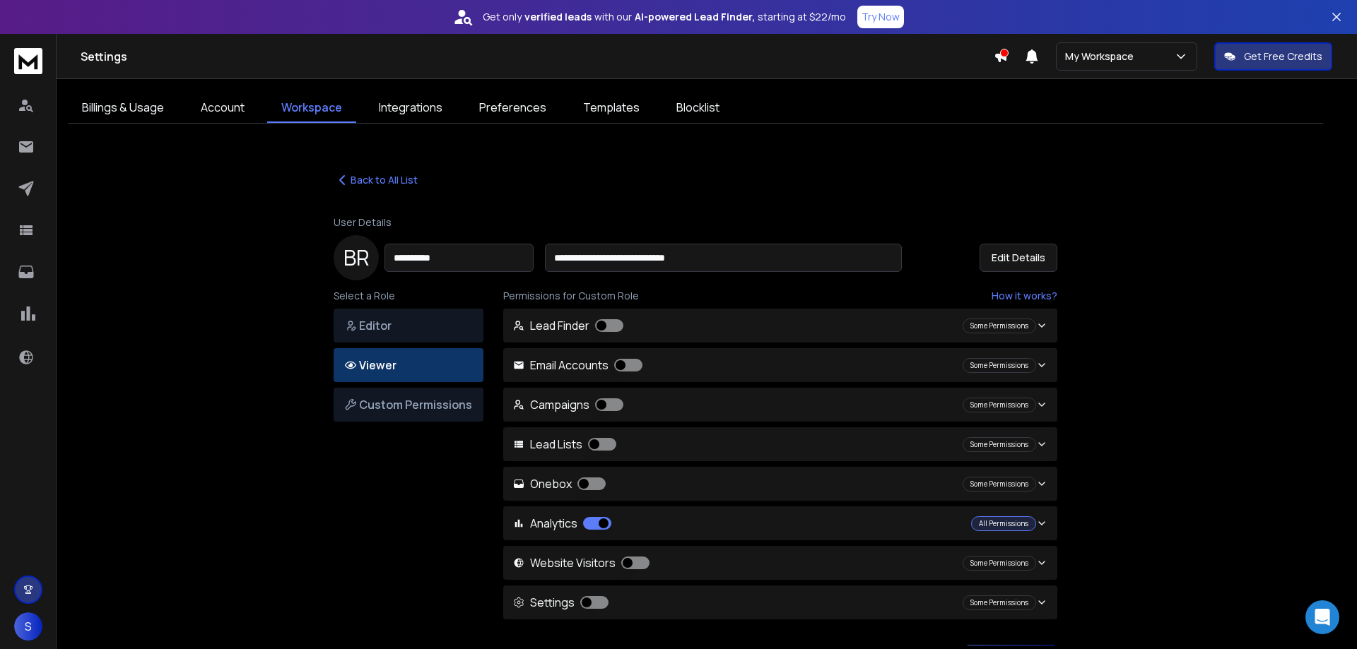
click at [625, 365] on button "button" at bounding box center [628, 365] width 28 height 13
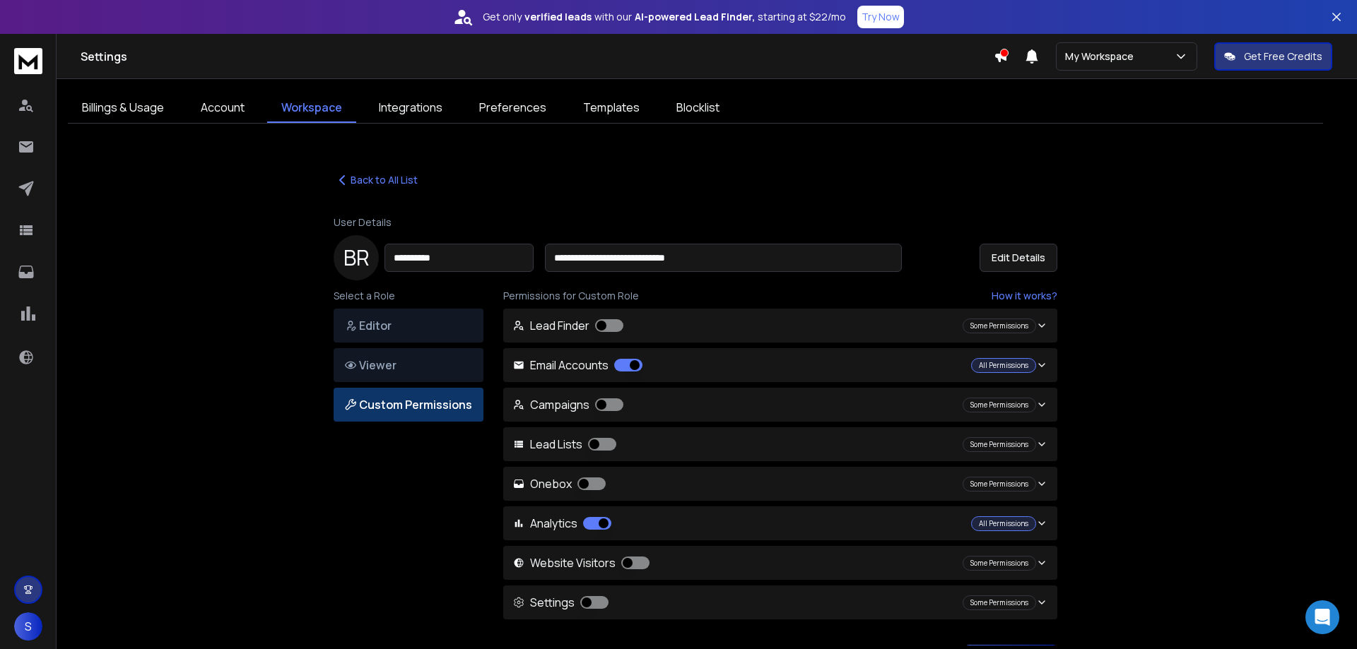
click at [604, 401] on button "button" at bounding box center [609, 405] width 28 height 13
click at [597, 445] on button "button" at bounding box center [602, 444] width 28 height 13
click at [588, 484] on button "button" at bounding box center [591, 484] width 28 height 13
click at [623, 560] on button "button" at bounding box center [635, 563] width 28 height 13
click at [597, 598] on button "button" at bounding box center [594, 602] width 28 height 13
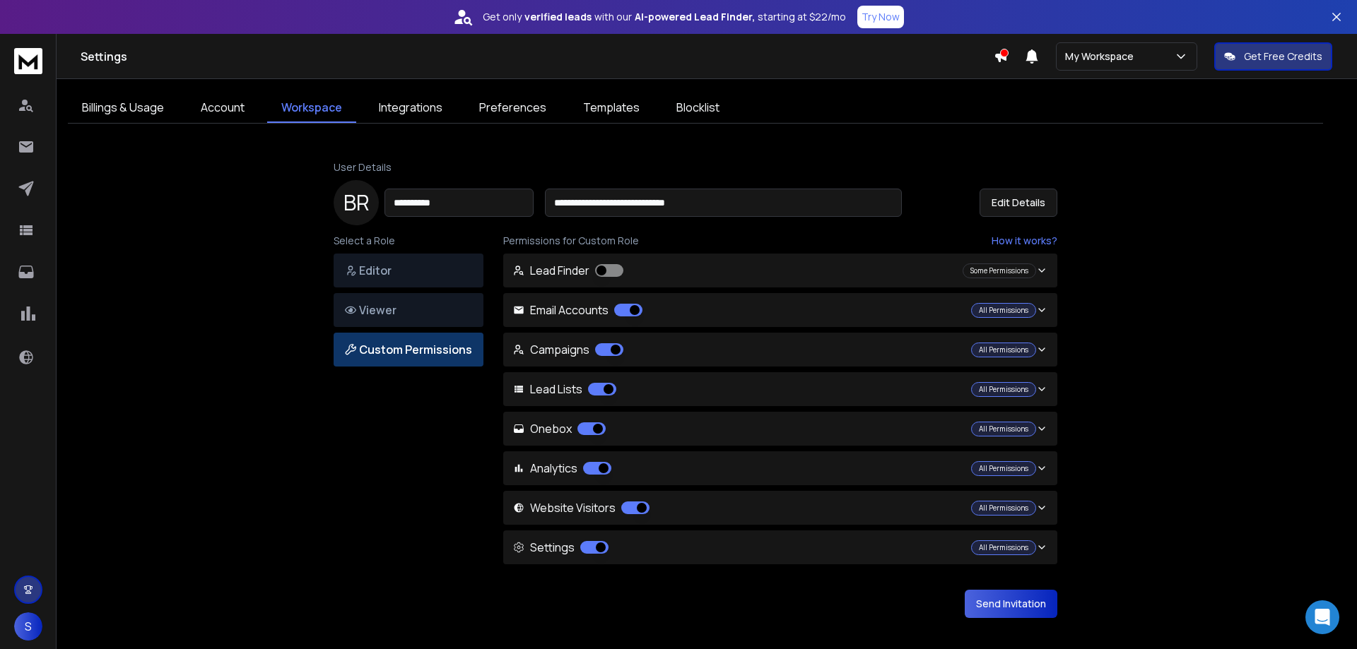
scroll to position [56, 0]
click at [1018, 607] on button "Send Invitation" at bounding box center [1011, 603] width 93 height 28
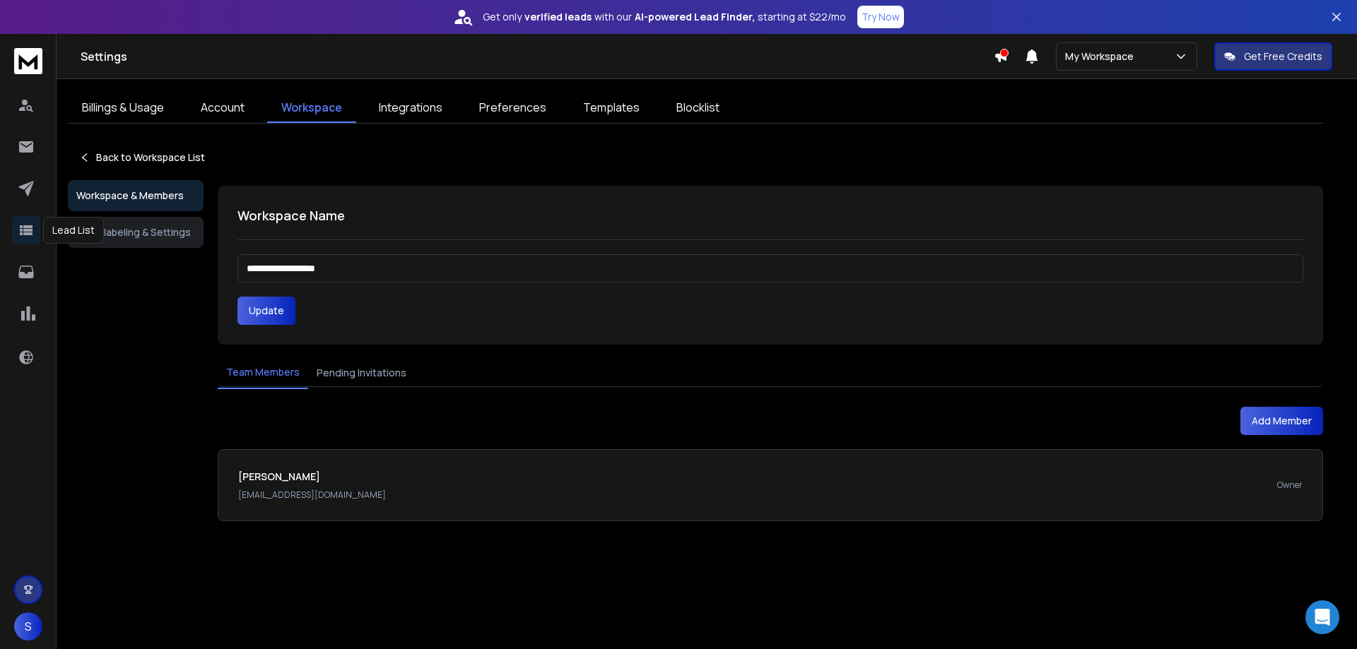
click at [30, 225] on icon at bounding box center [26, 230] width 17 height 17
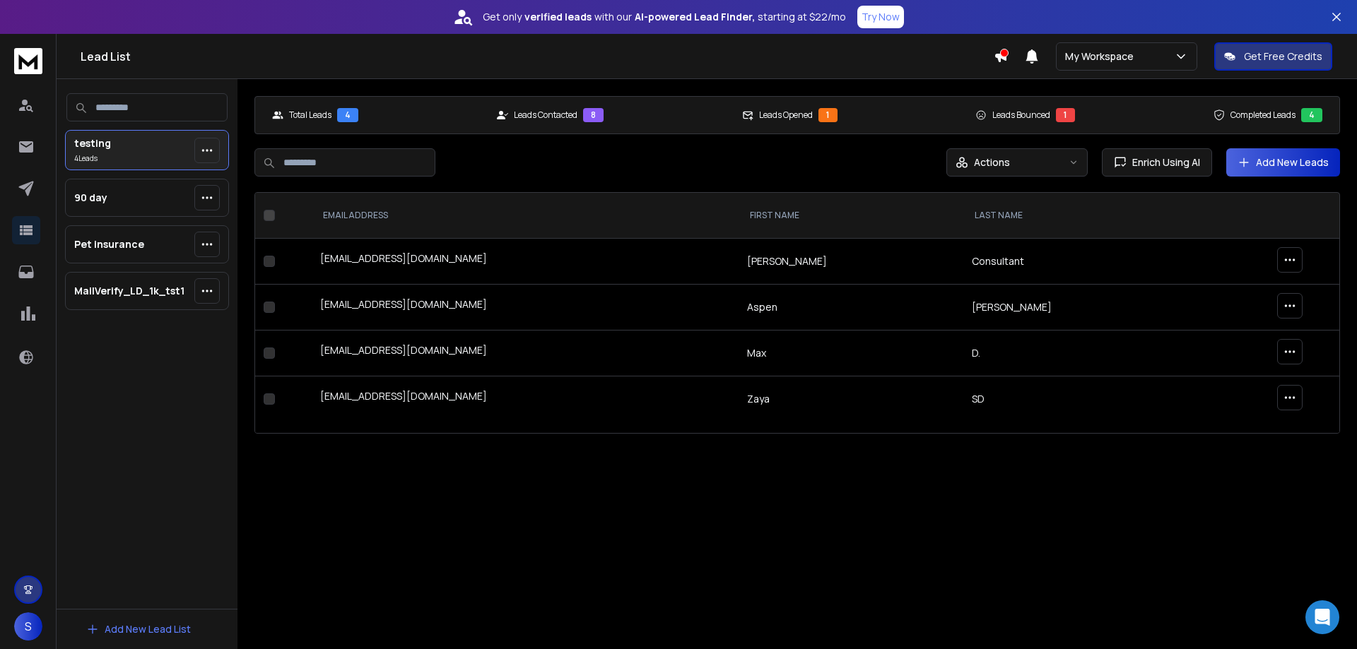
click at [208, 294] on icon "button" at bounding box center [207, 291] width 13 height 13
click at [500, 508] on div "Get only verified leads with our AI-powered Lead Finder, starting at $22/mo Try…" at bounding box center [678, 324] width 1357 height 649
click at [110, 280] on div "MailVerify_LD_1k_tst1" at bounding box center [147, 291] width 164 height 38
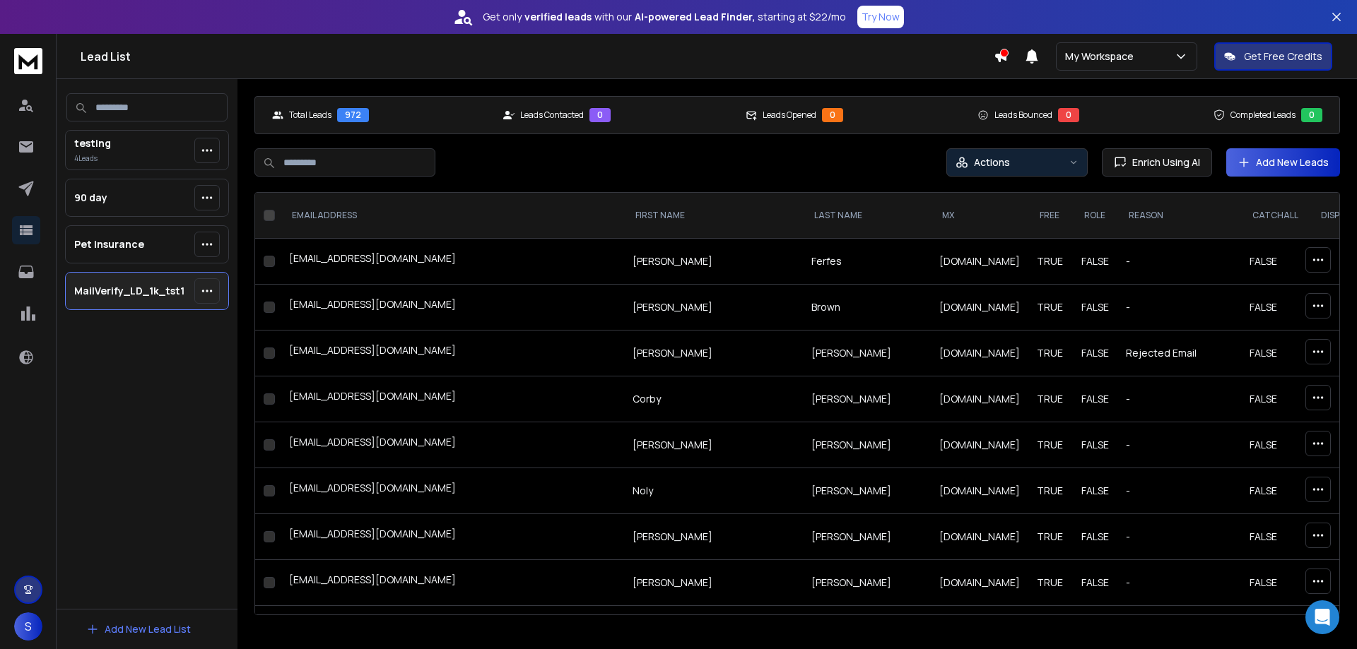
click at [1027, 163] on div "Actions" at bounding box center [1009, 162] width 107 height 14
click at [1162, 53] on div "My Workspace" at bounding box center [1126, 56] width 123 height 14
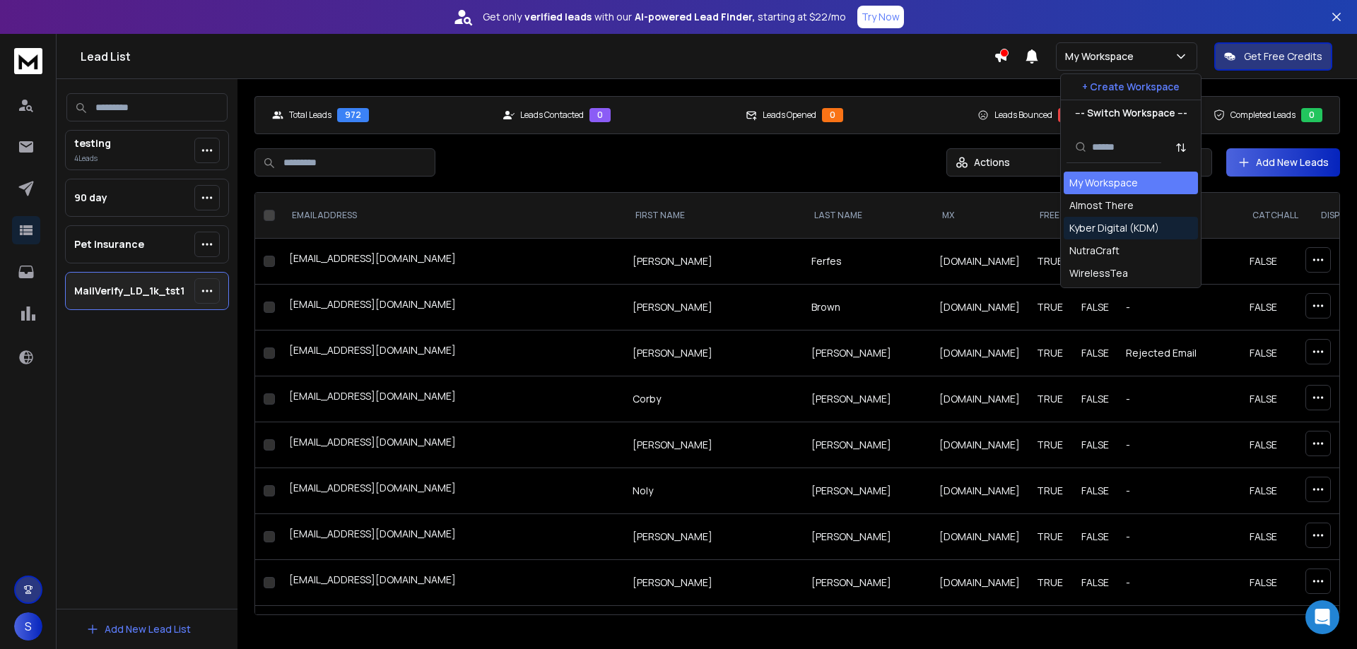
click at [1131, 232] on div "Kyber Digital (KDM)" at bounding box center [1114, 228] width 90 height 14
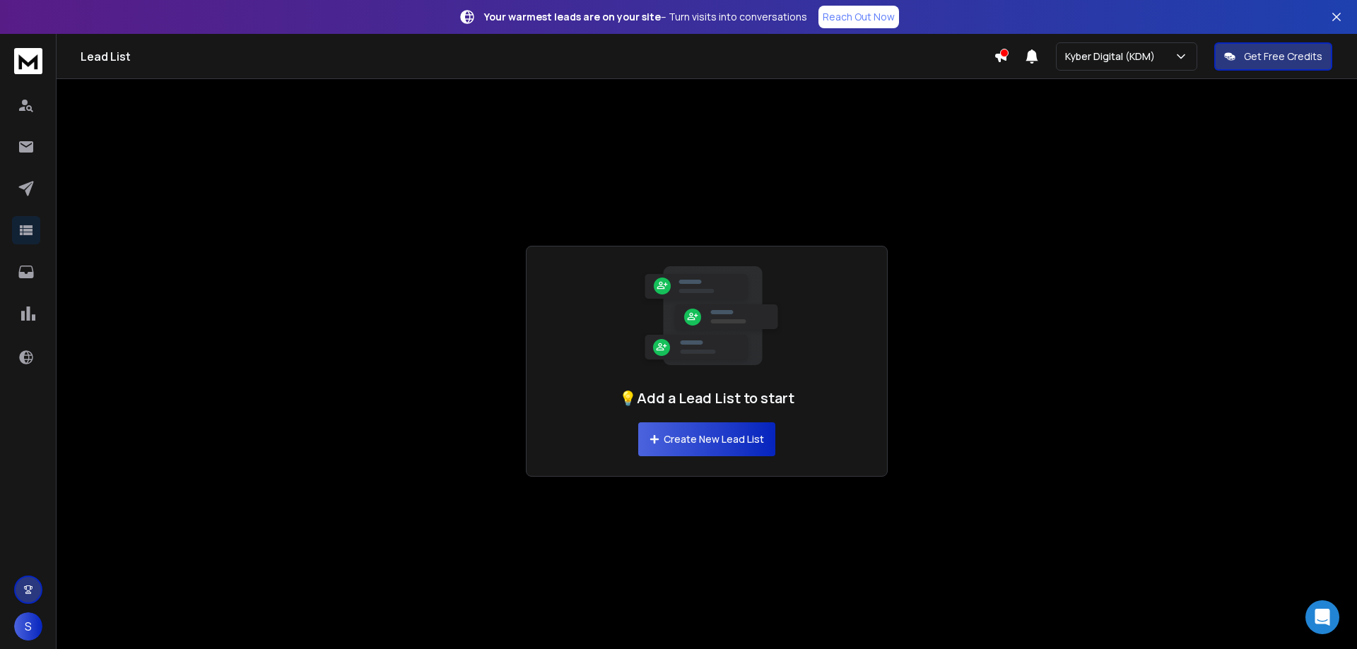
click at [709, 451] on button "Create New Lead List" at bounding box center [706, 440] width 137 height 34
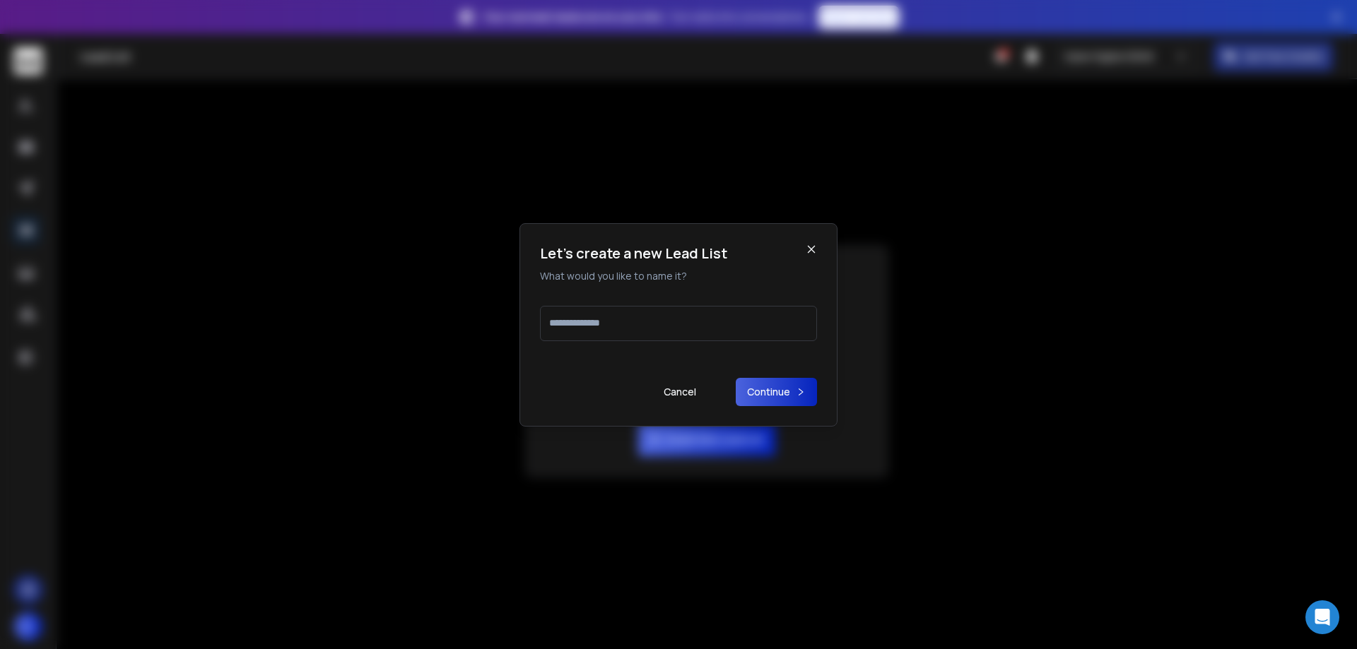
click at [637, 318] on input at bounding box center [678, 323] width 277 height 35
click at [811, 251] on icon at bounding box center [811, 249] width 11 height 11
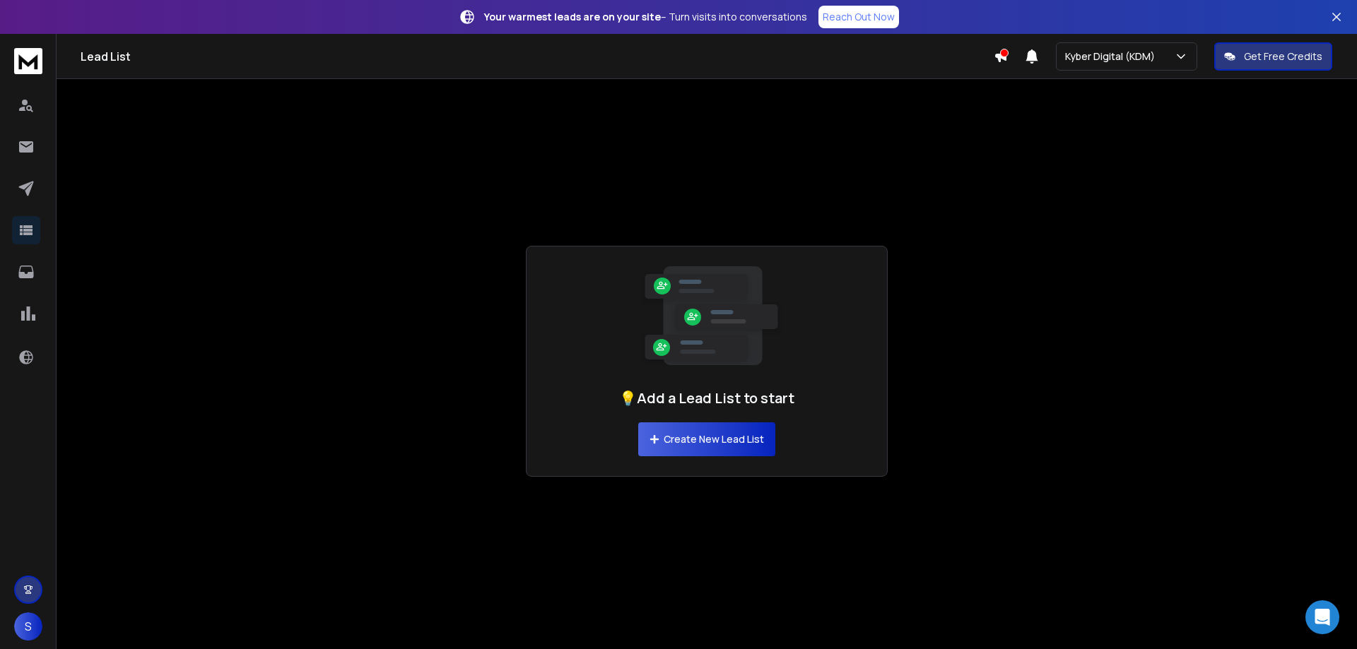
click at [710, 454] on button "Create New Lead List" at bounding box center [706, 440] width 137 height 34
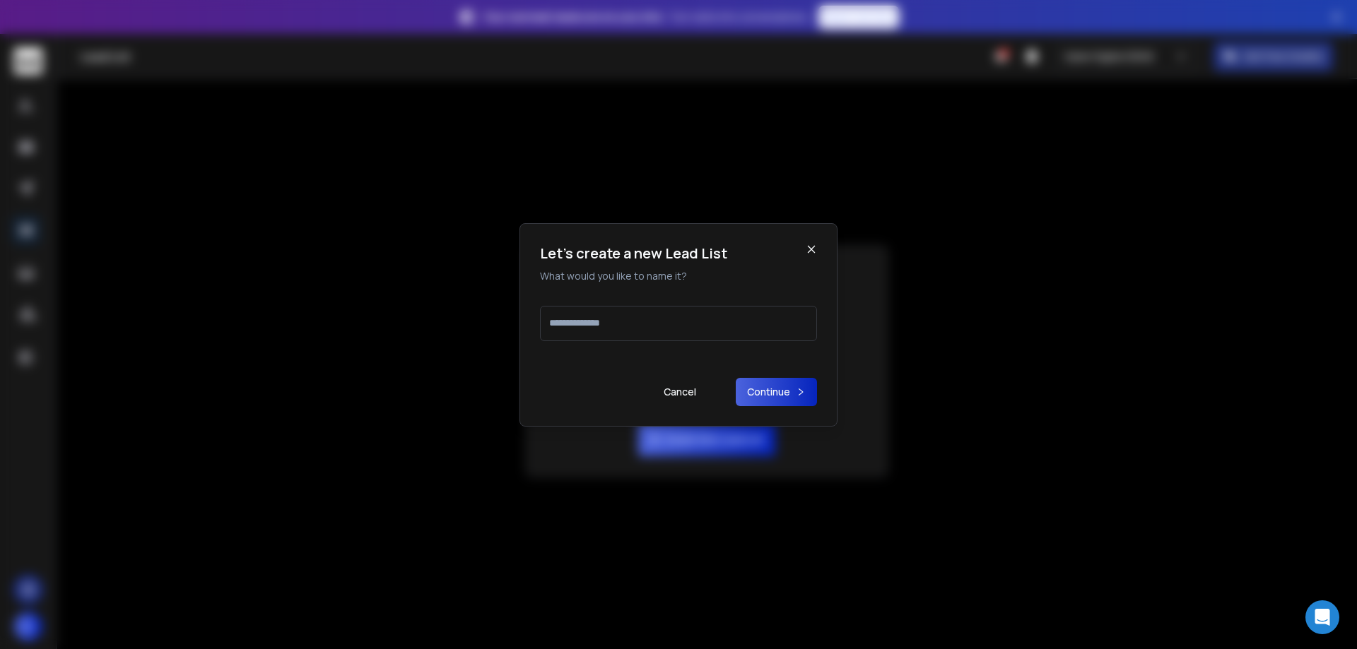
click at [633, 331] on input at bounding box center [678, 323] width 277 height 35
drag, startPoint x: 696, startPoint y: 324, endPoint x: 629, endPoint y: 323, distance: 67.1
click at [629, 323] on input "**********" at bounding box center [678, 323] width 277 height 35
click at [709, 312] on input "**********" at bounding box center [678, 323] width 277 height 35
drag, startPoint x: 683, startPoint y: 325, endPoint x: 628, endPoint y: 323, distance: 55.2
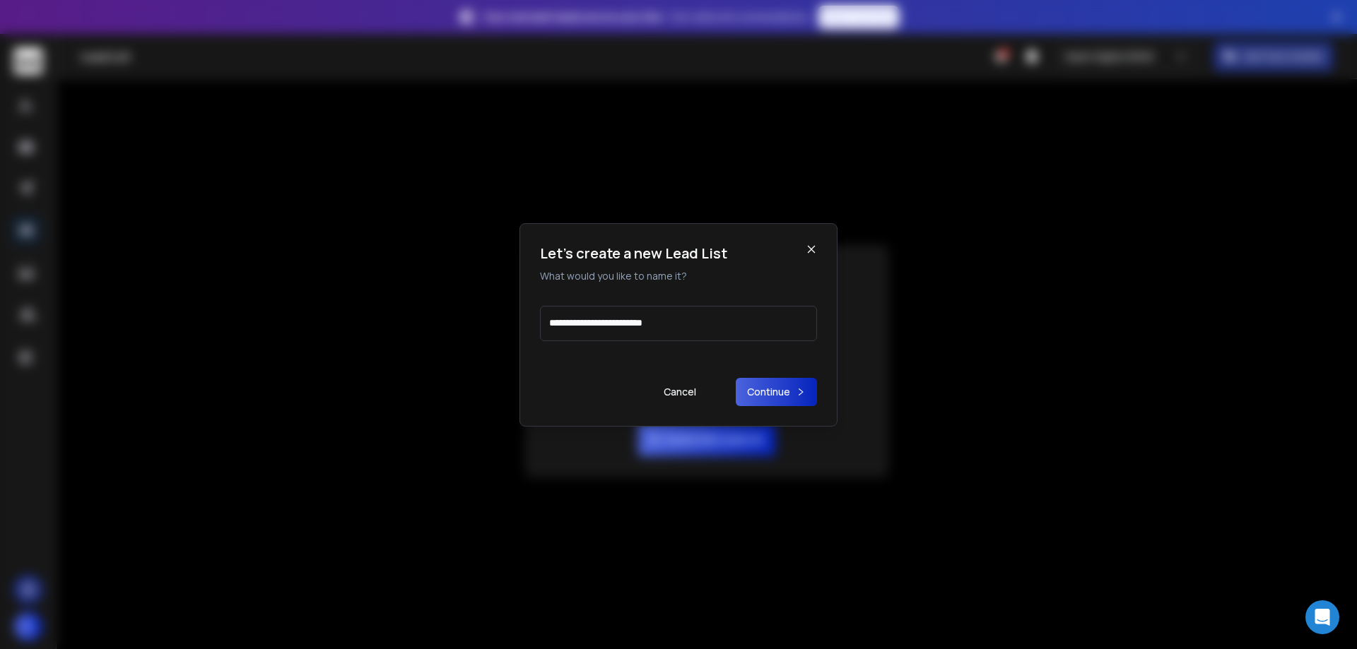
click at [628, 323] on input "**********" at bounding box center [678, 323] width 277 height 35
click at [573, 392] on div "Cancel Continue" at bounding box center [678, 392] width 277 height 28
drag, startPoint x: 589, startPoint y: 327, endPoint x: 365, endPoint y: 309, distance: 224.7
click at [365, 309] on div "**********" at bounding box center [678, 325] width 1357 height 232
type input "**********"
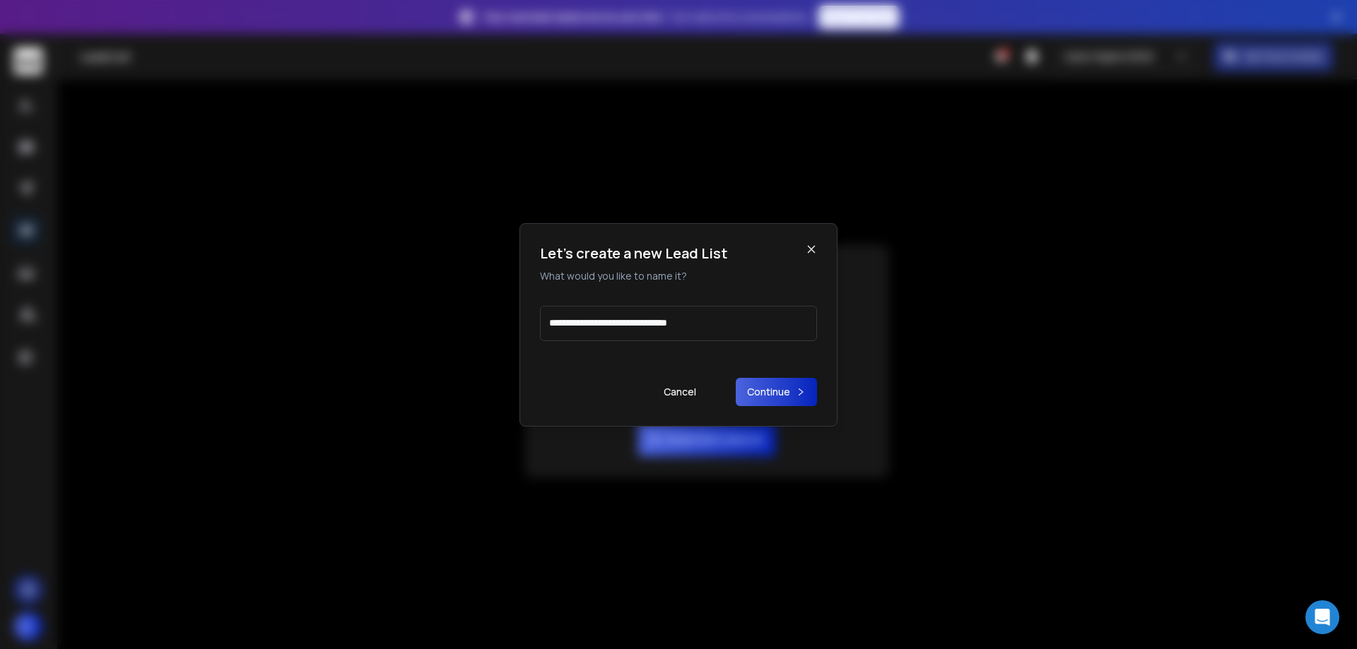
click at [763, 404] on button "Continue" at bounding box center [776, 392] width 81 height 28
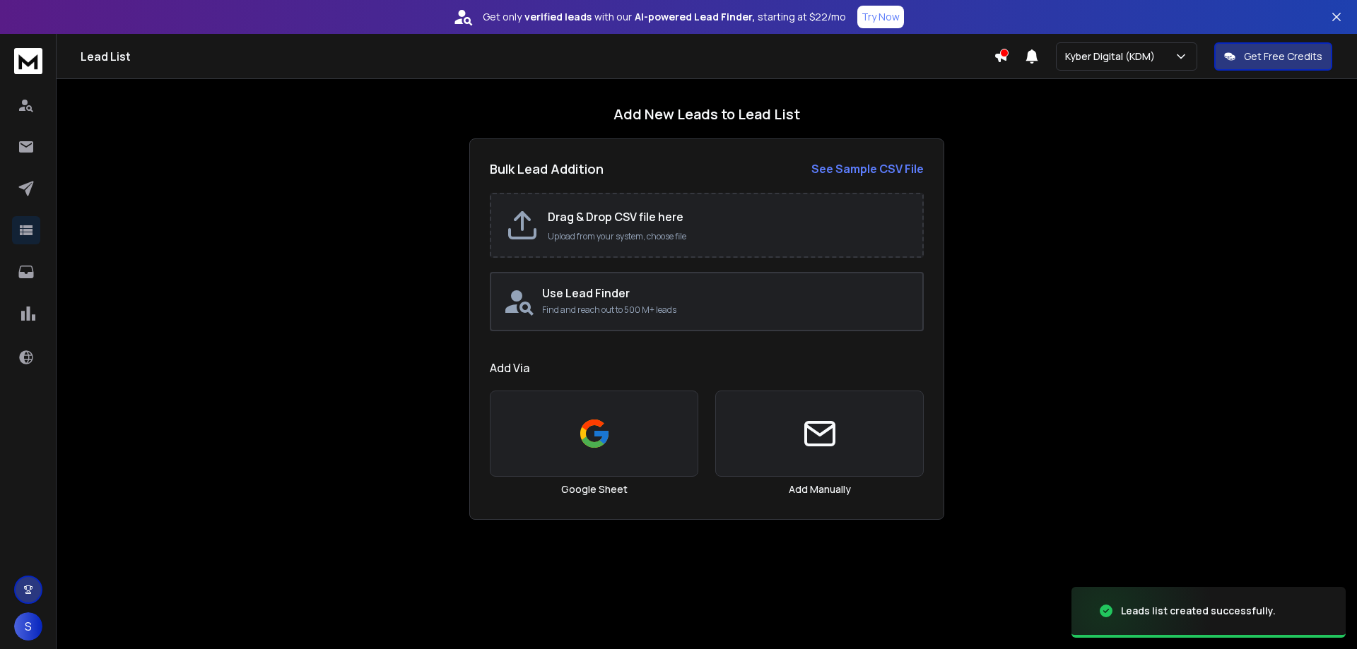
click at [625, 212] on h2 "Drag & Drop CSV file here" at bounding box center [728, 216] width 360 height 17
type input "**********"
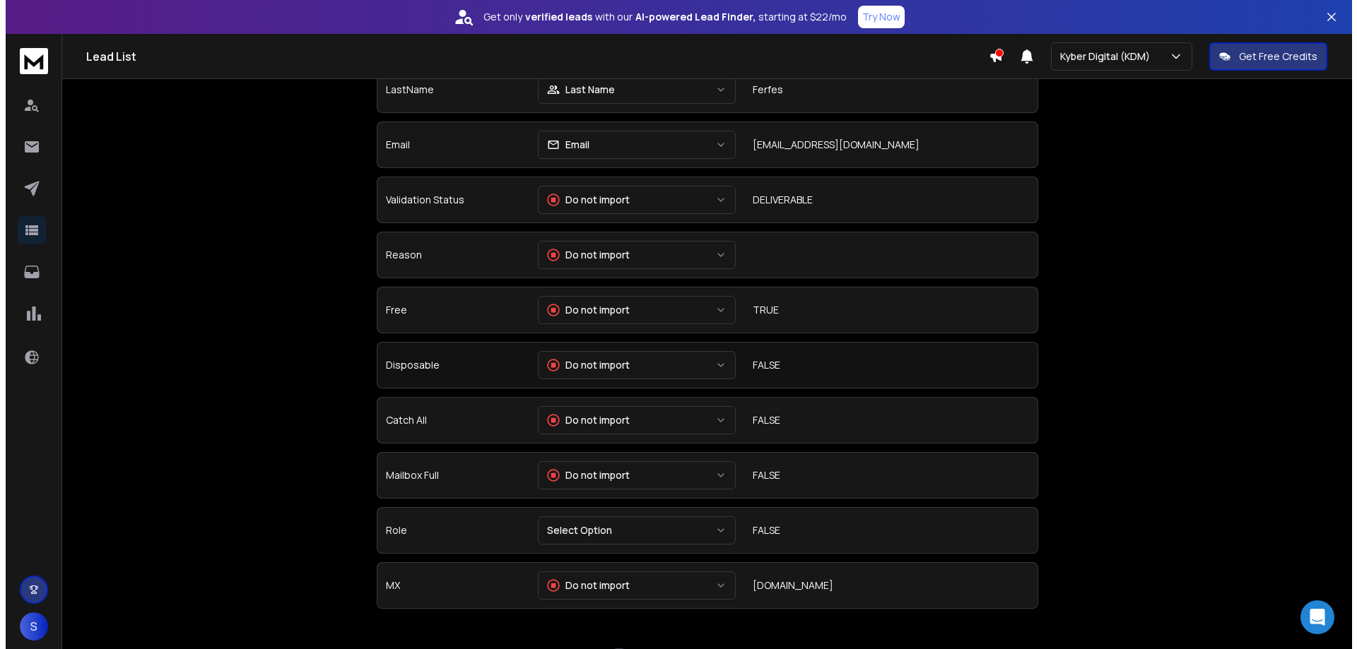
scroll to position [212, 0]
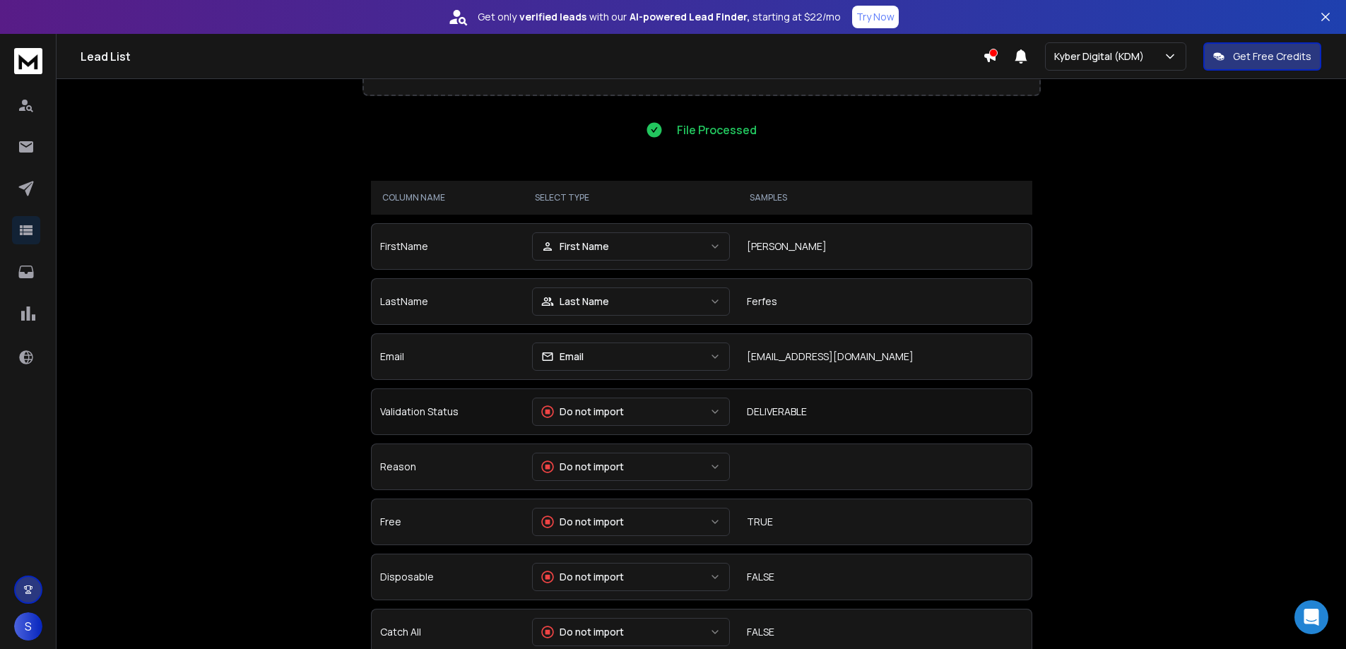
click at [684, 409] on button "Do not import" at bounding box center [631, 412] width 198 height 28
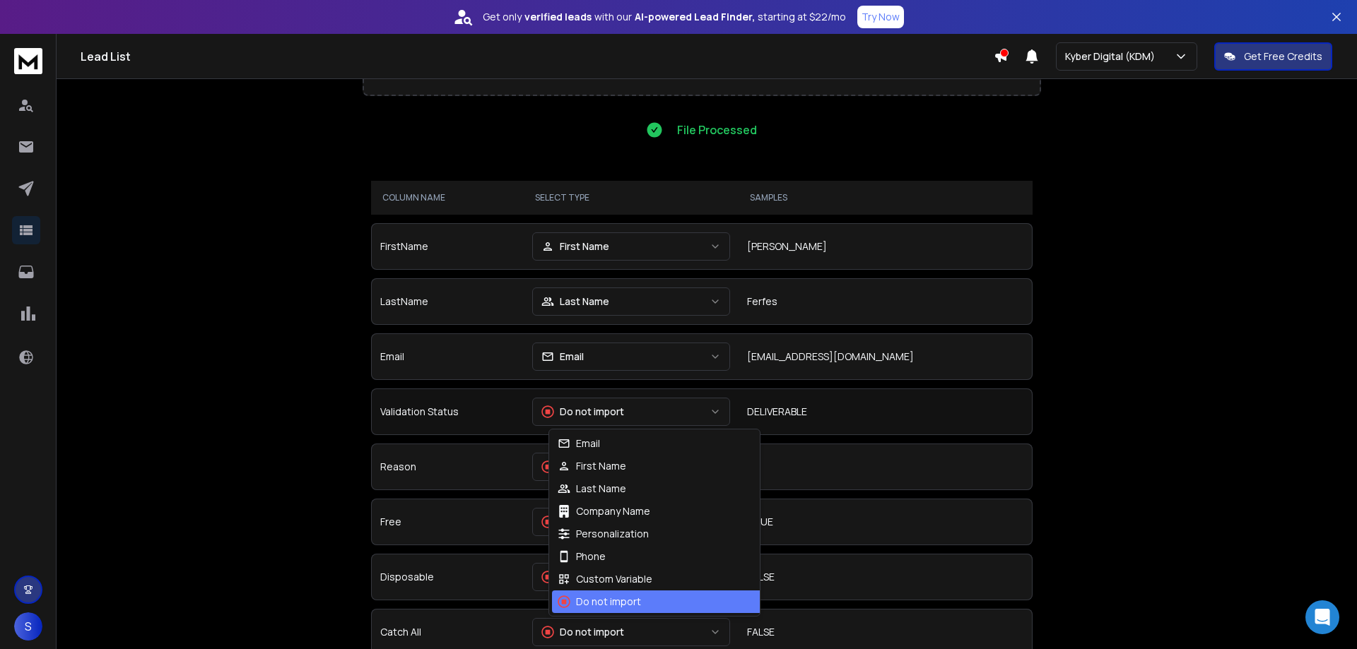
scroll to position [0, 3]
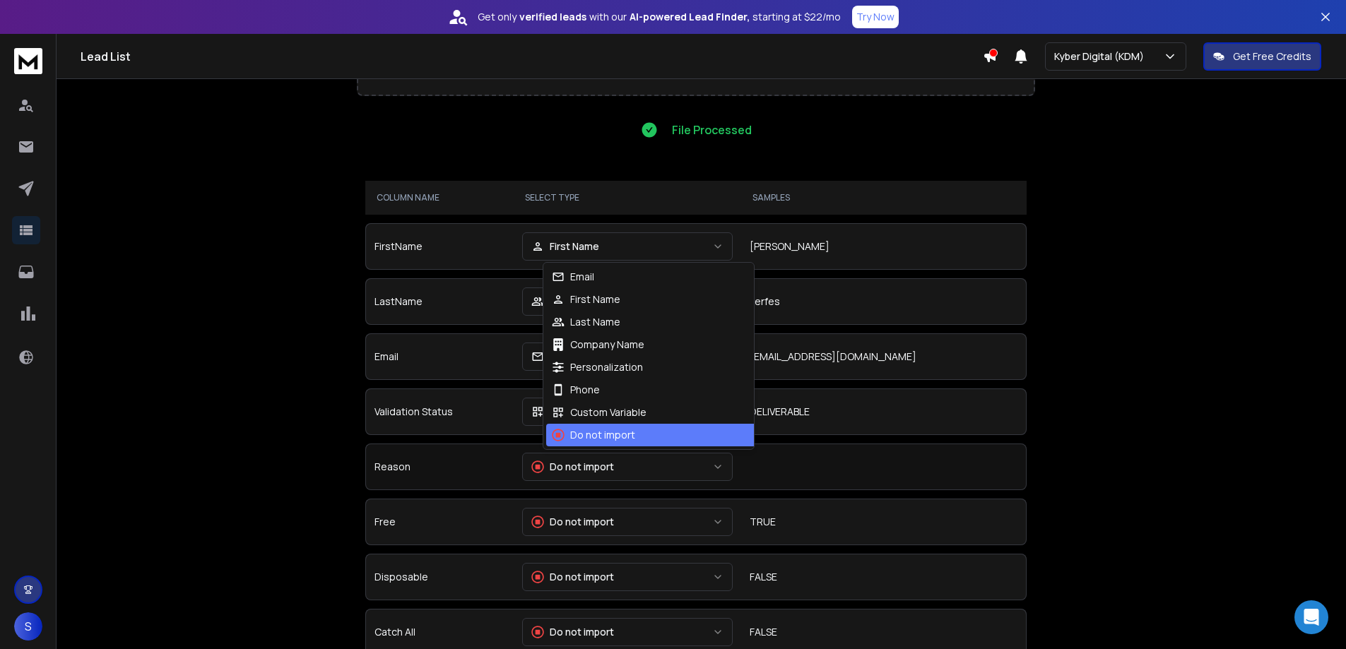
click at [614, 463] on div "Do not import" at bounding box center [572, 467] width 83 height 14
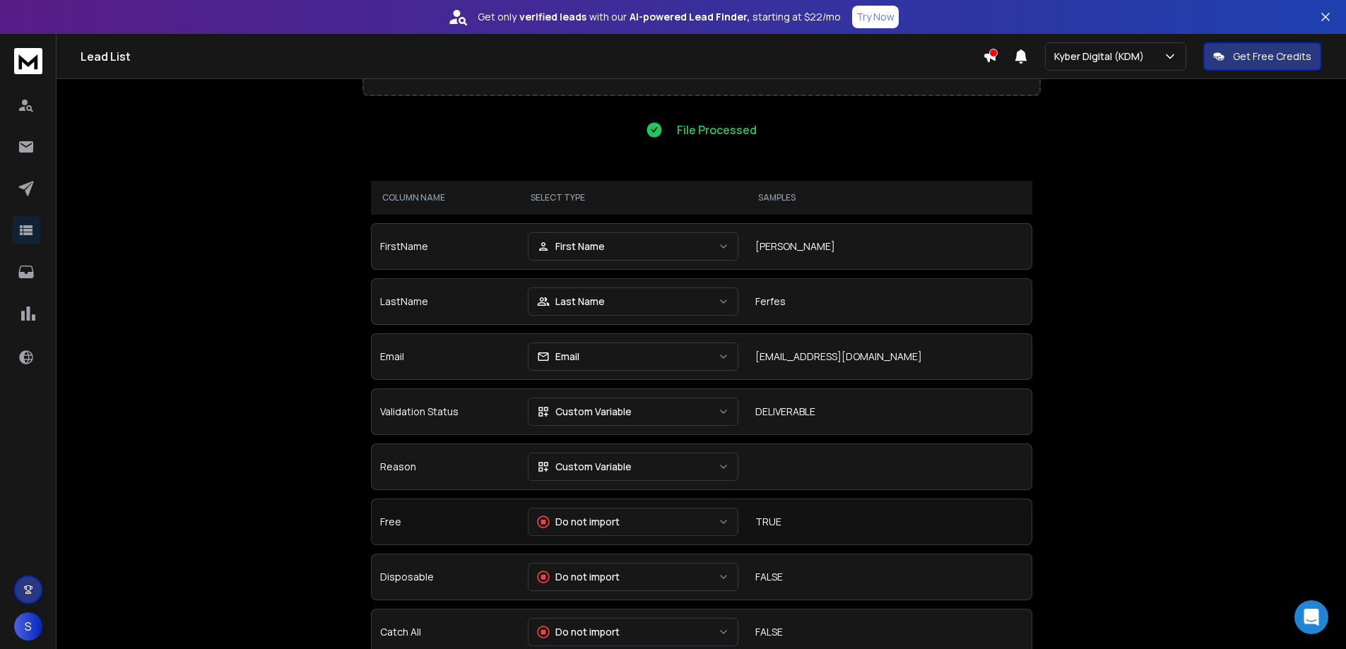
click at [630, 514] on button "Do not import" at bounding box center [633, 522] width 211 height 28
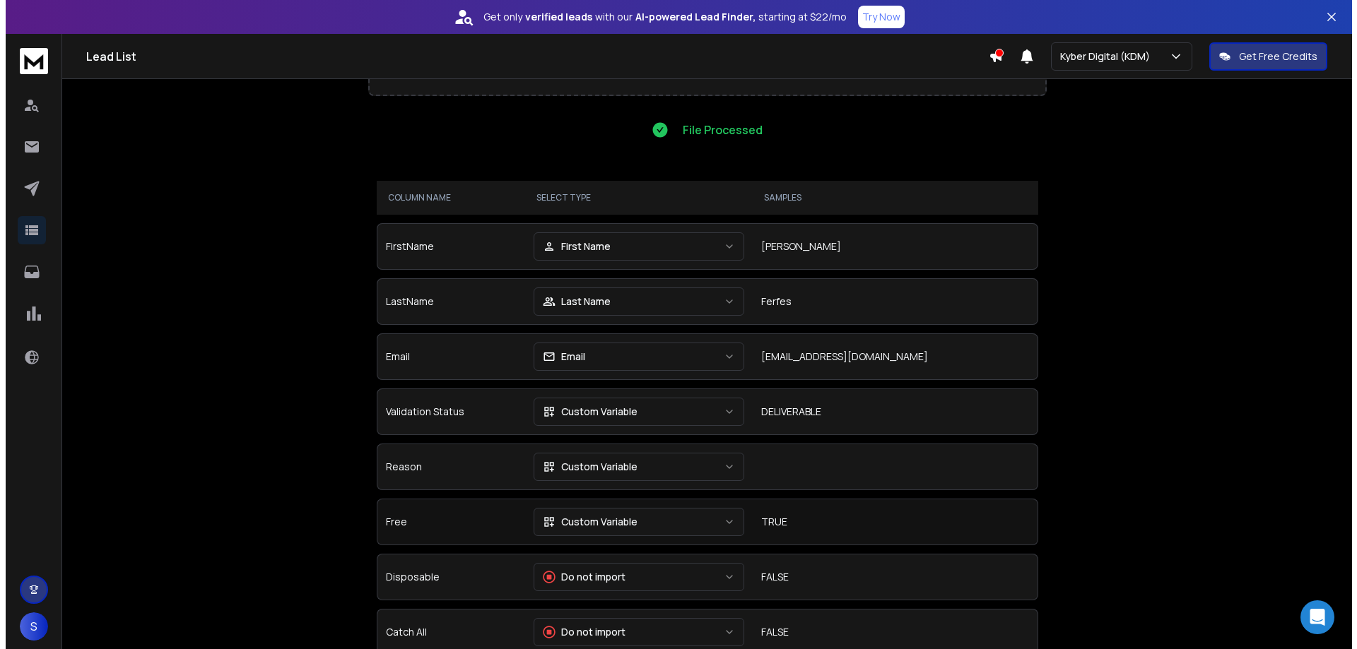
scroll to position [283, 0]
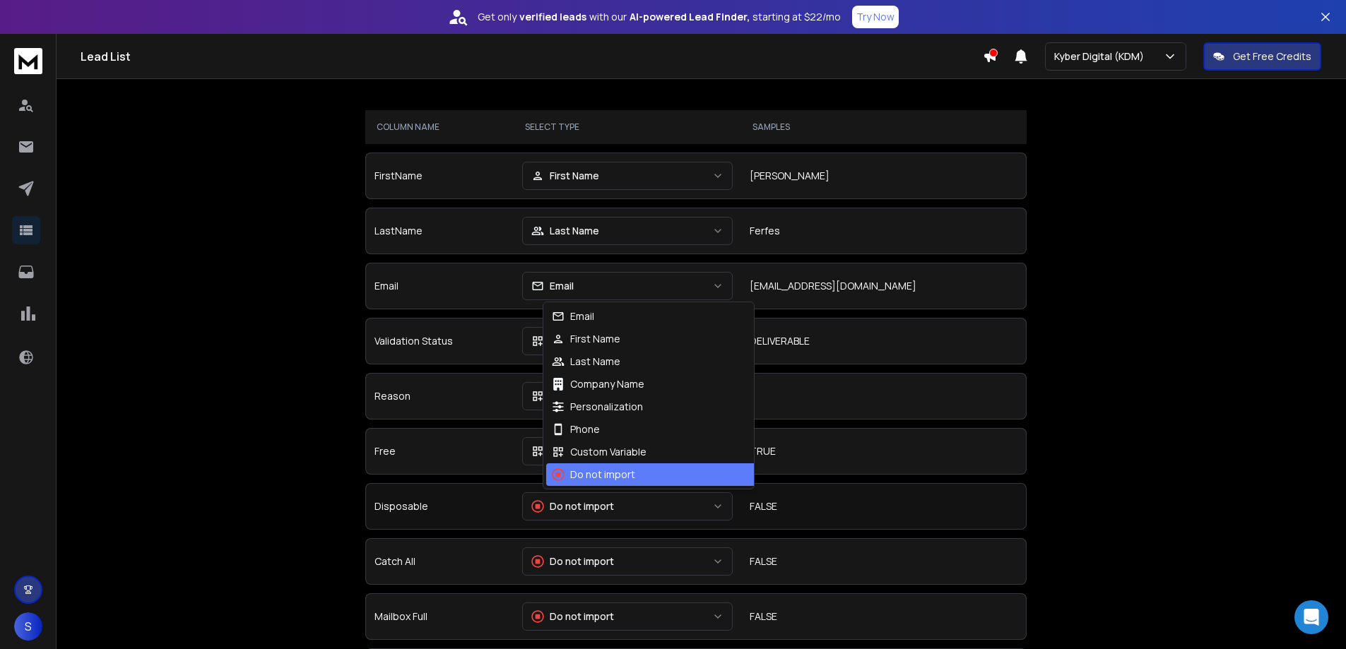
click at [637, 510] on button "Do not import" at bounding box center [627, 507] width 211 height 28
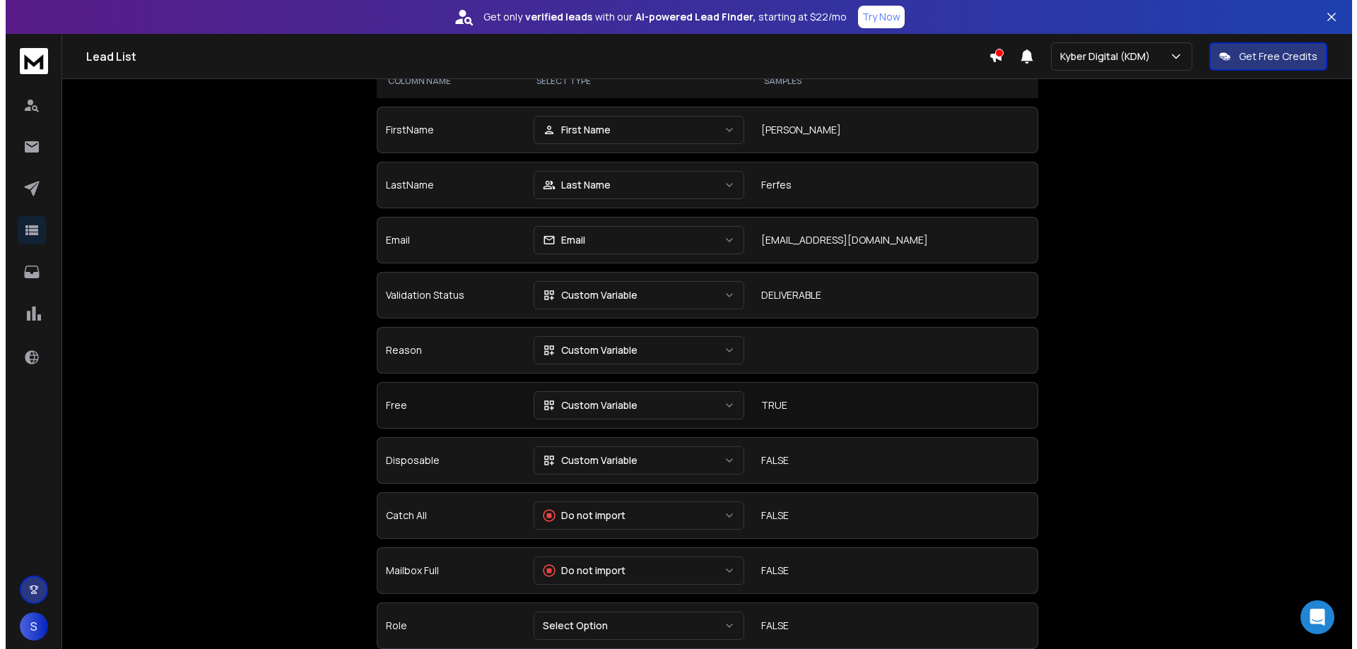
scroll to position [353, 0]
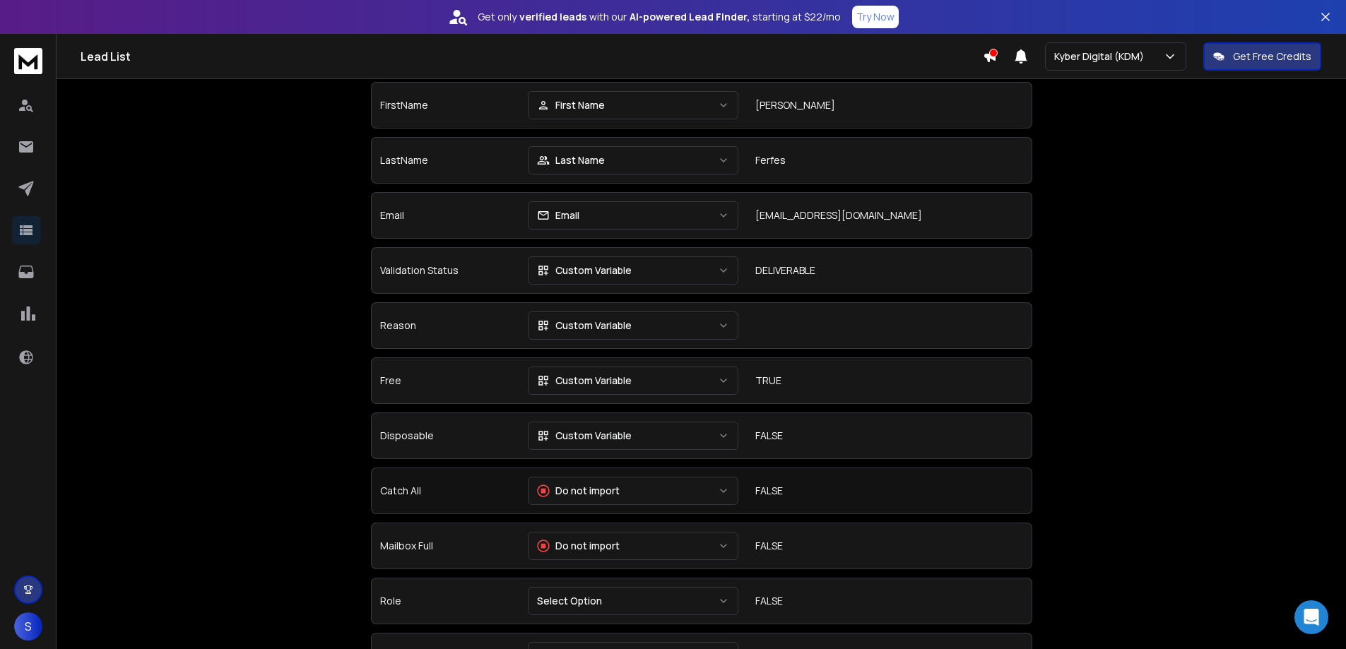
click at [641, 486] on button "Do not import" at bounding box center [633, 491] width 211 height 28
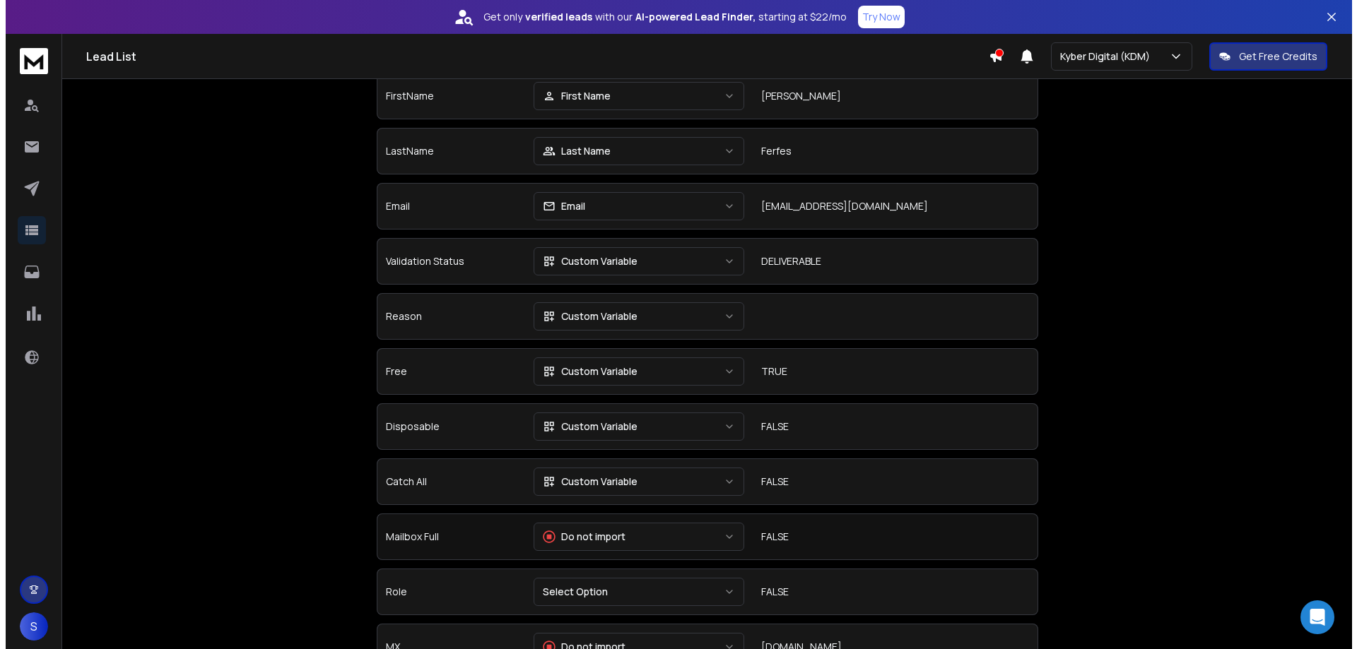
scroll to position [424, 0]
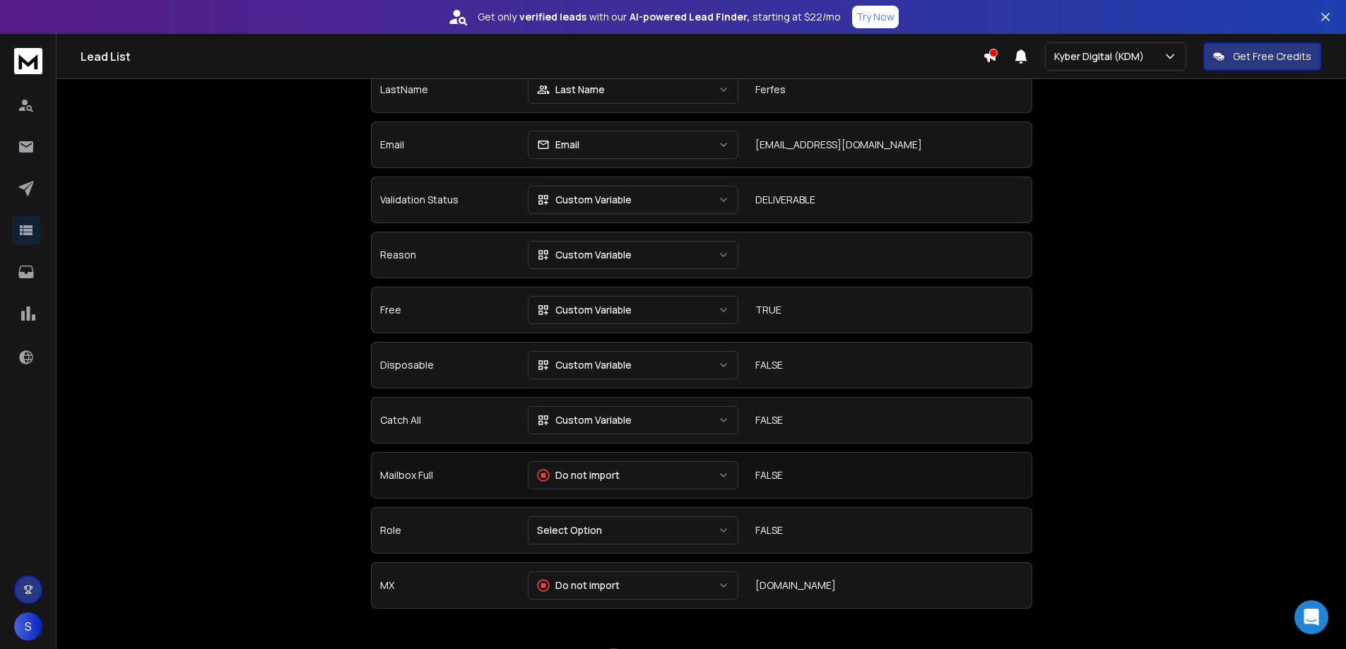
click at [615, 466] on button "Do not import" at bounding box center [633, 475] width 211 height 28
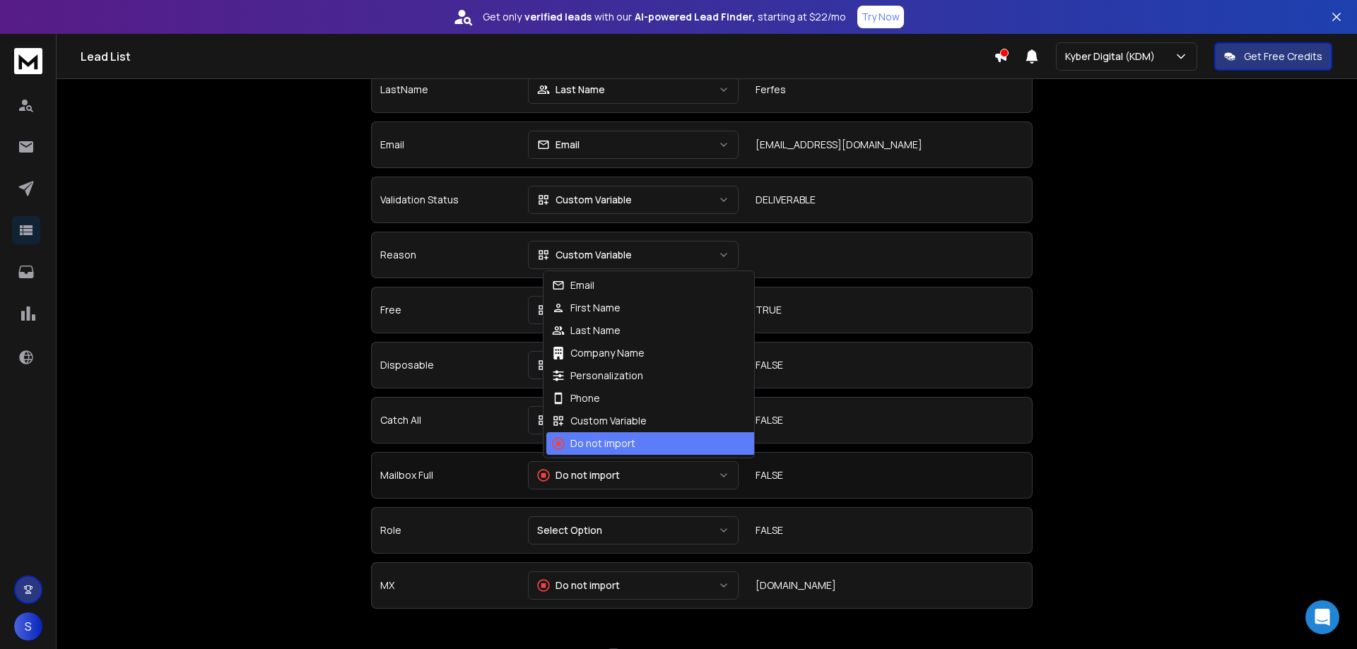
scroll to position [0, 3]
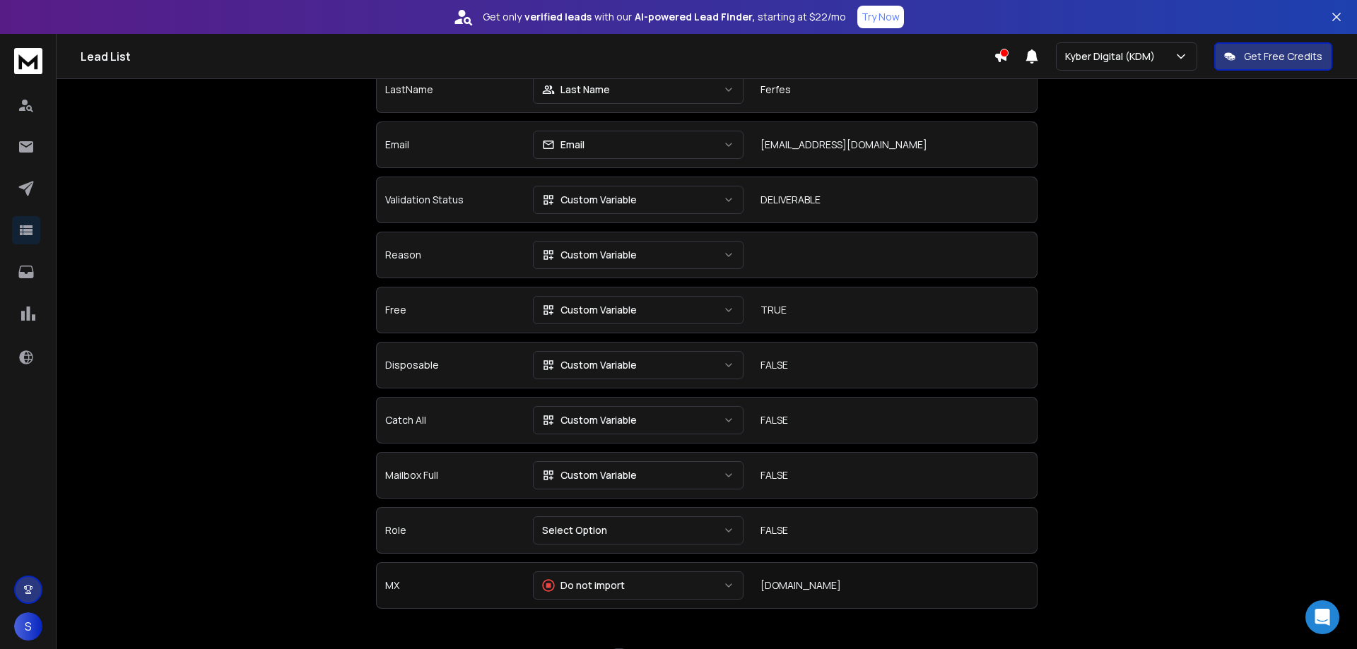
click at [637, 586] on button "Do not import" at bounding box center [638, 586] width 211 height 28
click at [638, 532] on button "Select Option" at bounding box center [633, 531] width 211 height 28
